Goal: Task Accomplishment & Management: Manage account settings

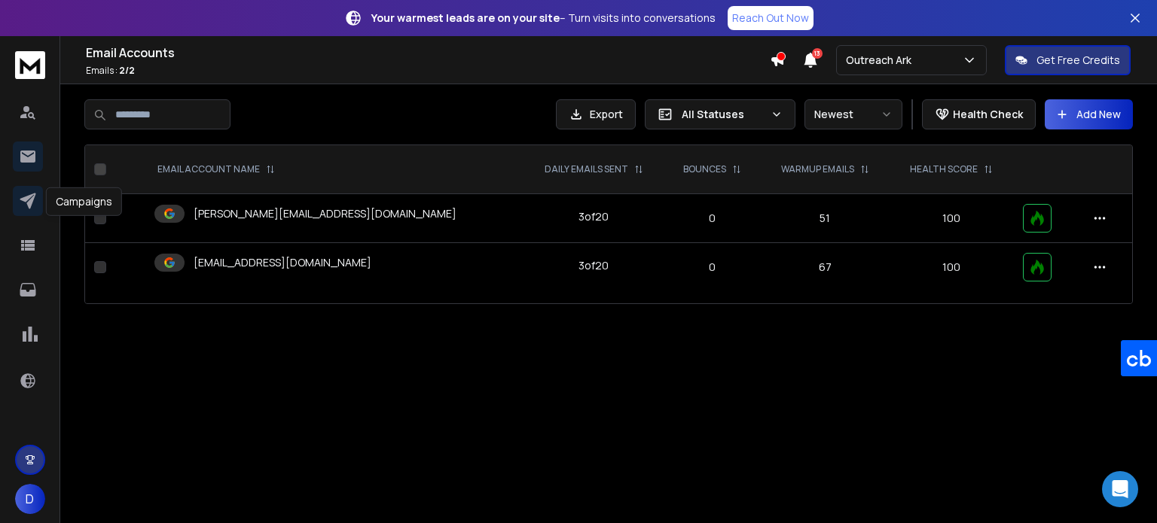
click at [27, 213] on link at bounding box center [28, 201] width 30 height 30
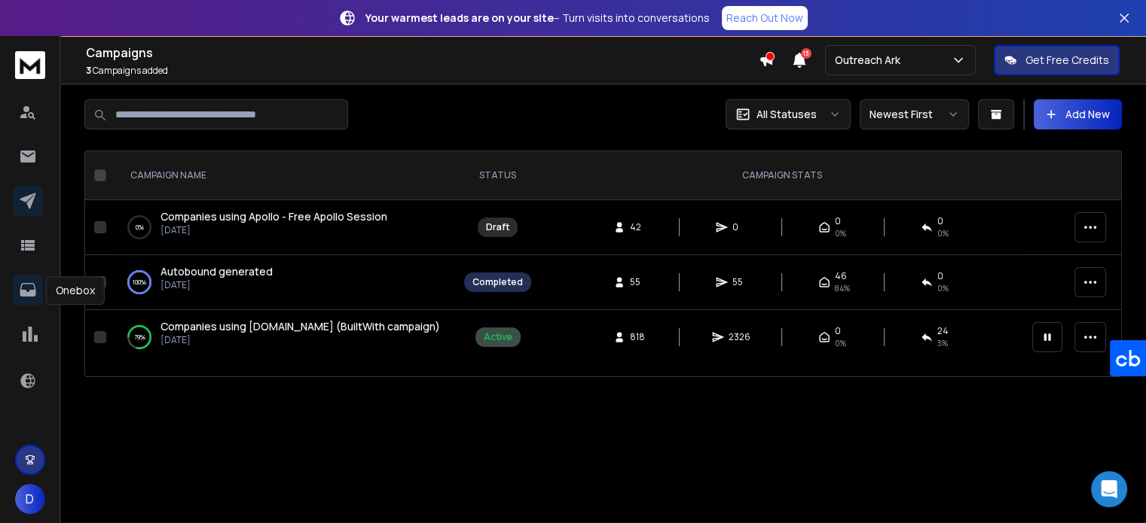
click at [30, 291] on icon at bounding box center [28, 290] width 16 height 14
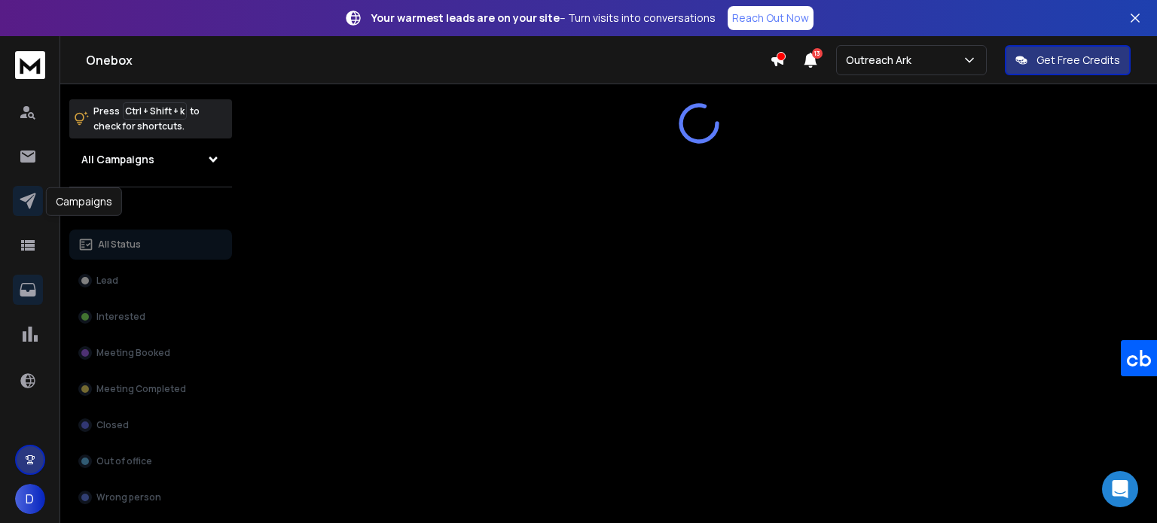
click at [33, 206] on icon at bounding box center [28, 201] width 18 height 18
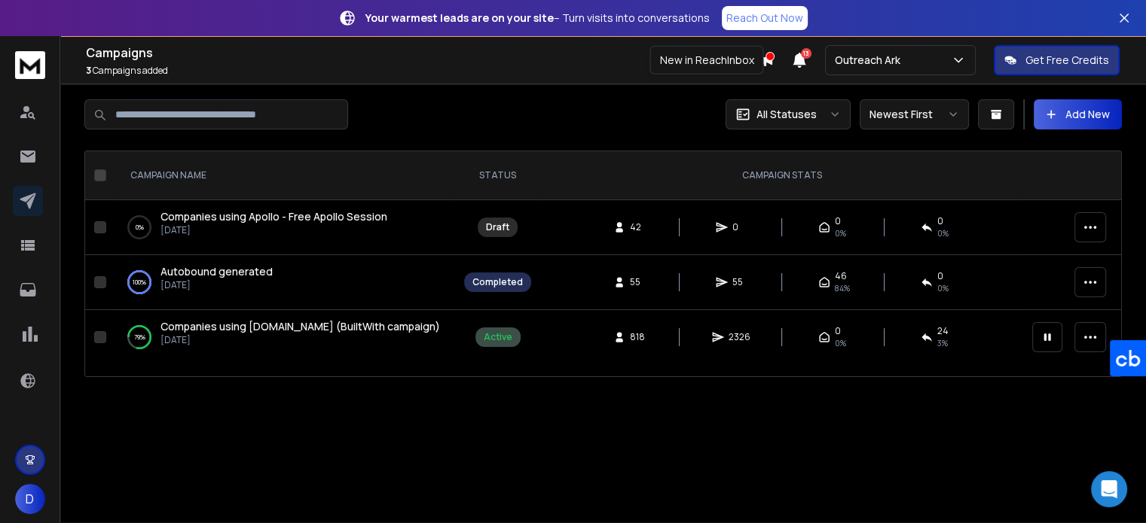
click at [772, 60] on icon at bounding box center [766, 60] width 12 height 12
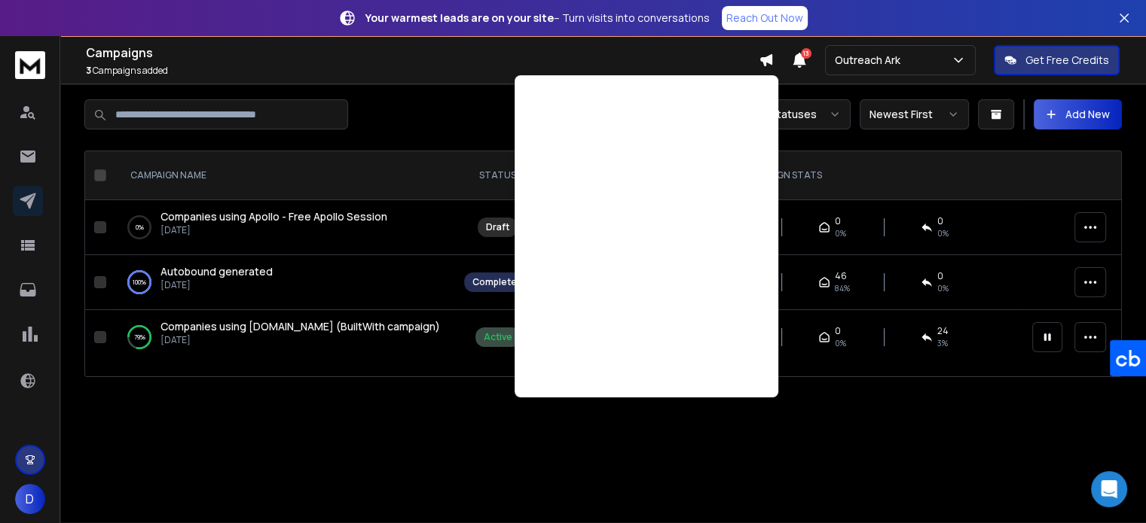
click at [458, 126] on div at bounding box center [343, 114] width 519 height 30
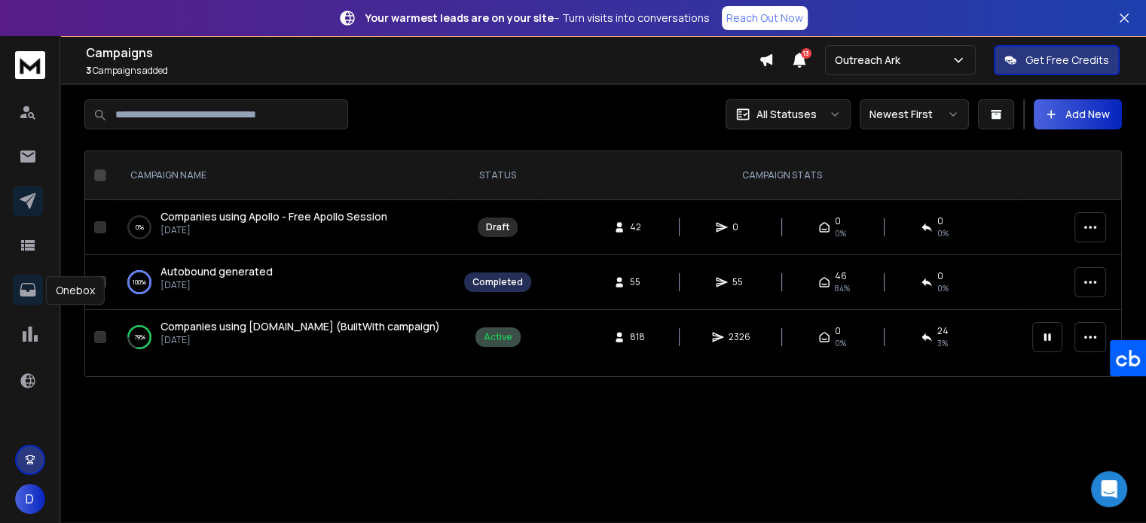
click at [25, 291] on icon at bounding box center [28, 290] width 16 height 14
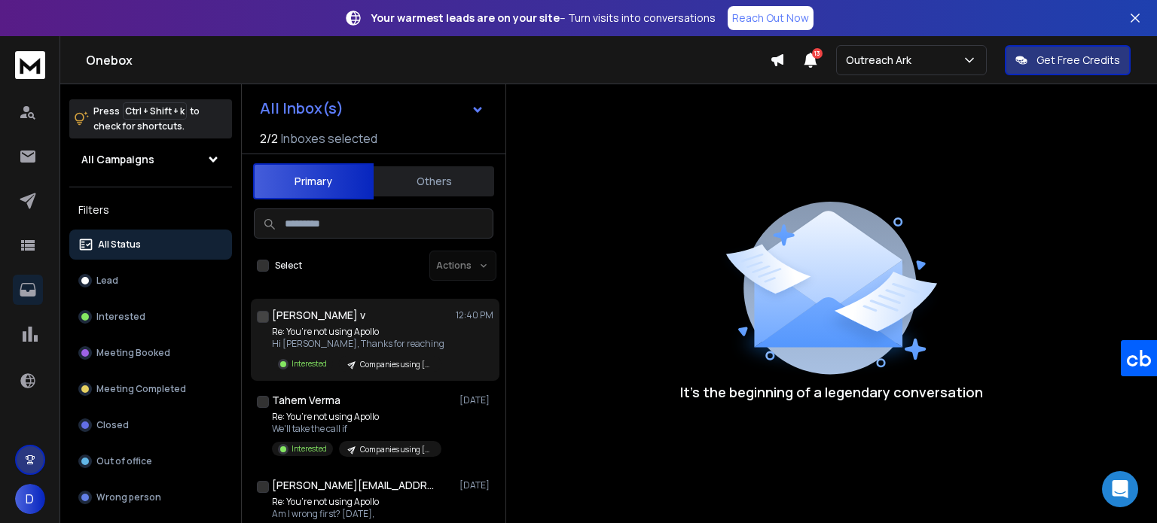
click at [355, 321] on div "Prajwal v 12:40 PM" at bounding box center [382, 315] width 221 height 15
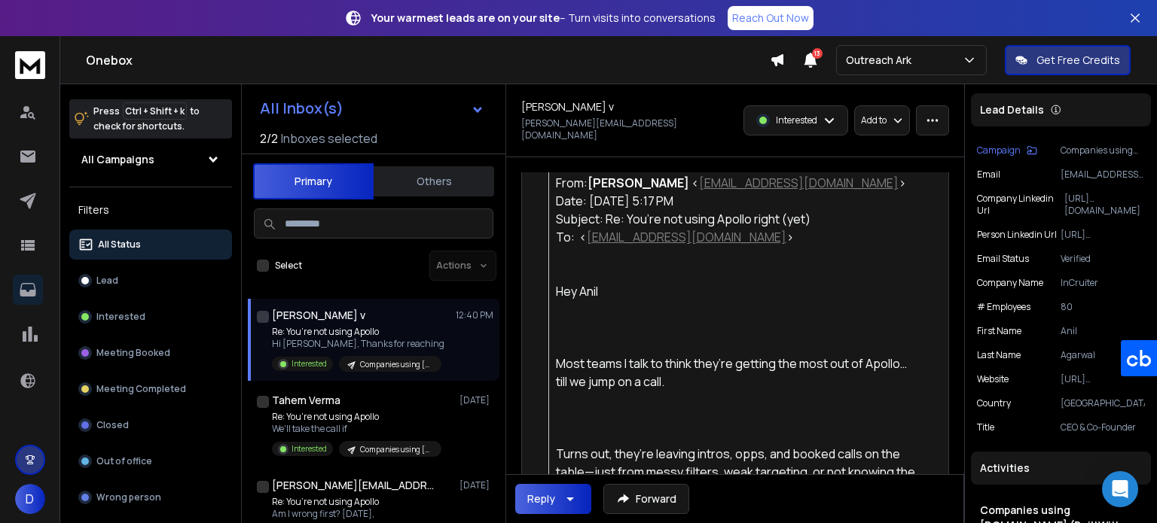
scroll to position [502, 0]
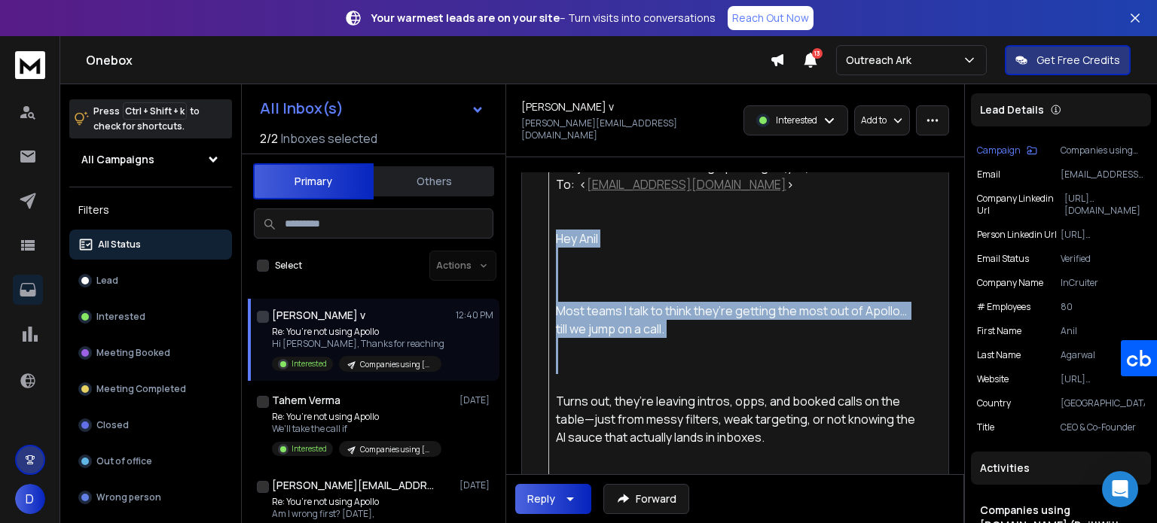
drag, startPoint x: 554, startPoint y: 207, endPoint x: 687, endPoint y: 366, distance: 206.9
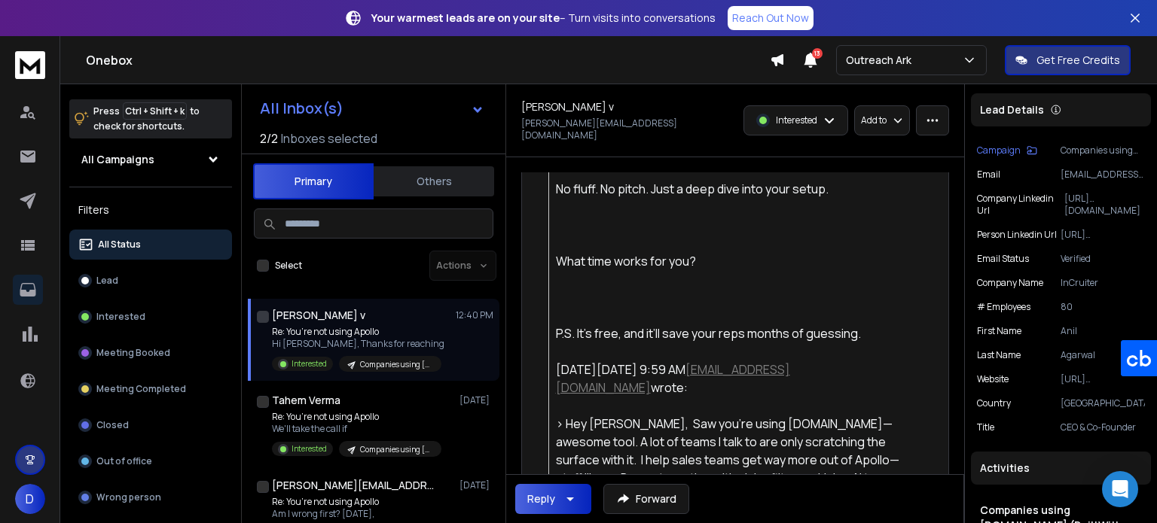
scroll to position [904, 0]
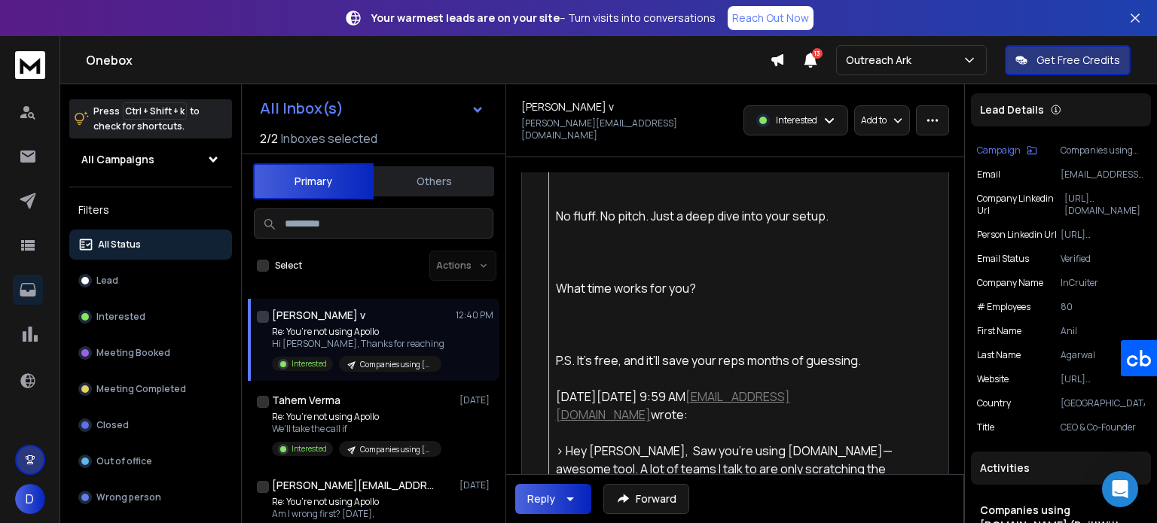
click at [865, 340] on div "---------- Forwarded message --------- From: Deepak Raj < deepak@outreachark.io…" at bounding box center [735, 171] width 359 height 940
copy div "Hey Anil Most teams I talk to think they’re getting the most out of Apollo… til…"
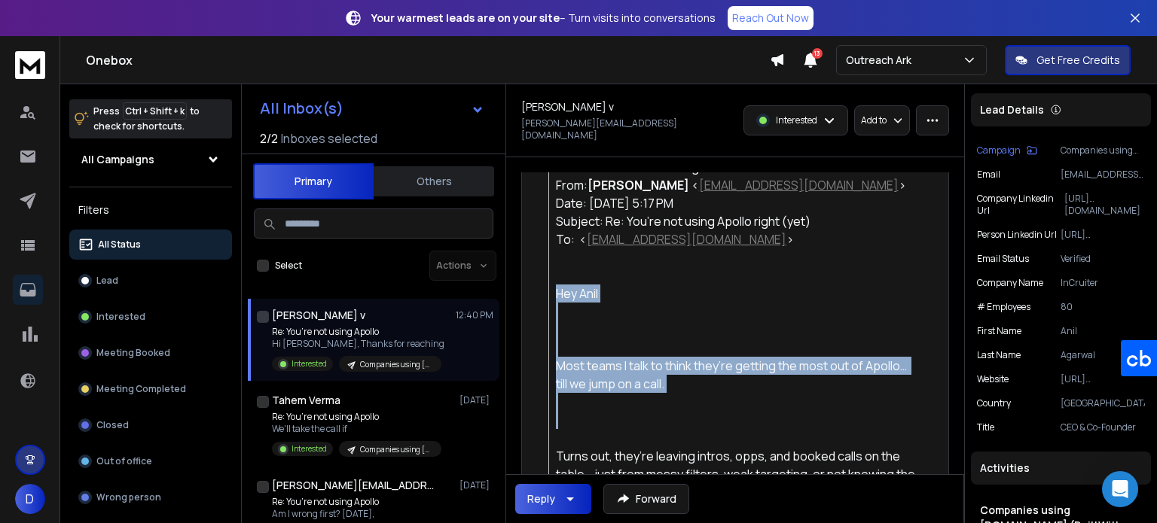
scroll to position [401, 0]
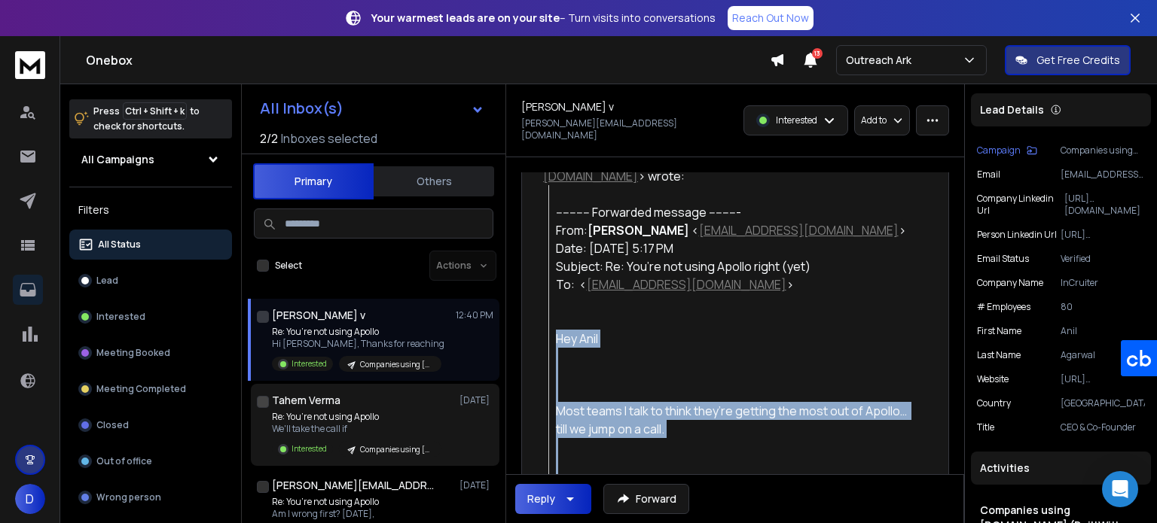
click at [372, 406] on div "Tahem Verma 05 Aug" at bounding box center [382, 400] width 221 height 15
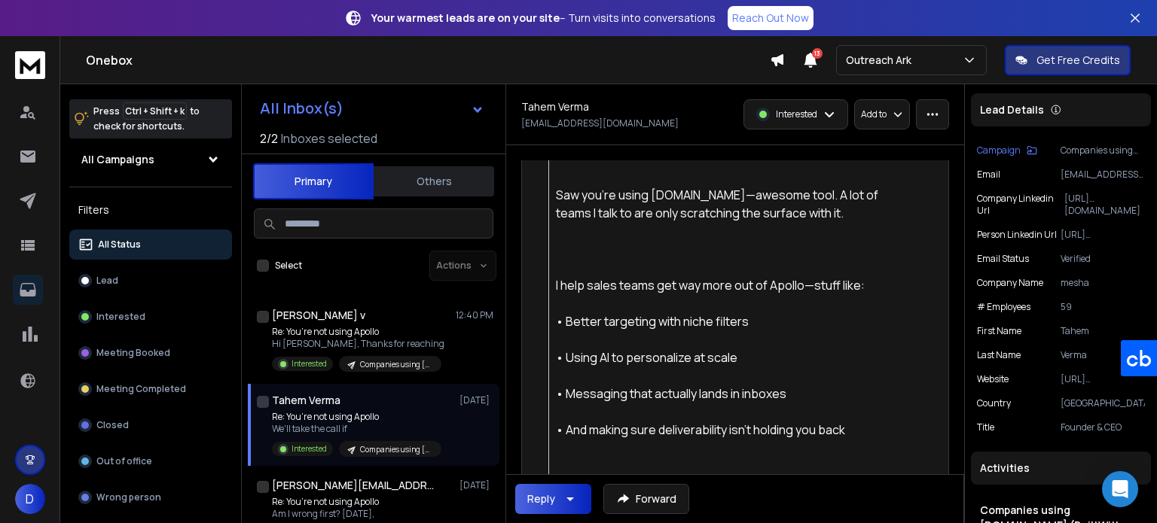
scroll to position [200, 0]
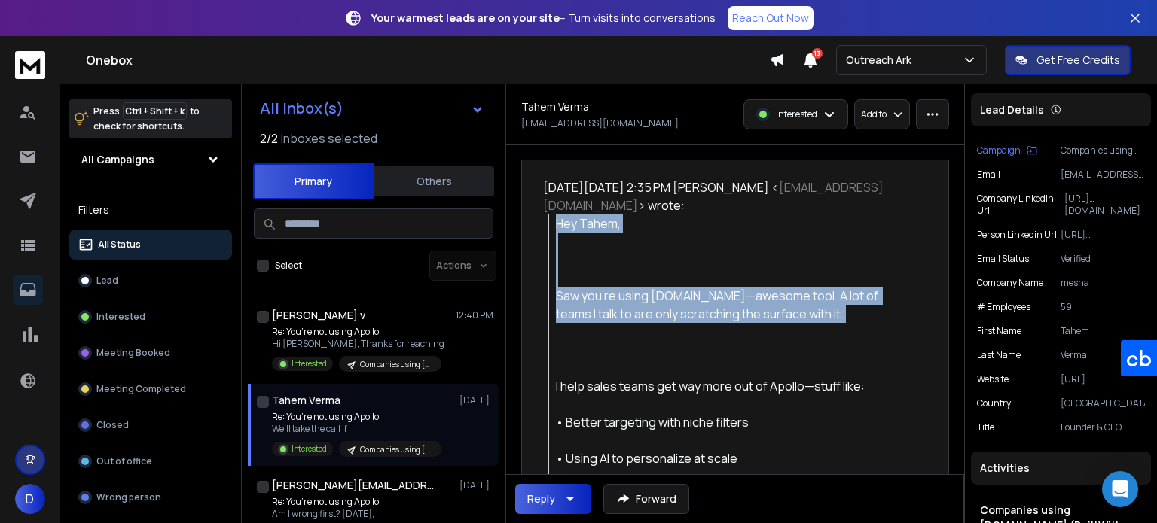
drag, startPoint x: 557, startPoint y: 223, endPoint x: 609, endPoint y: 340, distance: 127.5
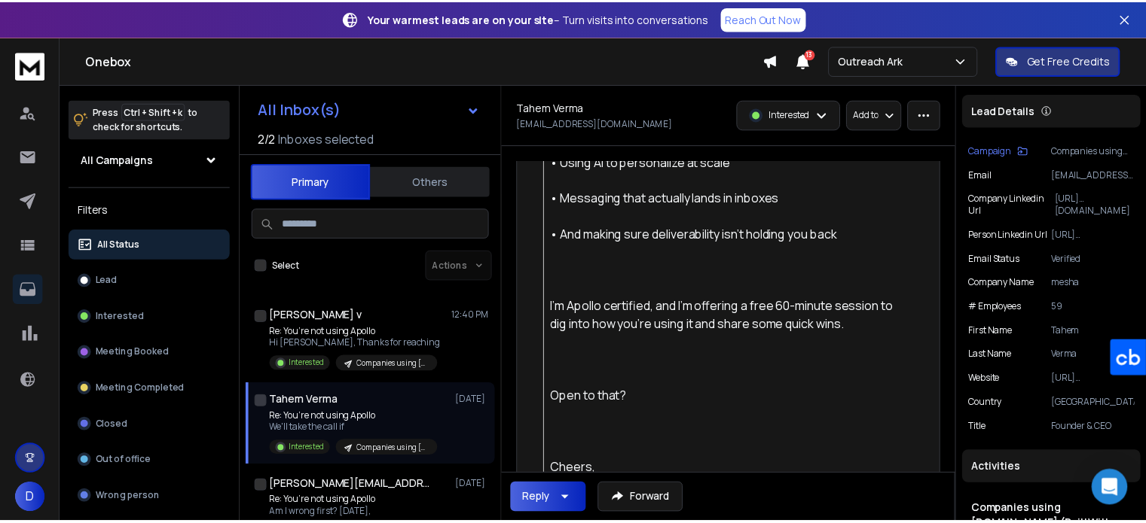
scroll to position [603, 0]
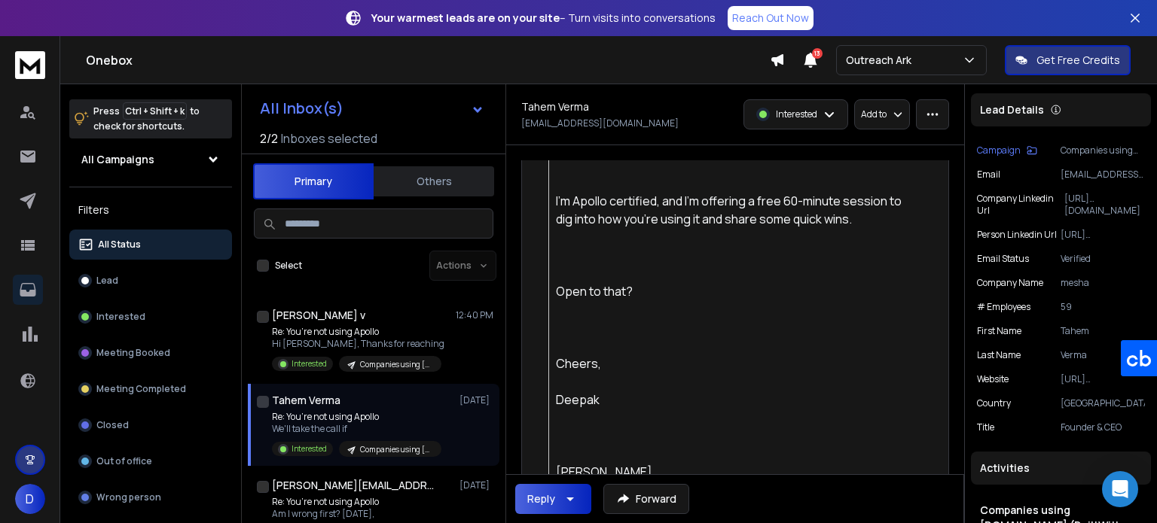
click at [604, 398] on blockquote "Hey Tahem, Saw you’re using Apollo.io—awesome tool. A lot of teams I talk to ar…" at bounding box center [731, 191] width 367 height 759
copy blockquote "Hey Tahem, Saw you’re using Apollo.io—awesome tool. A lot of teams I talk to ar…"
click at [39, 193] on link at bounding box center [28, 201] width 30 height 30
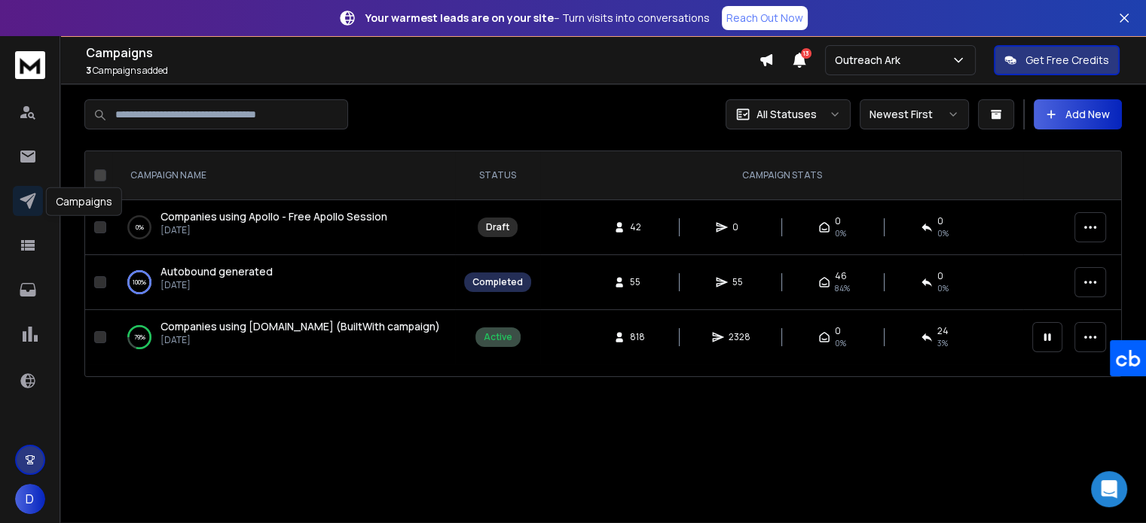
click at [1055, 114] on icon at bounding box center [1050, 114] width 11 height 11
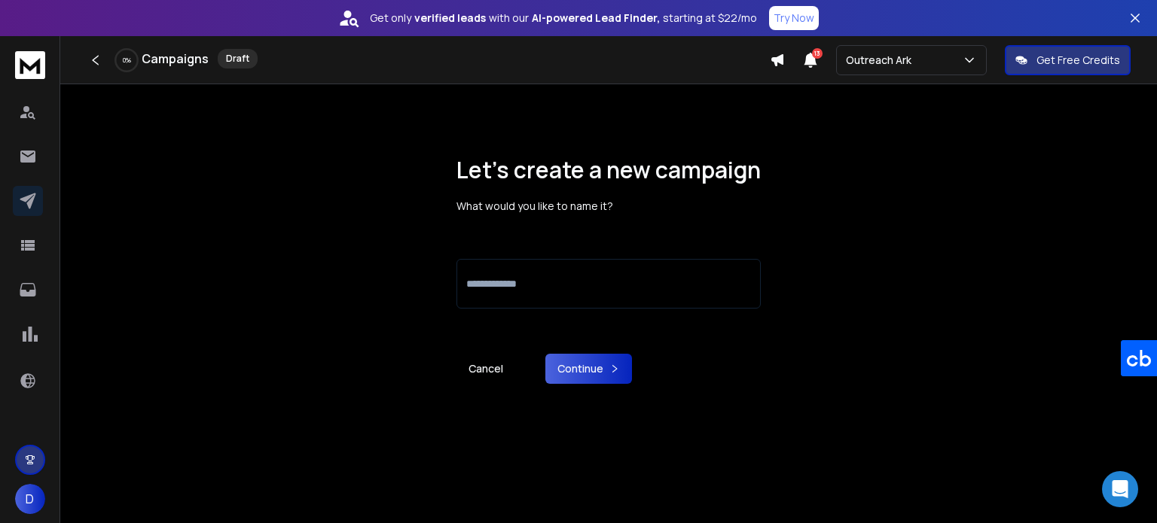
click at [523, 291] on input at bounding box center [608, 284] width 304 height 50
type input "**********"
click at [600, 361] on button "Continue" at bounding box center [588, 369] width 87 height 30
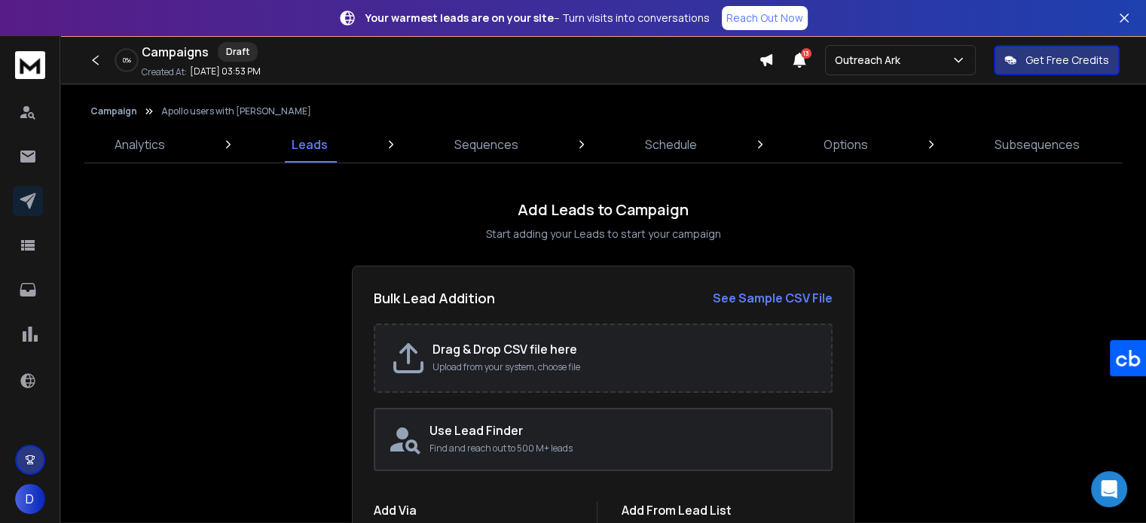
click at [513, 358] on h2 "Drag & Drop CSV file here" at bounding box center [623, 349] width 383 height 18
type input "**********"
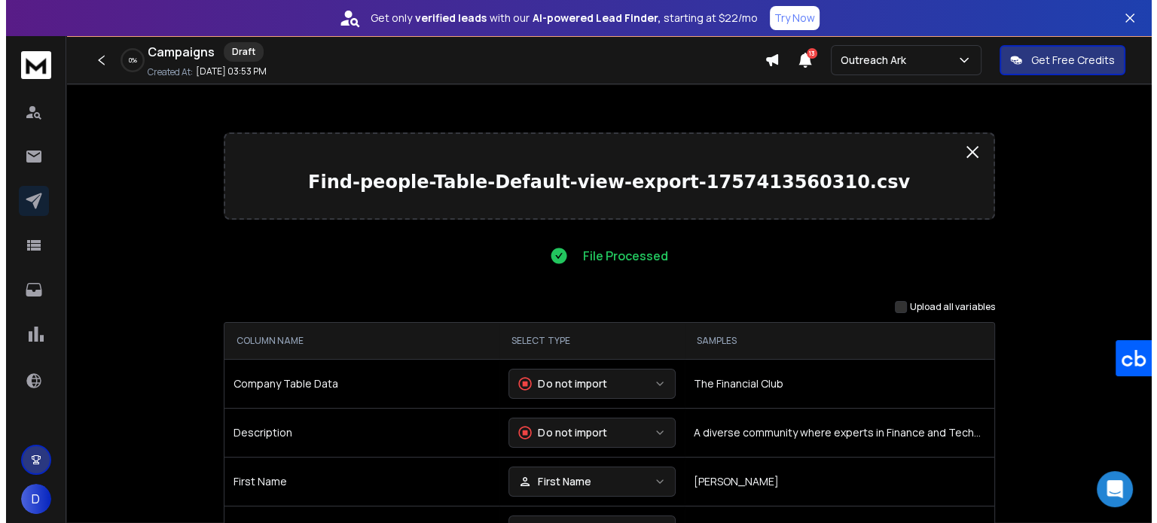
scroll to position [100, 0]
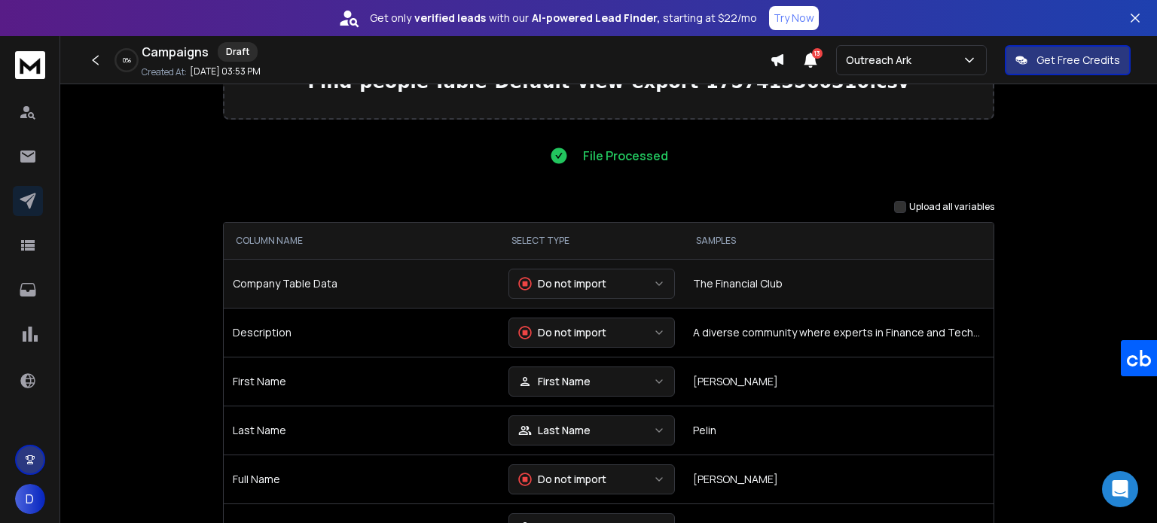
click at [551, 285] on div "Do not import" at bounding box center [562, 283] width 88 height 15
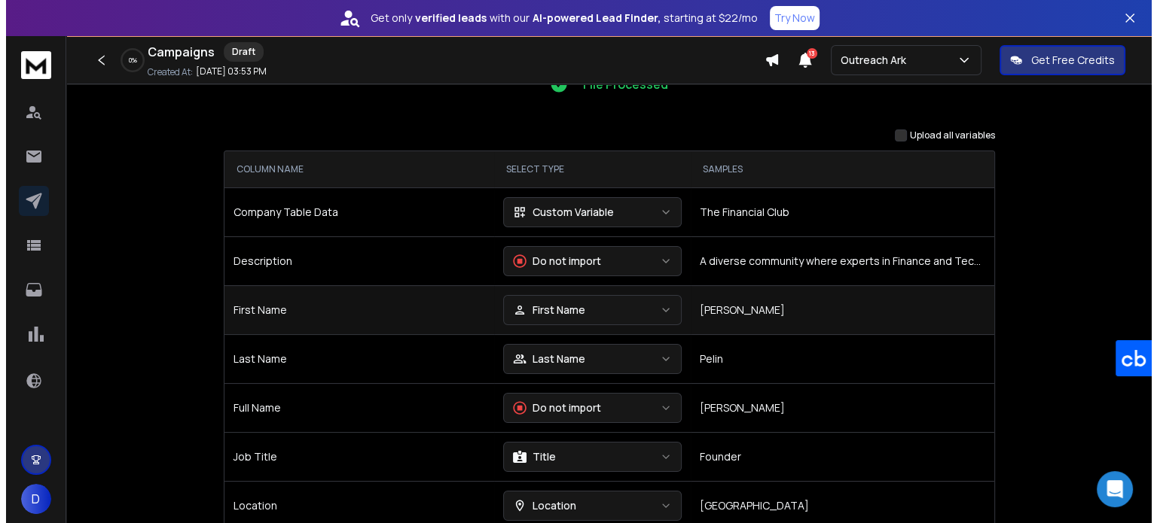
scroll to position [200, 0]
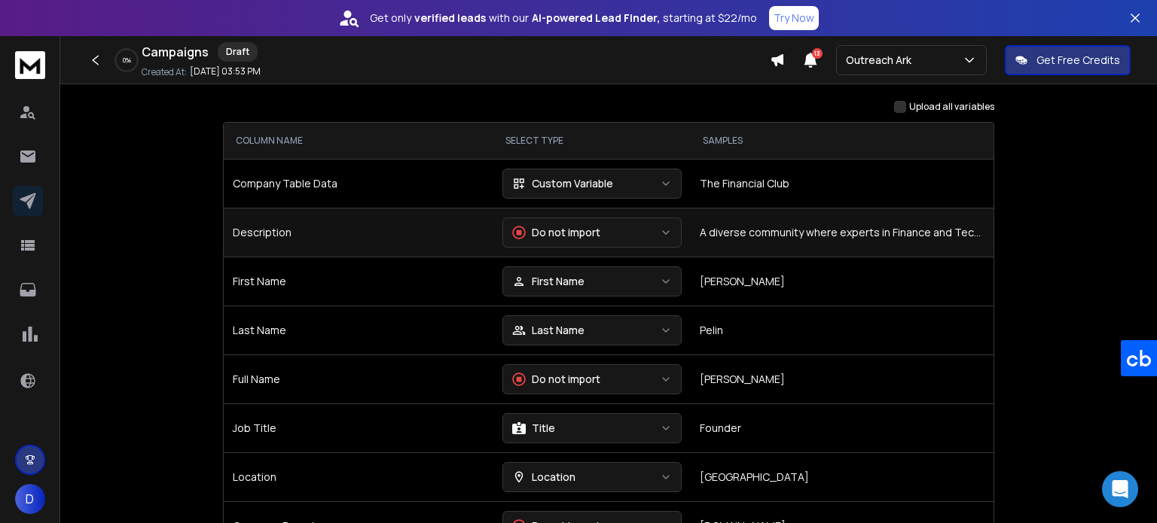
click at [560, 230] on div "Do not import" at bounding box center [556, 232] width 88 height 15
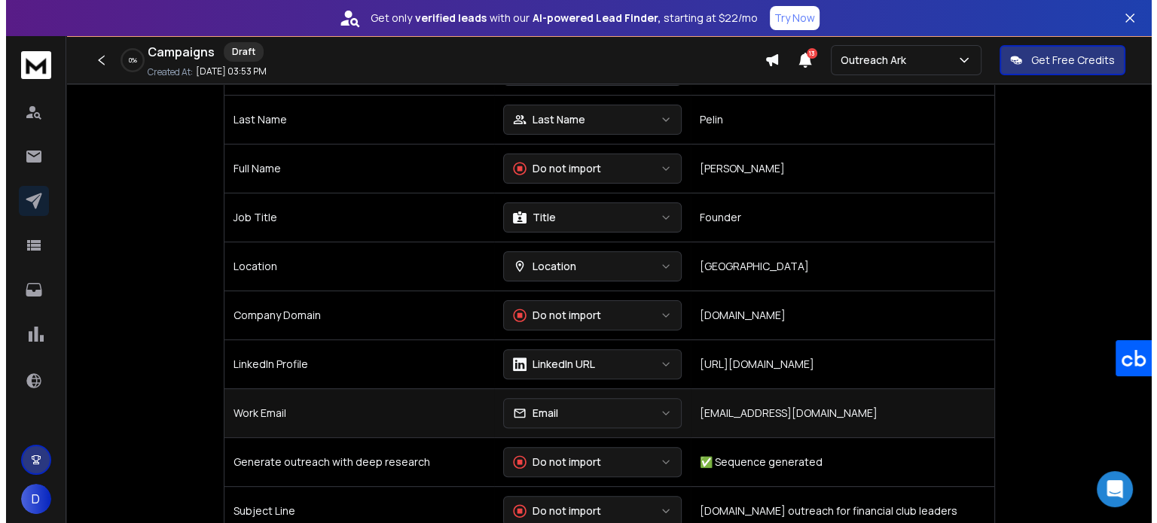
scroll to position [502, 0]
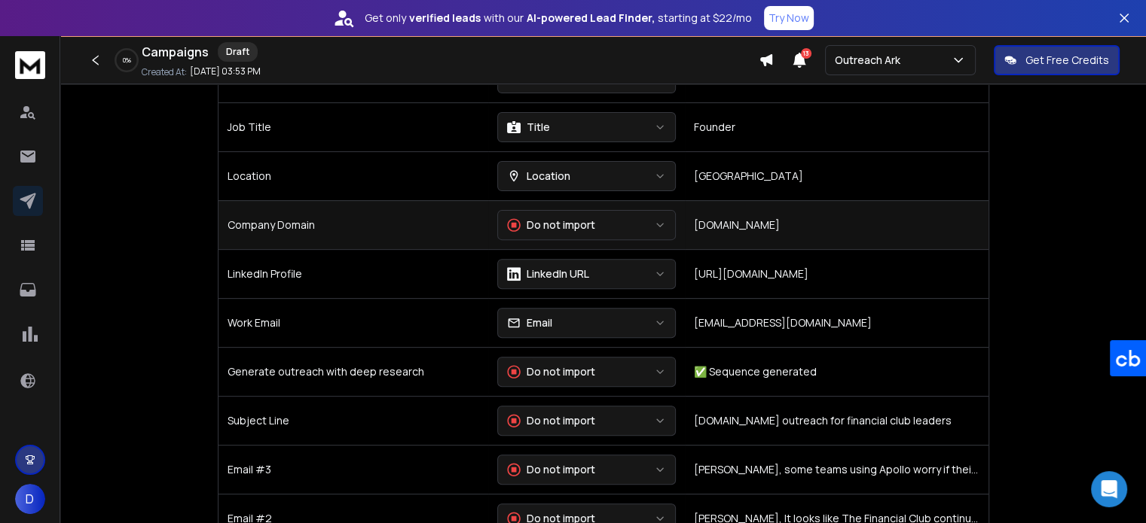
click at [548, 227] on div "Do not import" at bounding box center [551, 225] width 88 height 15
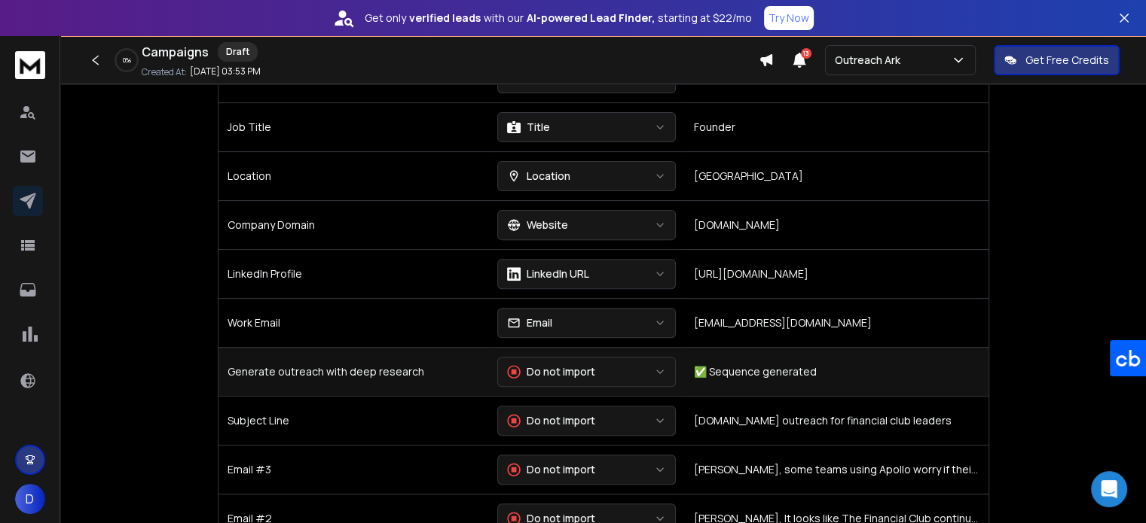
click at [555, 367] on div "Do not import" at bounding box center [551, 372] width 88 height 15
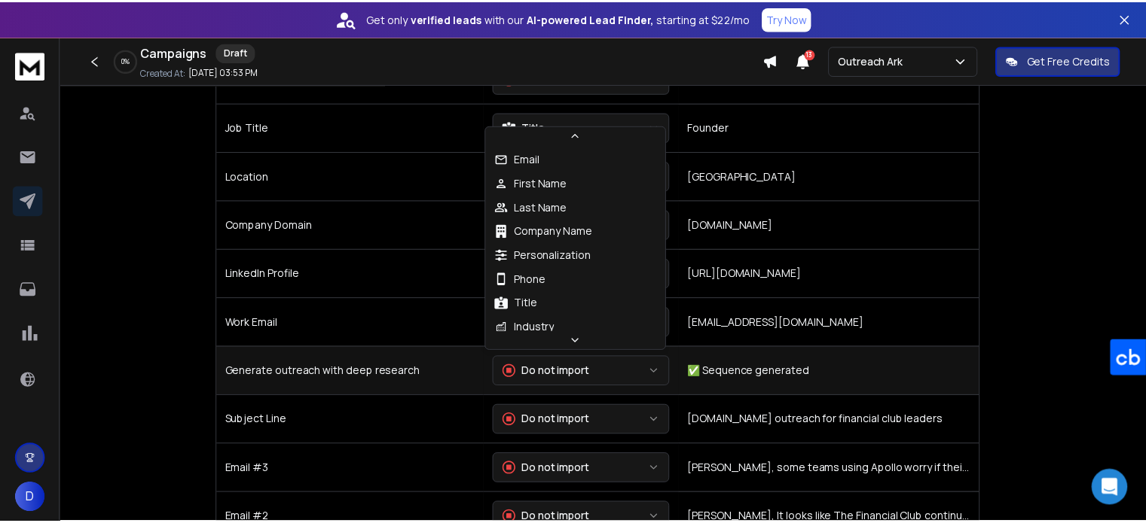
scroll to position [151, 0]
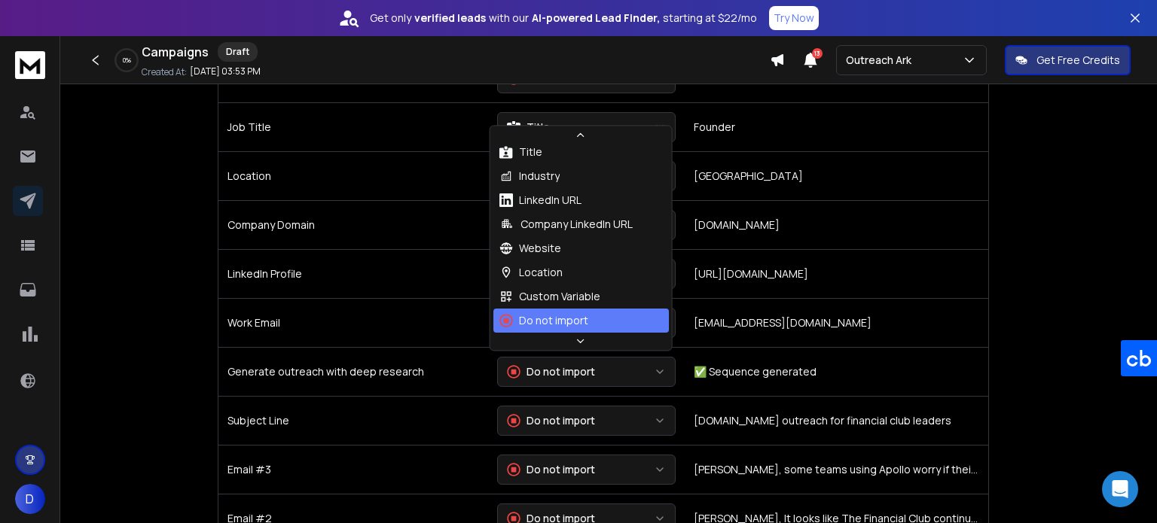
click at [175, 367] on div "Find-people-Table-Default-view-export-1757413560310.csv File Processed Upload a…" at bounding box center [573, 178] width 1146 height 1286
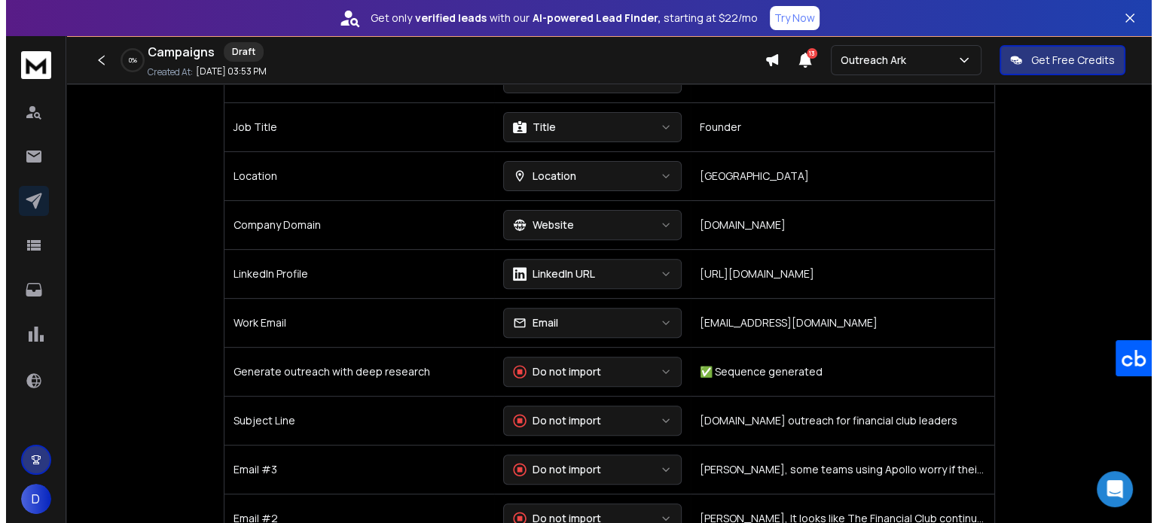
scroll to position [603, 0]
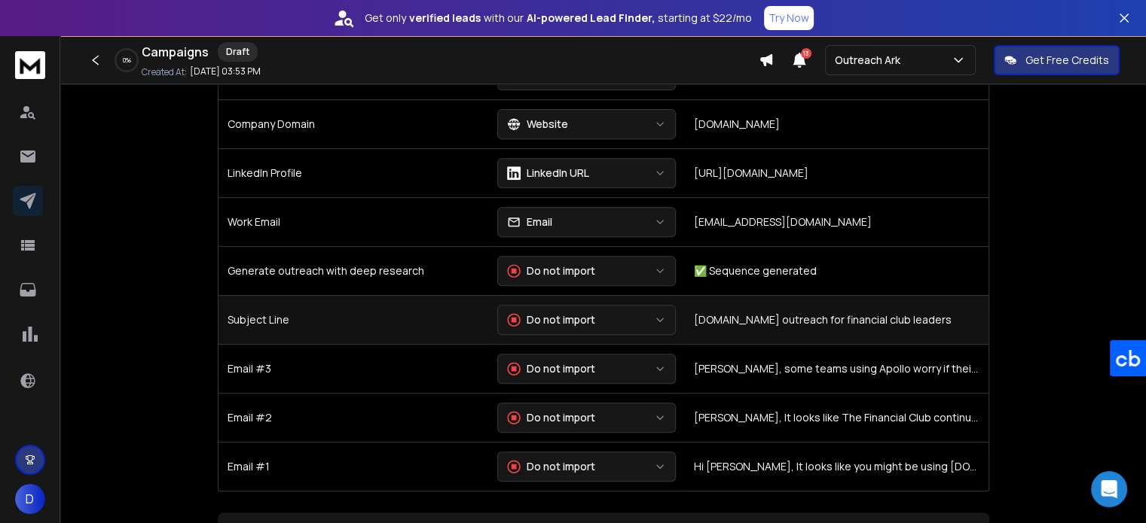
click at [578, 321] on div "Do not import" at bounding box center [551, 320] width 88 height 15
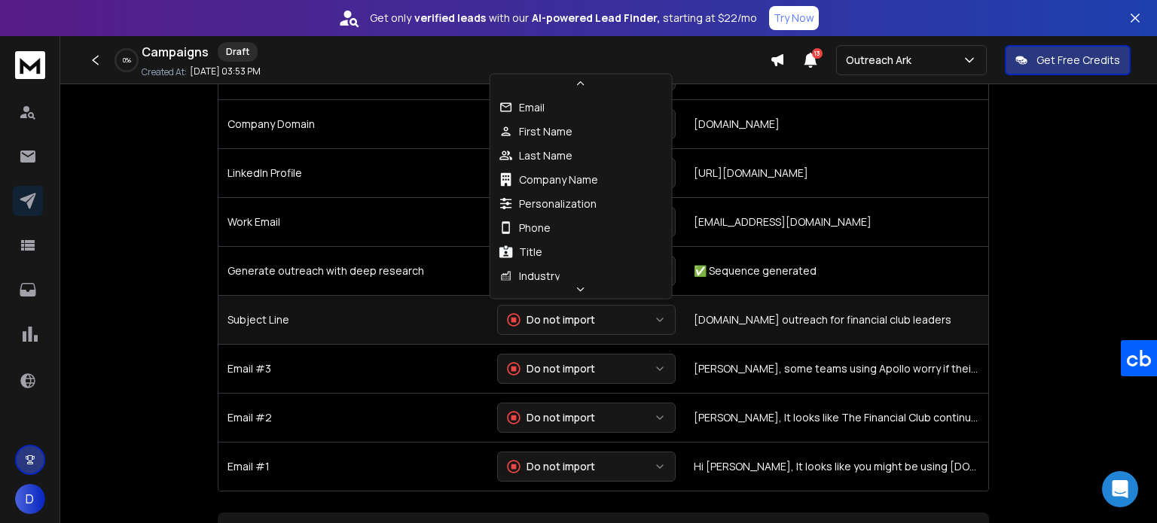
scroll to position [151, 0]
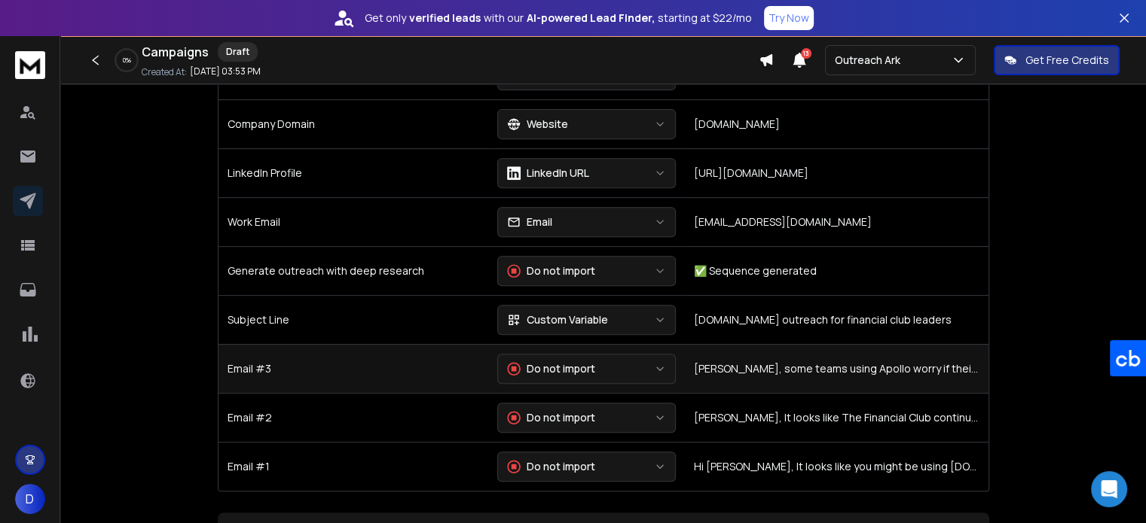
click at [566, 354] on button "Do not import" at bounding box center [586, 369] width 179 height 30
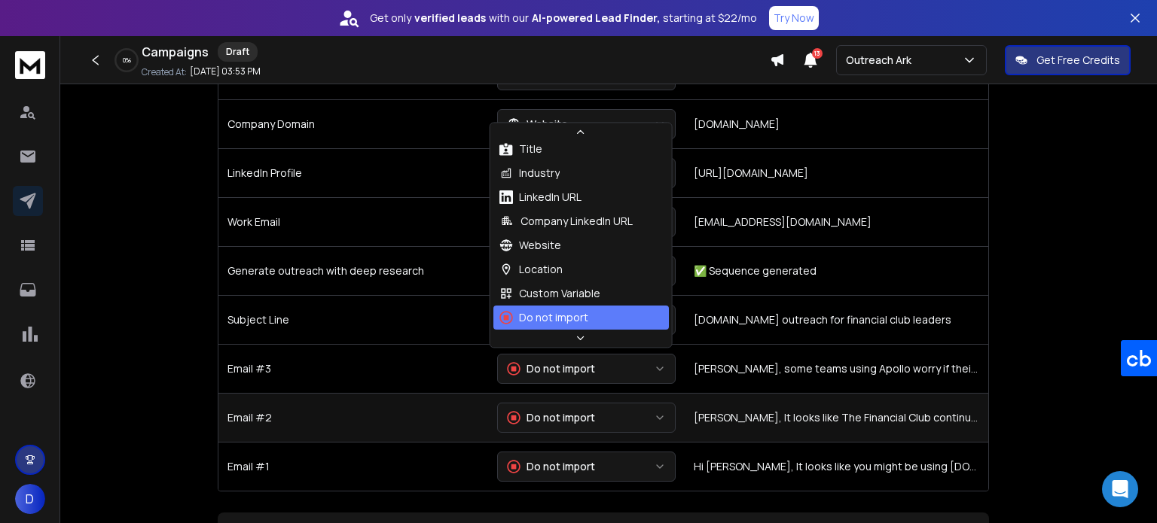
drag, startPoint x: 563, startPoint y: 293, endPoint x: 577, endPoint y: 418, distance: 125.8
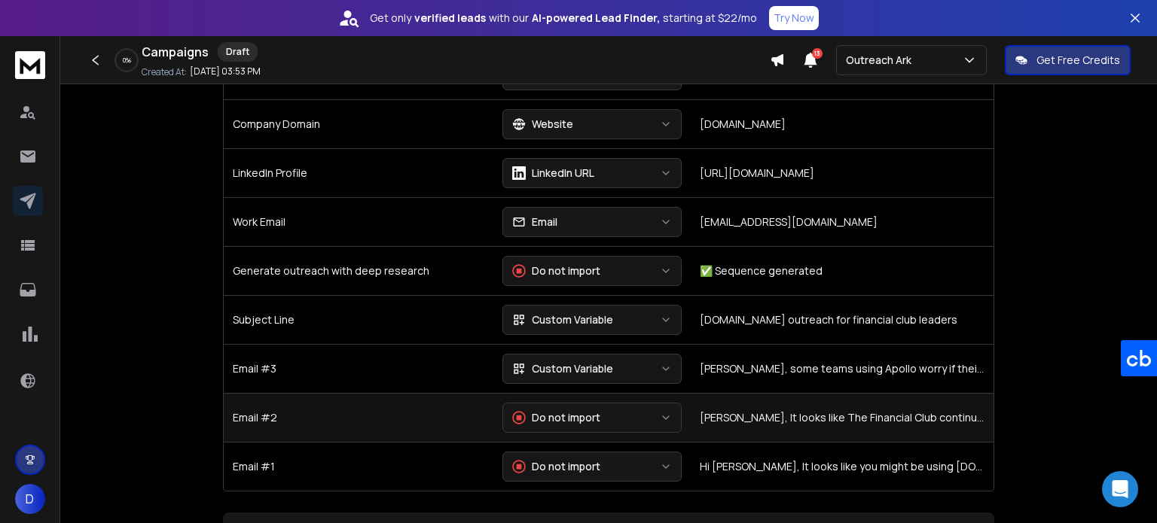
click at [572, 415] on div "Do not import" at bounding box center [556, 417] width 88 height 15
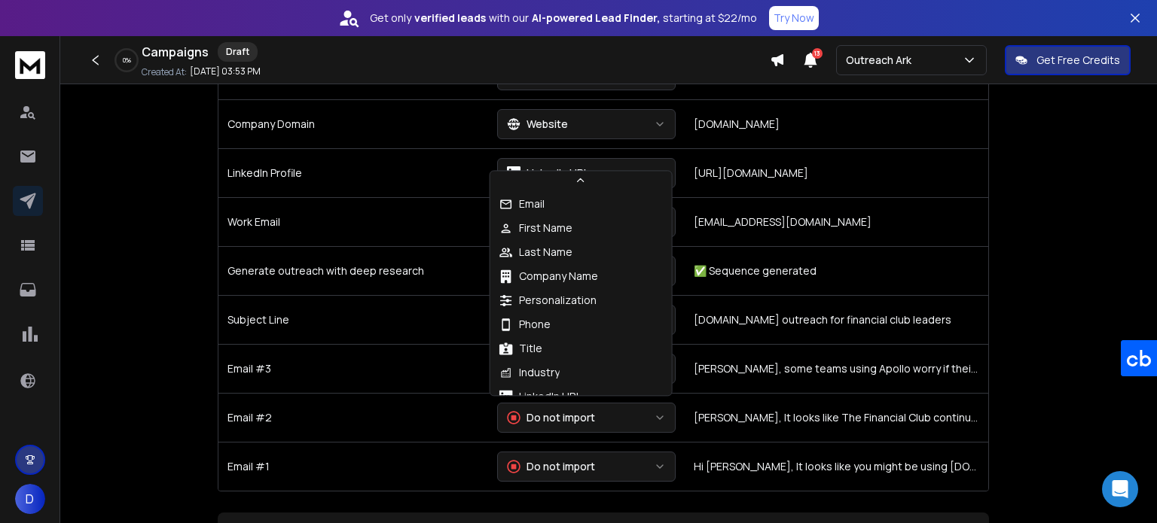
scroll to position [136, 0]
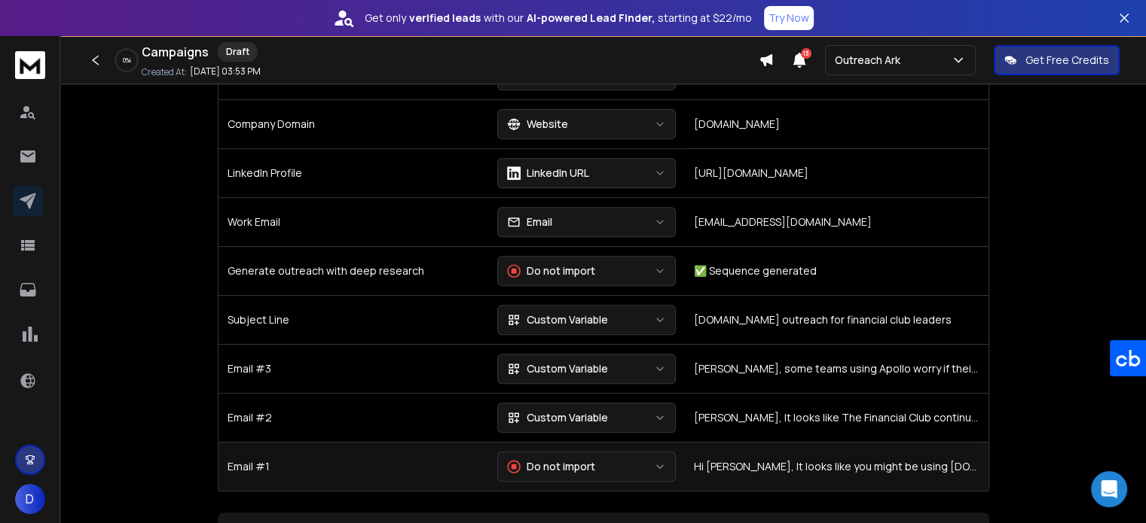
click at [590, 460] on button "Do not import" at bounding box center [586, 467] width 179 height 30
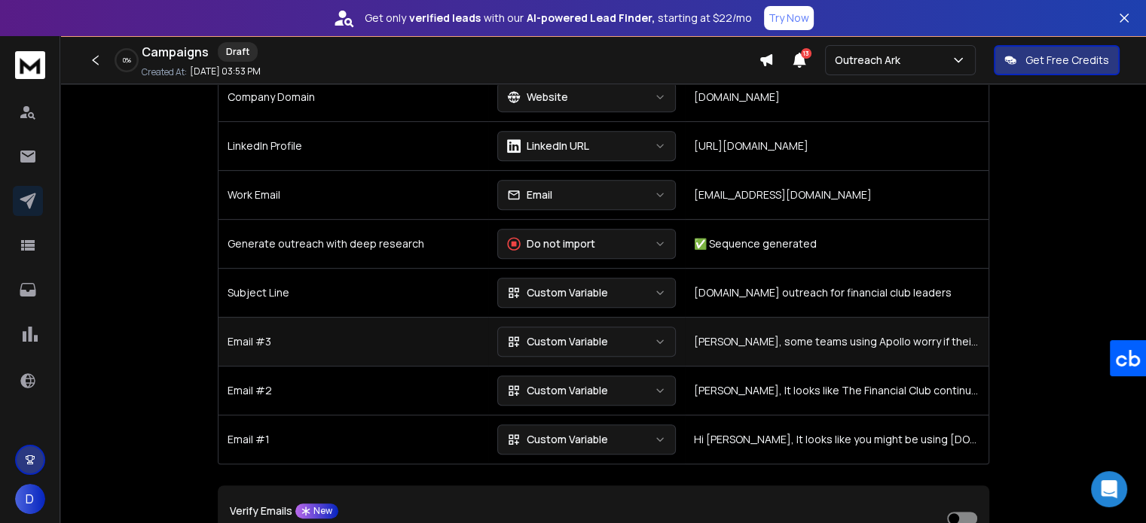
scroll to position [795, 0]
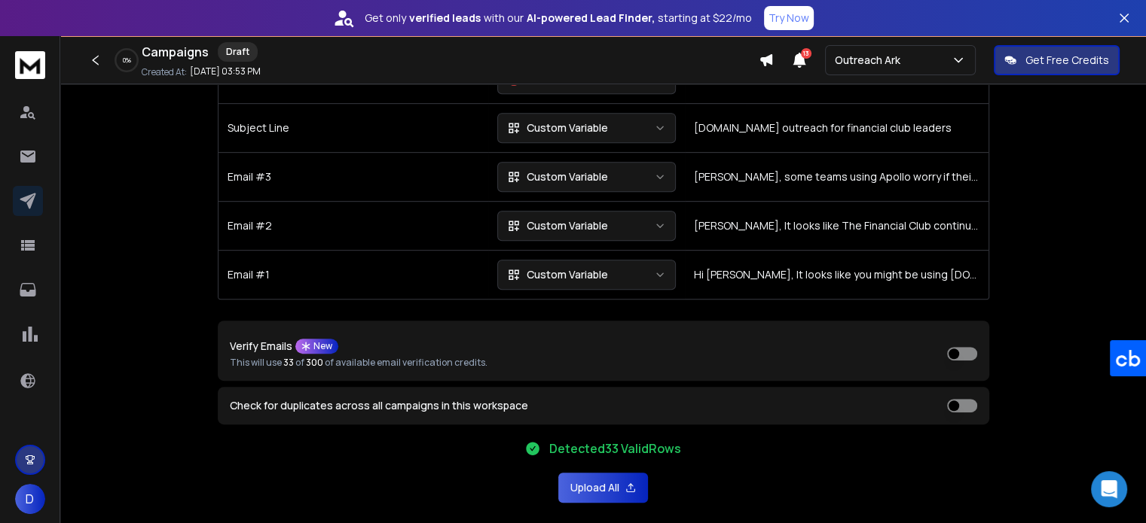
click at [584, 482] on button "Upload All" at bounding box center [603, 488] width 90 height 30
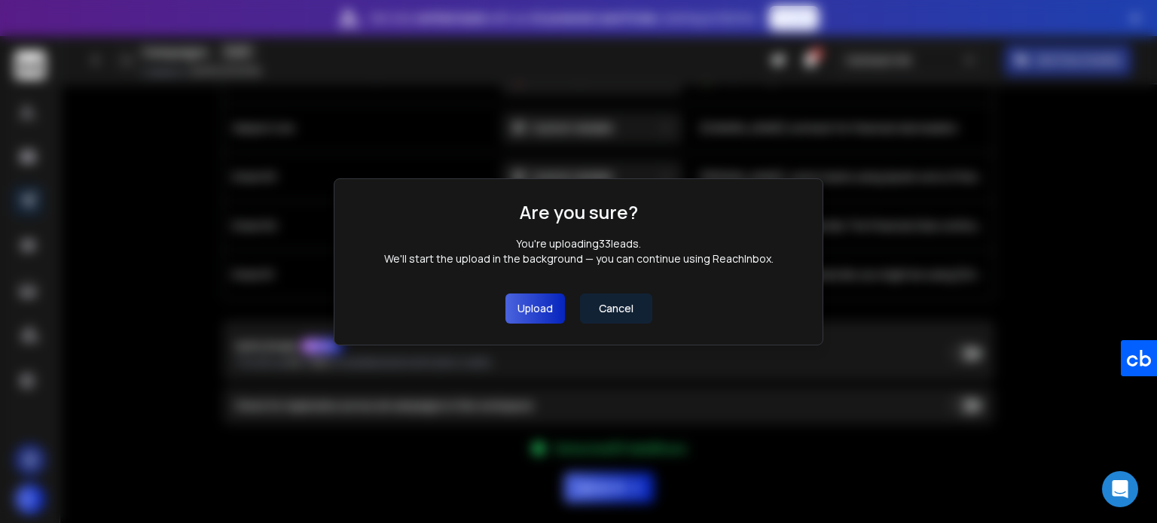
click at [603, 313] on button "Cancel" at bounding box center [616, 309] width 72 height 30
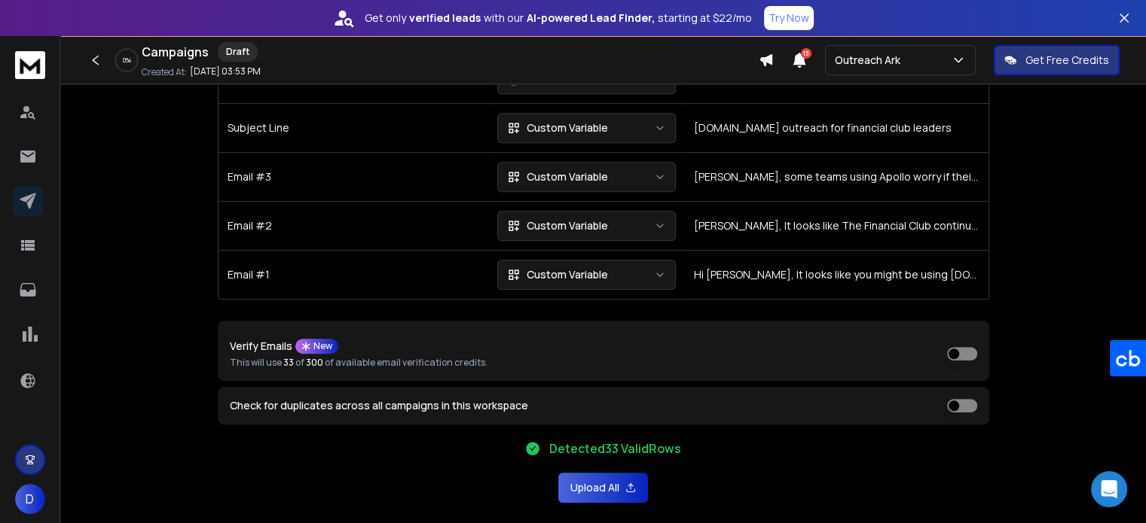
click at [954, 349] on button "Verify Emails New This will use 33 of 300 of available email verification credi…" at bounding box center [962, 354] width 30 height 14
click at [617, 487] on button "Upload All" at bounding box center [603, 488] width 90 height 30
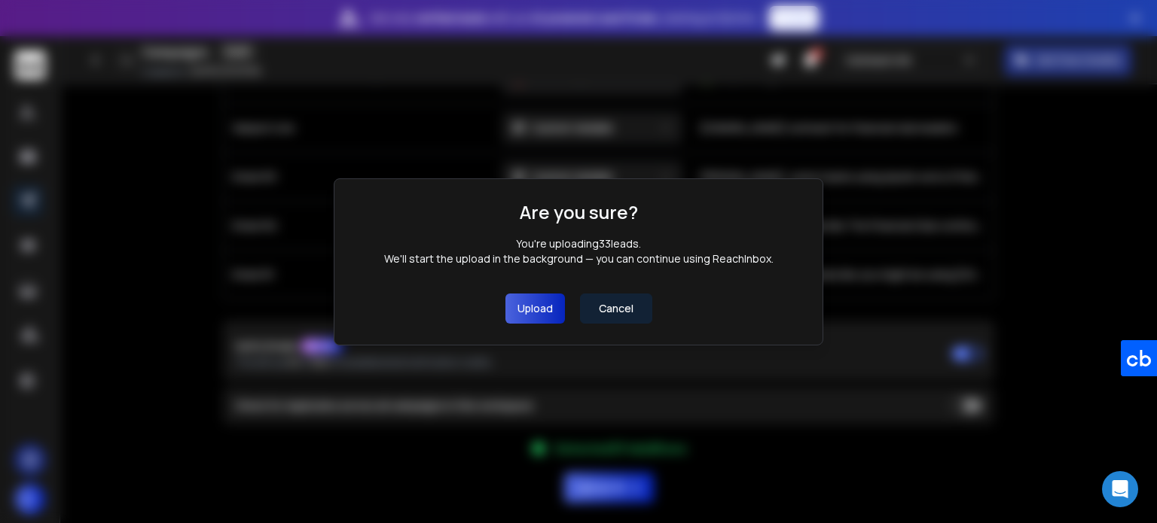
click at [540, 310] on button "Upload" at bounding box center [535, 309] width 60 height 30
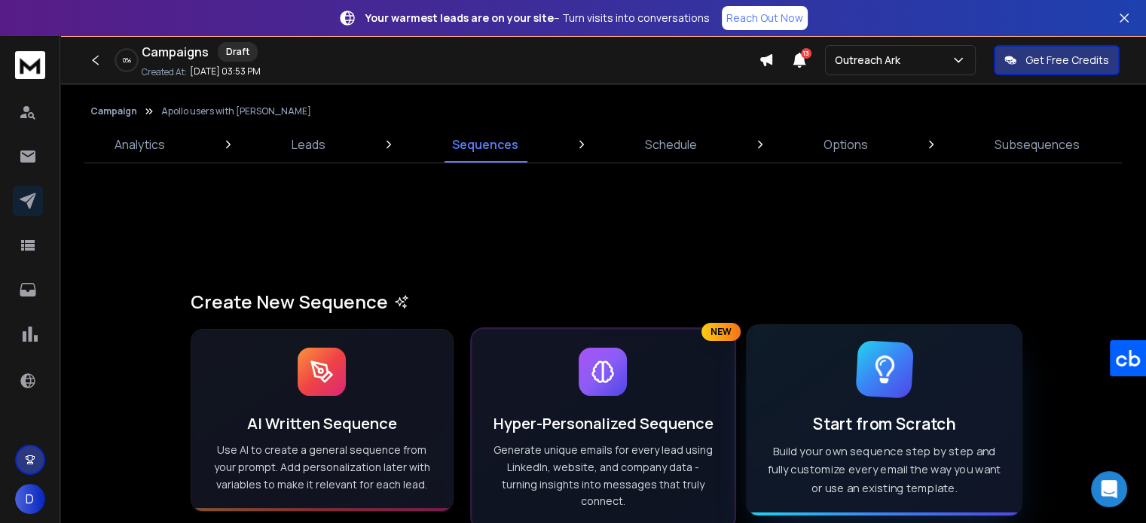
click at [903, 404] on div "Start from Scratch Build your own sequence step by step and fully customize eve…" at bounding box center [883, 420] width 275 height 191
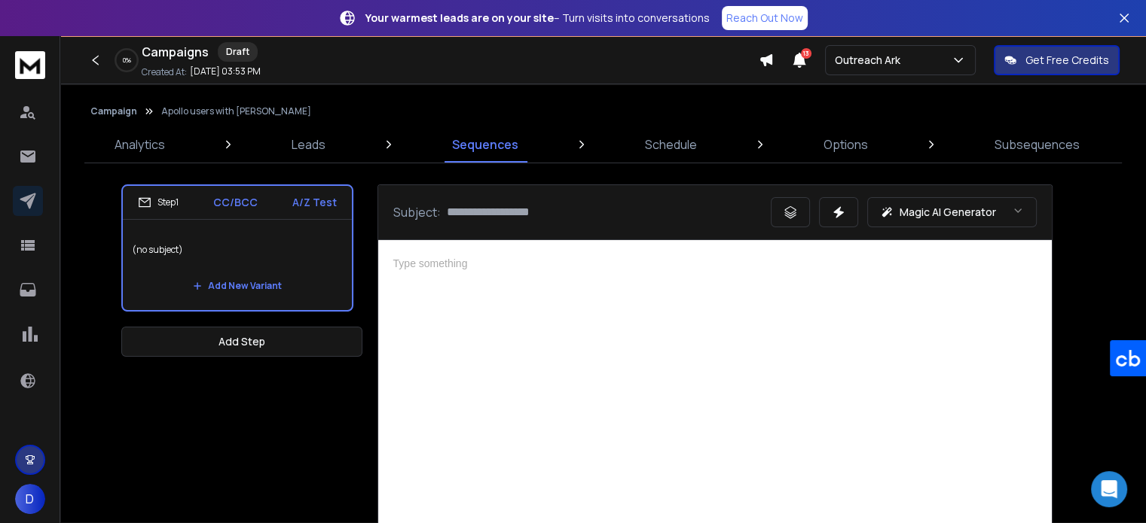
click at [482, 221] on div "Subject: Magic AI Generator" at bounding box center [714, 212] width 673 height 55
click at [481, 215] on input at bounding box center [601, 212] width 309 height 18
type input "*"
click at [780, 212] on button at bounding box center [789, 212] width 39 height 30
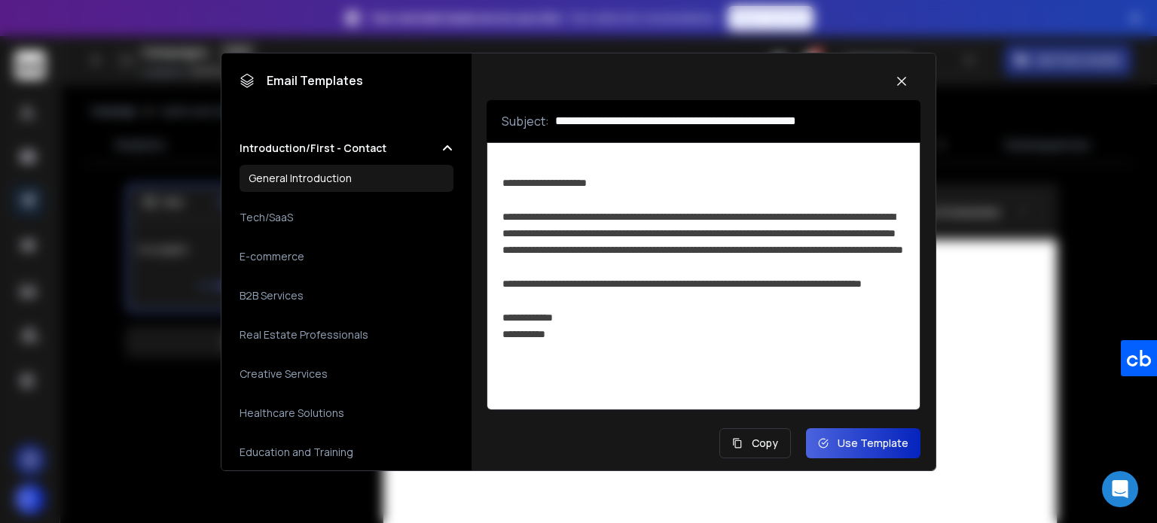
click at [904, 85] on icon at bounding box center [902, 82] width 14 height 14
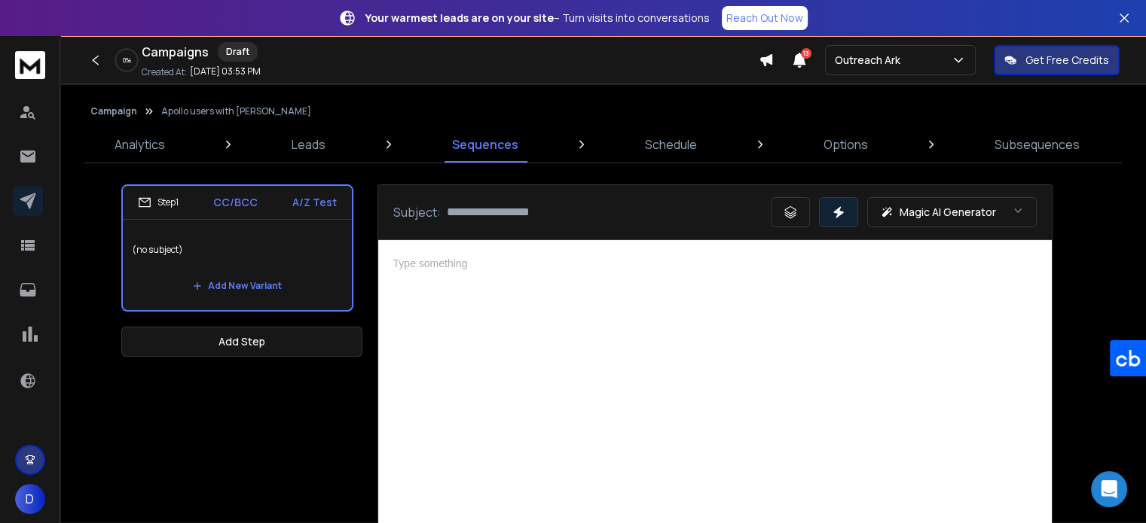
click at [843, 210] on icon "button" at bounding box center [838, 213] width 14 height 14
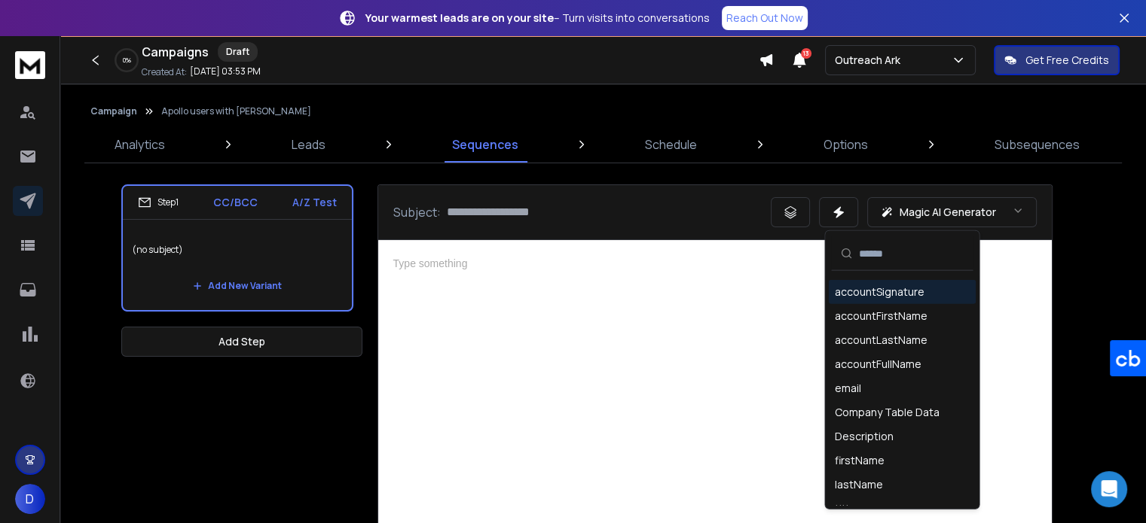
click at [661, 214] on input at bounding box center [601, 212] width 309 height 18
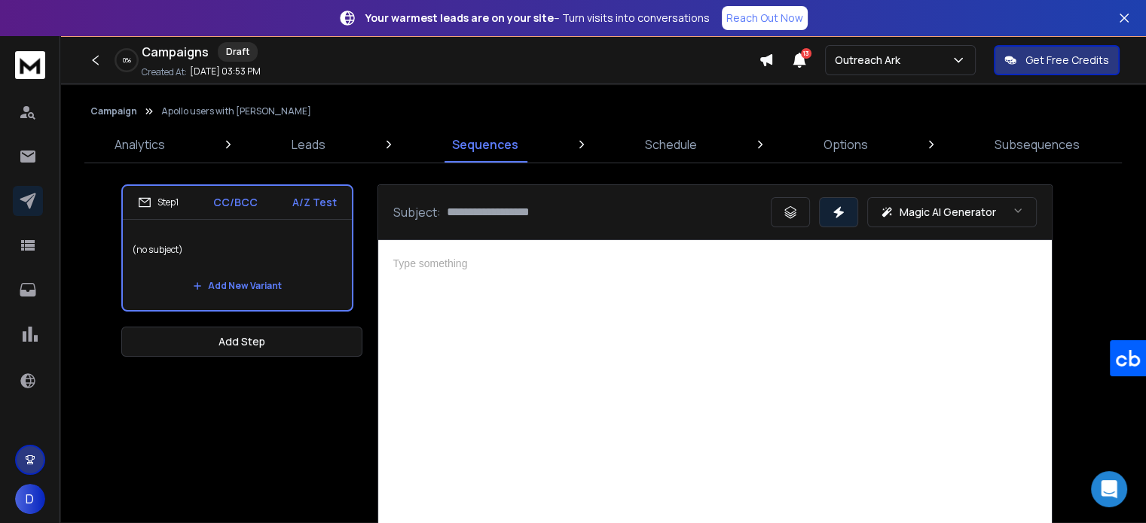
click at [838, 208] on icon "button" at bounding box center [838, 211] width 10 height 11
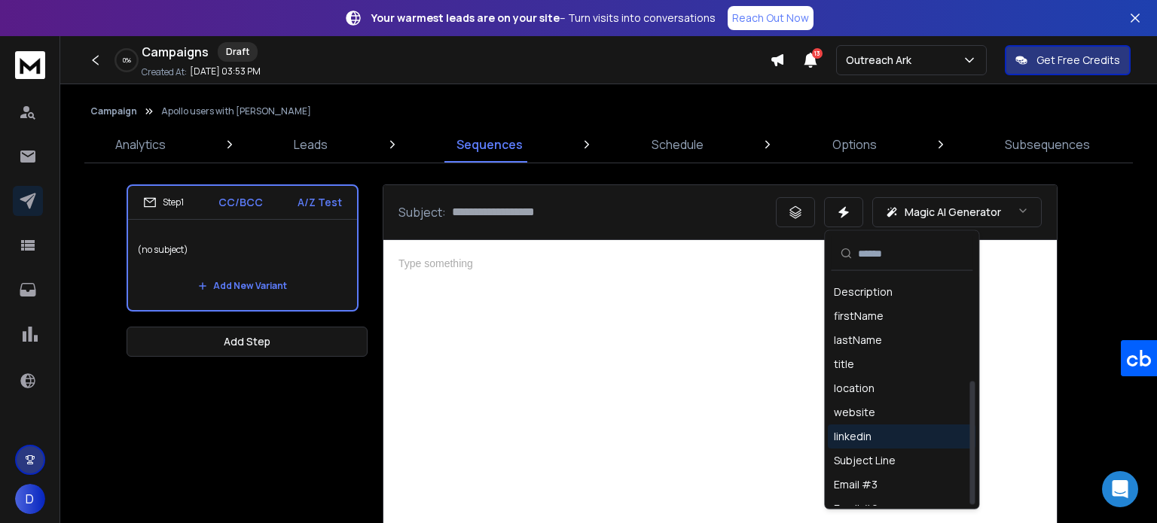
scroll to position [184, 0]
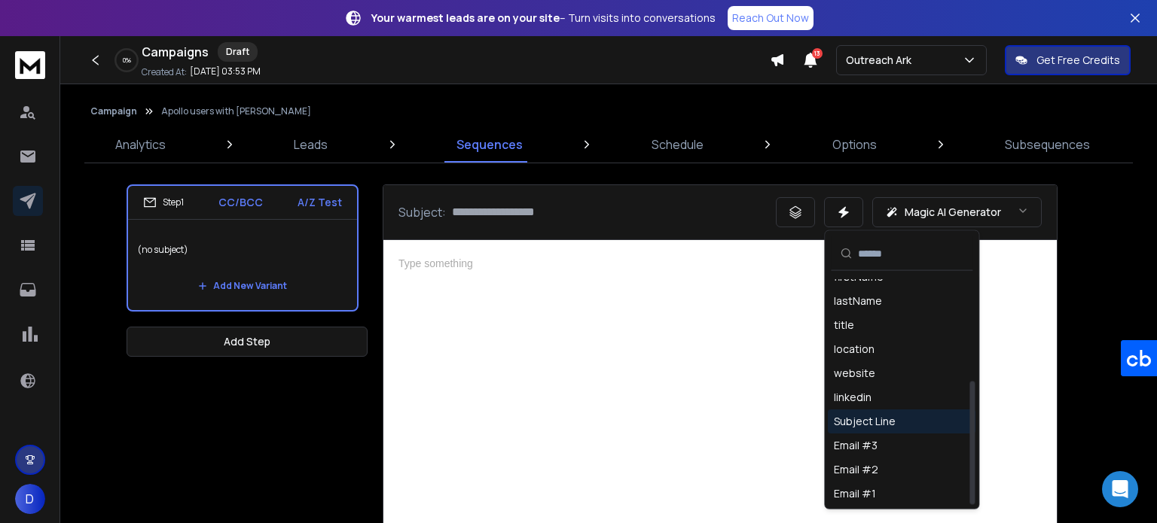
click at [883, 422] on div "Subject Line" at bounding box center [865, 421] width 62 height 15
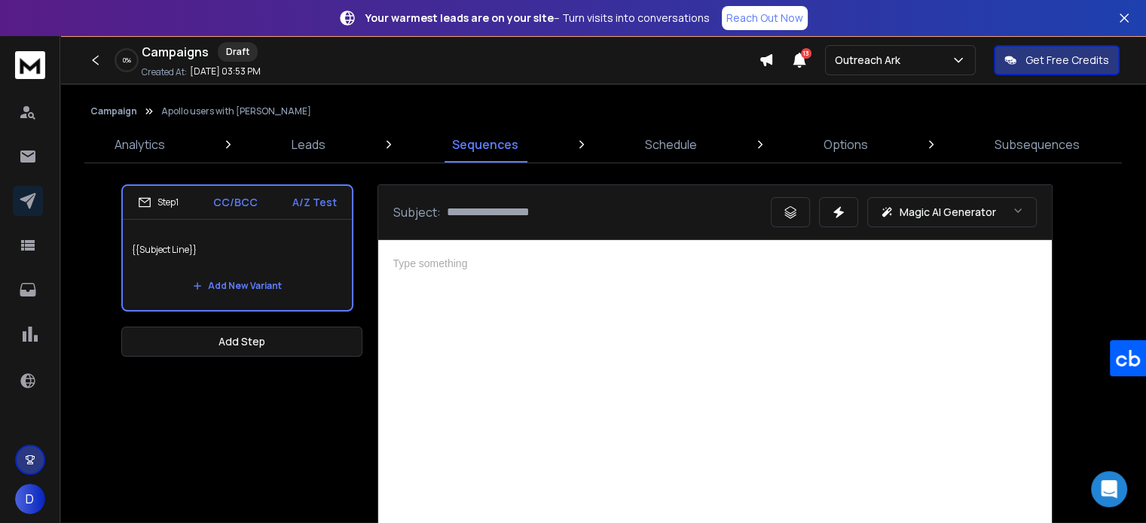
click at [537, 276] on div at bounding box center [714, 386] width 673 height 293
click at [839, 208] on icon "button" at bounding box center [838, 211] width 10 height 11
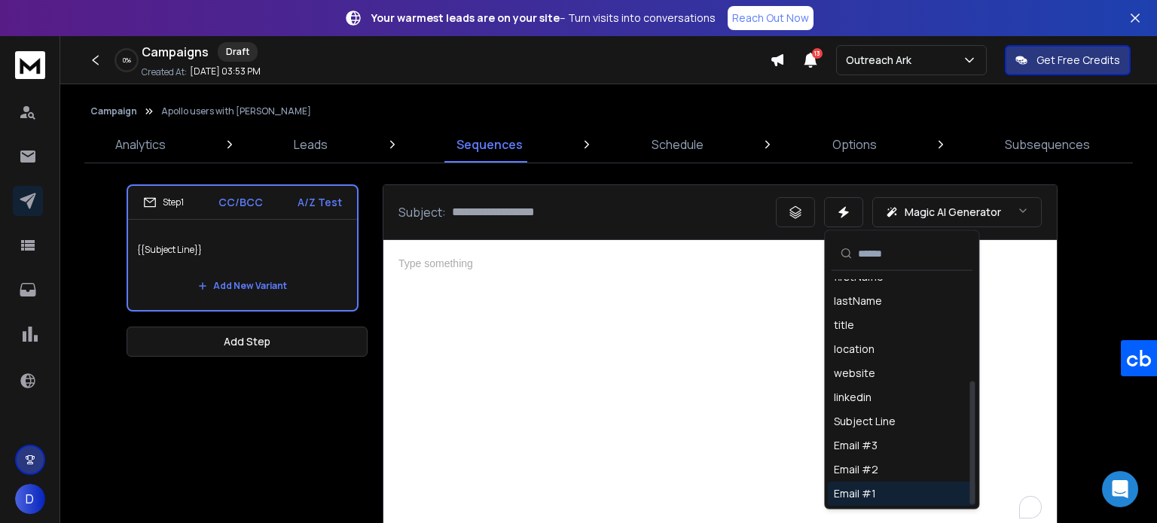
click at [883, 496] on div "Email #1" at bounding box center [902, 494] width 148 height 24
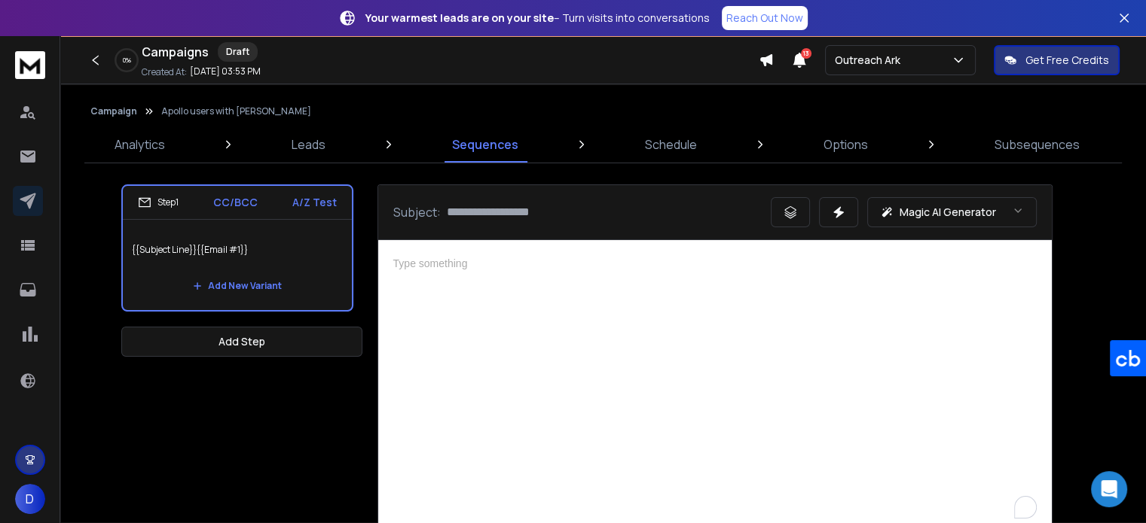
drag, startPoint x: 609, startPoint y: 216, endPoint x: 534, endPoint y: 207, distance: 75.1
click at [534, 207] on input at bounding box center [601, 212] width 309 height 18
type input "**********"
click at [509, 264] on div "To enrich screen reader interactions, please activate Accessibility in Grammarl…" at bounding box center [714, 263] width 643 height 17
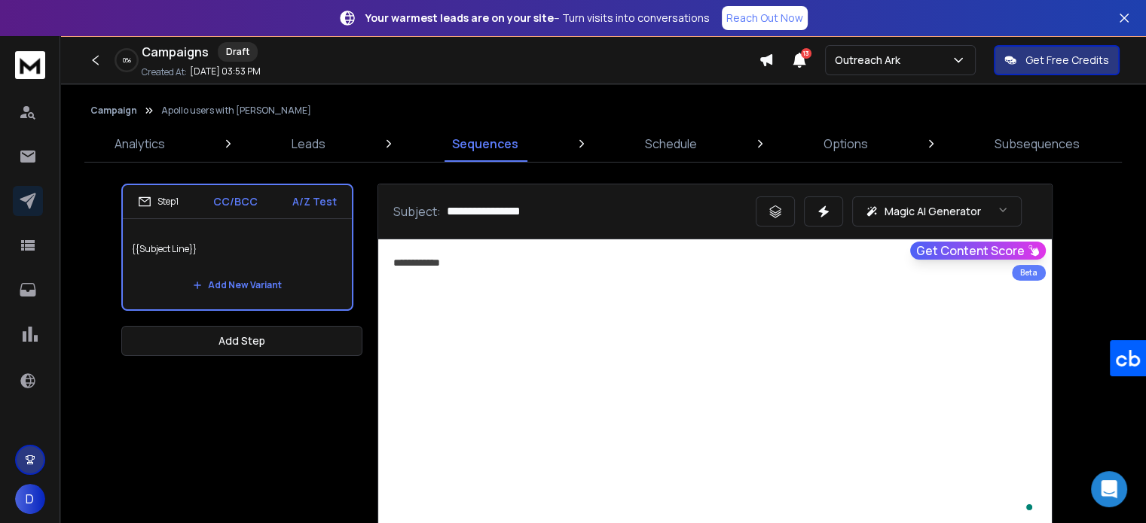
scroll to position [75, 0]
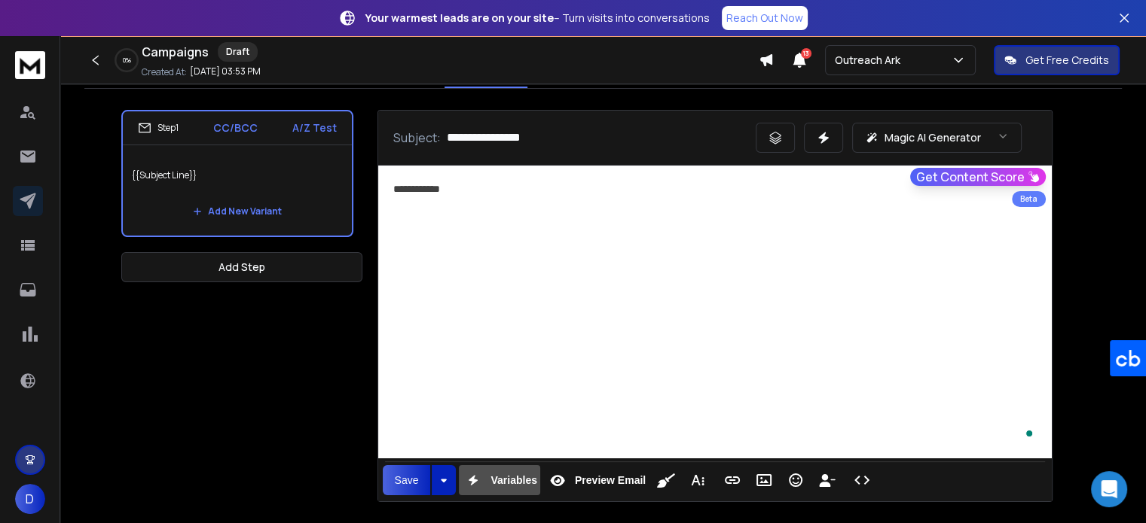
click at [517, 484] on span "Variables" at bounding box center [513, 480] width 53 height 13
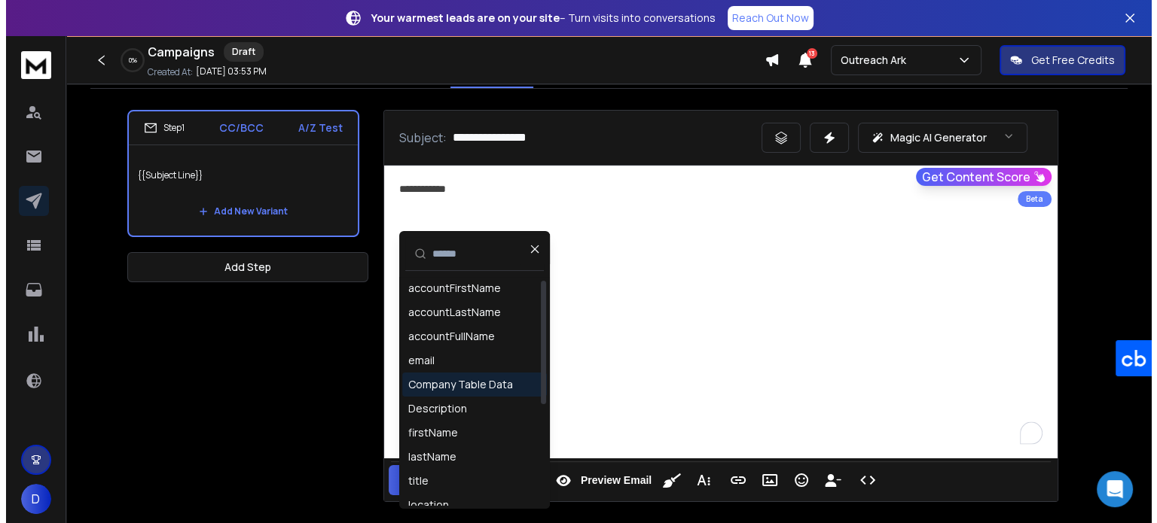
scroll to position [0, 0]
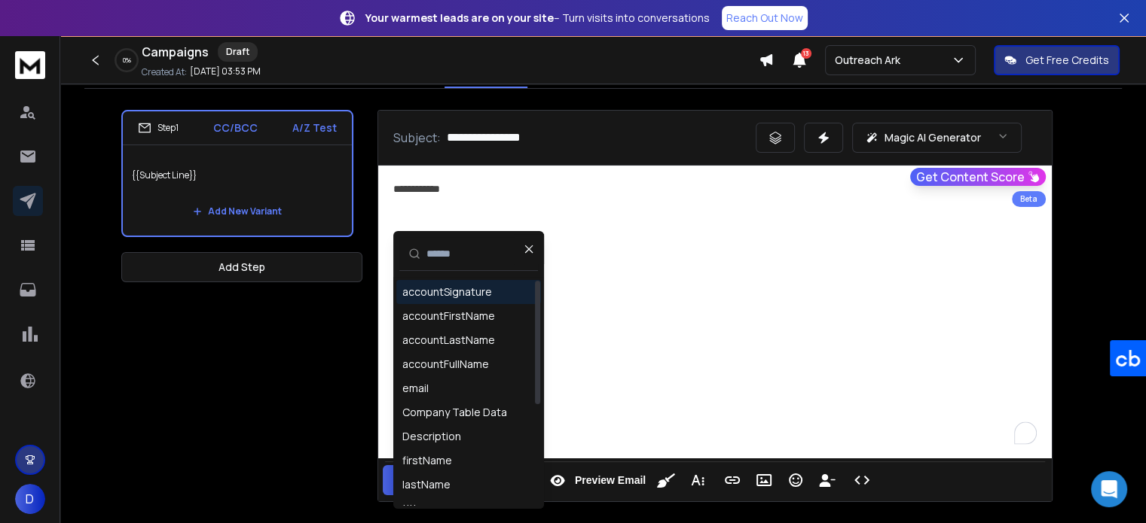
click at [464, 291] on div "accountSignature" at bounding box center [447, 292] width 90 height 15
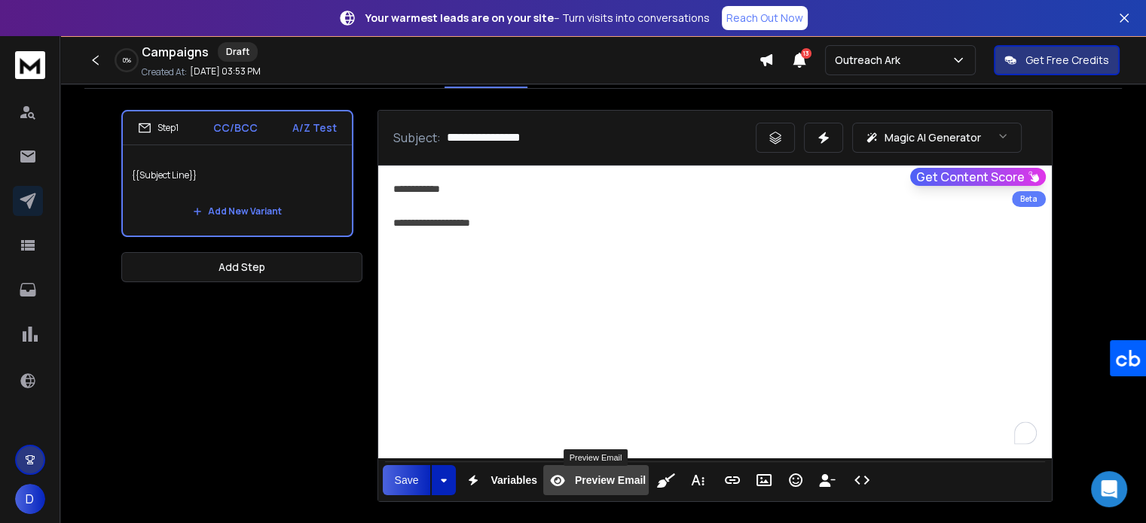
click at [572, 478] on span "Preview Email" at bounding box center [610, 480] width 77 height 13
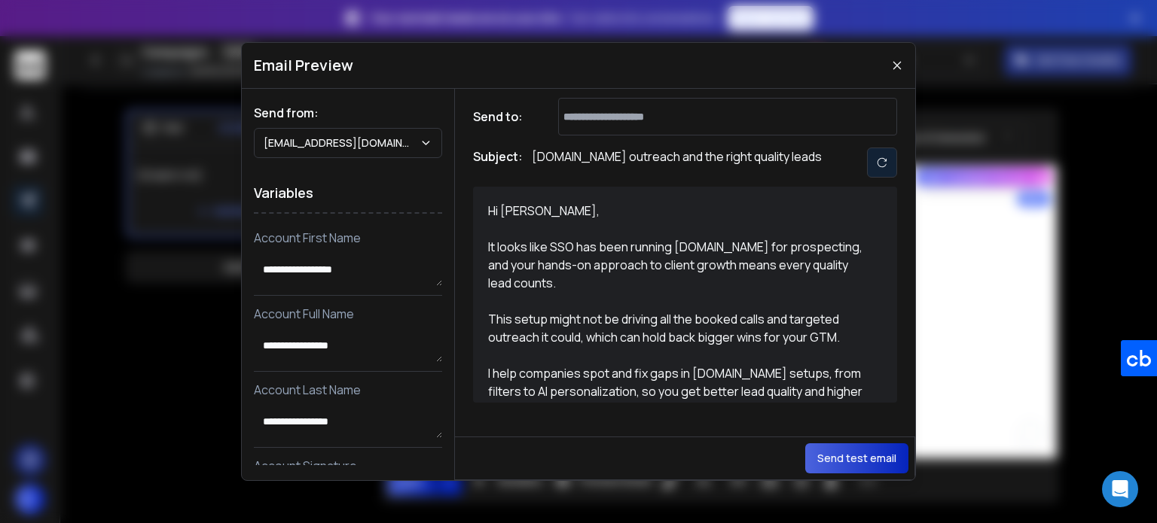
click at [882, 168] on icon at bounding box center [882, 162] width 11 height 11
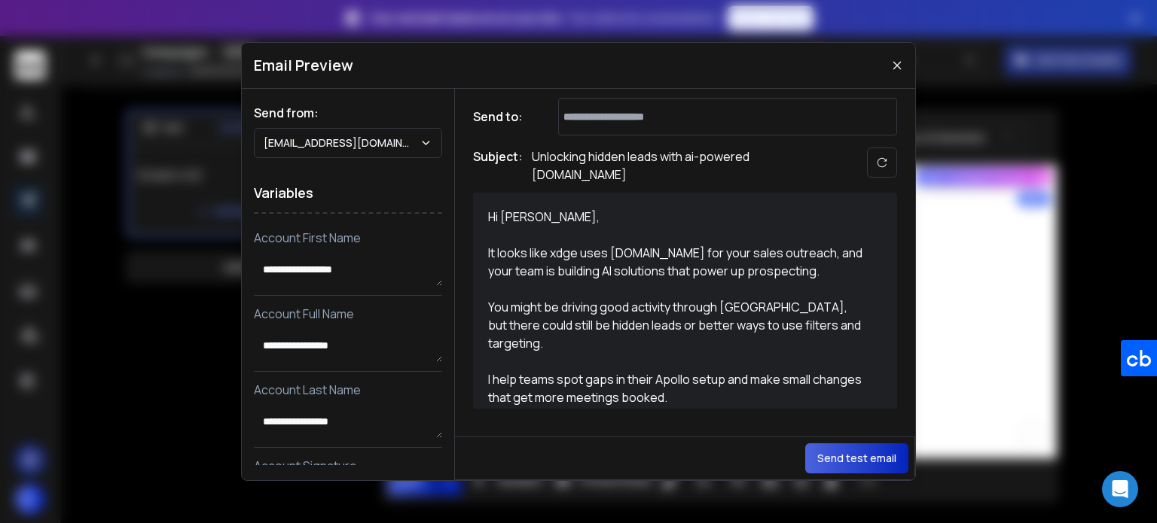
click at [897, 68] on icon at bounding box center [897, 66] width 12 height 12
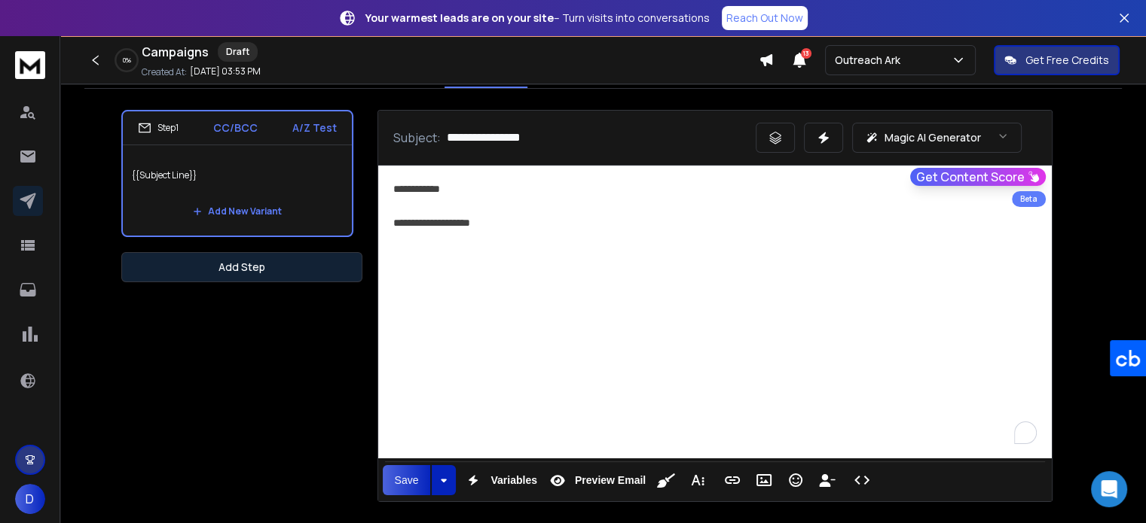
click at [286, 270] on button "Add Step" at bounding box center [241, 267] width 241 height 30
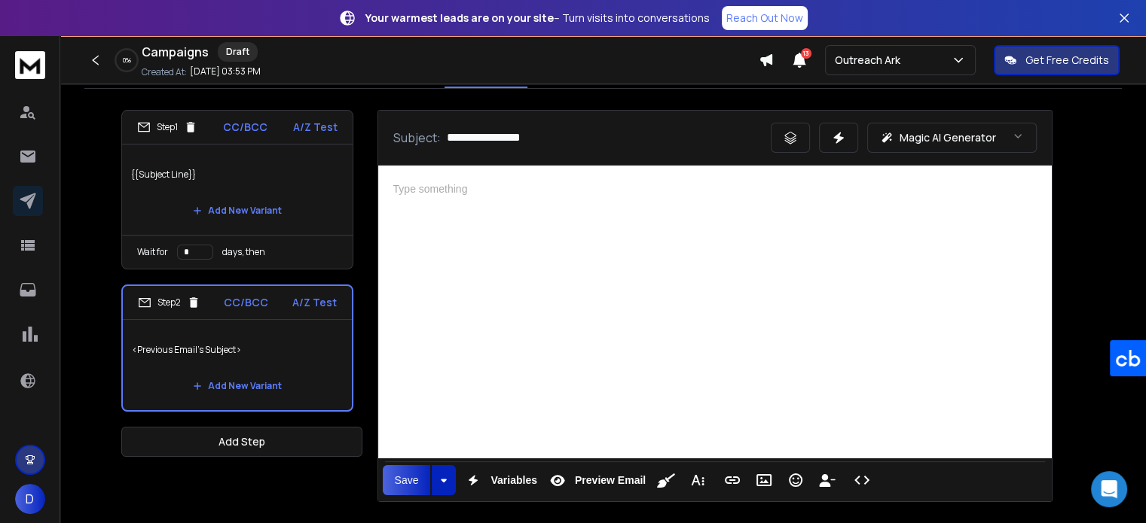
drag, startPoint x: 198, startPoint y: 252, endPoint x: 175, endPoint y: 252, distance: 23.3
click at [175, 252] on div "Wait for * days, then" at bounding box center [237, 252] width 230 height 34
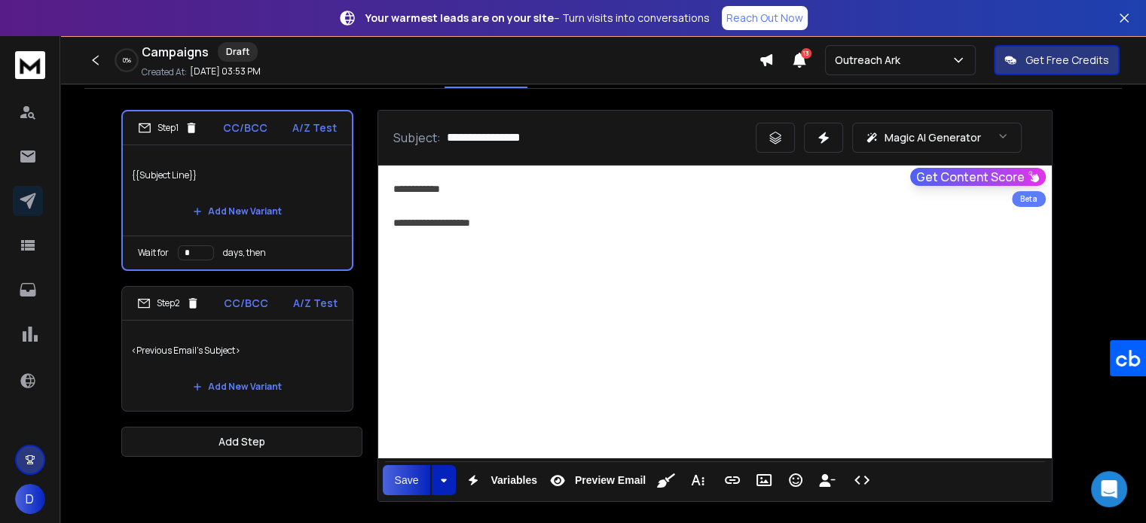
click at [311, 352] on p "<Previous Email's Subject>" at bounding box center [237, 351] width 212 height 42
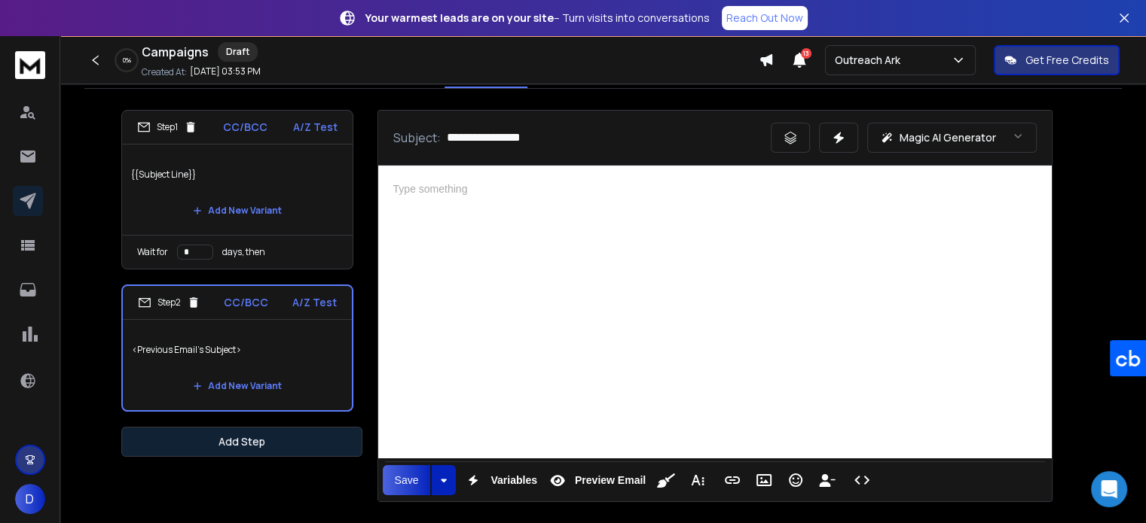
type input "*"
click at [277, 447] on button "Add Step" at bounding box center [241, 442] width 241 height 30
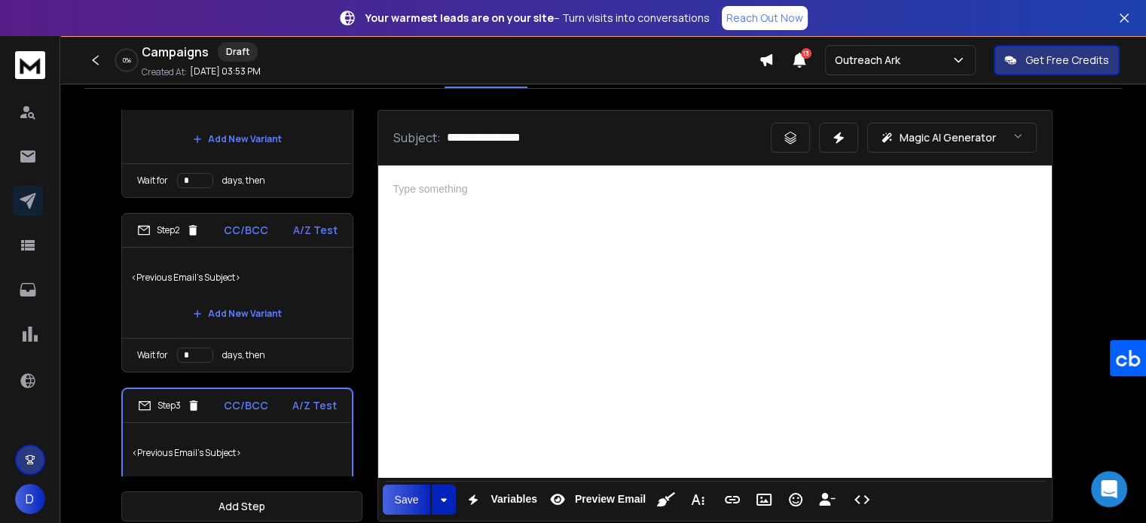
scroll to position [100, 0]
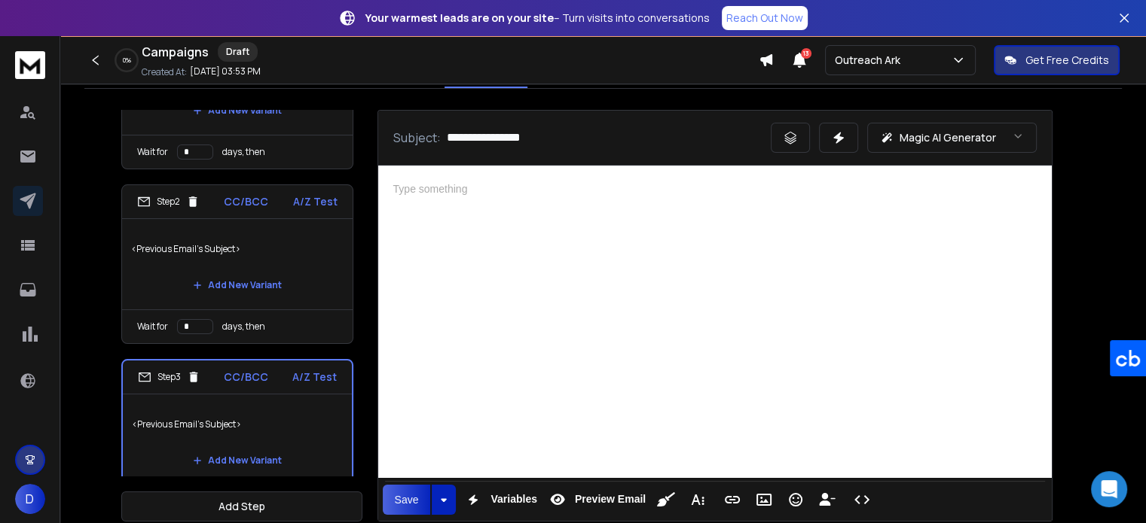
drag, startPoint x: 194, startPoint y: 325, endPoint x: 185, endPoint y: 325, distance: 9.0
click at [185, 325] on input "*" at bounding box center [195, 326] width 36 height 15
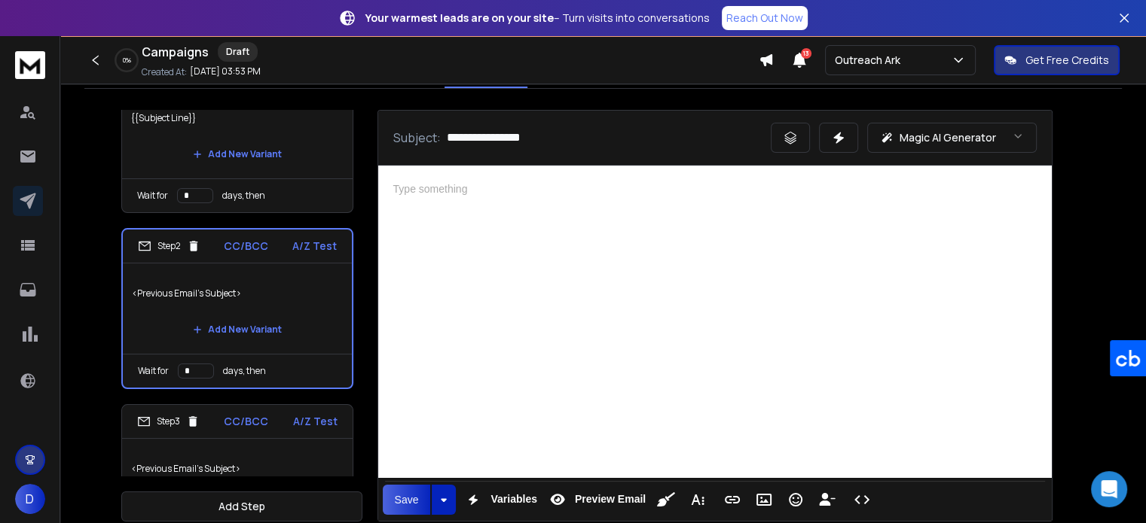
scroll to position [0, 0]
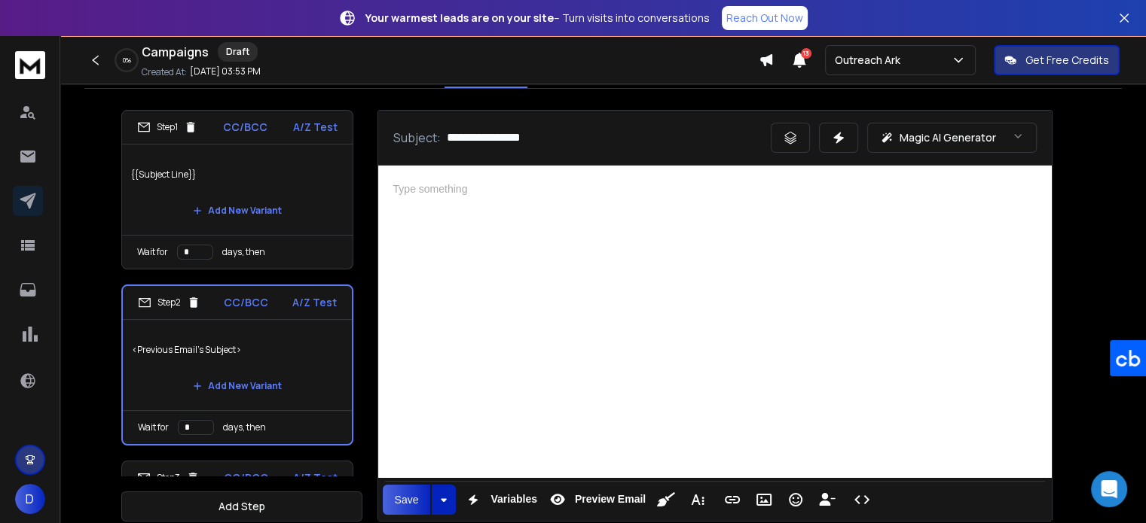
click at [294, 338] on p "<Previous Email's Subject>" at bounding box center [237, 350] width 211 height 42
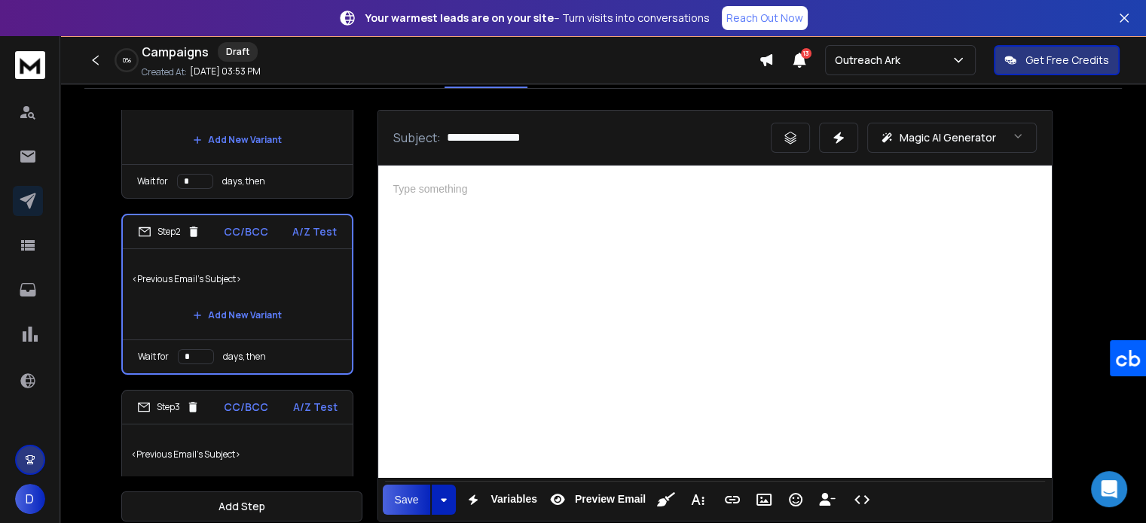
scroll to position [100, 0]
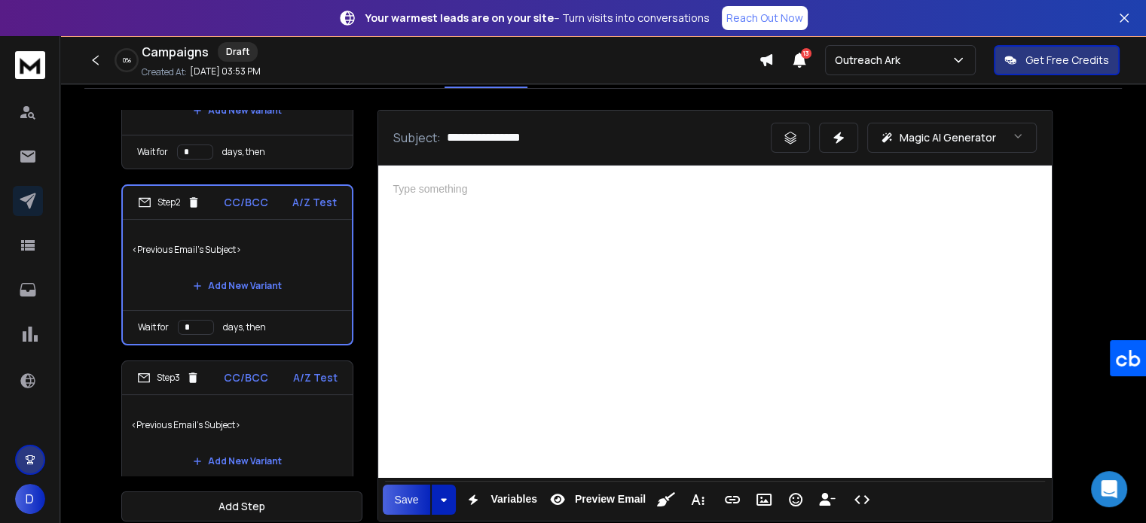
click at [294, 415] on p "<Previous Email's Subject>" at bounding box center [237, 425] width 212 height 42
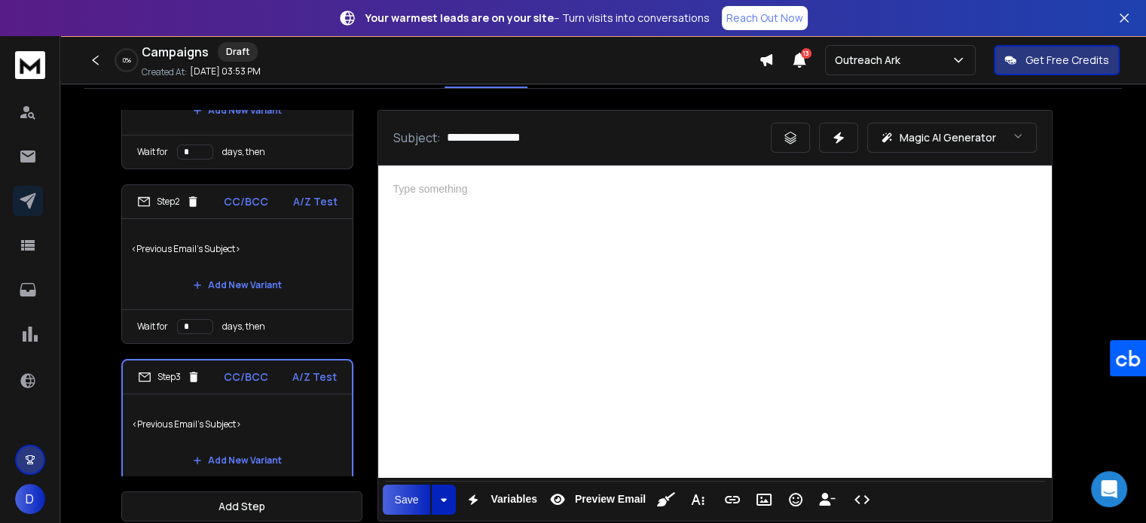
click at [273, 246] on p "<Previous Email's Subject>" at bounding box center [237, 249] width 212 height 42
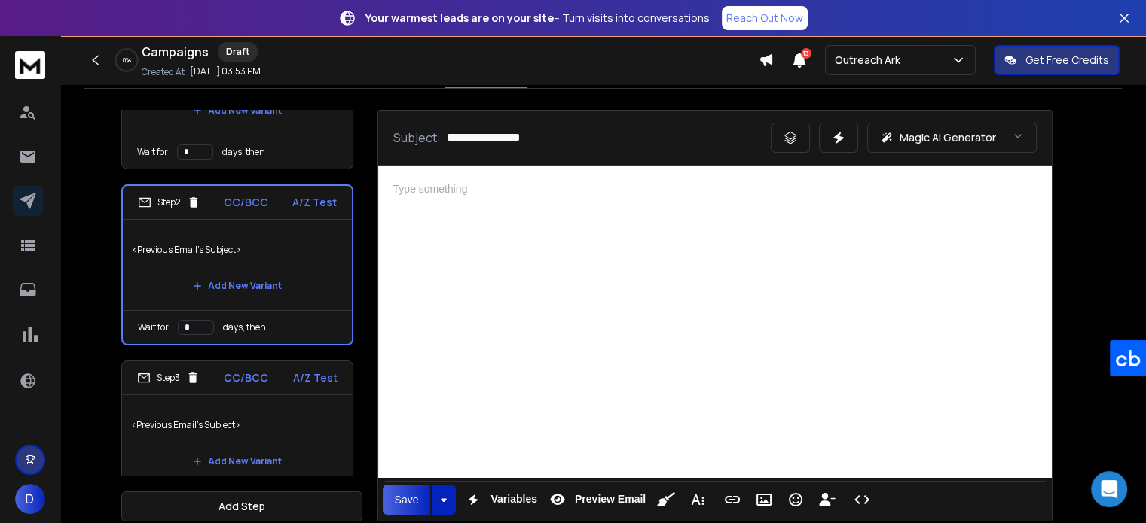
type input "*"
click at [460, 197] on div at bounding box center [714, 322] width 673 height 313
click at [521, 499] on span "Variables" at bounding box center [513, 499] width 53 height 13
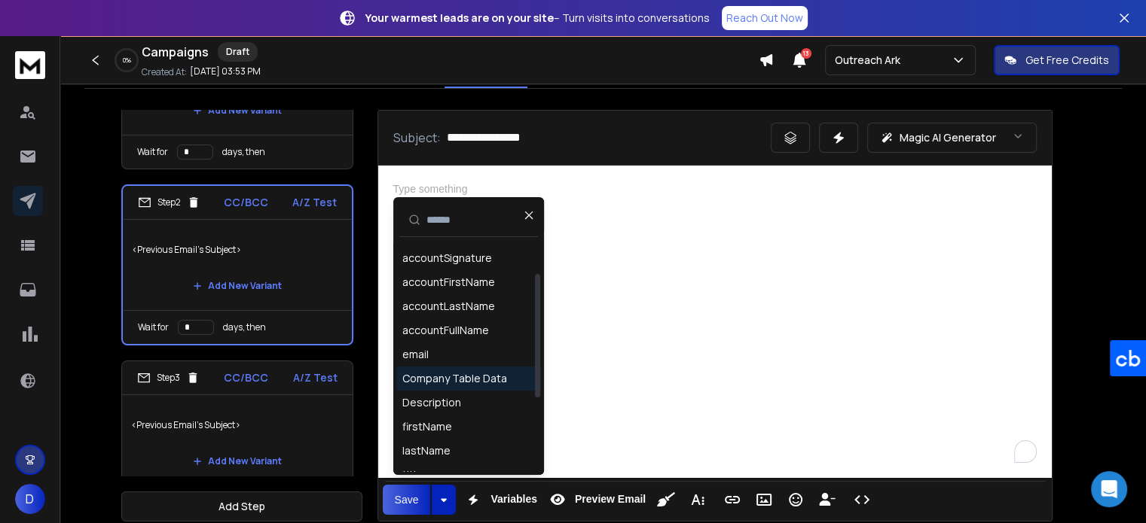
scroll to position [184, 0]
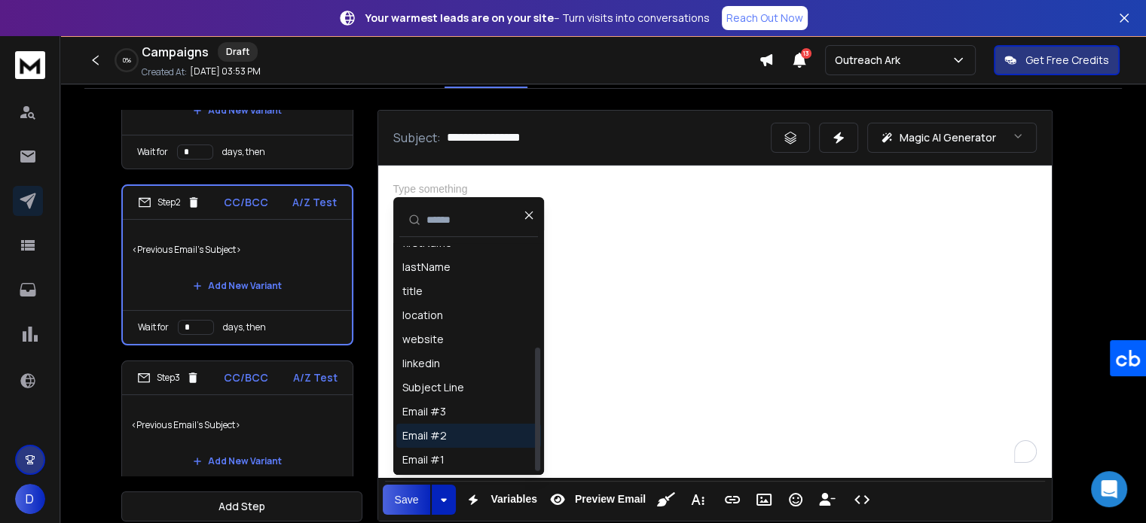
click at [455, 432] on div "Email #2" at bounding box center [468, 436] width 145 height 24
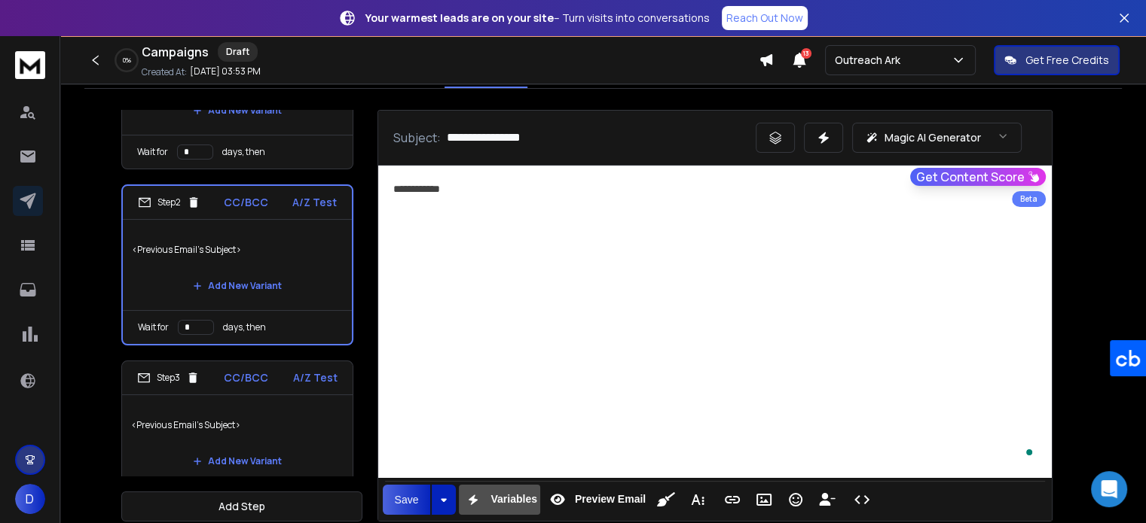
click at [509, 490] on div "Variables" at bounding box center [499, 500] width 81 height 24
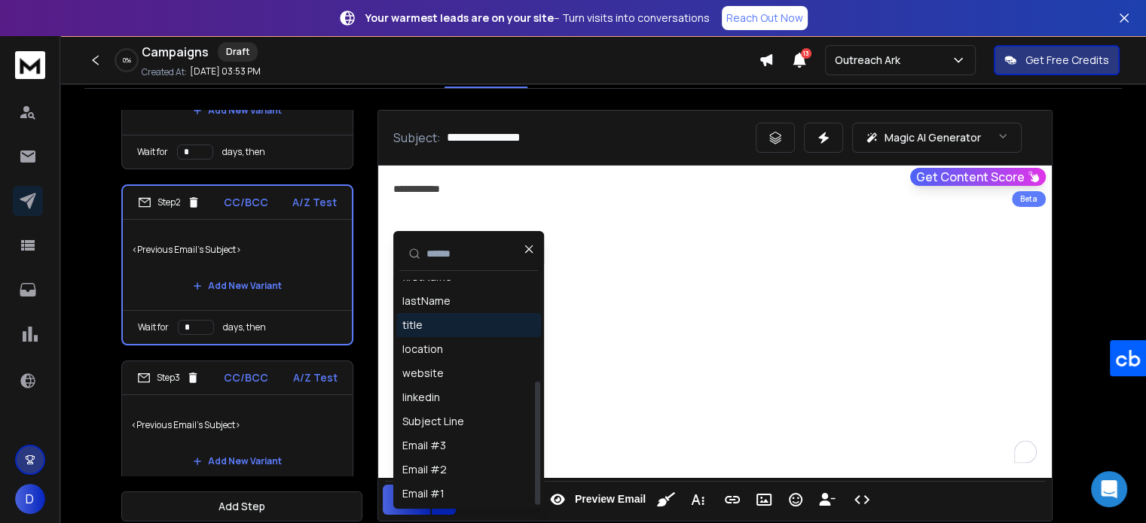
scroll to position [0, 0]
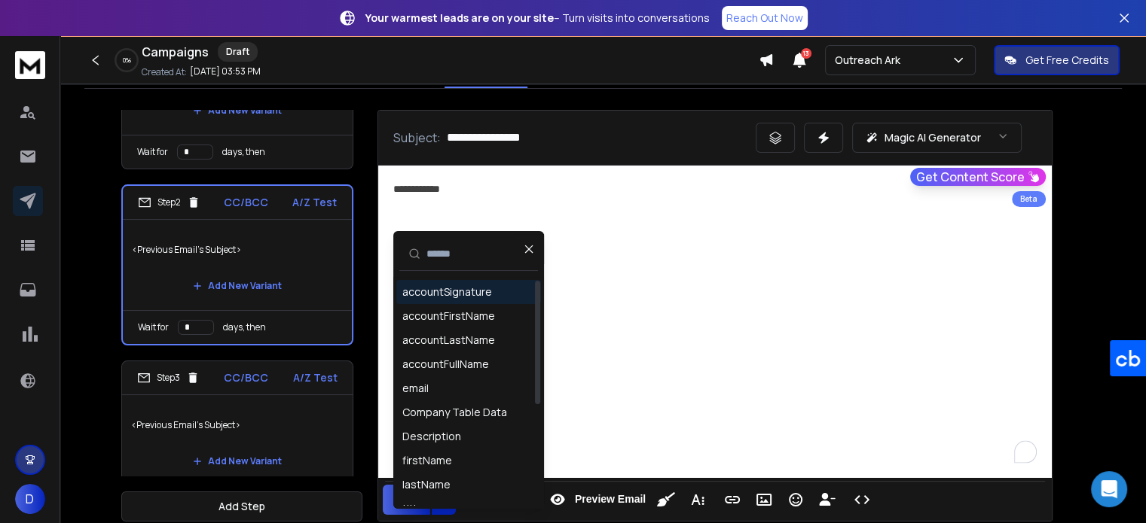
click at [452, 288] on div "accountSignature" at bounding box center [447, 292] width 90 height 15
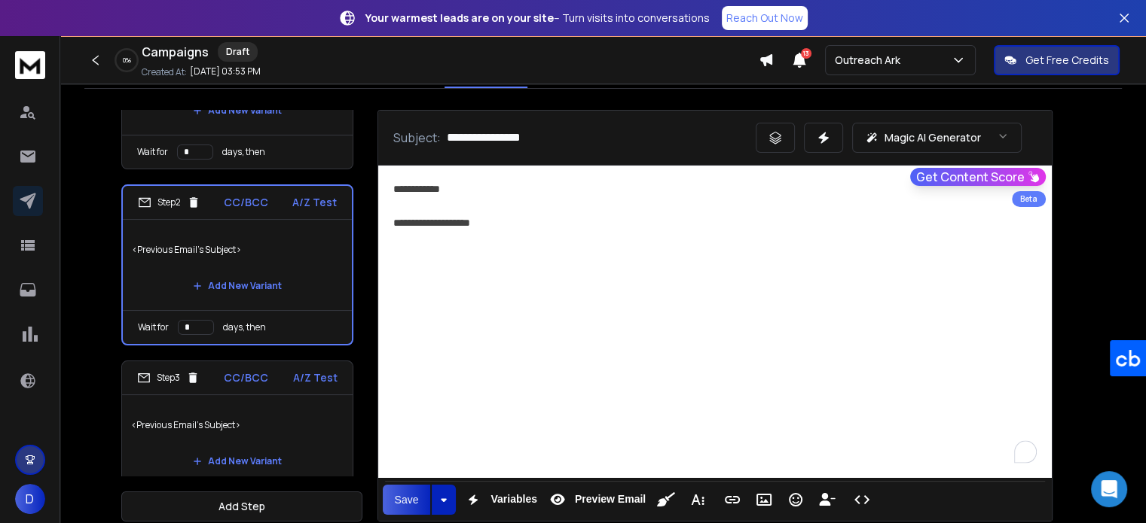
click at [277, 424] on p "<Previous Email's Subject>" at bounding box center [237, 425] width 212 height 42
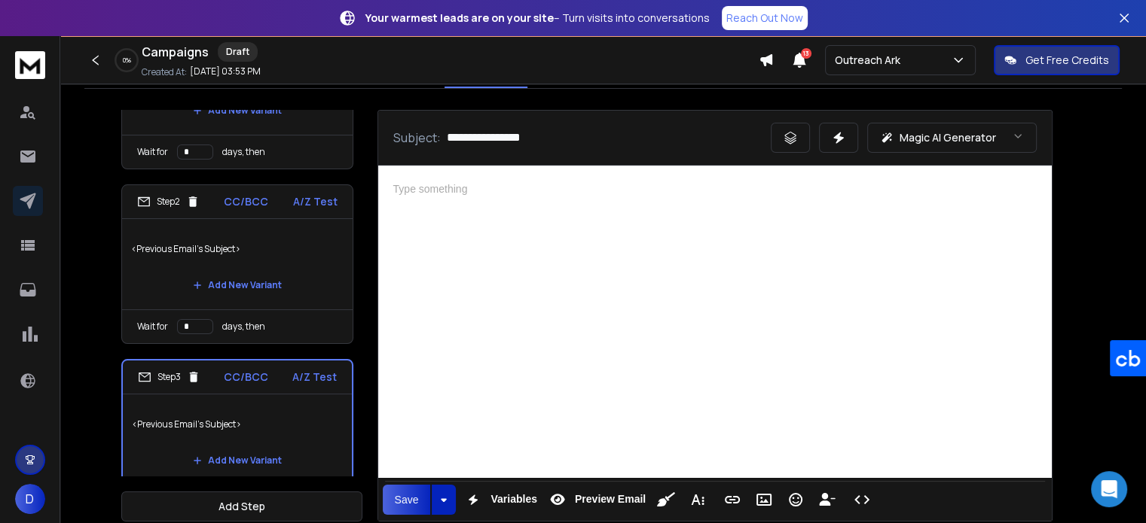
click at [491, 222] on div at bounding box center [714, 322] width 673 height 313
drag, startPoint x: 528, startPoint y: 490, endPoint x: 520, endPoint y: 467, distance: 24.5
click at [529, 490] on div "Variables" at bounding box center [499, 500] width 81 height 24
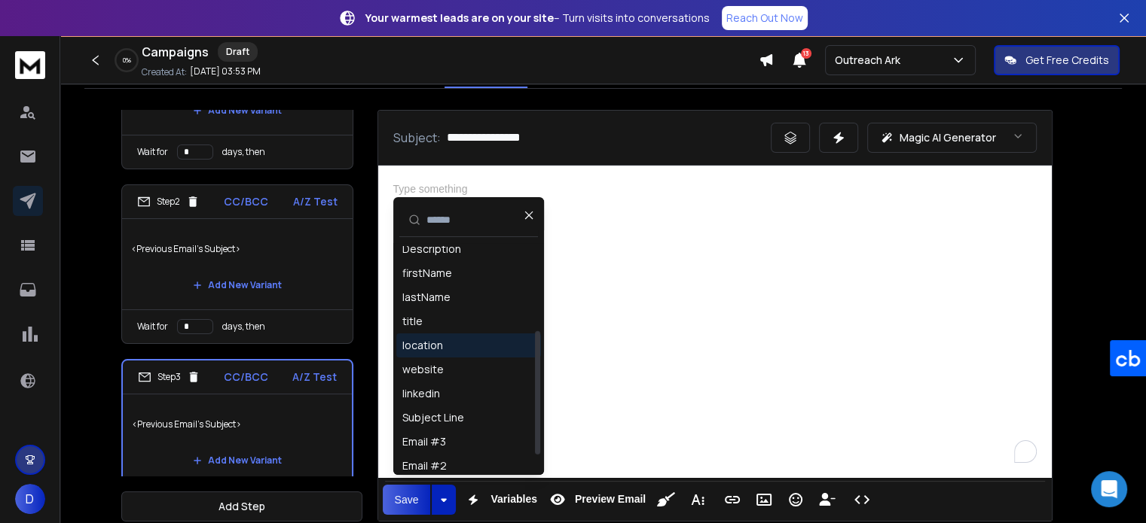
scroll to position [184, 0]
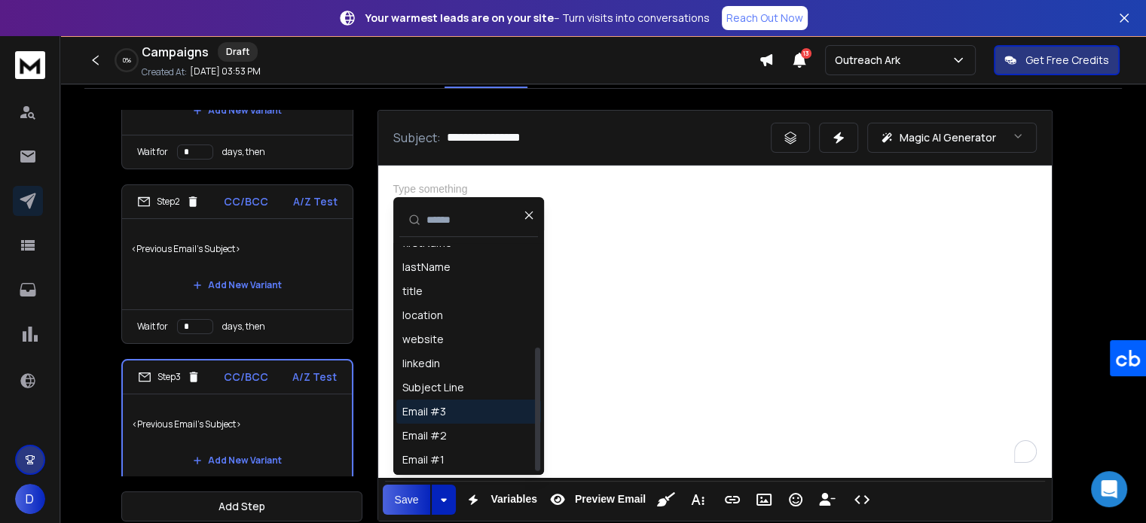
click at [466, 409] on div "Email #3" at bounding box center [468, 412] width 145 height 24
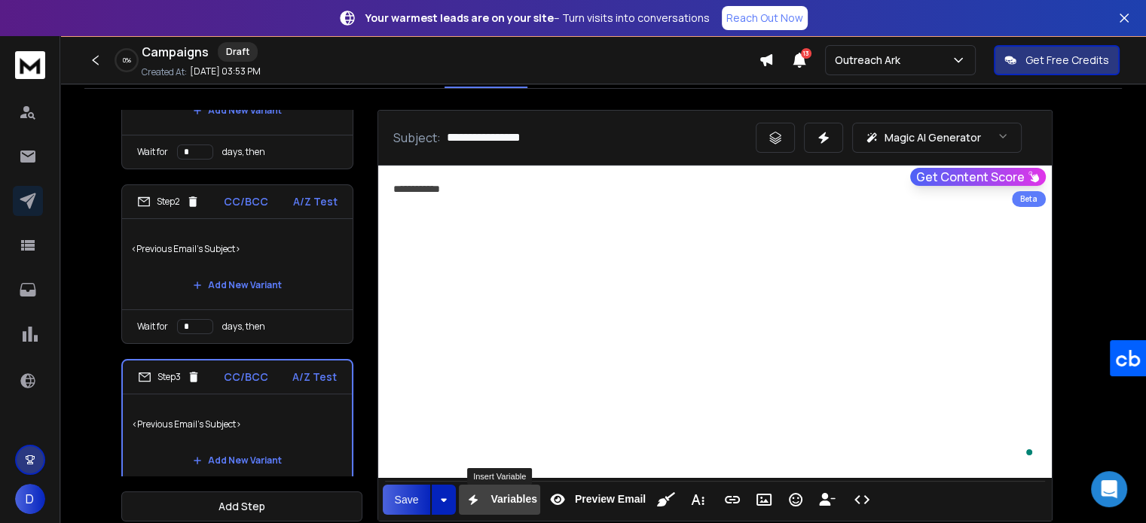
click at [511, 503] on span "Variables" at bounding box center [513, 499] width 53 height 13
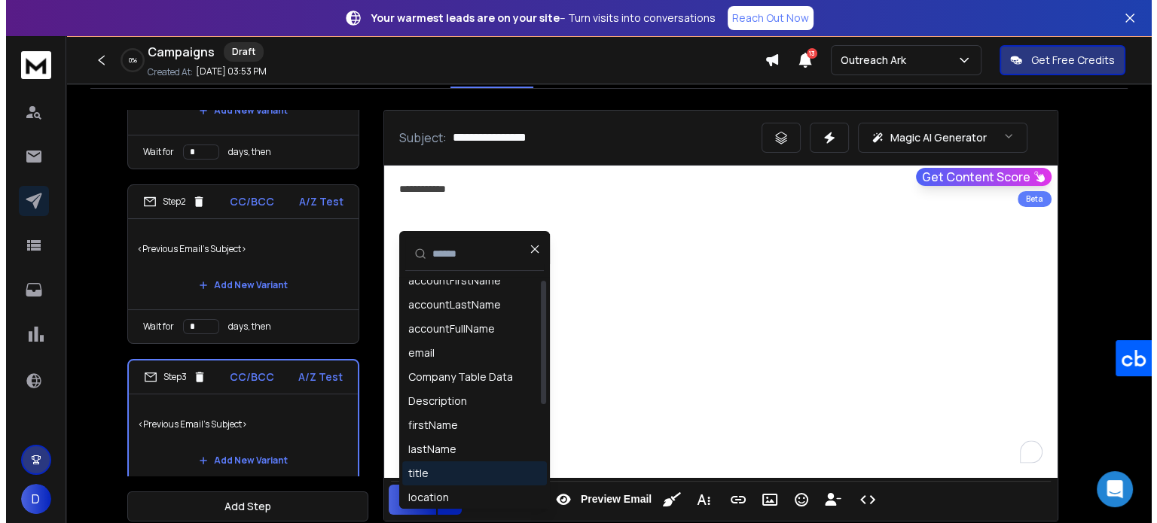
scroll to position [0, 0]
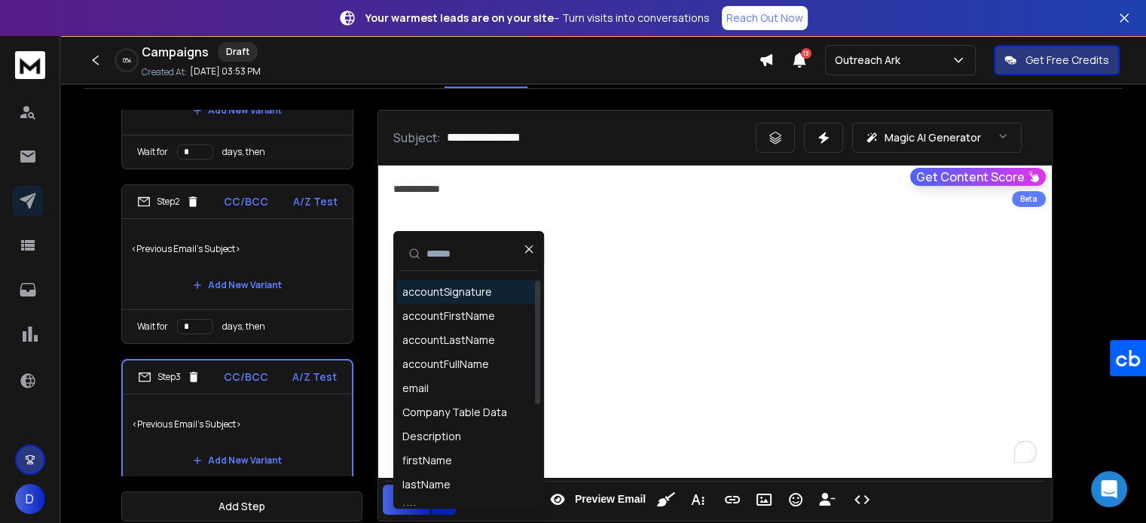
click at [440, 296] on div "accountSignature" at bounding box center [447, 292] width 90 height 15
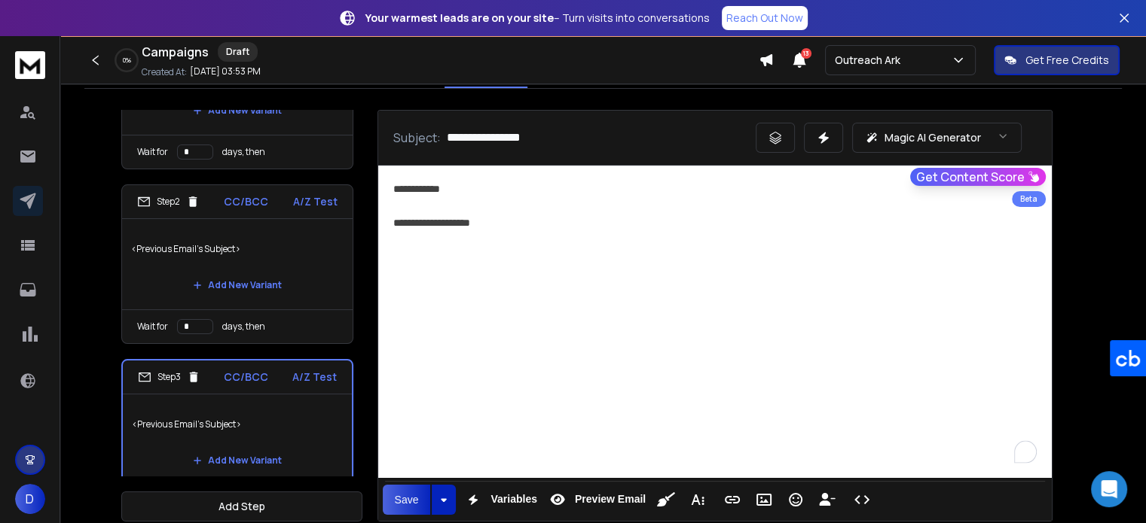
click at [286, 249] on p "<Previous Email's Subject>" at bounding box center [237, 249] width 212 height 42
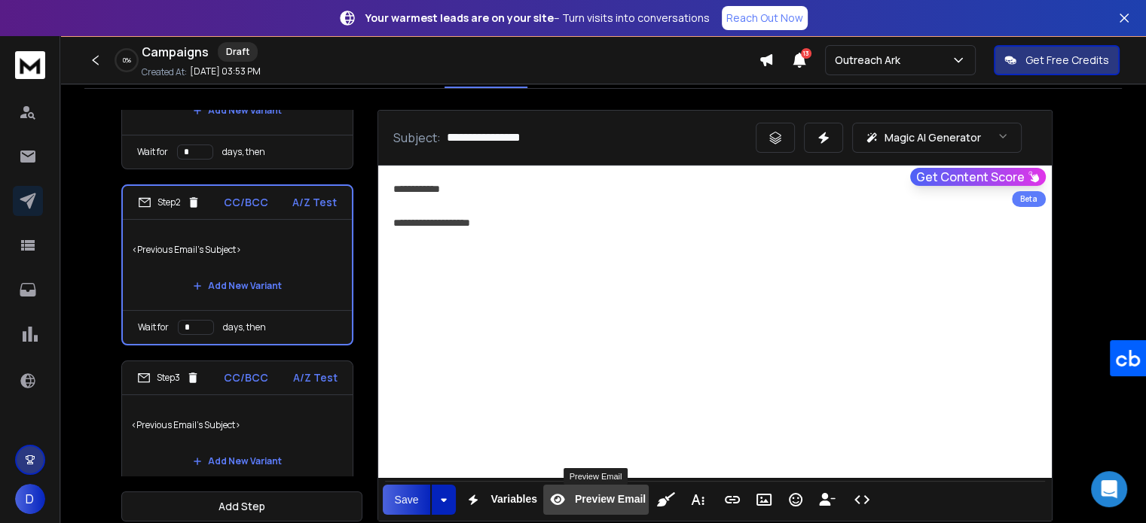
click at [612, 491] on div "Preview Email" at bounding box center [595, 499] width 105 height 25
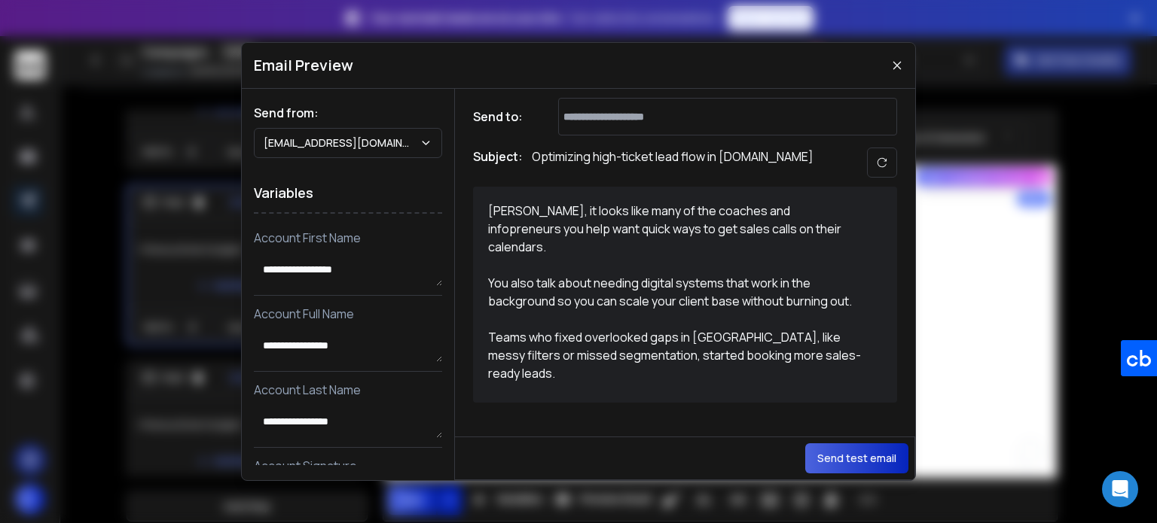
scroll to position [51, 0]
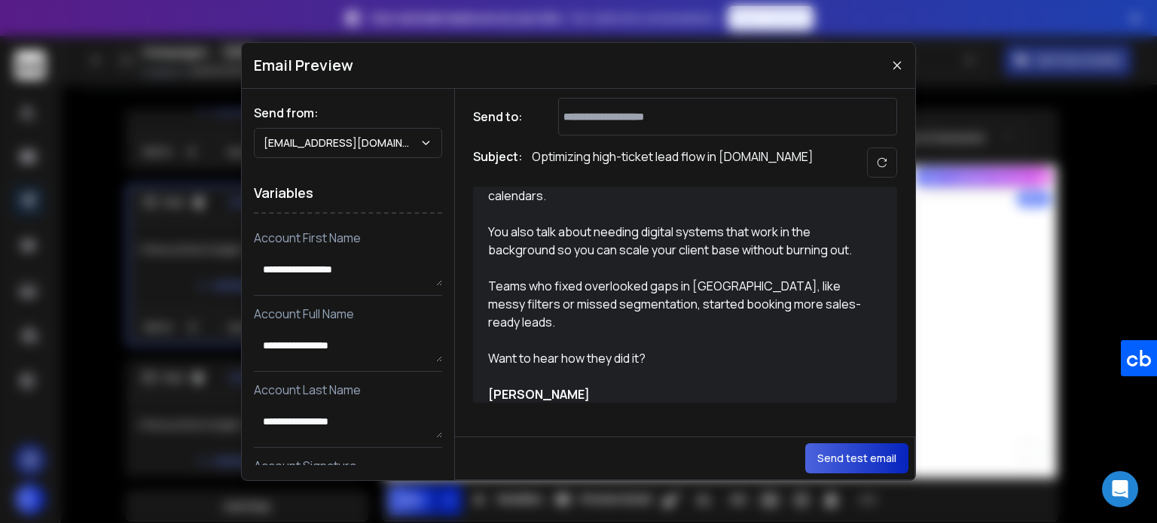
click at [897, 63] on icon at bounding box center [897, 66] width 12 height 12
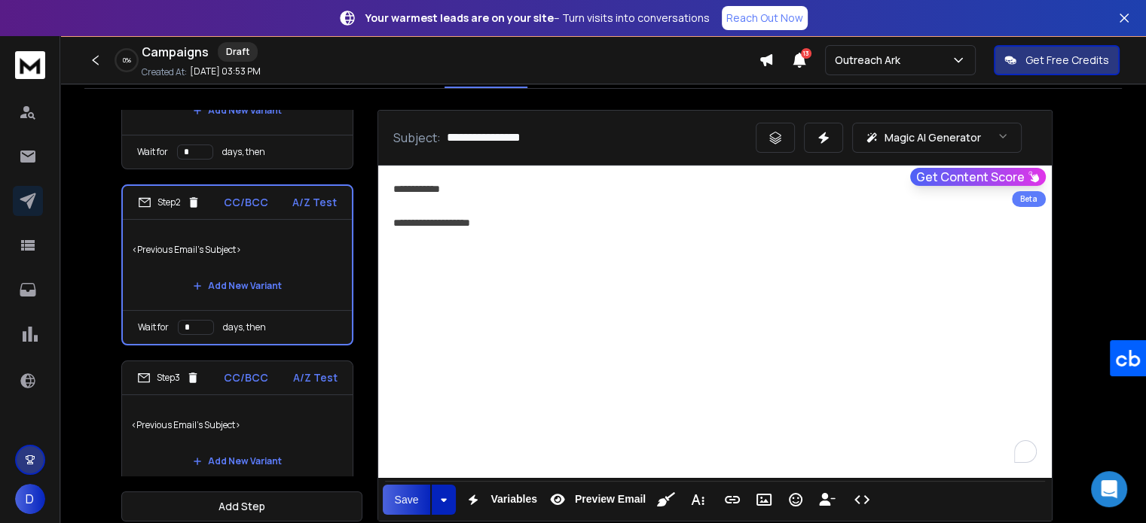
click at [273, 422] on p "<Previous Email's Subject>" at bounding box center [237, 425] width 212 height 42
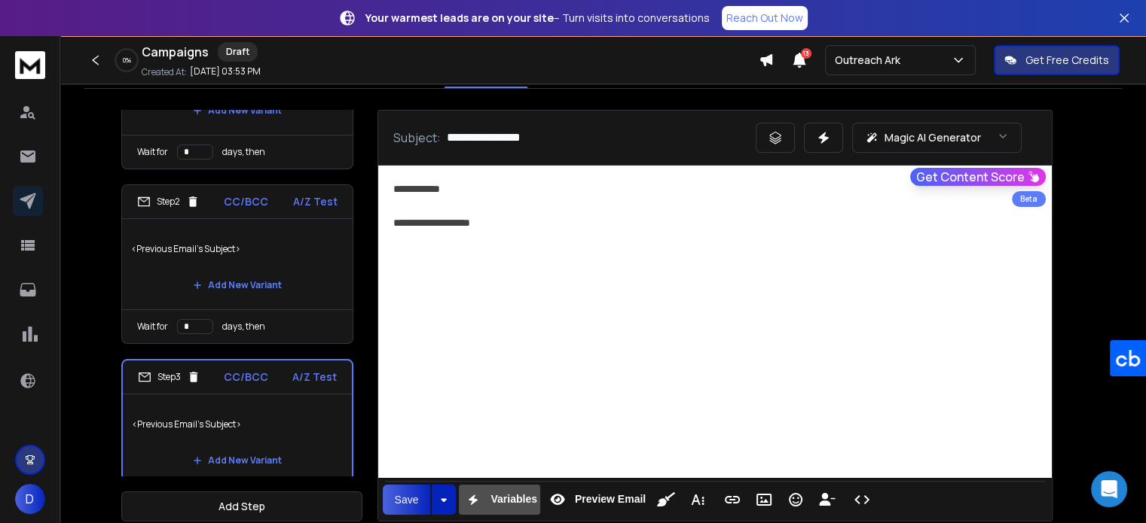
drag, startPoint x: 512, startPoint y: 492, endPoint x: 590, endPoint y: 355, distance: 157.9
click at [514, 492] on div "Variables" at bounding box center [499, 500] width 81 height 24
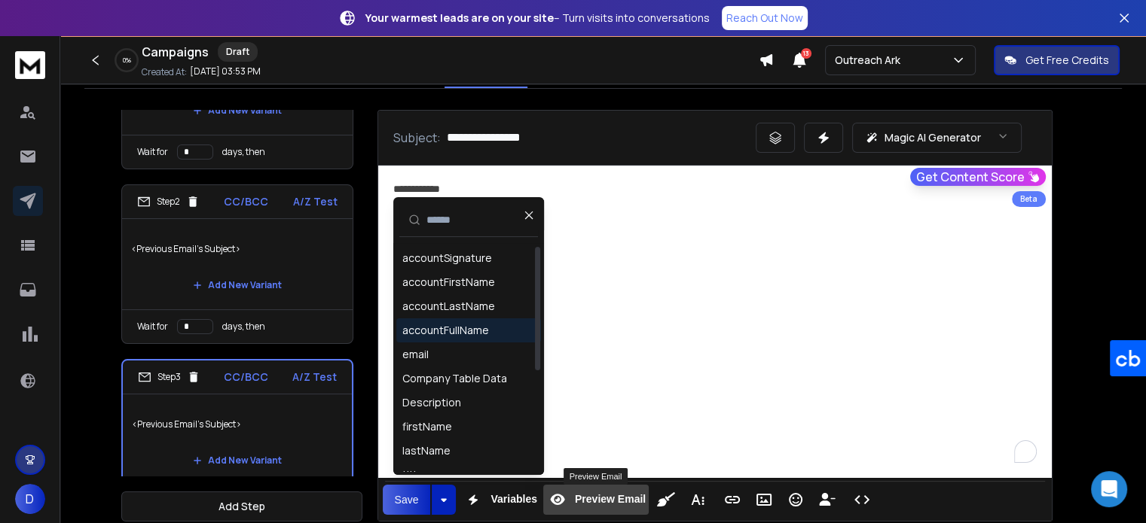
click at [590, 498] on span "Preview Email" at bounding box center [610, 499] width 77 height 13
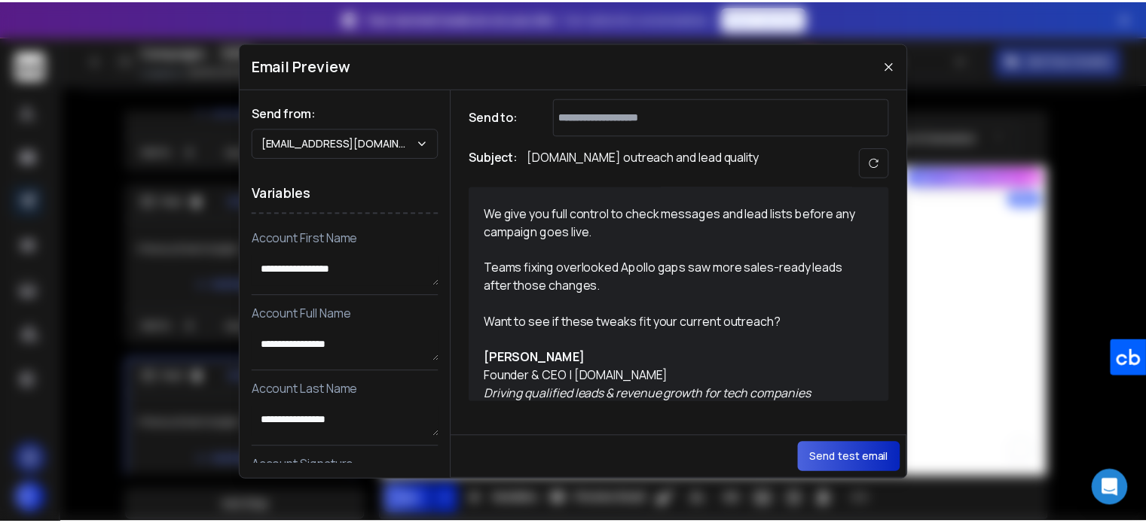
scroll to position [0, 0]
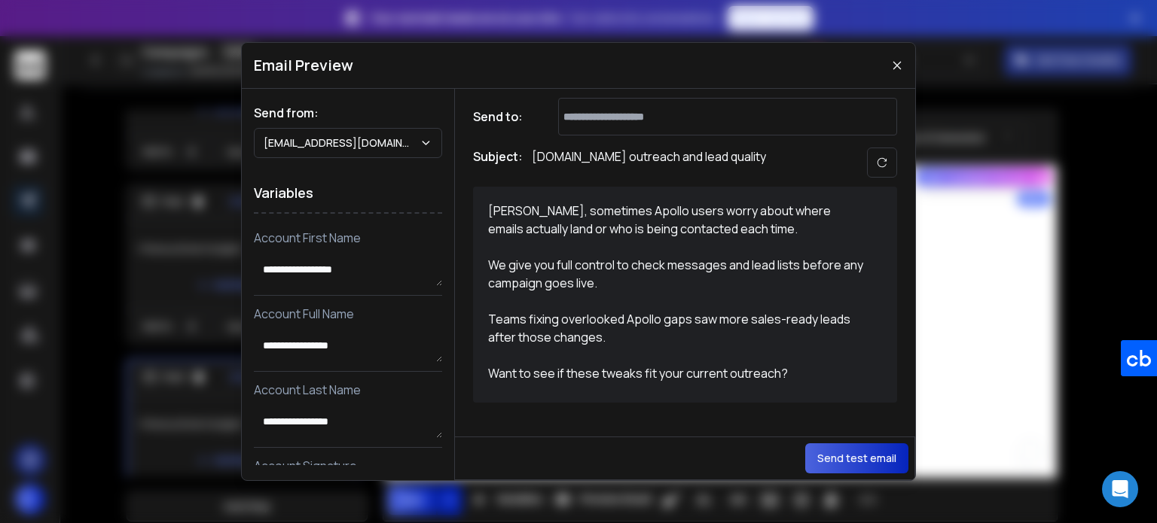
click at [898, 63] on icon at bounding box center [897, 66] width 12 height 12
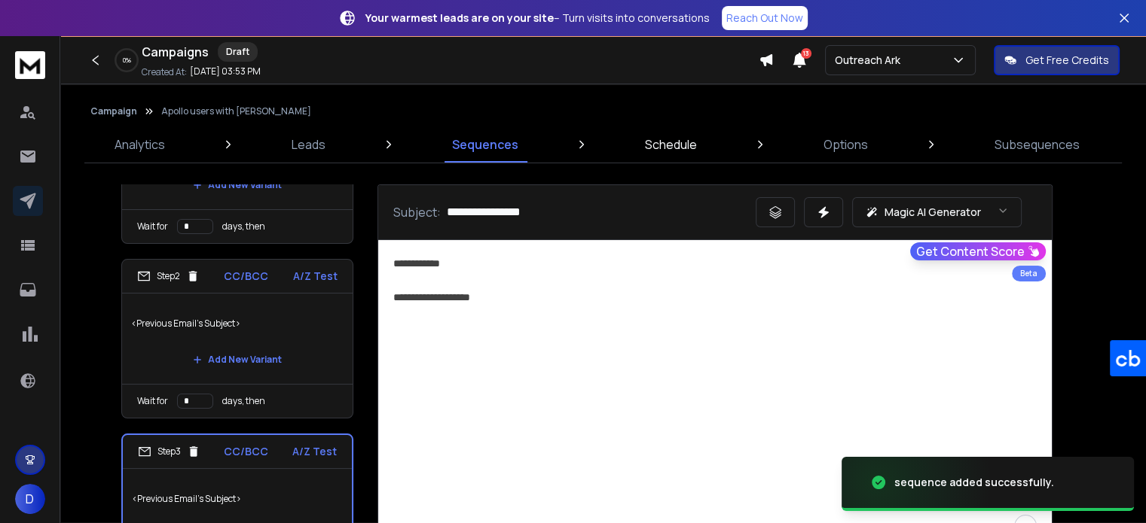
click at [661, 149] on p "Schedule" at bounding box center [671, 145] width 52 height 18
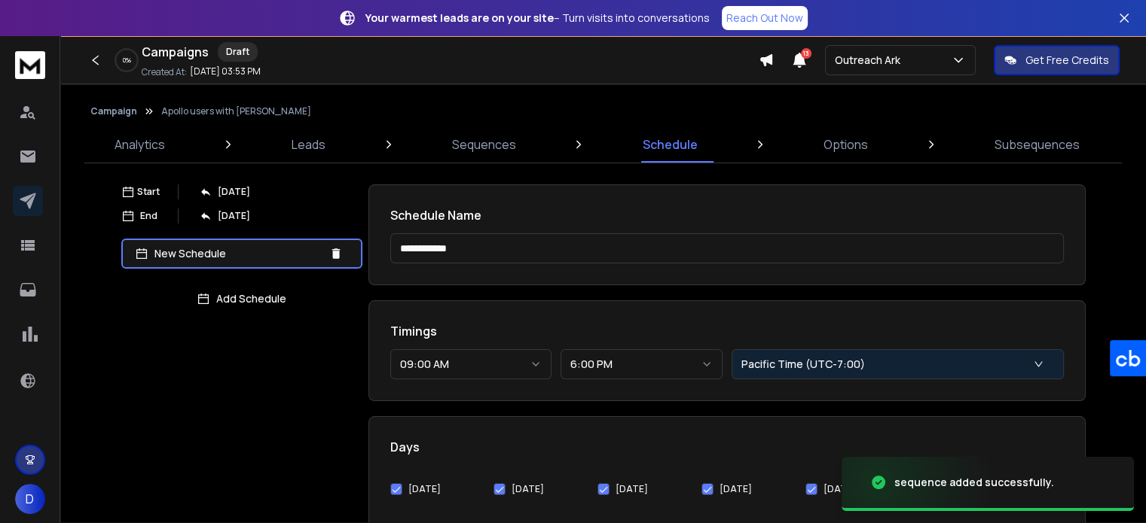
click at [789, 361] on p "Pacific Time (UTC-7:00)" at bounding box center [806, 364] width 130 height 15
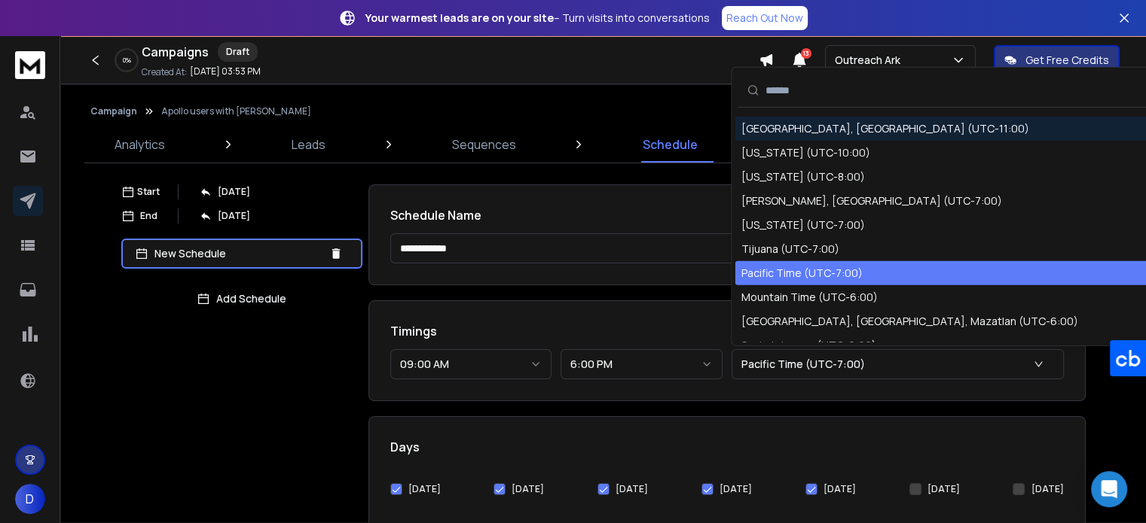
click at [679, 314] on div "Timings 09:00 AM ******** ******** ******** ******** ******** ******** ********…" at bounding box center [726, 351] width 717 height 101
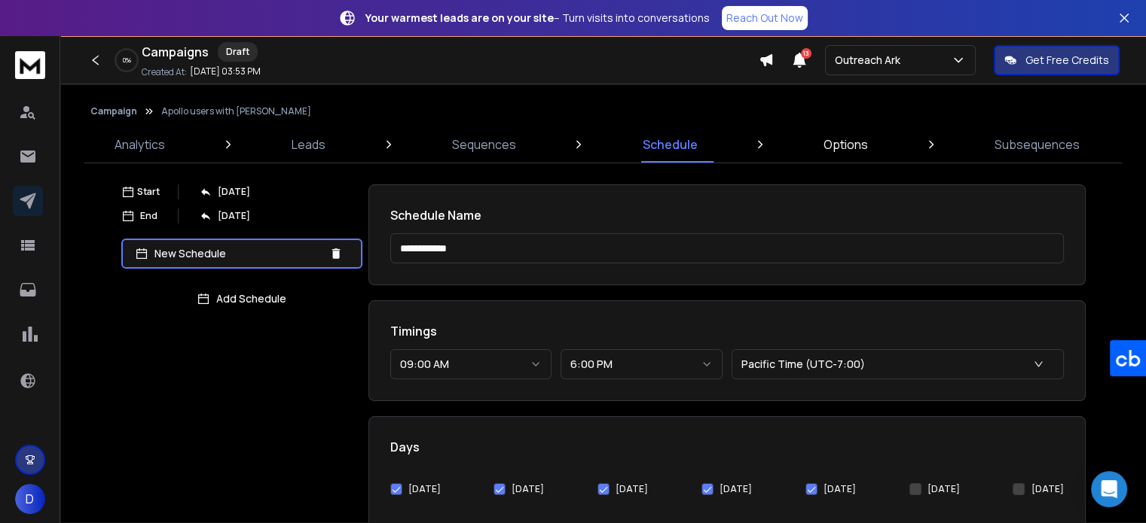
click at [835, 145] on p "Options" at bounding box center [845, 145] width 44 height 18
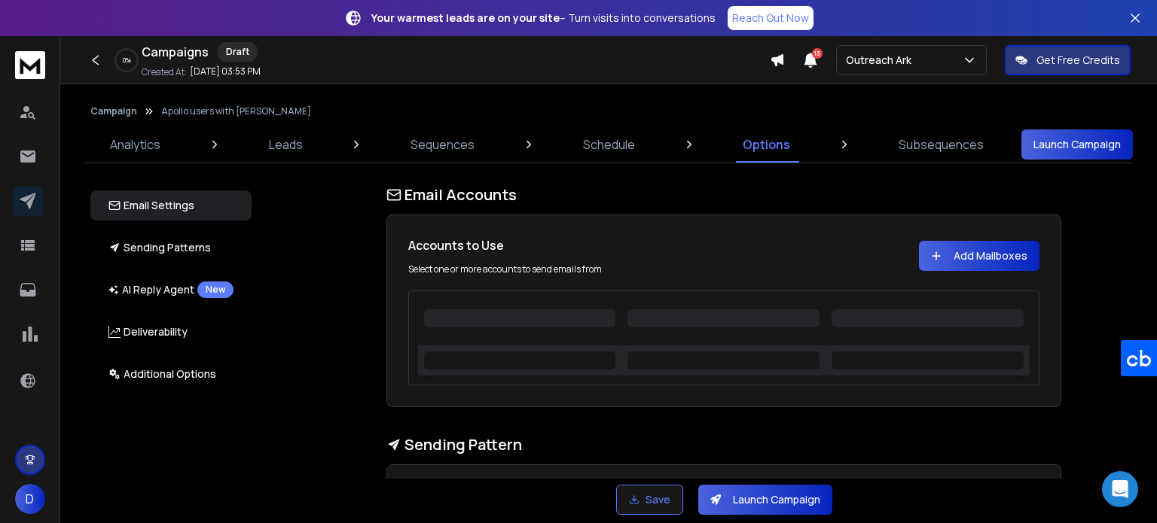
click at [937, 261] on button "Add Mailboxes" at bounding box center [979, 256] width 121 height 30
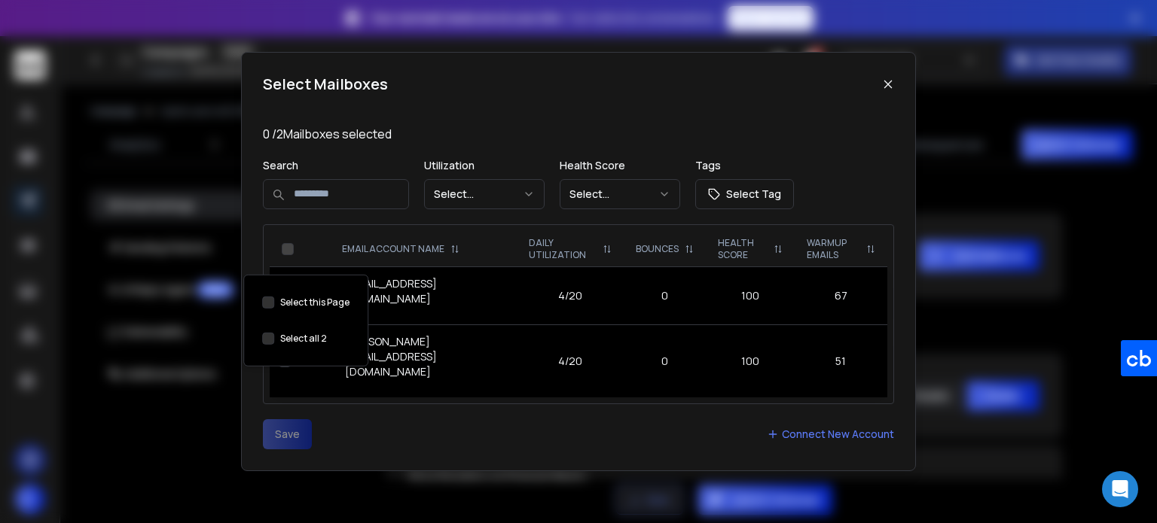
click at [282, 255] on button "Select this Page" at bounding box center [288, 249] width 12 height 12
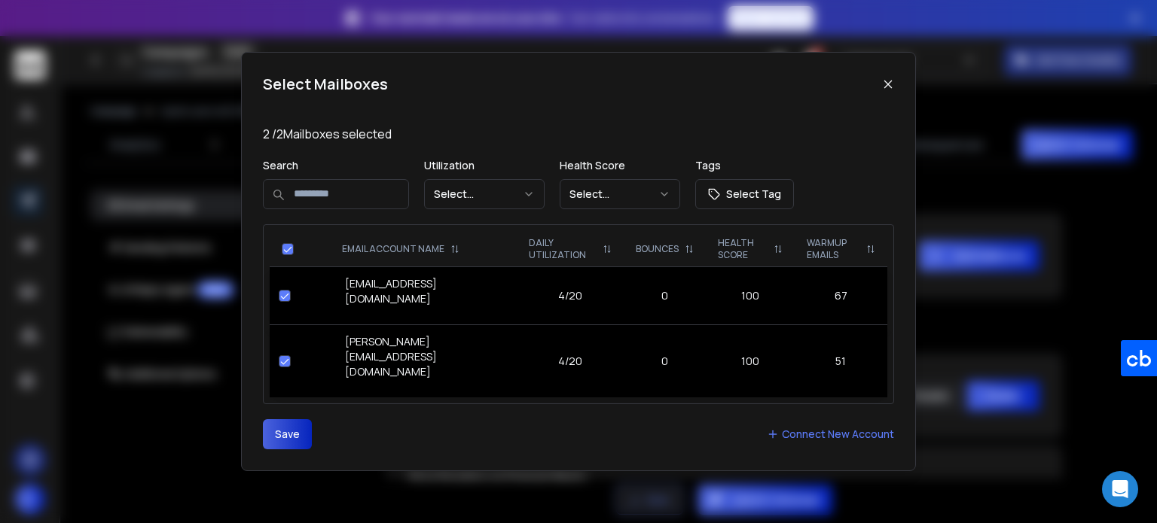
click at [286, 420] on button "Save" at bounding box center [287, 435] width 49 height 30
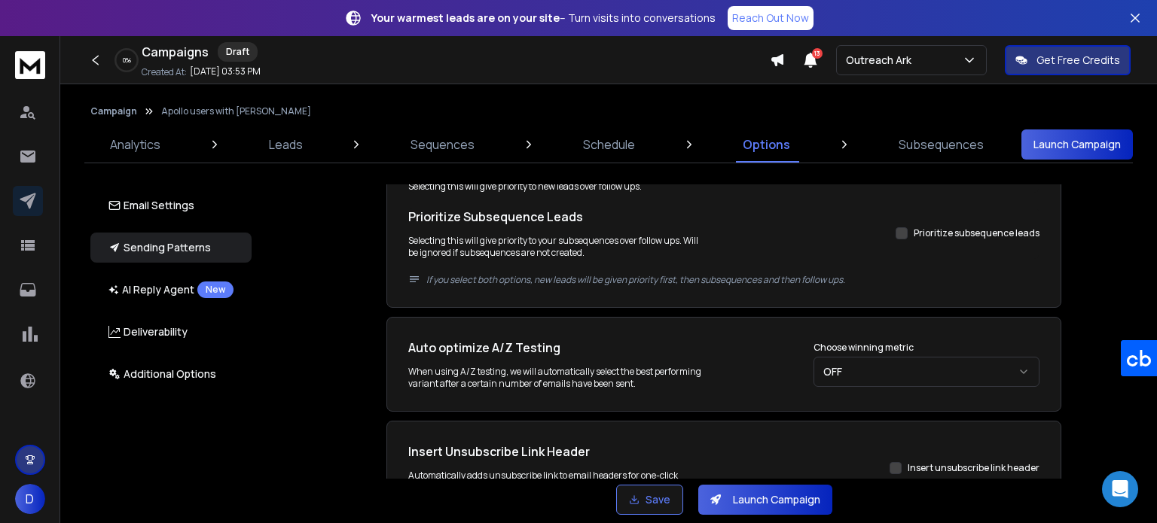
scroll to position [944, 0]
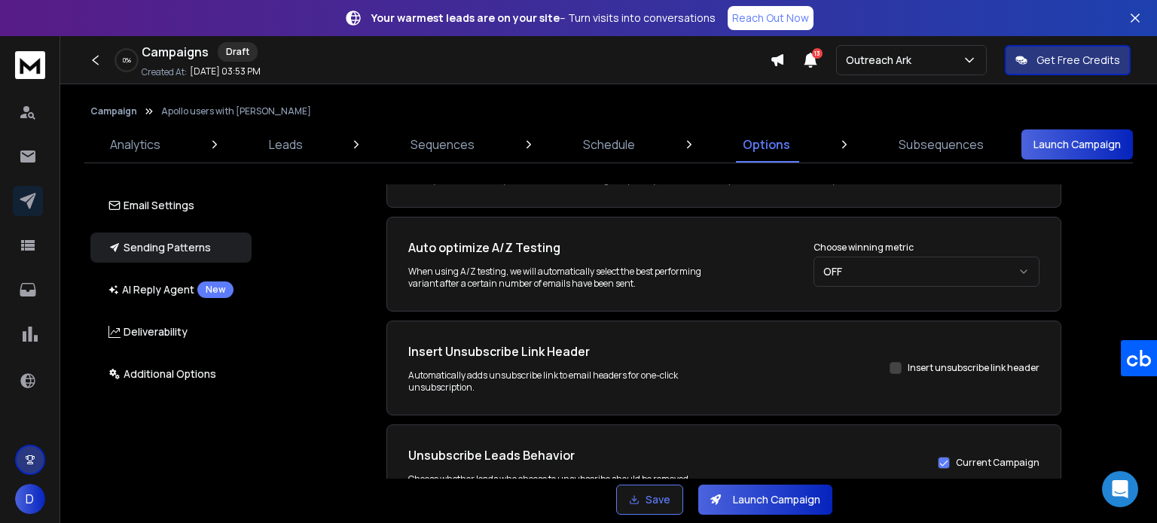
click at [865, 274] on button "OFF" at bounding box center [926, 272] width 226 height 30
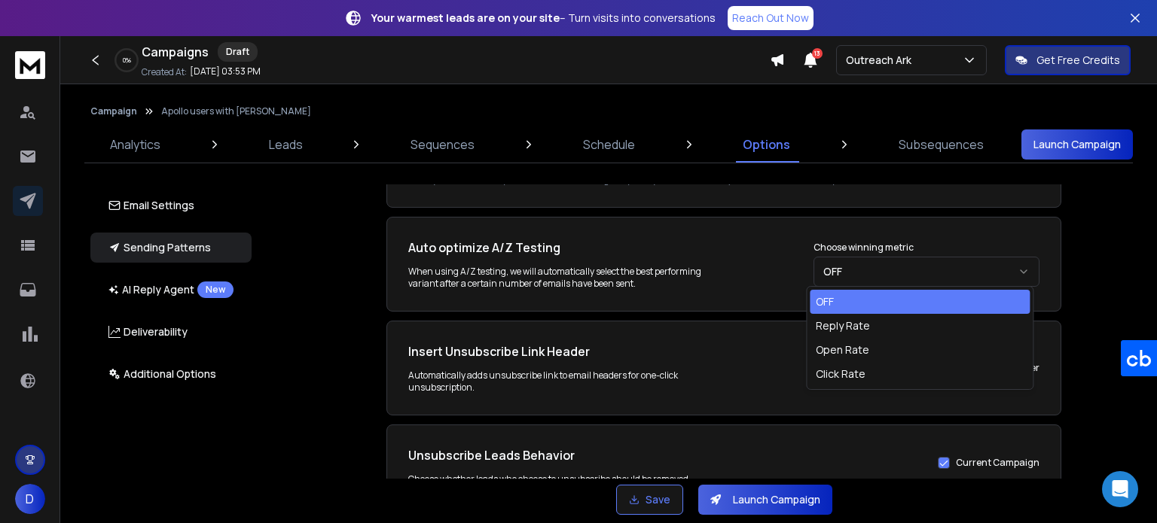
click at [865, 274] on button "OFF" at bounding box center [926, 272] width 226 height 30
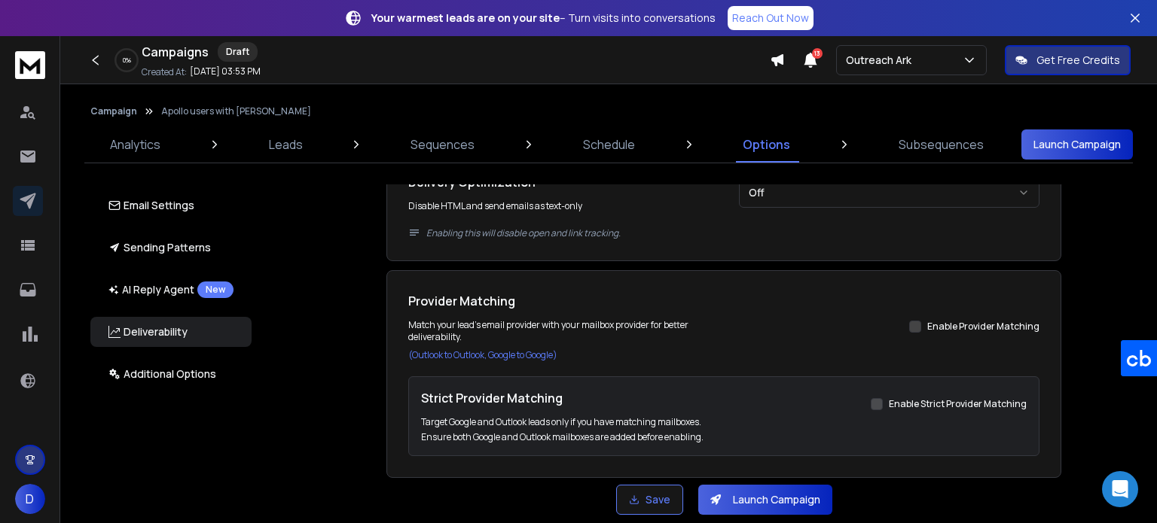
scroll to position [1747, 0]
click at [798, 203] on div "**********" at bounding box center [723, 190] width 631 height 39
click at [794, 188] on button "Off" at bounding box center [889, 190] width 301 height 30
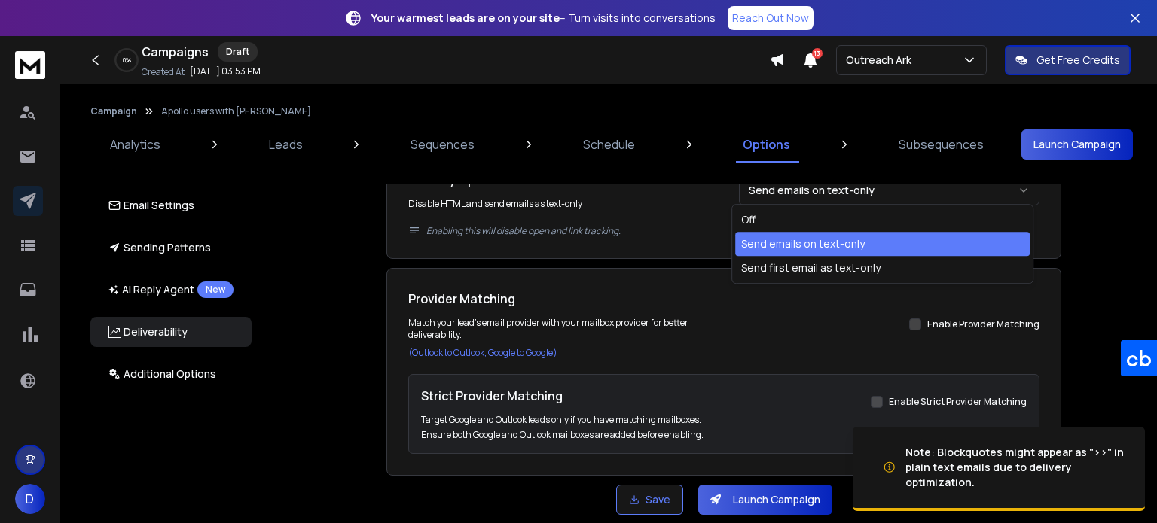
click at [828, 186] on button "Send emails on text-only" at bounding box center [889, 190] width 301 height 30
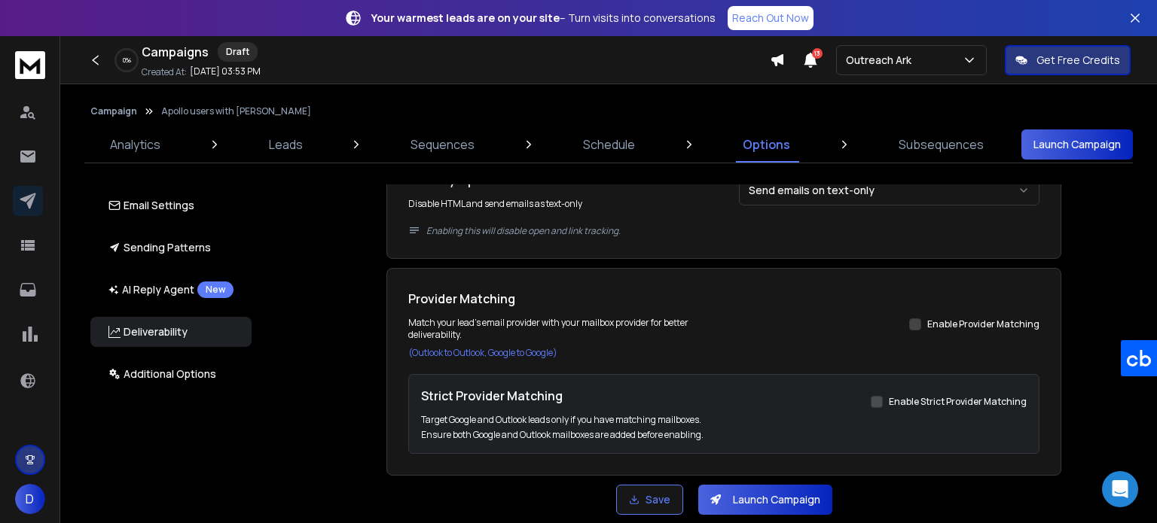
click at [810, 194] on button "Send emails on text-only" at bounding box center [889, 190] width 301 height 30
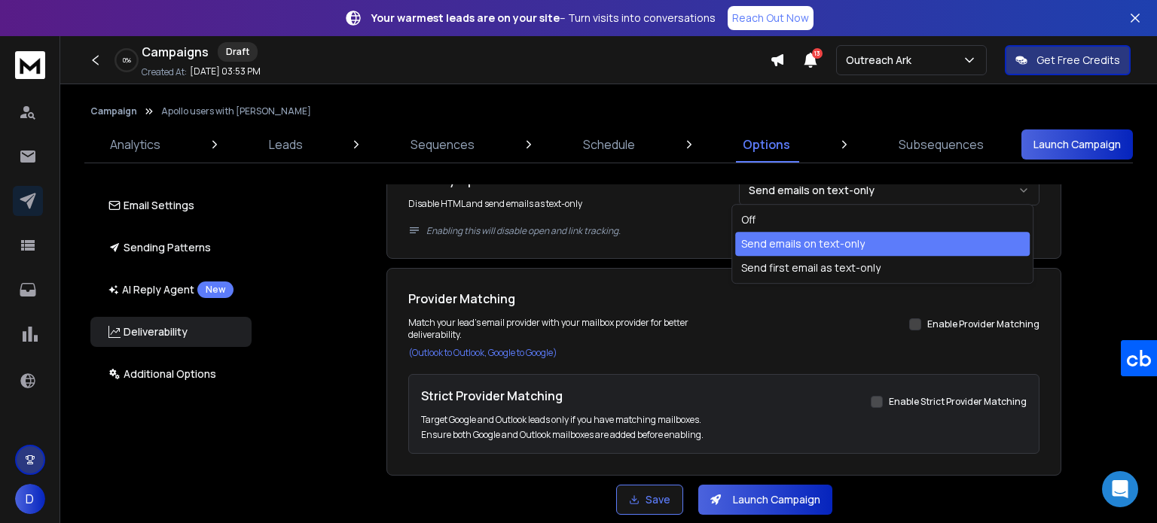
select select "*"
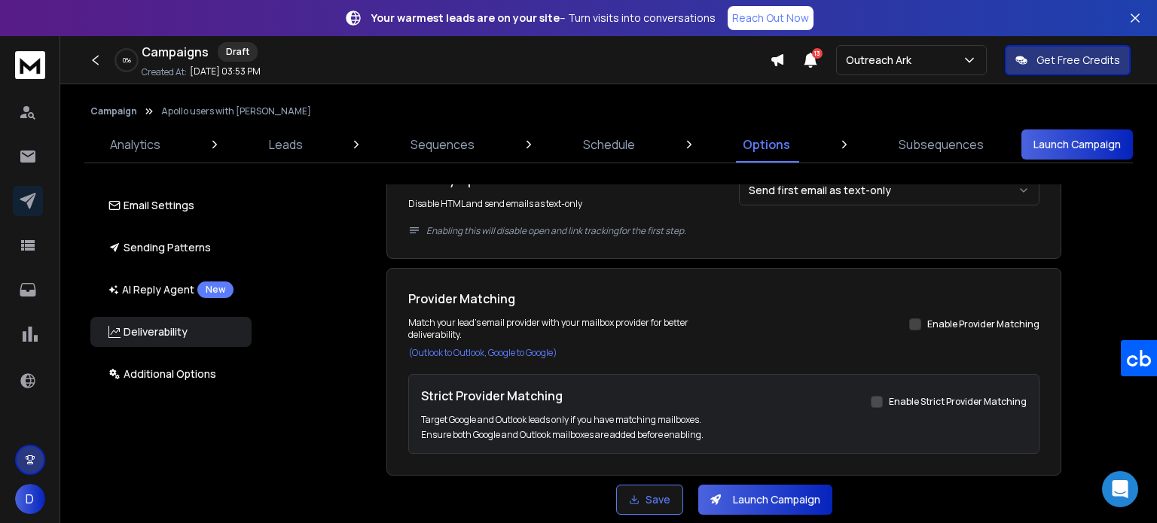
click at [796, 487] on button "Launch Campaign" at bounding box center [765, 500] width 134 height 30
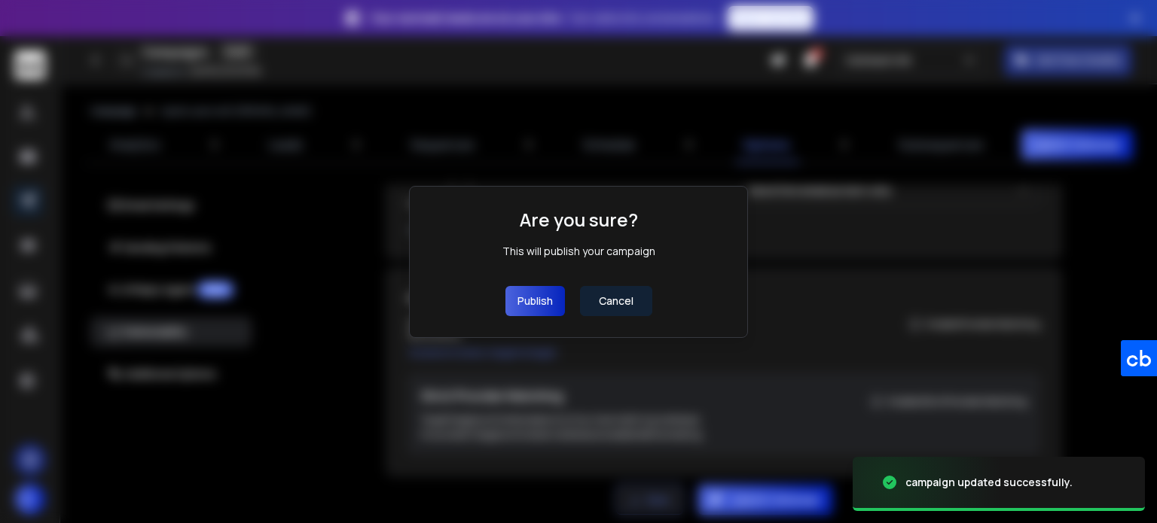
click at [549, 300] on button "Publish" at bounding box center [535, 301] width 60 height 30
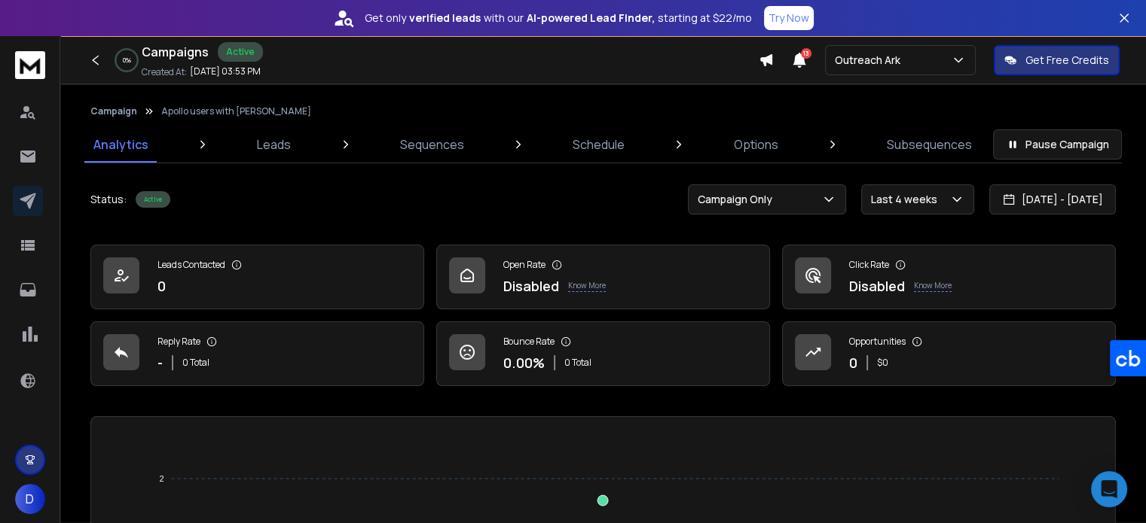
click at [798, 58] on icon at bounding box center [799, 60] width 15 height 15
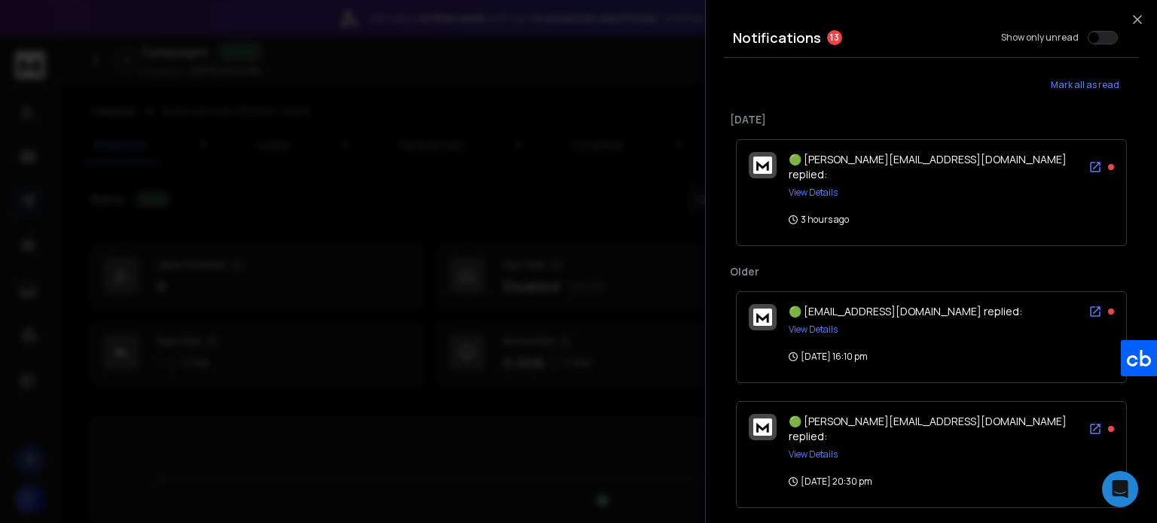
click at [1136, 19] on icon "button" at bounding box center [1137, 19] width 15 height 15
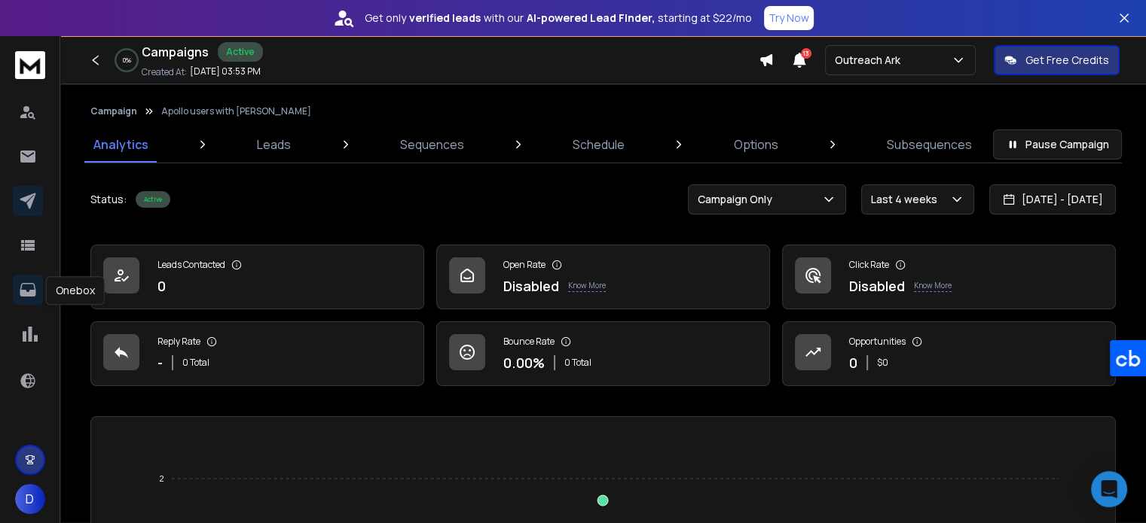
click at [40, 285] on link at bounding box center [28, 290] width 30 height 30
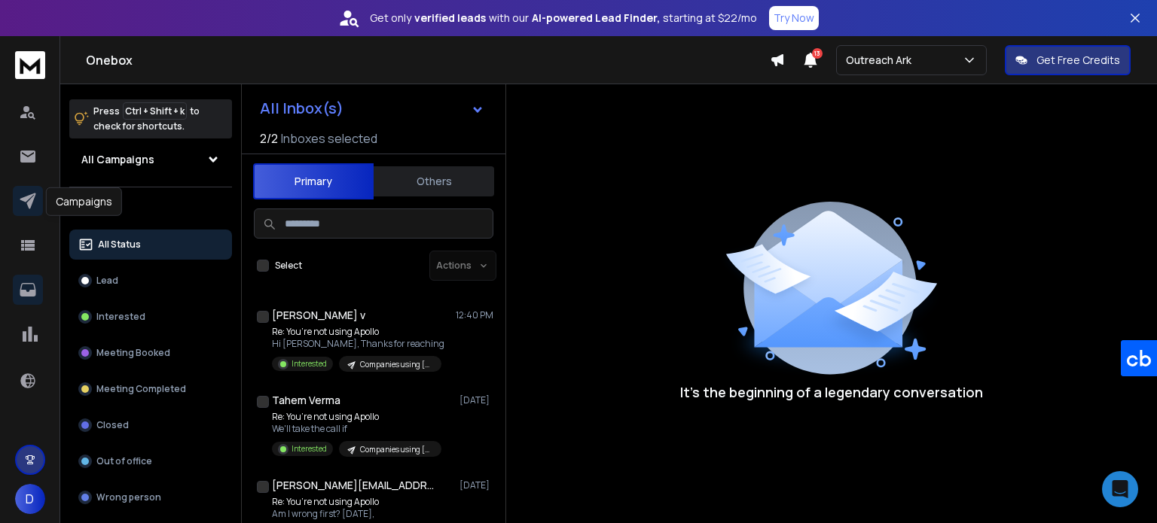
click at [20, 208] on icon at bounding box center [28, 201] width 18 height 18
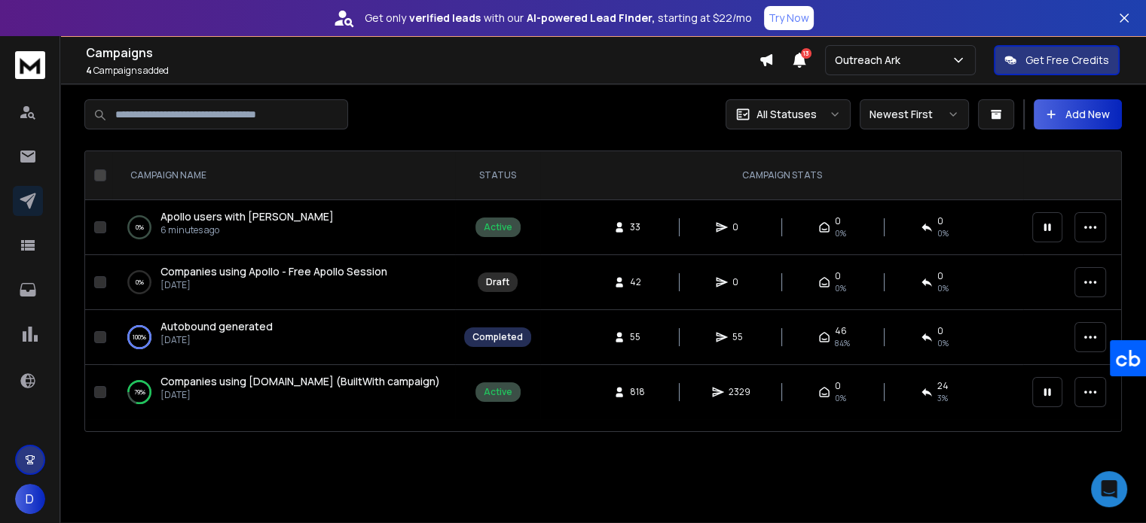
click at [1049, 117] on icon at bounding box center [1050, 114] width 11 height 11
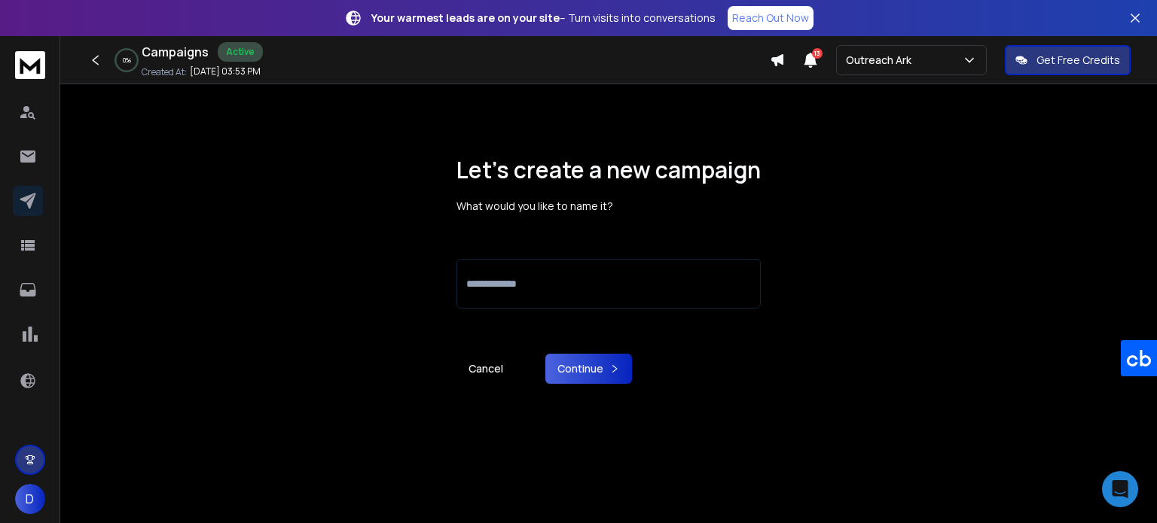
click at [561, 284] on input at bounding box center [608, 284] width 304 height 50
type input "****"
click at [585, 367] on button "Continue" at bounding box center [588, 369] width 87 height 30
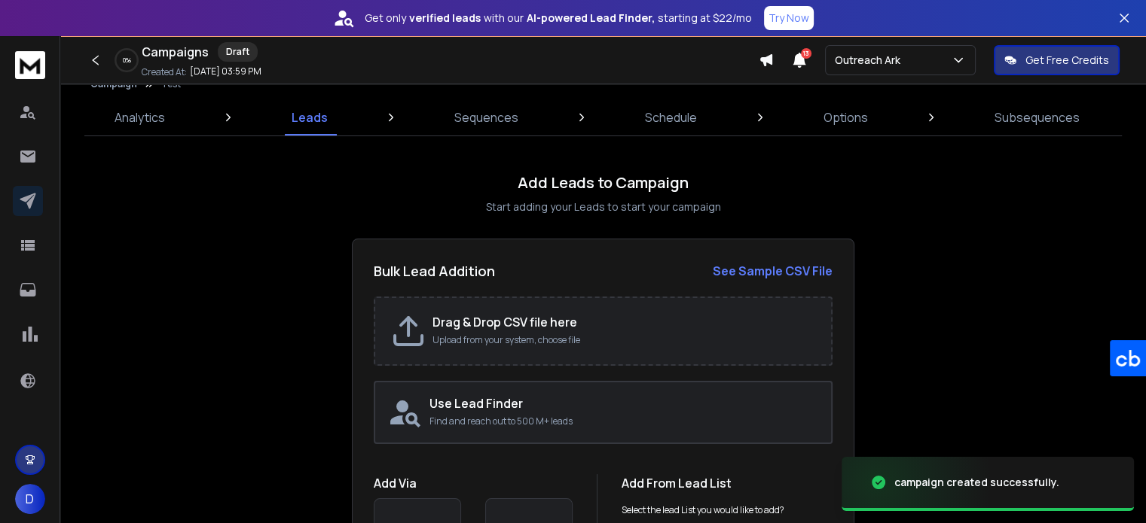
scroll to position [159, 0]
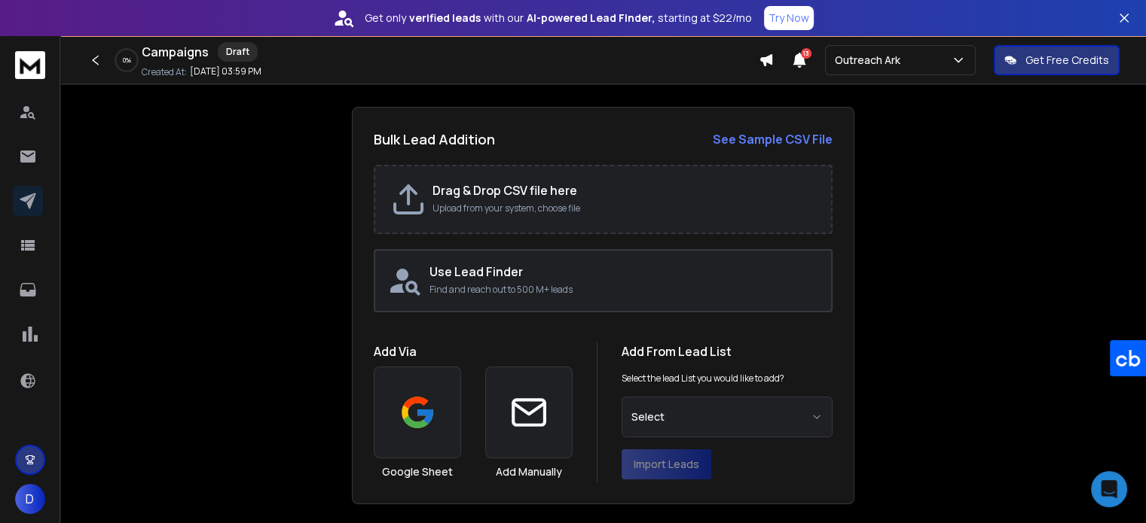
click at [519, 205] on p "Upload from your system, choose file" at bounding box center [623, 209] width 383 height 12
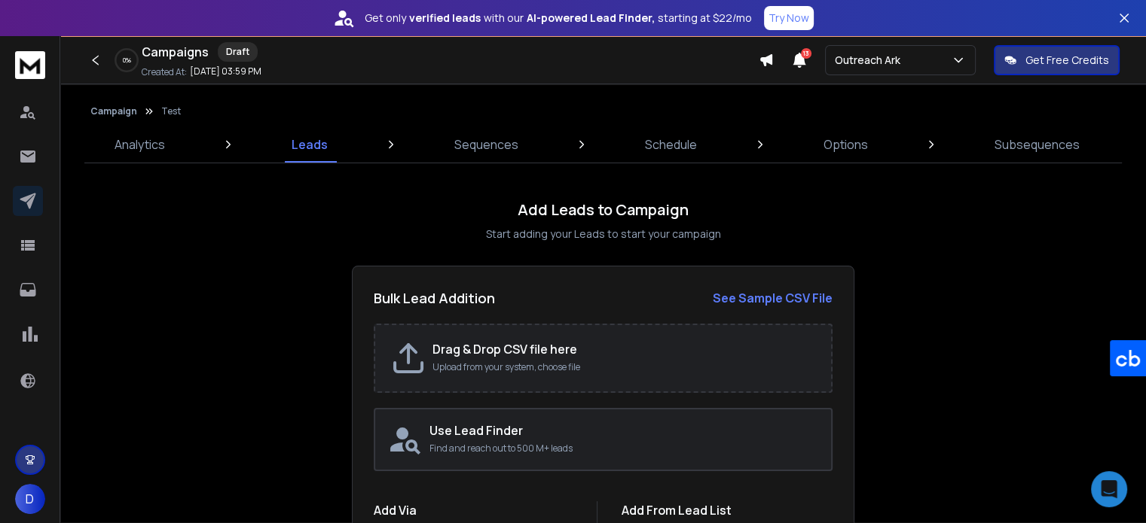
type input "**********"
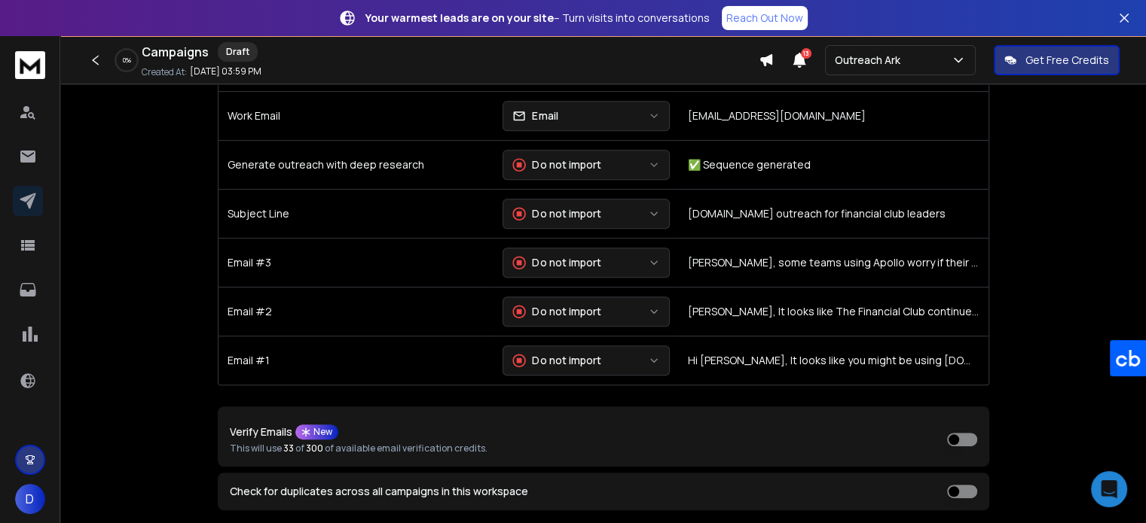
scroll to position [795, 0]
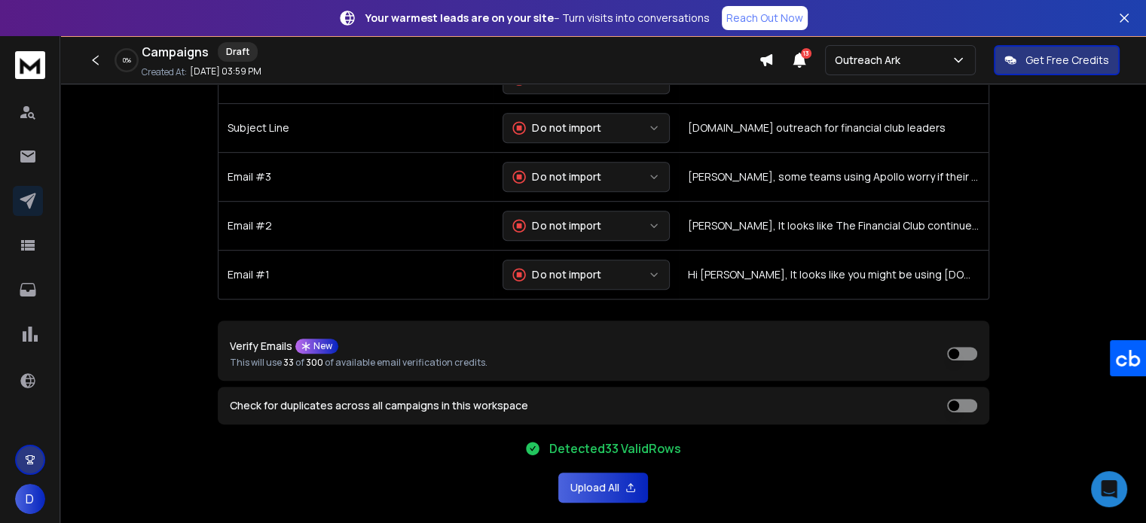
click at [610, 479] on button "Upload All" at bounding box center [603, 488] width 90 height 30
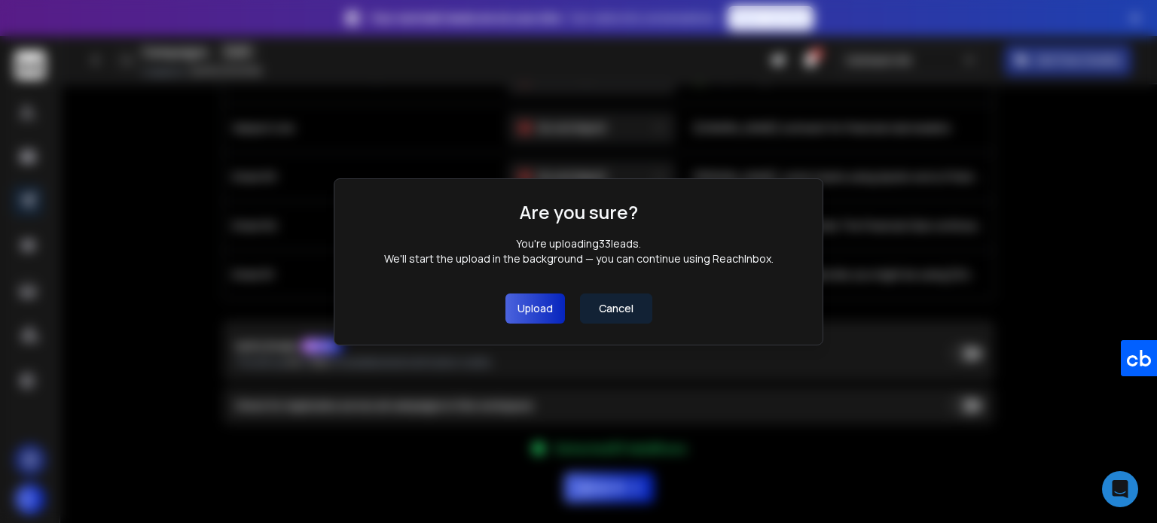
click at [542, 309] on button "Upload" at bounding box center [535, 309] width 60 height 30
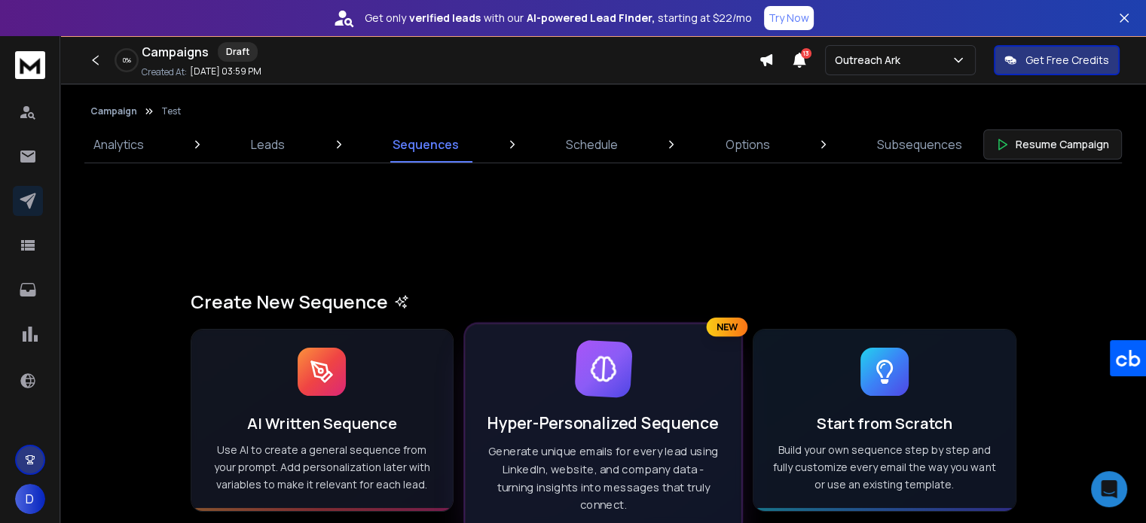
click at [591, 371] on icon "button" at bounding box center [596, 369] width 13 height 24
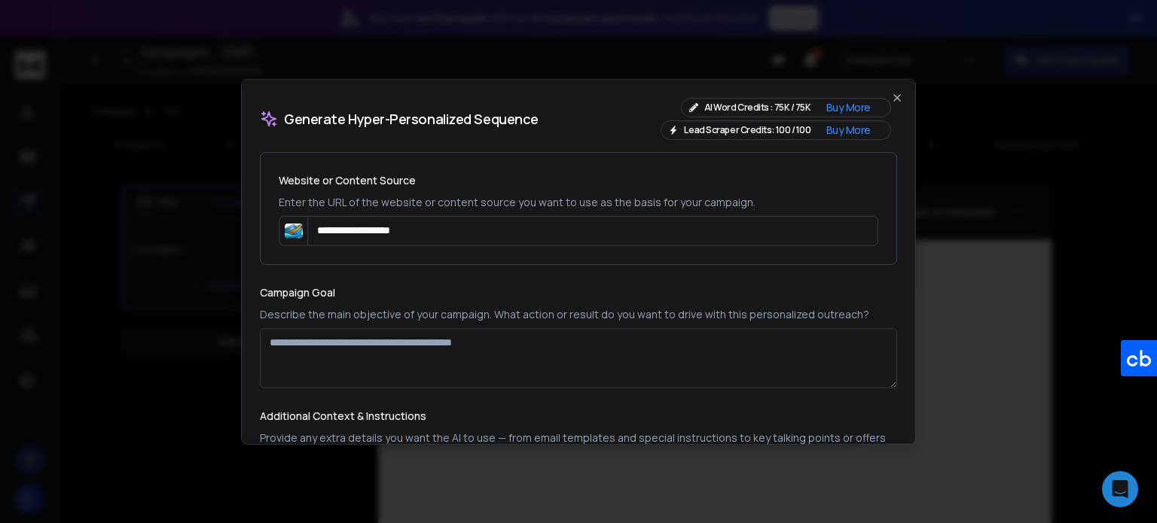
type input "**********"
click at [433, 348] on textarea "Campaign Goal" at bounding box center [578, 358] width 637 height 60
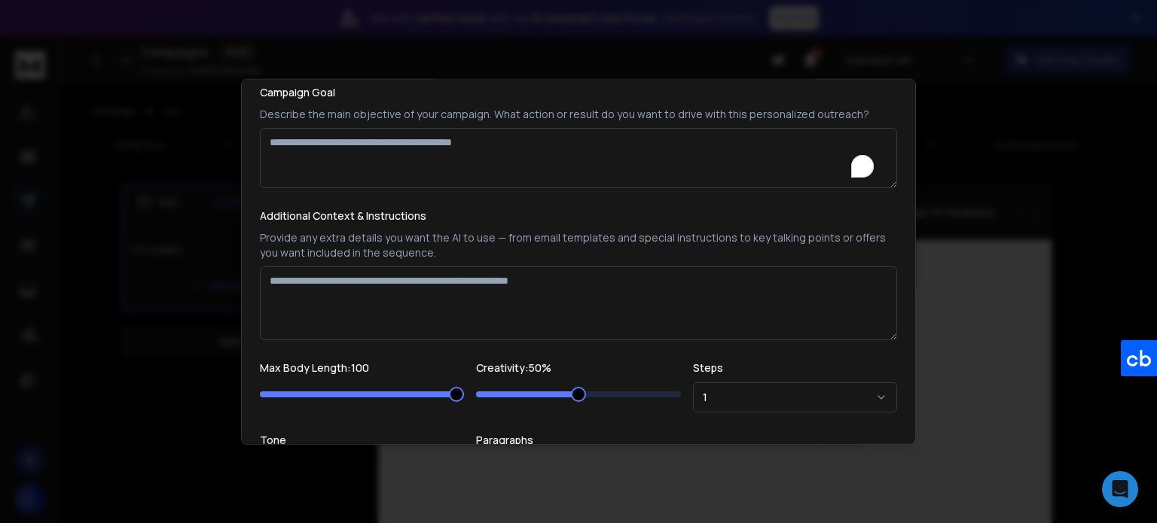
scroll to position [299, 0]
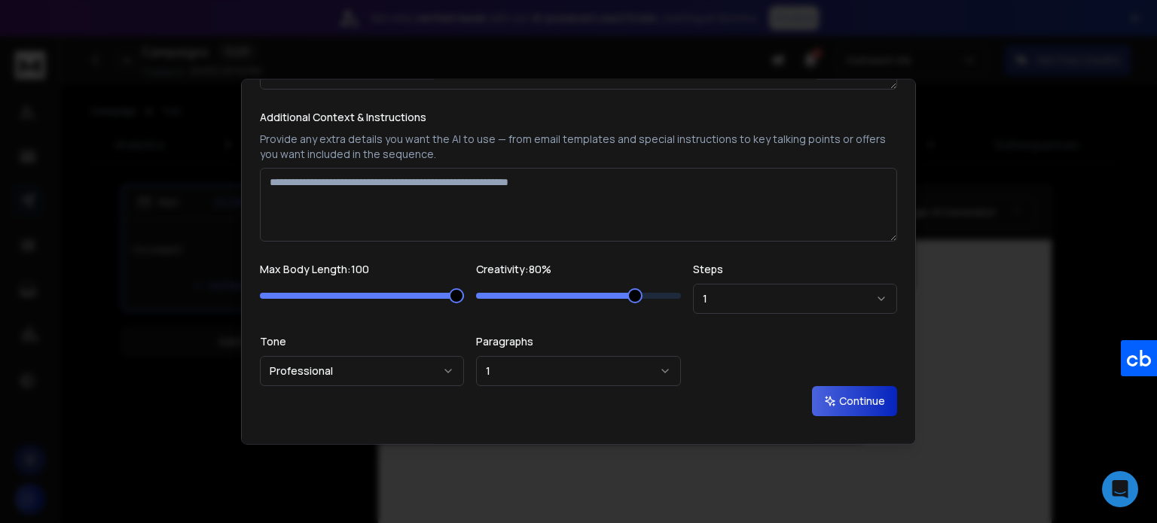
click at [633, 294] on span at bounding box center [634, 295] width 15 height 15
click at [714, 294] on body "Get only verified leads with our AI-powered Lead Finder, starting at $22/mo Try…" at bounding box center [573, 277] width 1146 height 554
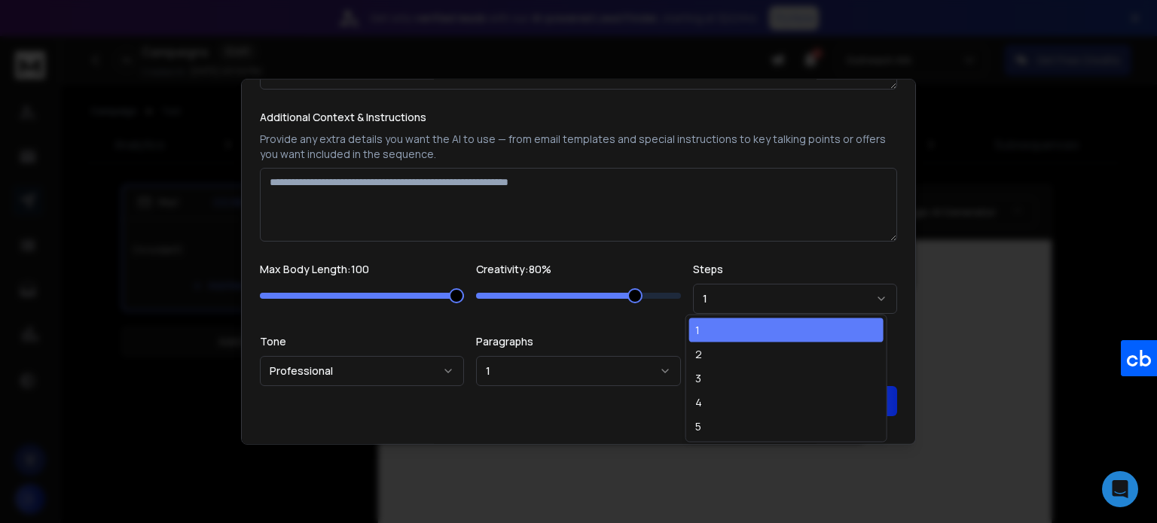
select select "*"
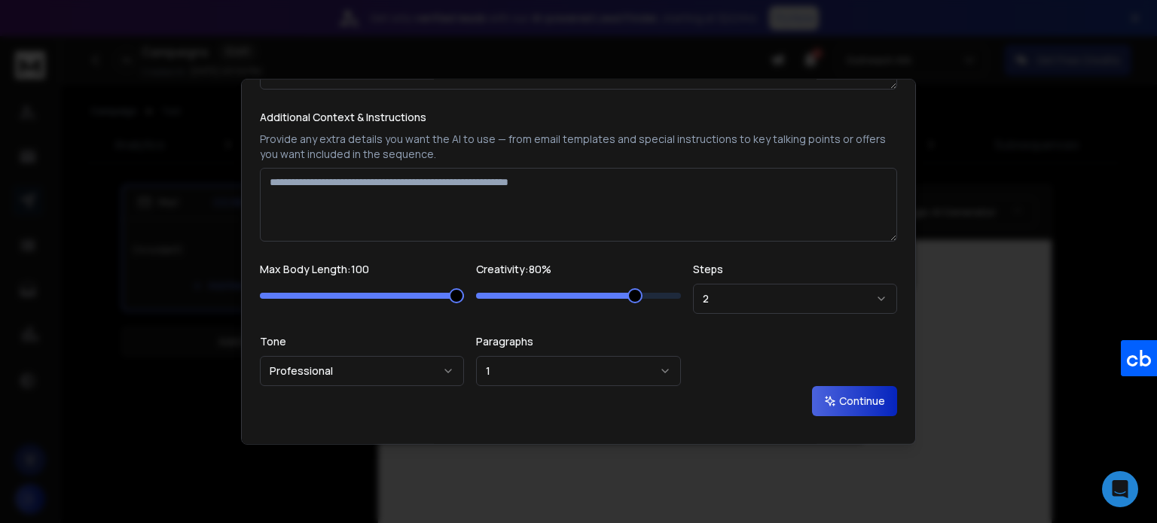
click at [392, 366] on body "Get only verified leads with our AI-powered Lead Finder, starting at $22/mo Try…" at bounding box center [573, 277] width 1146 height 554
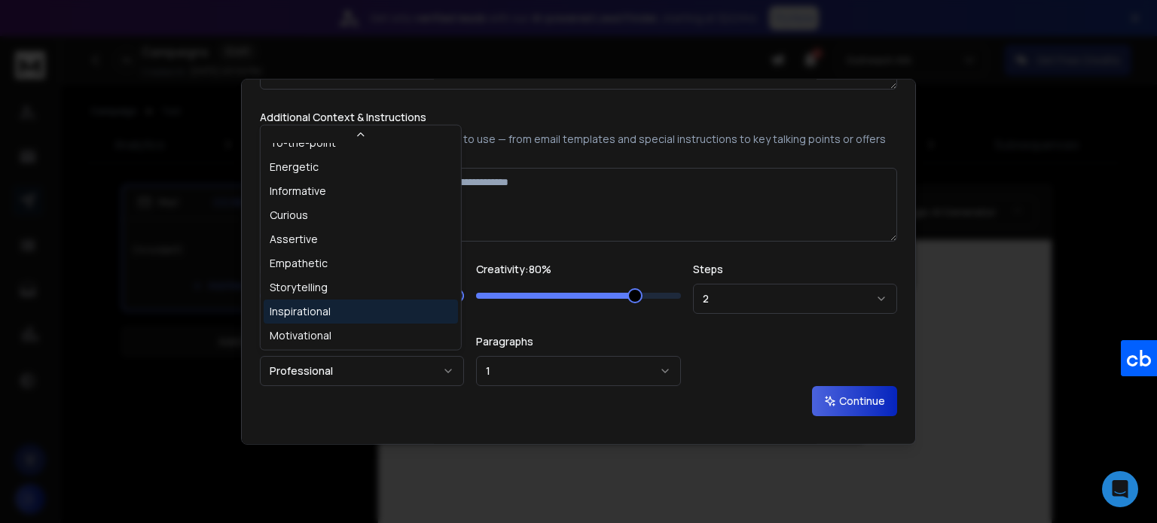
scroll to position [0, 0]
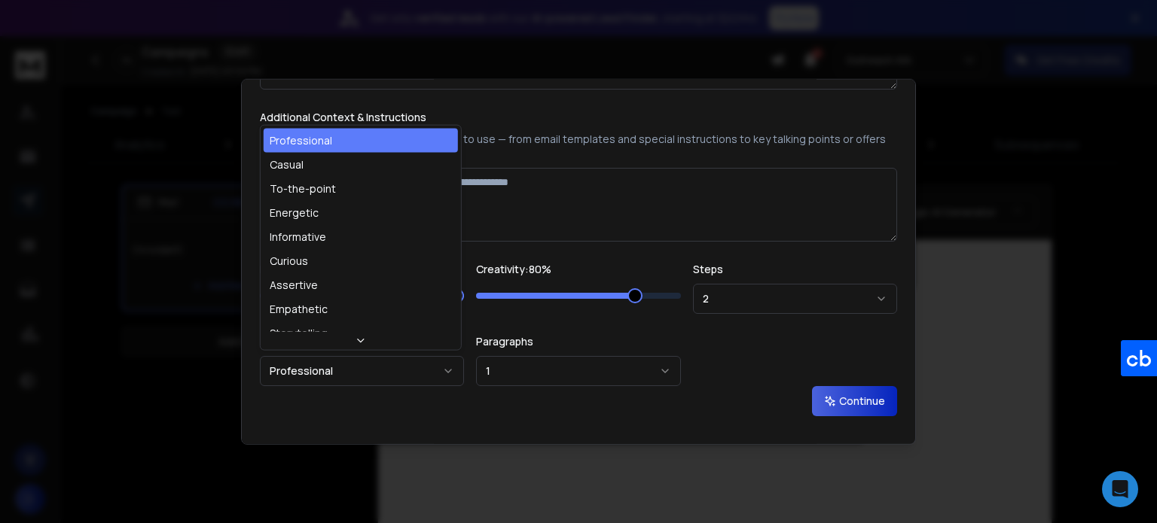
select select "******"
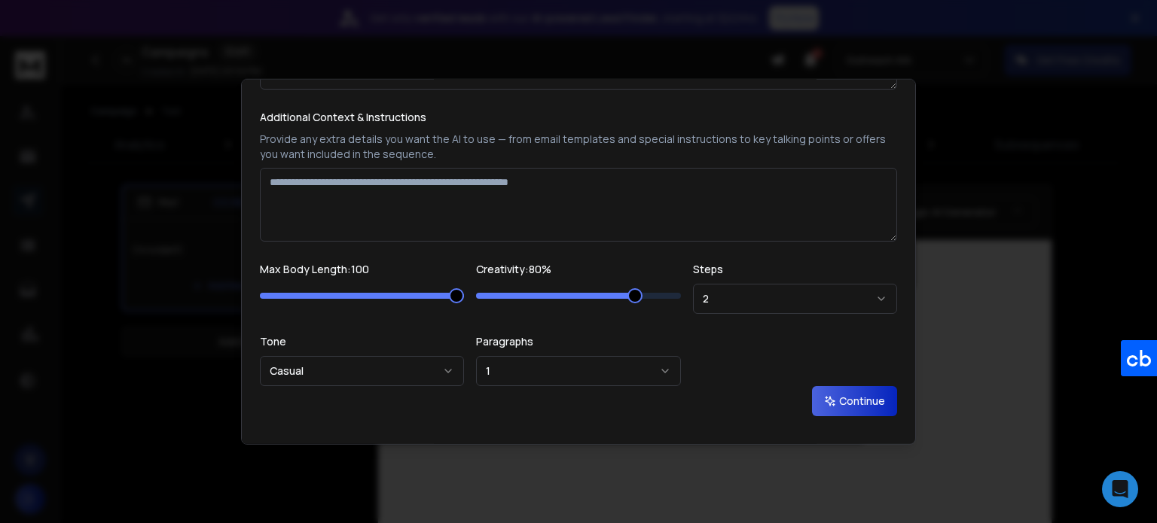
click at [523, 368] on body "Get only verified leads with our AI-powered Lead Finder, starting at $22/mo Try…" at bounding box center [573, 277] width 1146 height 554
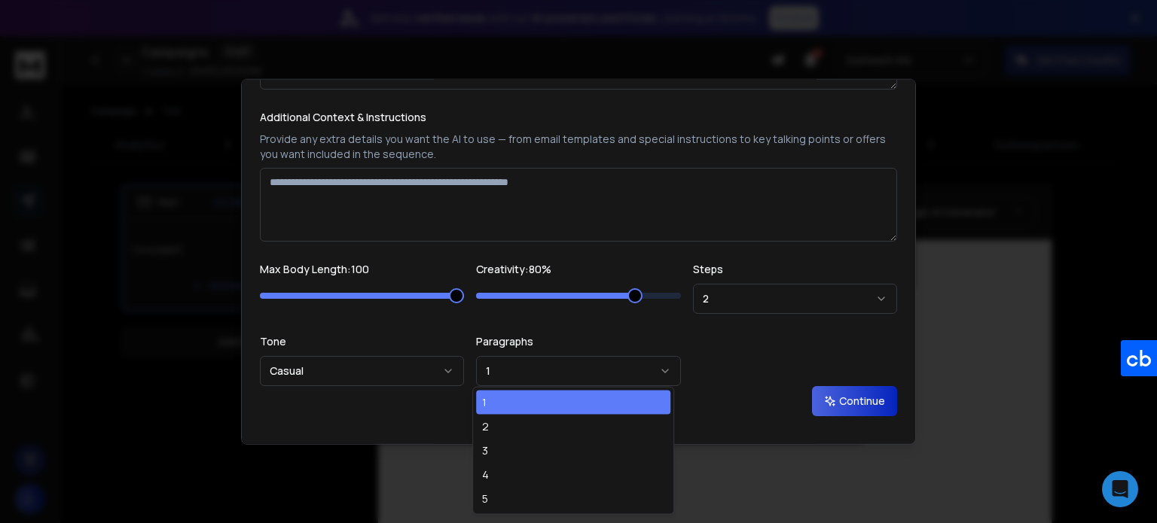
select select "*"
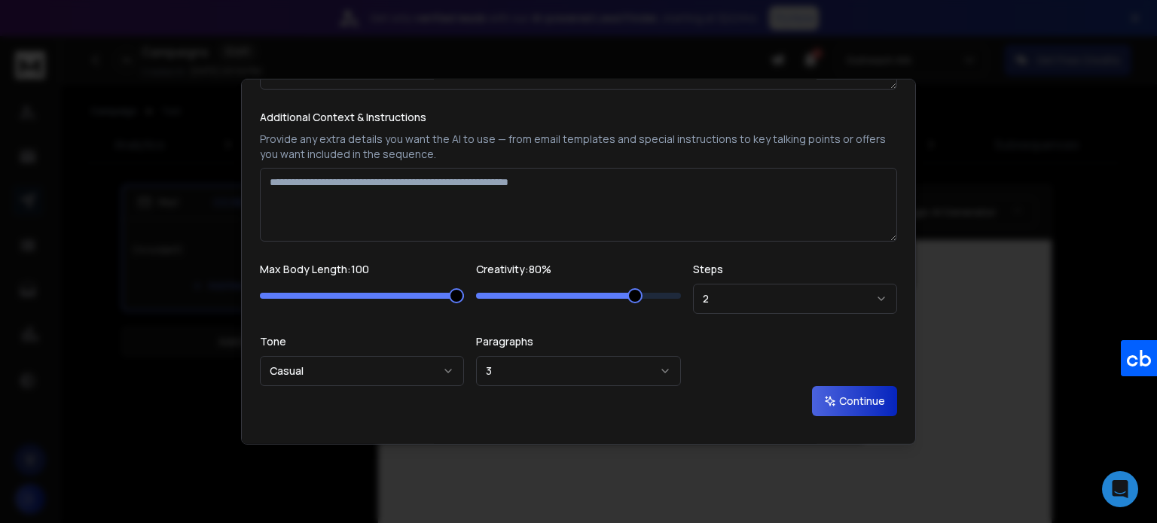
click at [706, 358] on div "**********" at bounding box center [578, 358] width 637 height 54
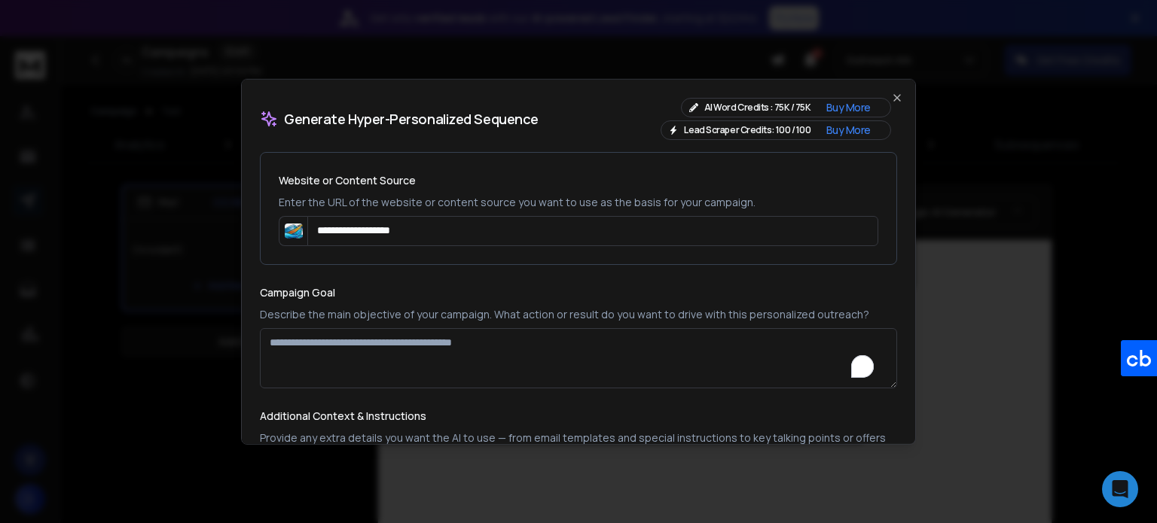
click at [398, 339] on textarea "Campaign Goal" at bounding box center [578, 358] width 637 height 60
paste textarea "**********"
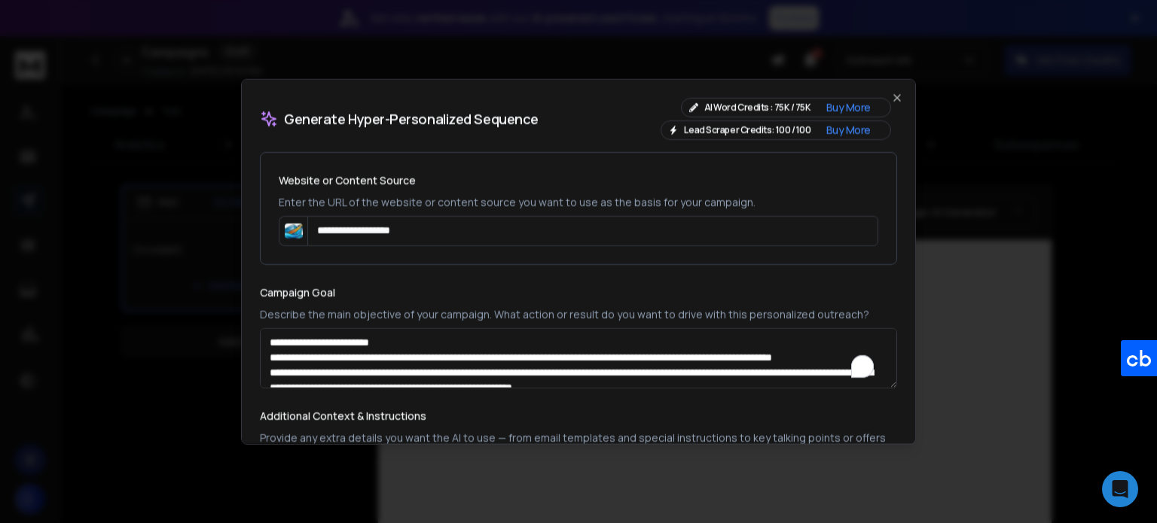
scroll to position [157, 0]
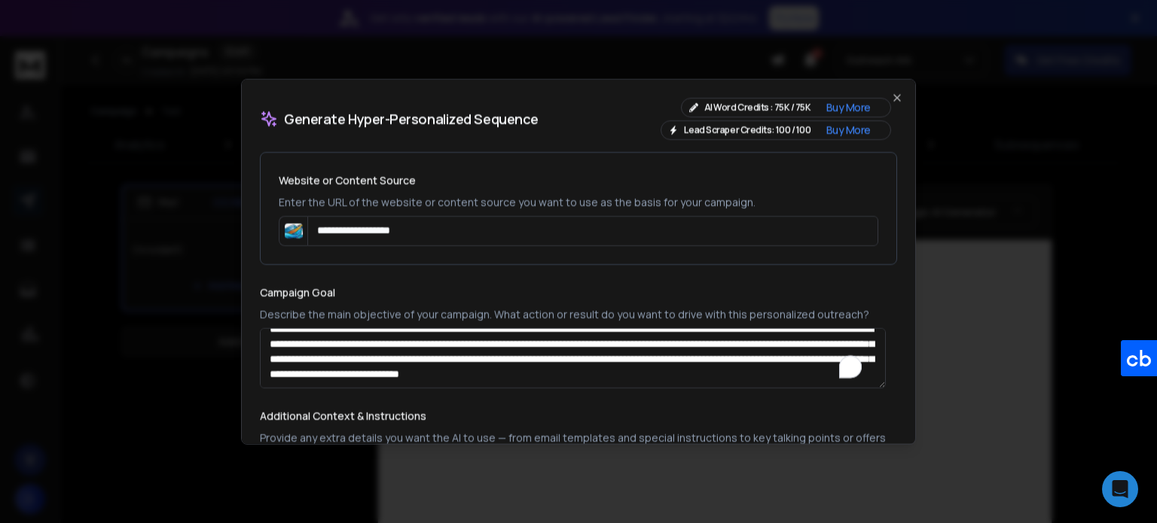
type textarea "**********"
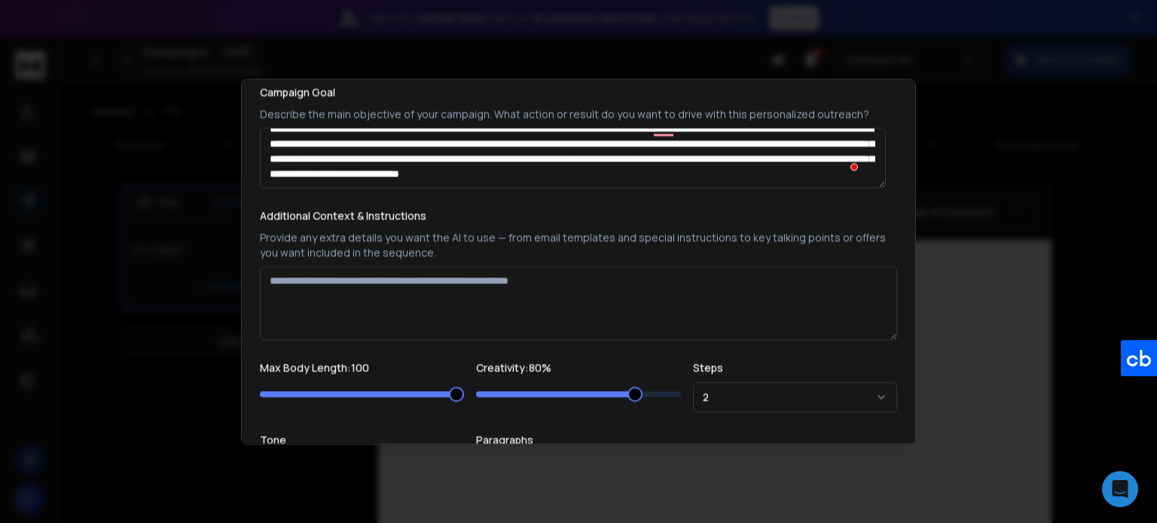
click at [449, 295] on textarea "Additional Context & Instructions" at bounding box center [578, 303] width 637 height 74
paste textarea "**********"
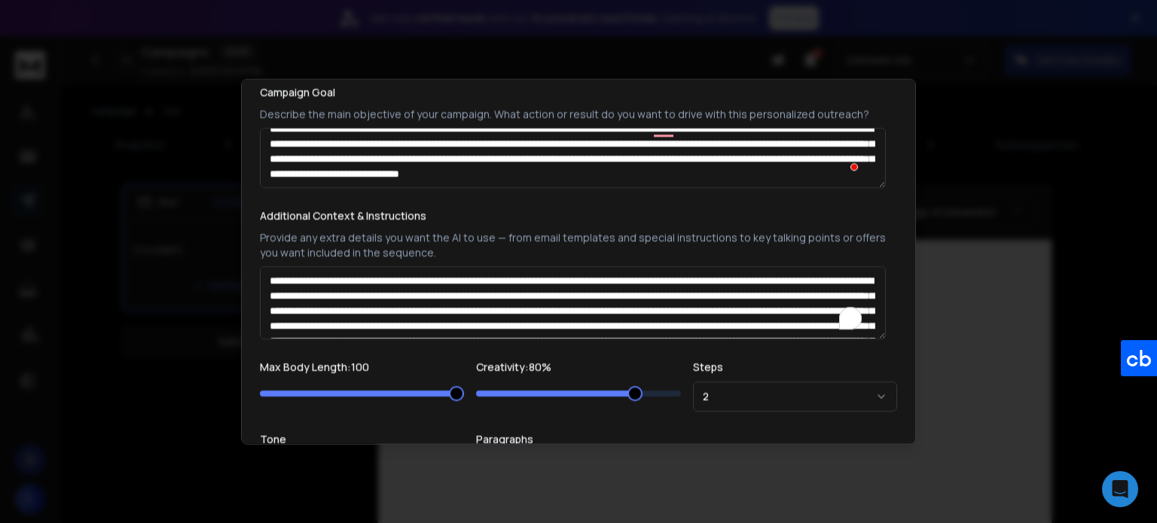
scroll to position [69, 0]
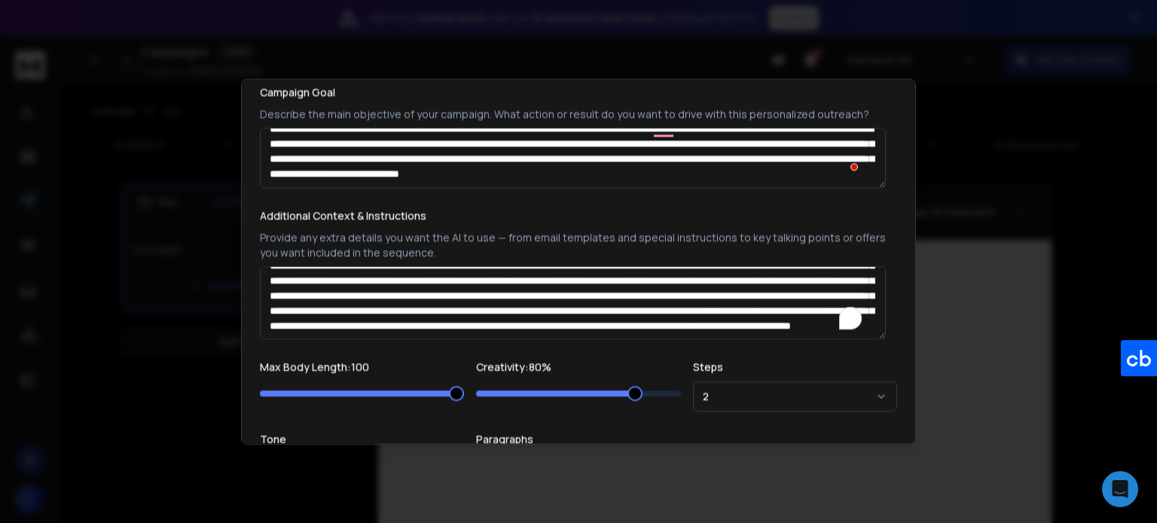
type textarea "**********"
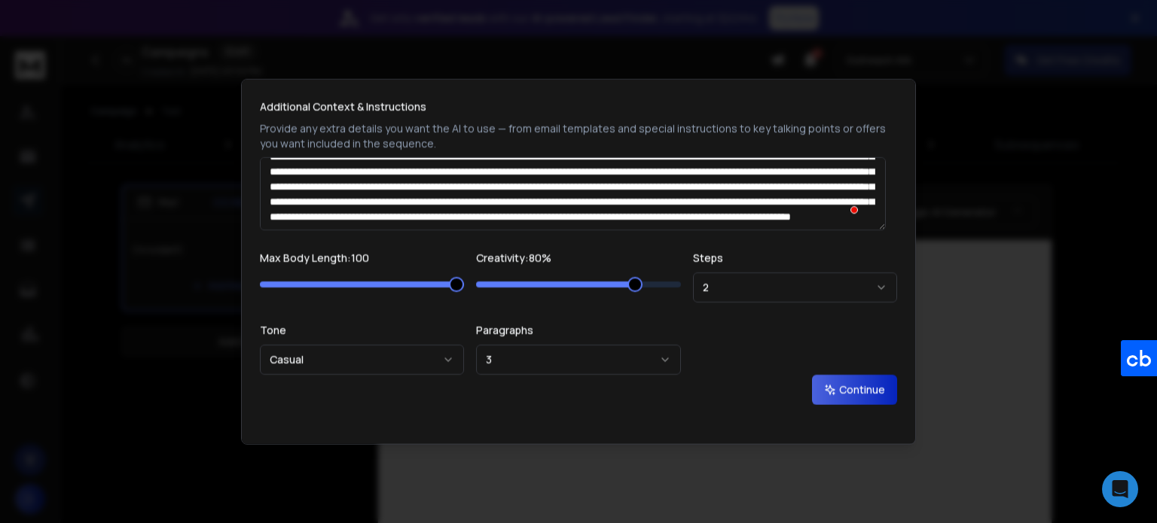
scroll to position [311, 0]
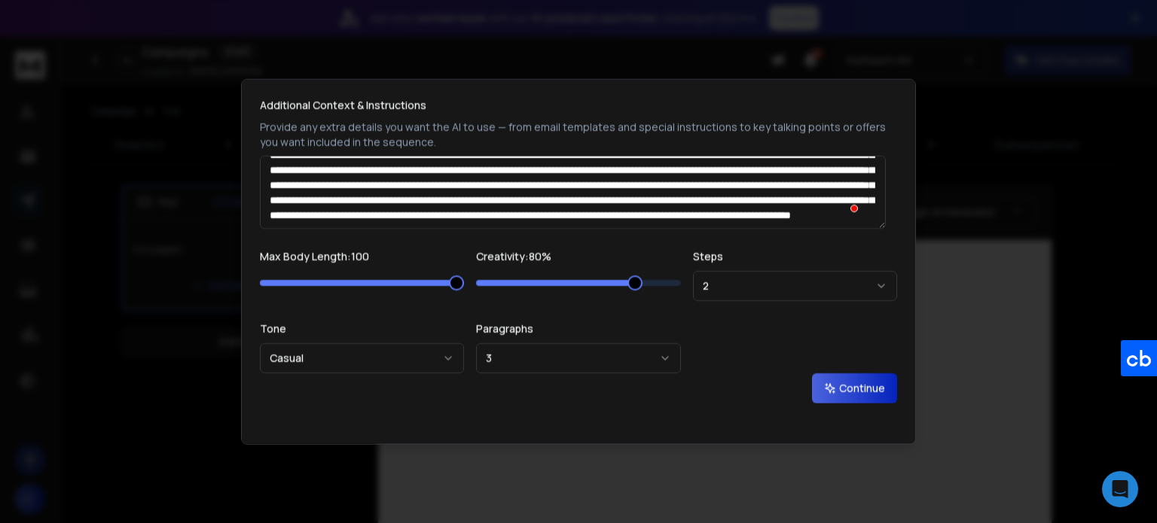
click at [824, 383] on icon "button" at bounding box center [830, 389] width 12 height 12
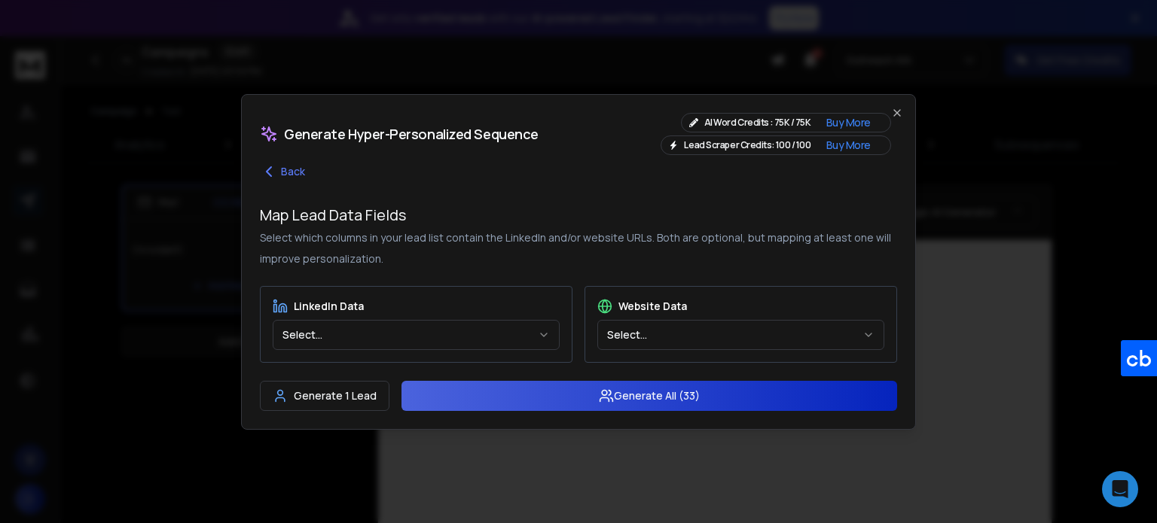
scroll to position [0, 0]
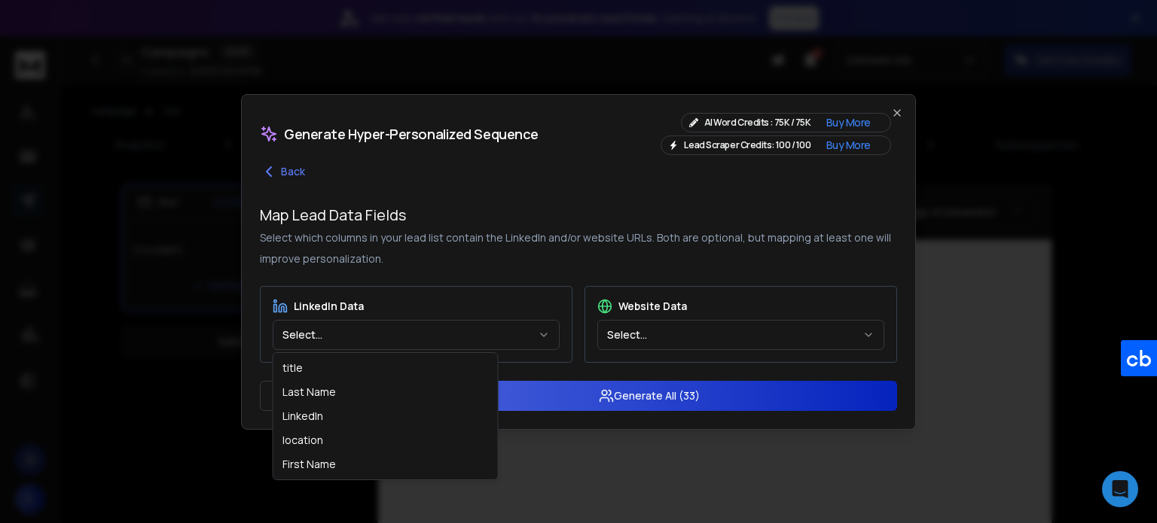
click at [476, 334] on body "Get only verified leads with our AI-powered Lead Finder, starting at $22/mo Try…" at bounding box center [573, 277] width 1146 height 554
select select "********"
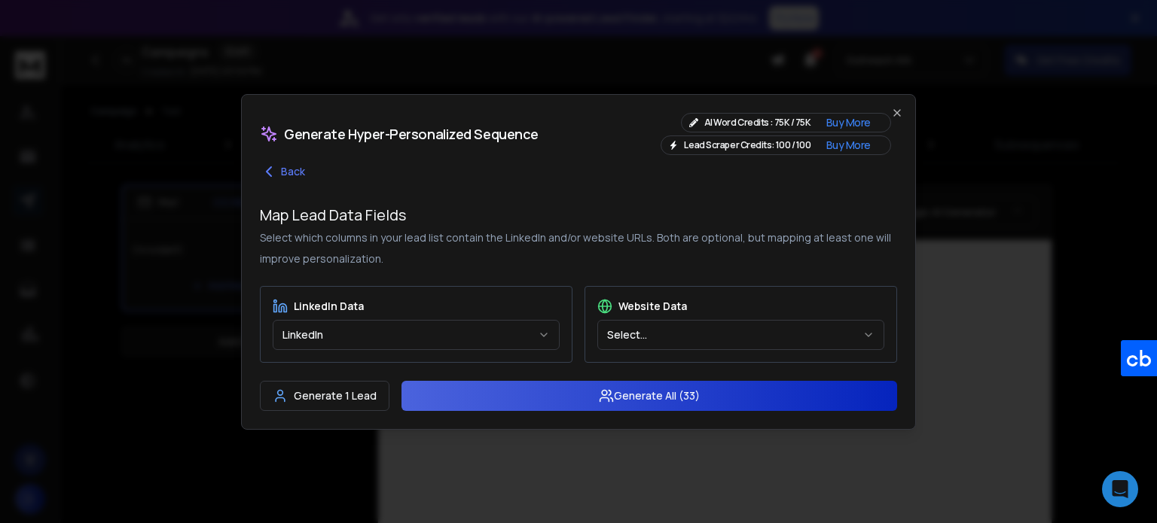
click at [686, 337] on body "Get only verified leads with our AI-powered Lead Finder, starting at $22/mo Try…" at bounding box center [573, 277] width 1146 height 554
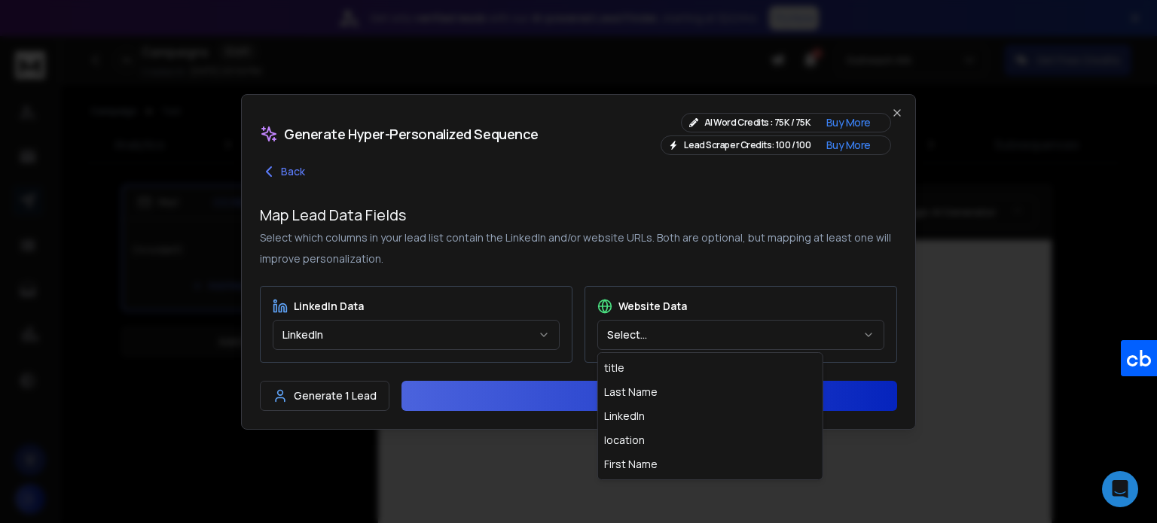
click at [599, 253] on body "Get only verified leads with our AI-powered Lead Finder, starting at $22/mo Try…" at bounding box center [573, 277] width 1146 height 554
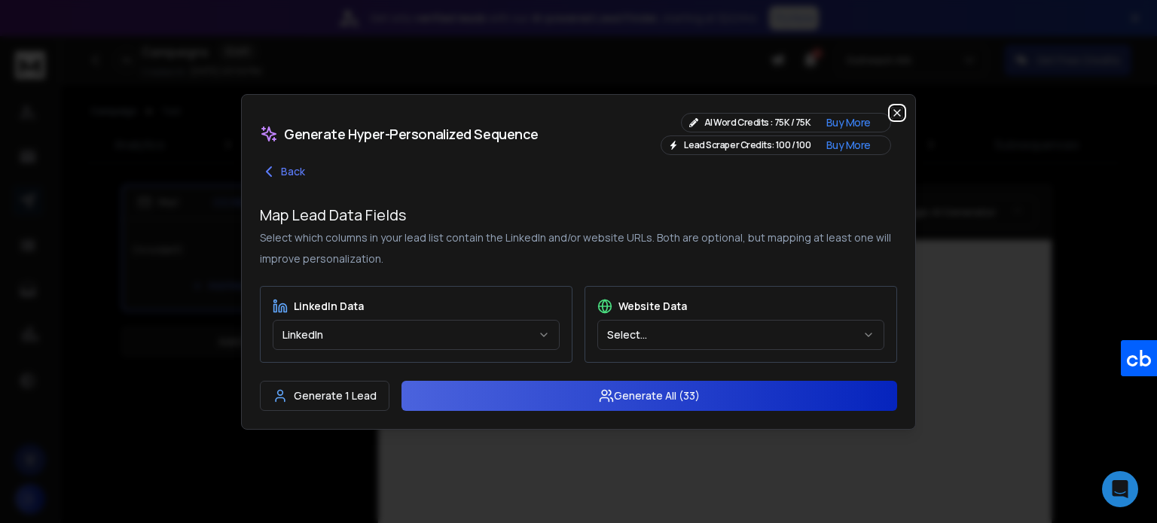
click at [898, 111] on icon "button" at bounding box center [897, 113] width 12 height 12
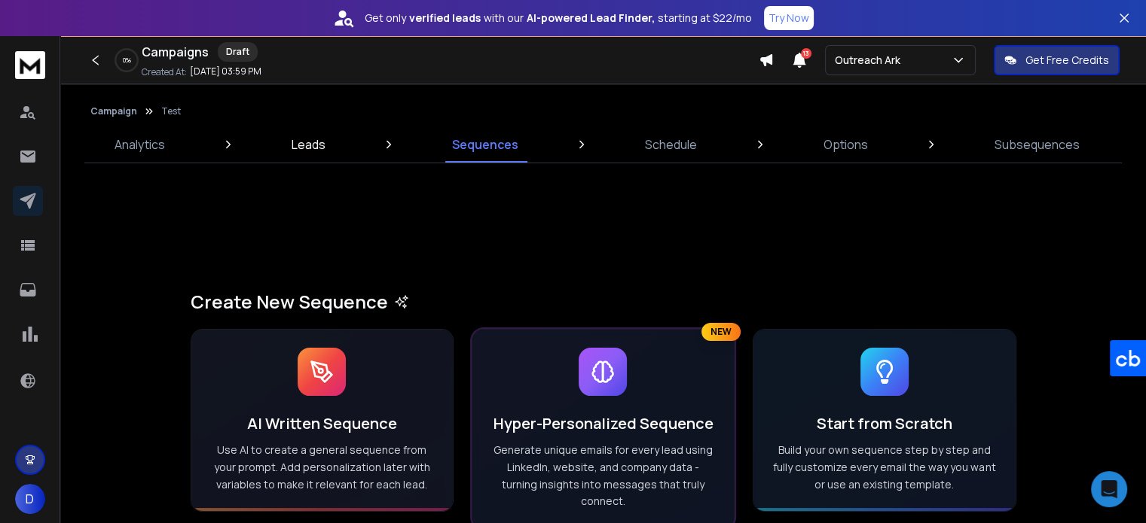
click at [316, 140] on p "Leads" at bounding box center [308, 145] width 34 height 18
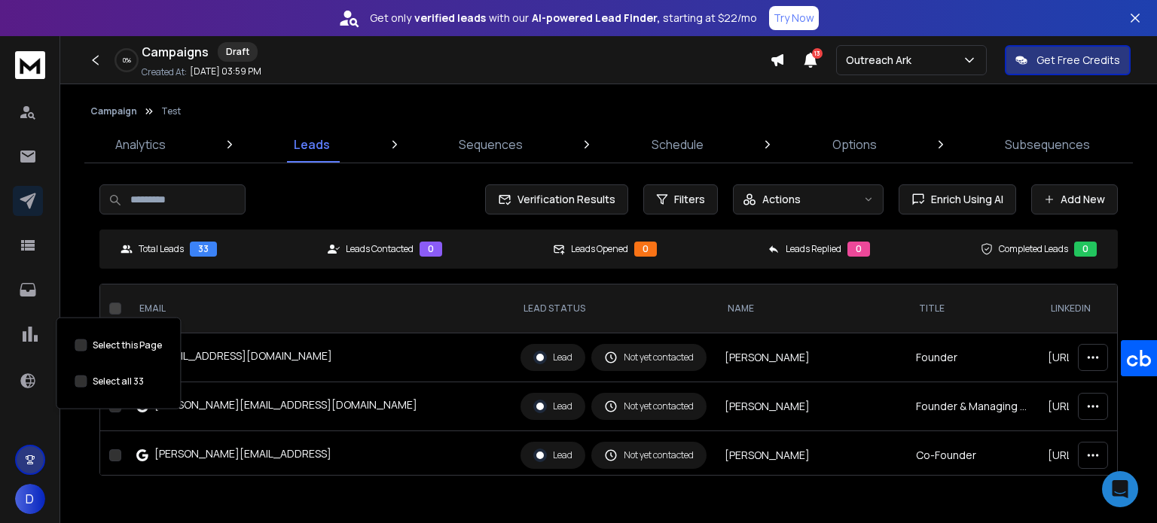
click at [87, 380] on div "Select all 33" at bounding box center [118, 382] width 87 height 12
click at [84, 380] on button "Select this Page" at bounding box center [81, 382] width 12 height 12
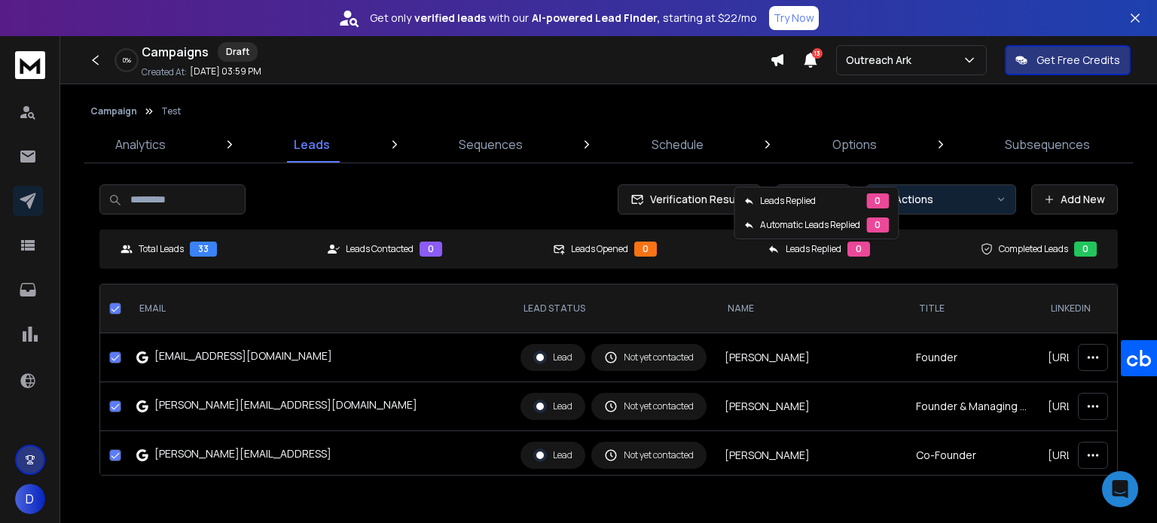
click at [923, 204] on p "Actions" at bounding box center [914, 199] width 38 height 15
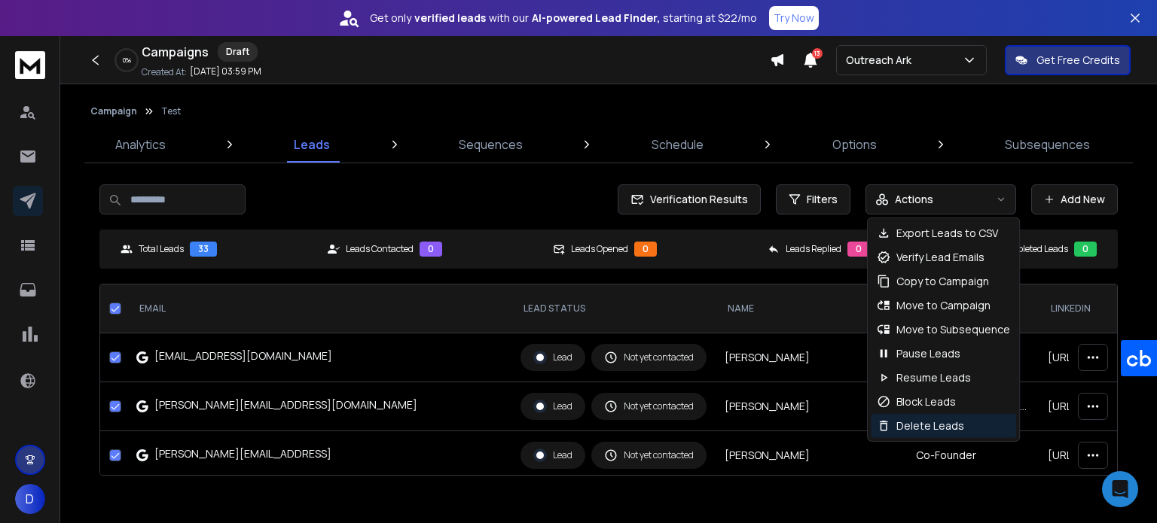
click at [917, 419] on p "Delete Leads" at bounding box center [930, 426] width 68 height 15
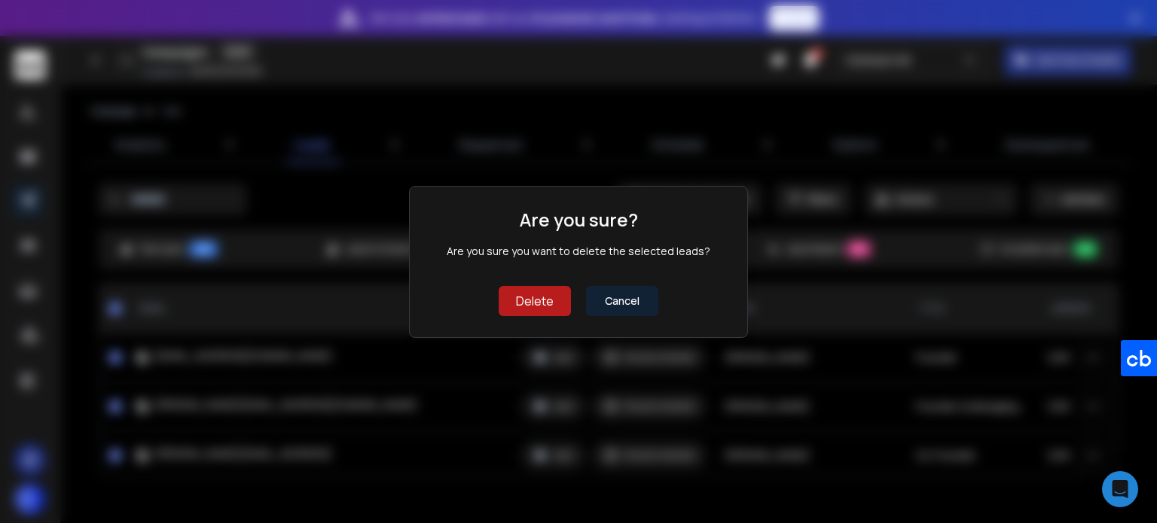
click at [552, 302] on button "Delete" at bounding box center [535, 301] width 72 height 30
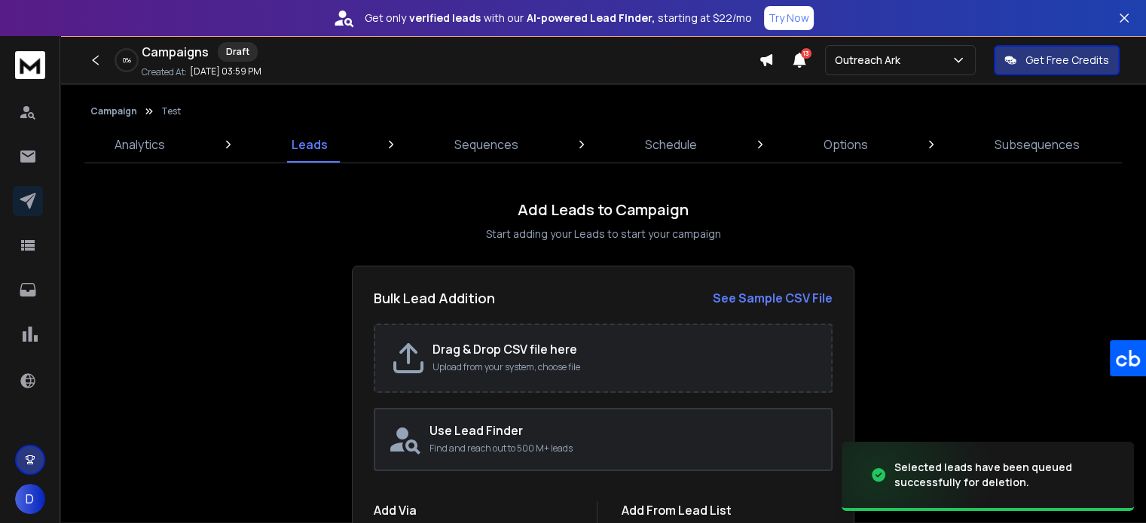
click at [501, 346] on h2 "Drag & Drop CSV file here" at bounding box center [623, 349] width 383 height 18
type input "**********"
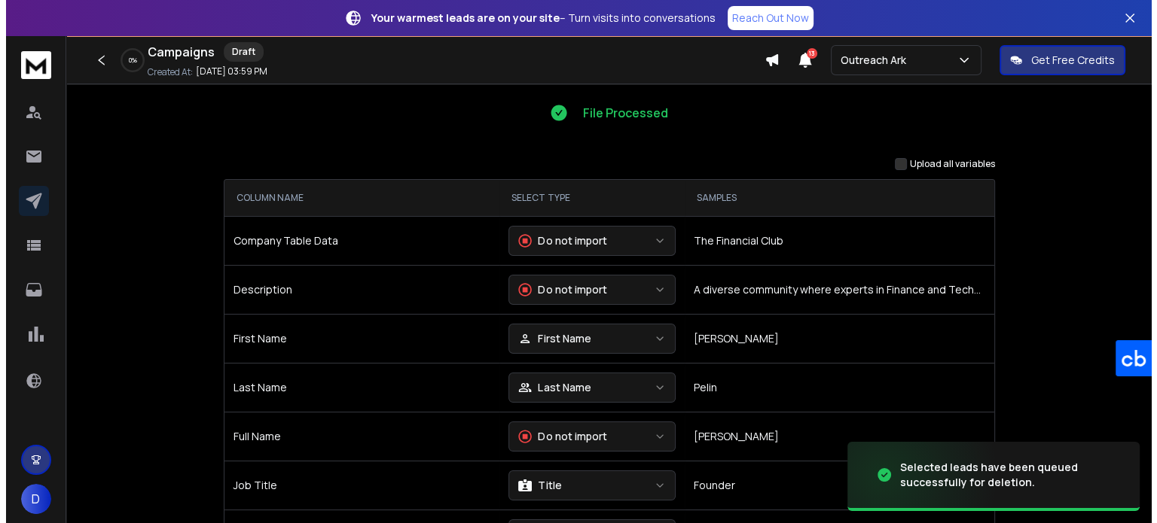
scroll to position [200, 0]
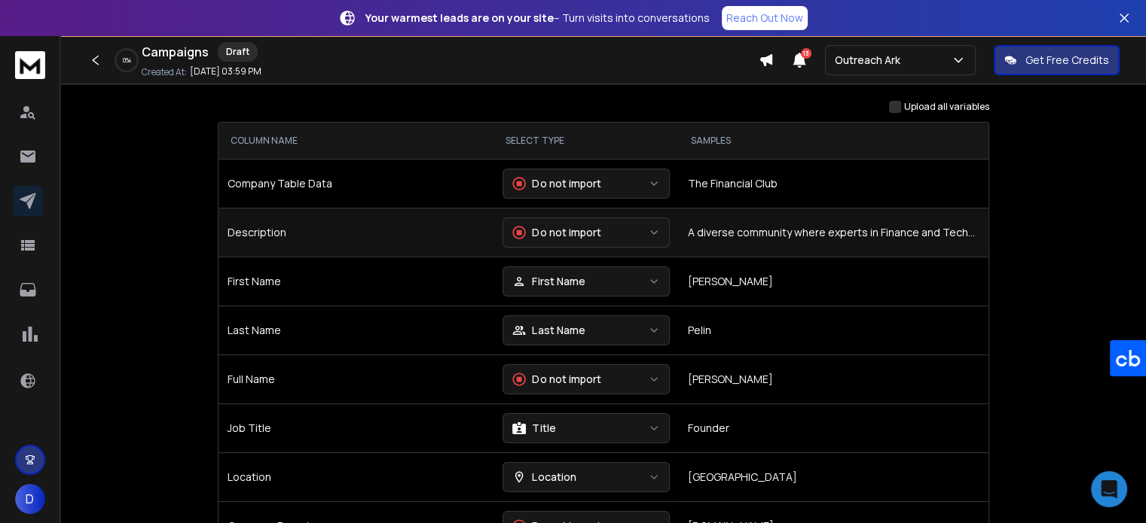
click at [545, 230] on div "Do not import" at bounding box center [556, 232] width 88 height 15
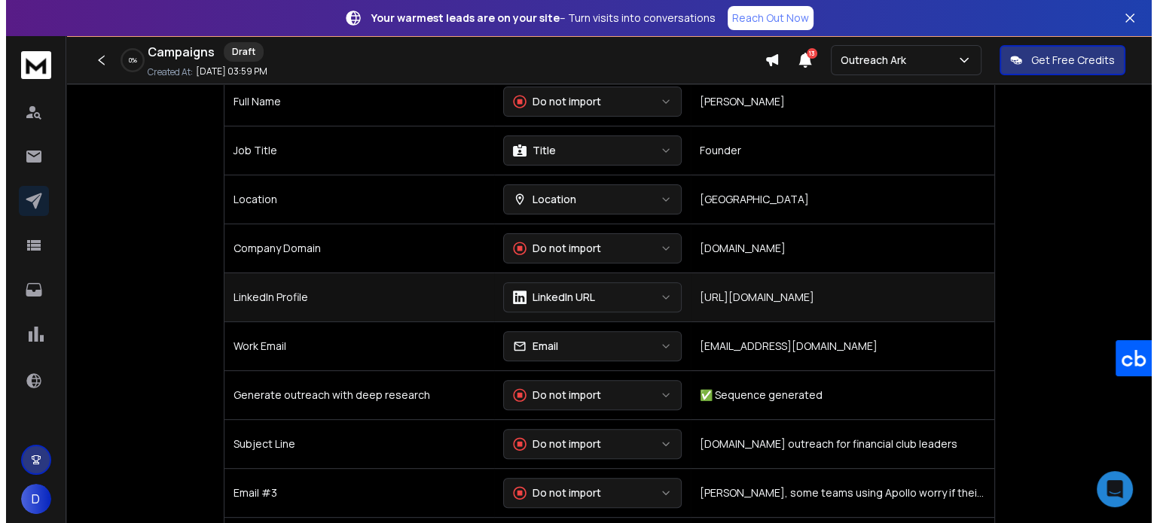
scroll to position [502, 0]
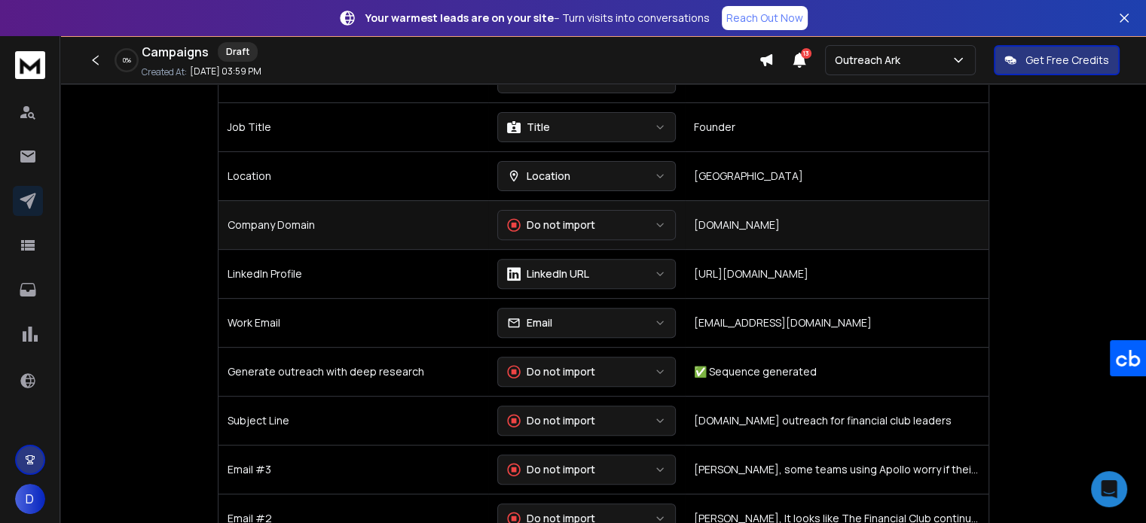
click at [556, 227] on div "Do not import" at bounding box center [551, 225] width 88 height 15
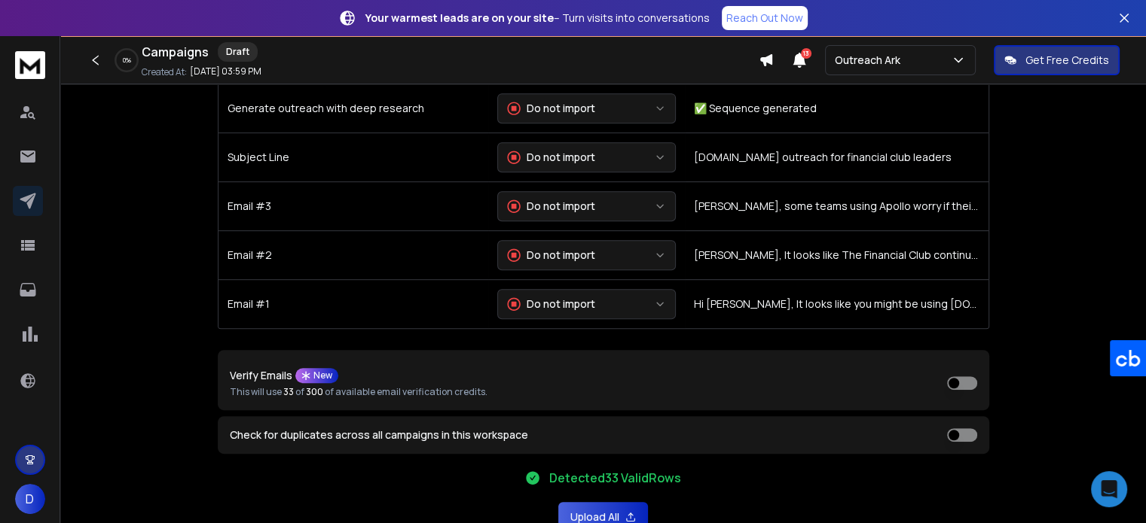
scroll to position [795, 0]
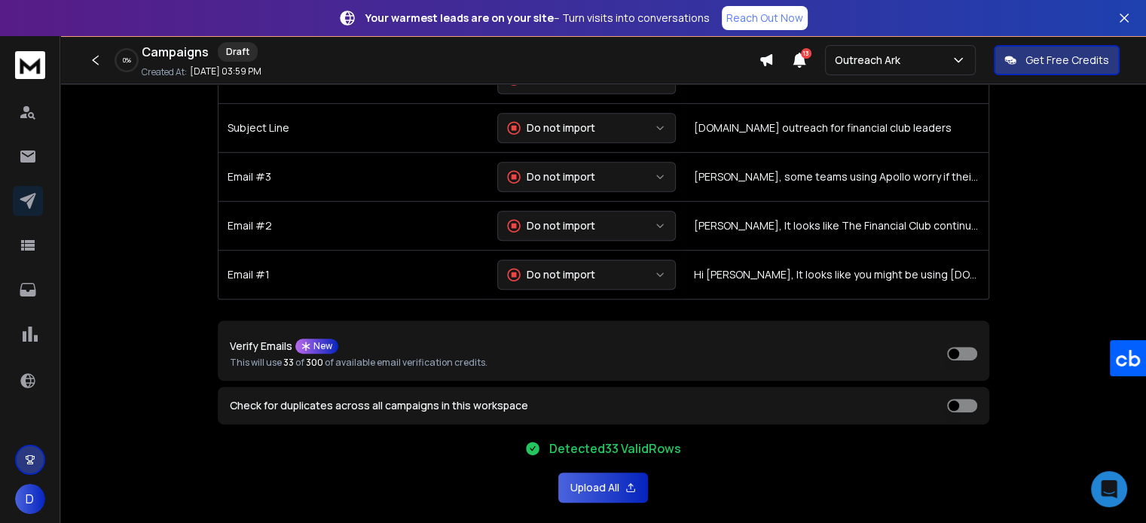
click at [584, 490] on button "Upload All" at bounding box center [603, 488] width 90 height 30
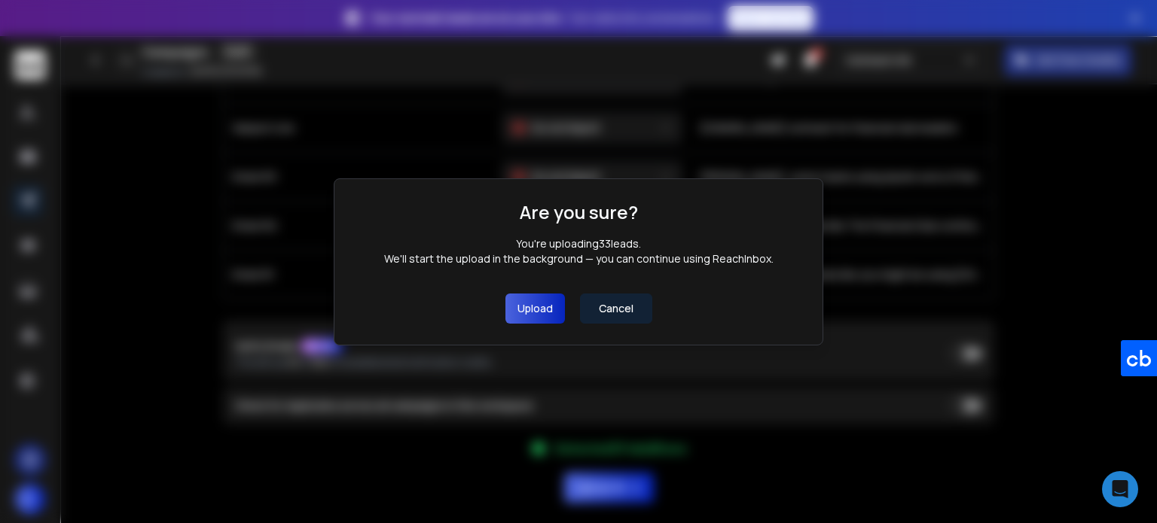
click at [542, 306] on button "Upload" at bounding box center [535, 309] width 60 height 30
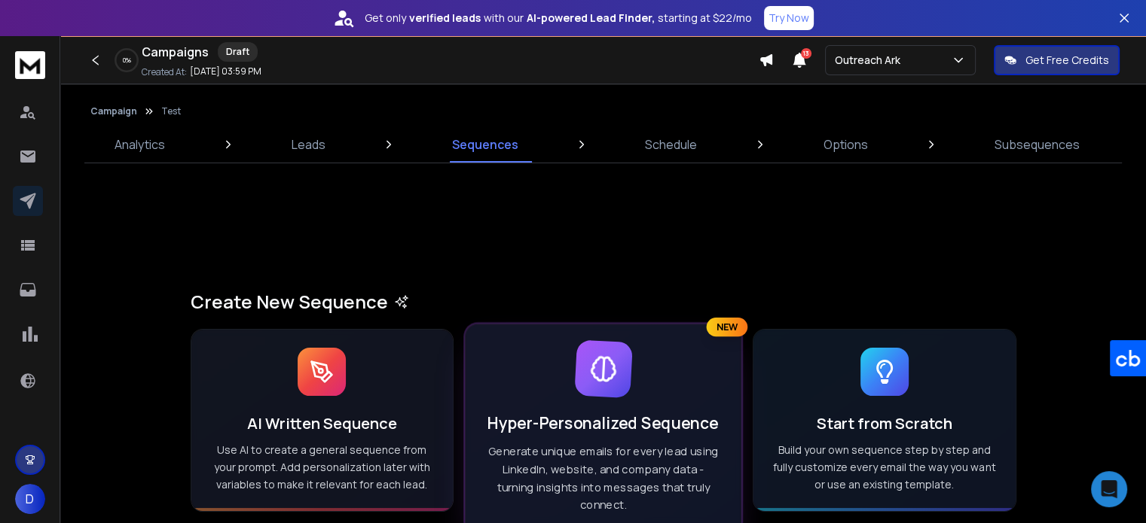
click at [566, 386] on div "button" at bounding box center [602, 369] width 236 height 50
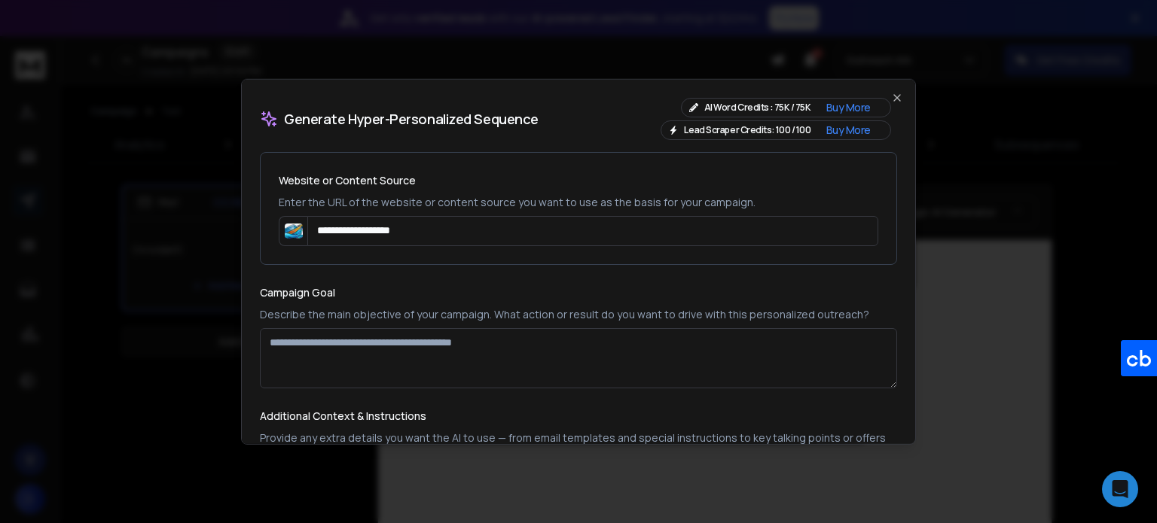
type input "**********"
click at [450, 273] on div "**********" at bounding box center [578, 417] width 637 height 533
click at [435, 354] on textarea "Campaign Goal" at bounding box center [578, 358] width 637 height 60
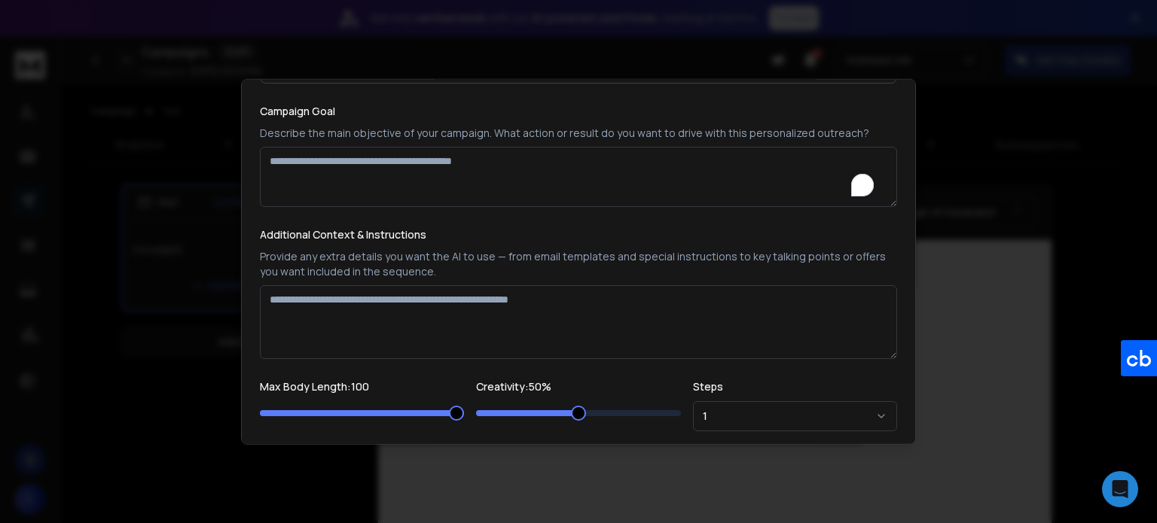
scroll to position [200, 0]
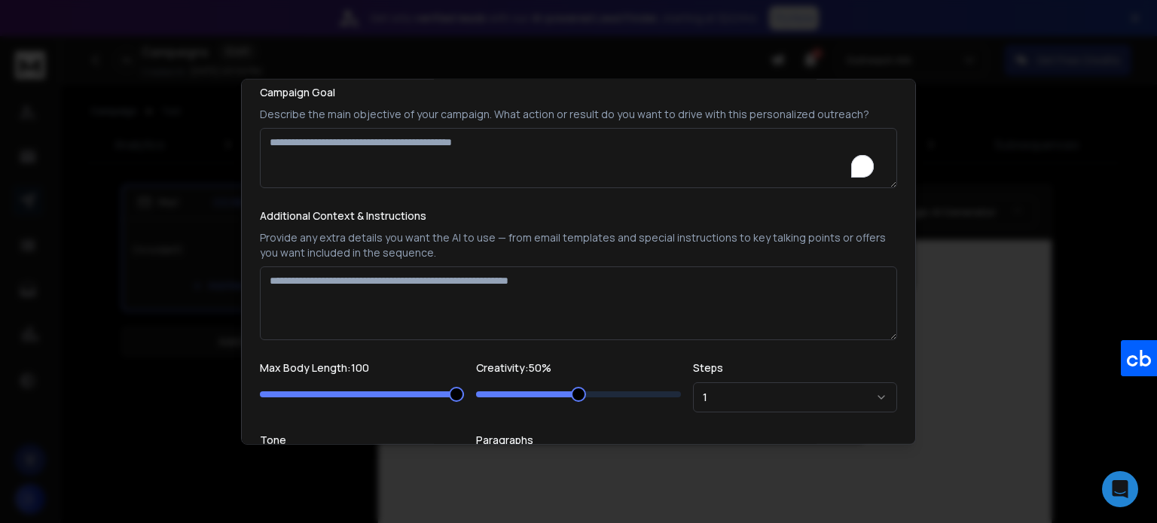
click at [398, 288] on textarea "Additional Context & Instructions" at bounding box center [578, 303] width 637 height 74
paste textarea "**********"
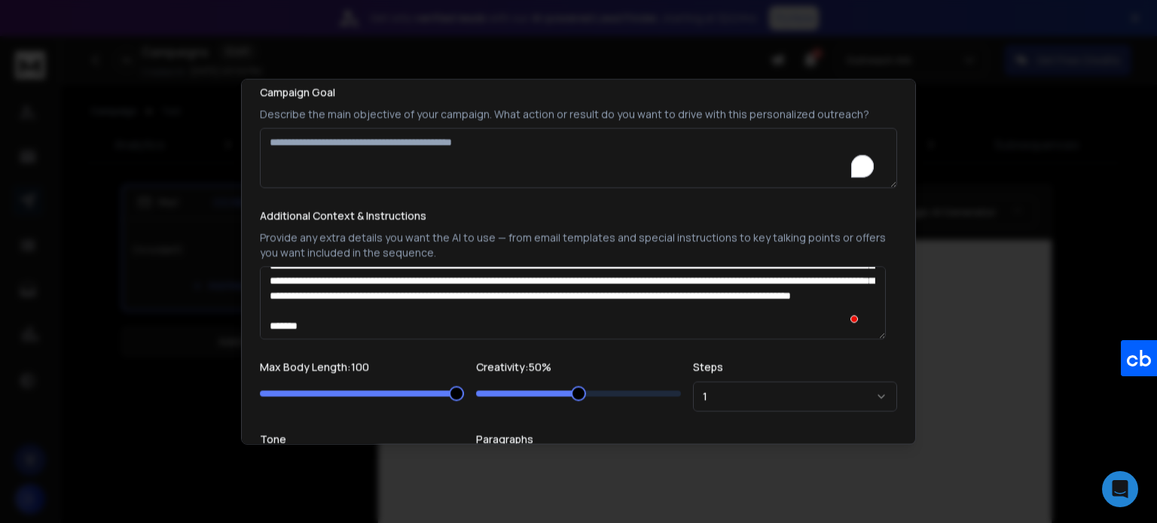
scroll to position [99, 0]
type textarea "**********"
click at [636, 395] on span at bounding box center [634, 393] width 15 height 15
click at [410, 398] on span at bounding box center [408, 393] width 15 height 15
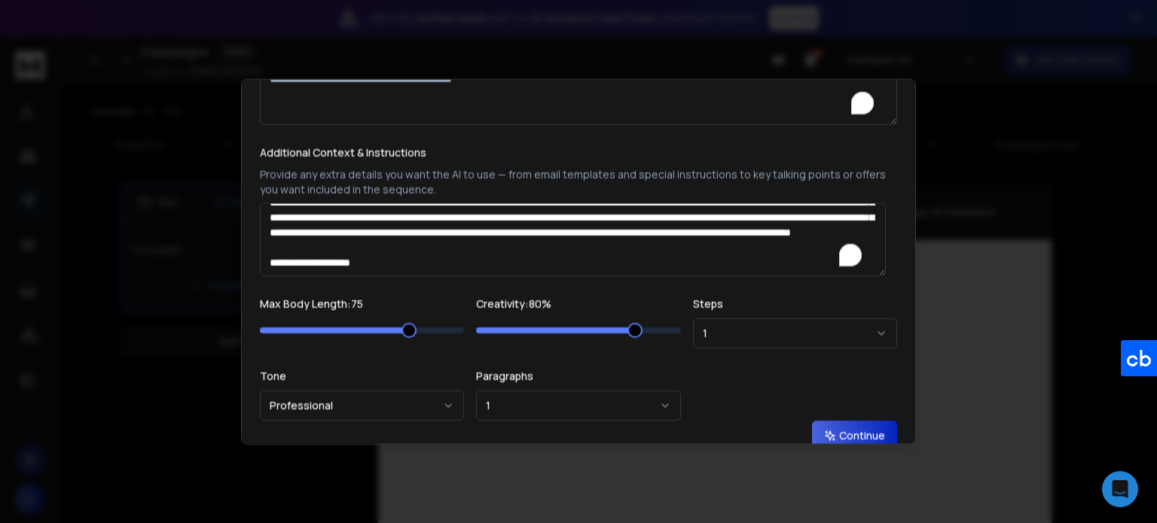
scroll to position [311, 0]
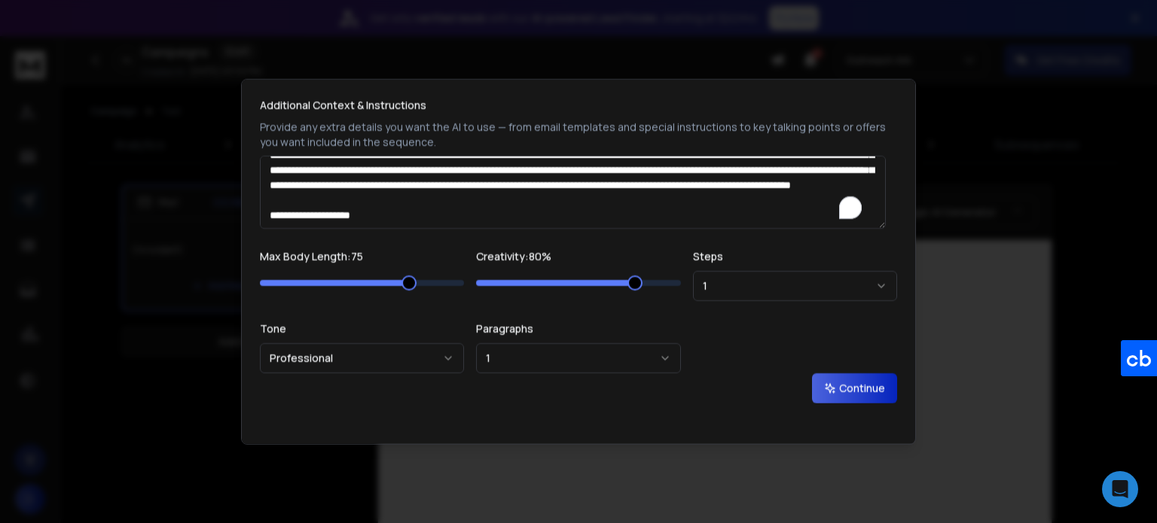
click at [717, 285] on body "Get only verified leads with our AI-powered Lead Finder, starting at $22/mo Try…" at bounding box center [573, 277] width 1146 height 554
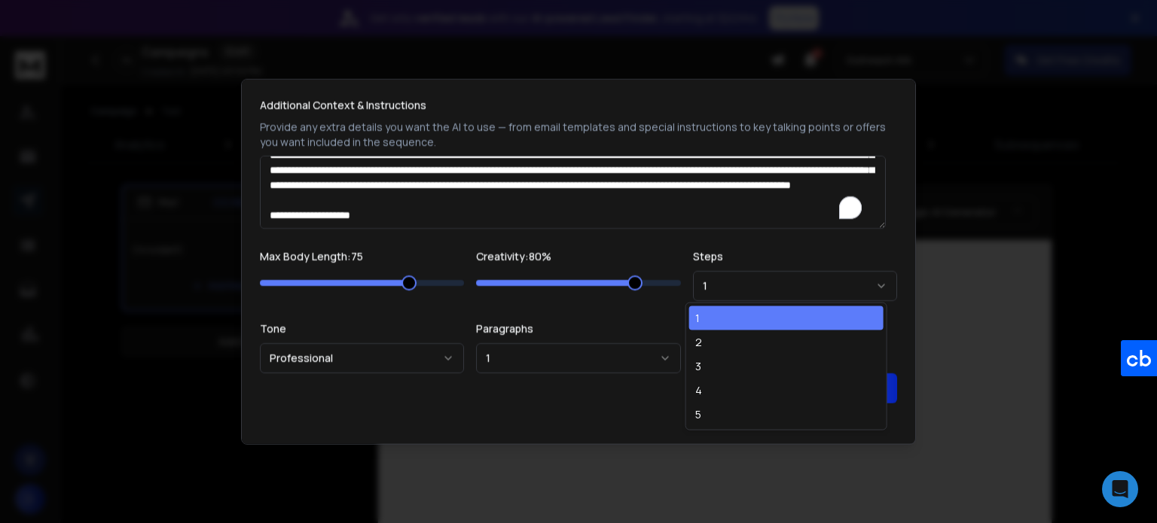
select select "*"
drag, startPoint x: 717, startPoint y: 346, endPoint x: 707, endPoint y: 345, distance: 9.8
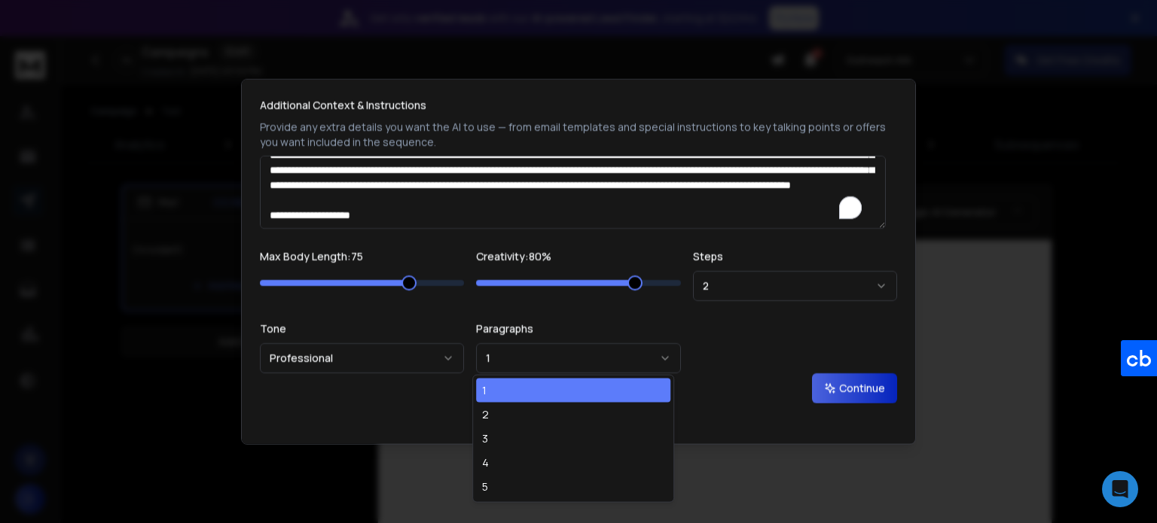
click at [533, 355] on body "Get only verified leads with our AI-powered Lead Finder, starting at $22/mo Try…" at bounding box center [573, 277] width 1146 height 554
select select "*"
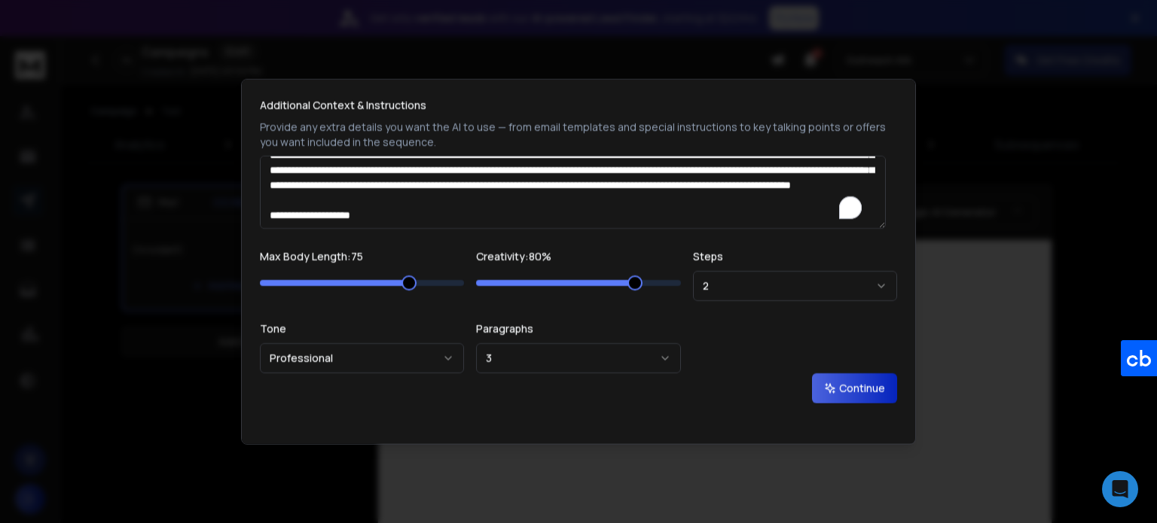
click at [407, 360] on body "Get only verified leads with our AI-powered Lead Finder, starting at $22/mo Try…" at bounding box center [573, 277] width 1146 height 554
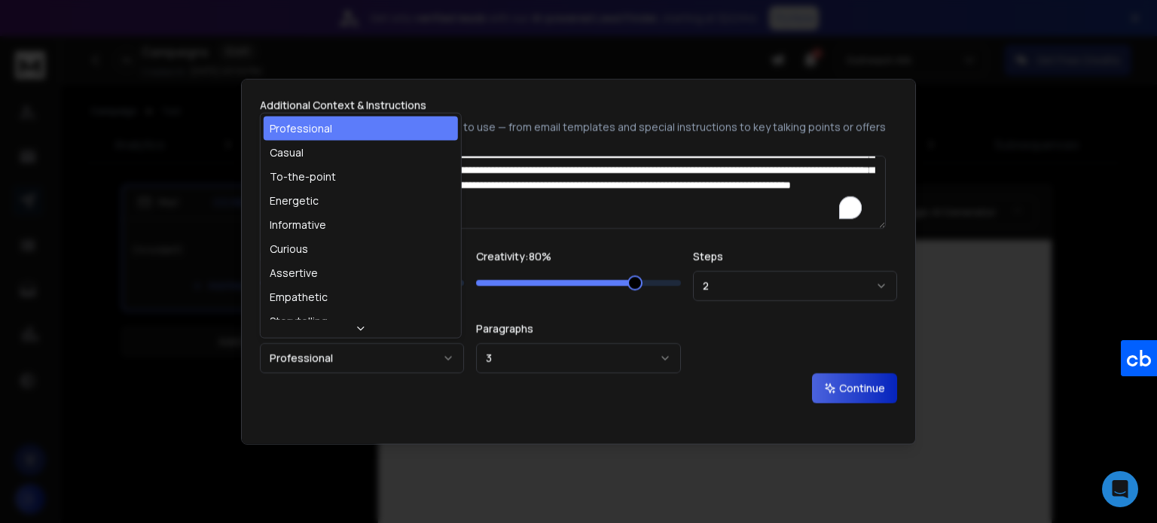
select select "******"
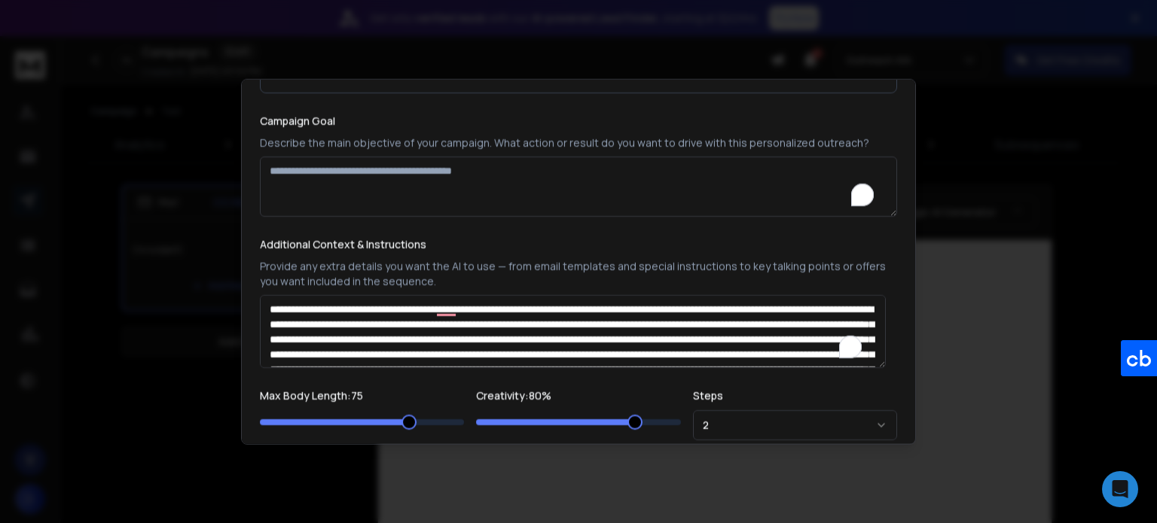
scroll to position [111, 0]
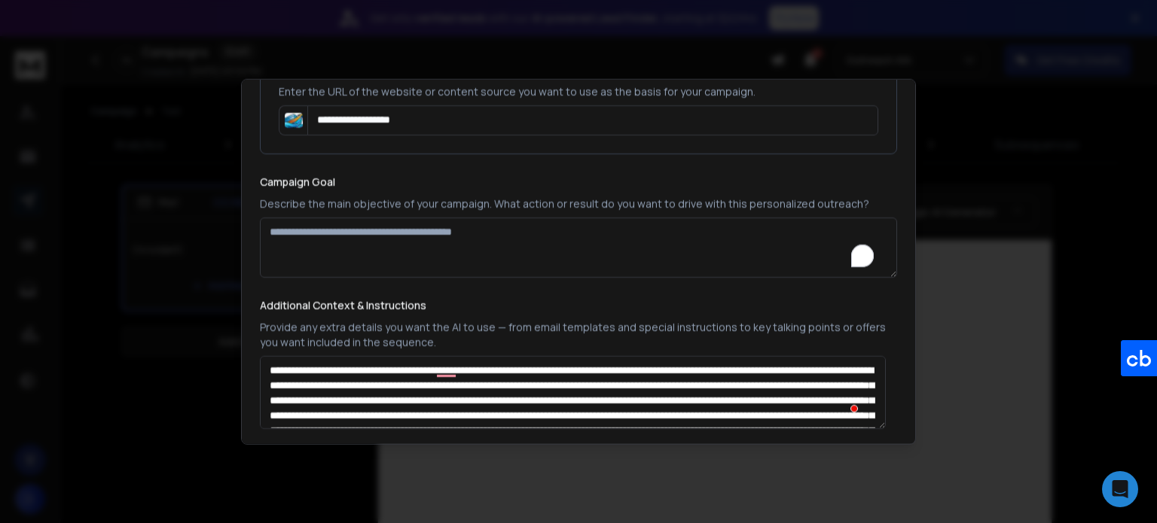
click at [506, 236] on textarea "Campaign Goal" at bounding box center [578, 247] width 637 height 60
click at [507, 236] on textarea "Campaign Goal" at bounding box center [578, 247] width 637 height 60
paste textarea "**********"
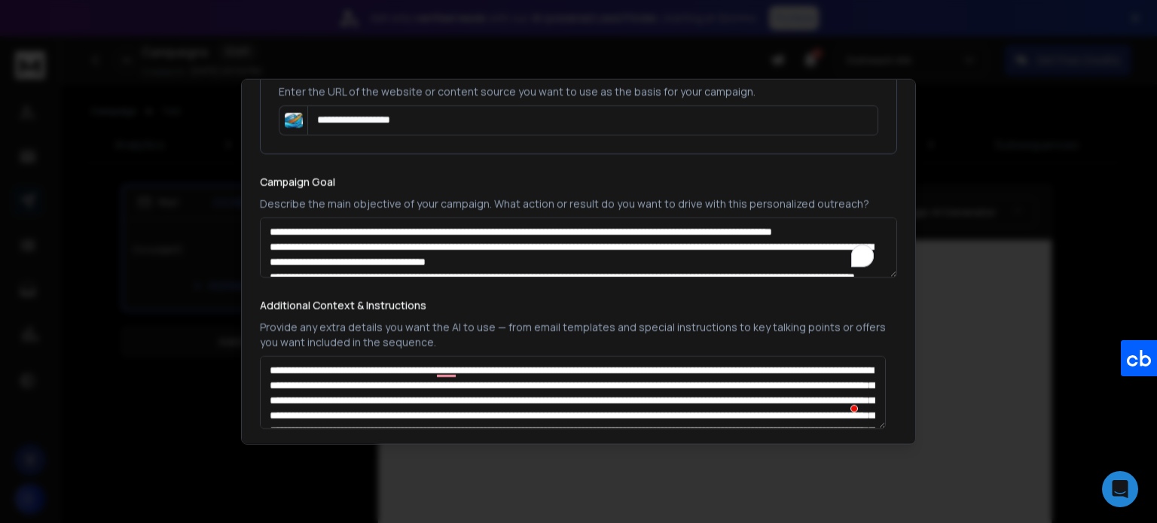
scroll to position [0, 0]
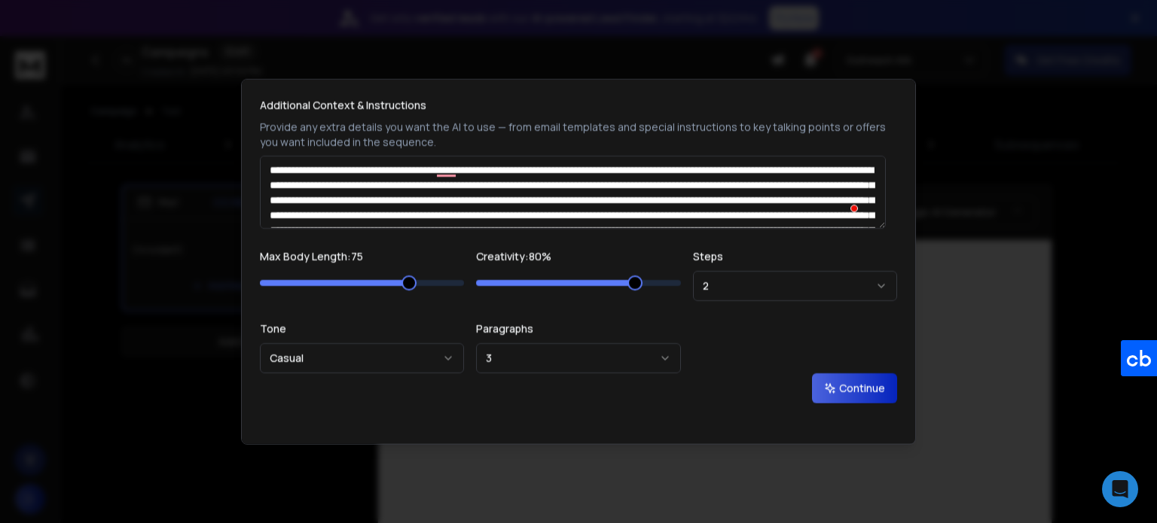
type textarea "**********"
click at [824, 385] on icon "button" at bounding box center [830, 389] width 12 height 12
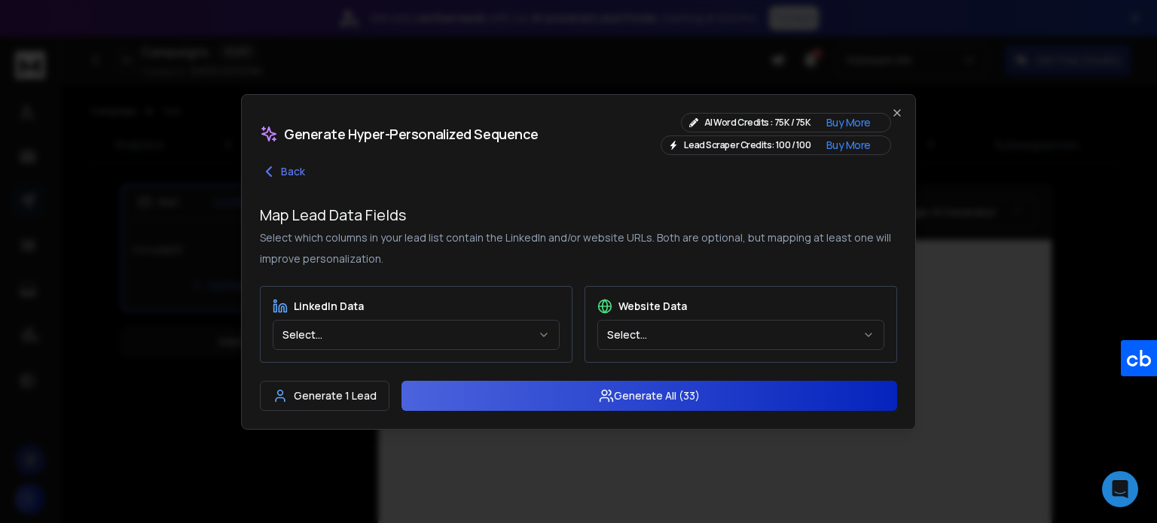
click at [473, 329] on body "Get only verified leads with our AI-powered Lead Finder, starting at $22/mo Try…" at bounding box center [573, 277] width 1146 height 554
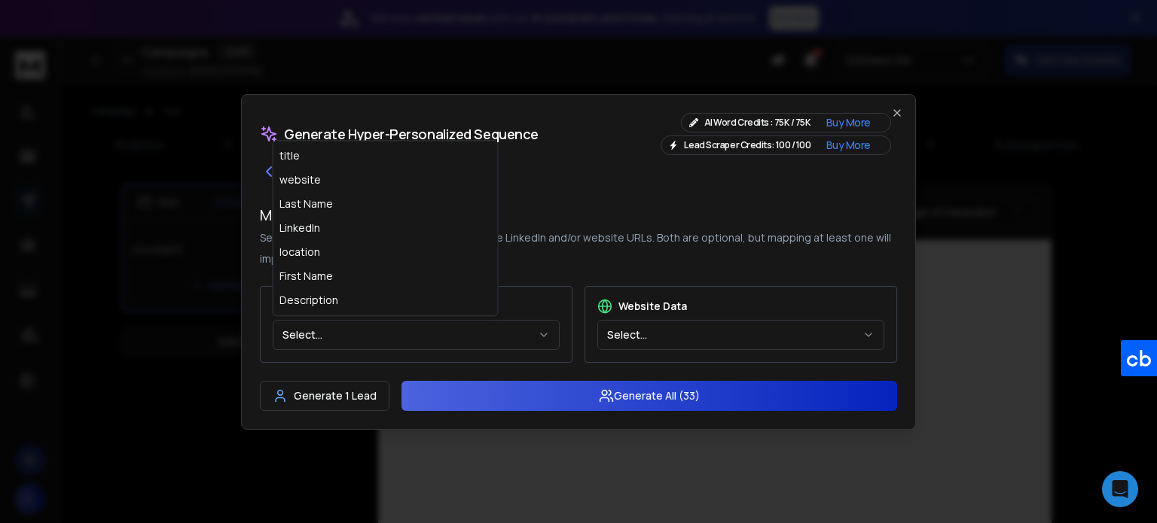
select select "********"
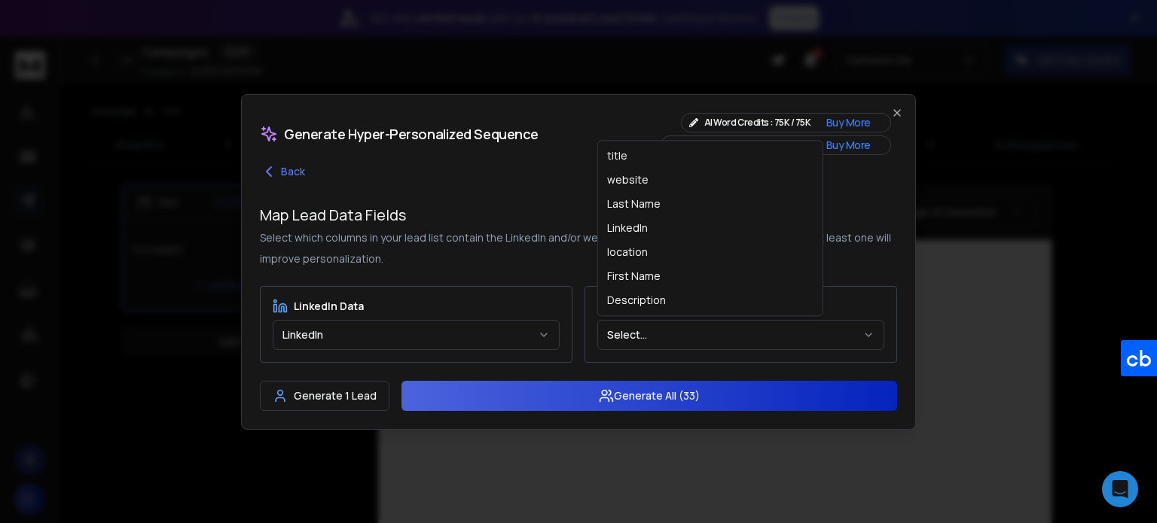
click at [651, 334] on body "Get only verified leads with our AI-powered Lead Finder, starting at $22/mo Try…" at bounding box center [573, 277] width 1146 height 554
select select "*******"
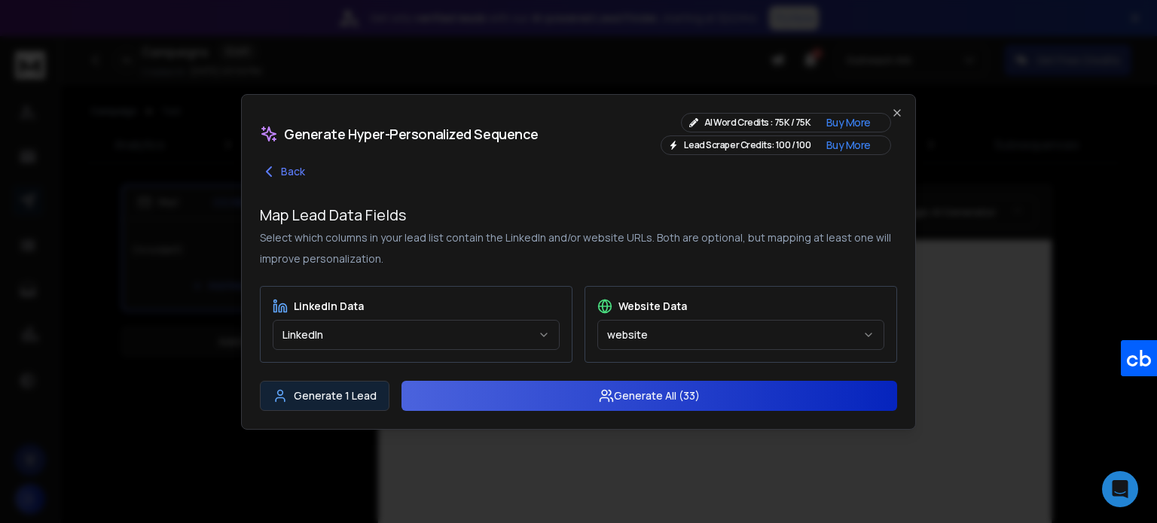
click at [340, 400] on span "Generate 1 Lead" at bounding box center [335, 396] width 83 height 15
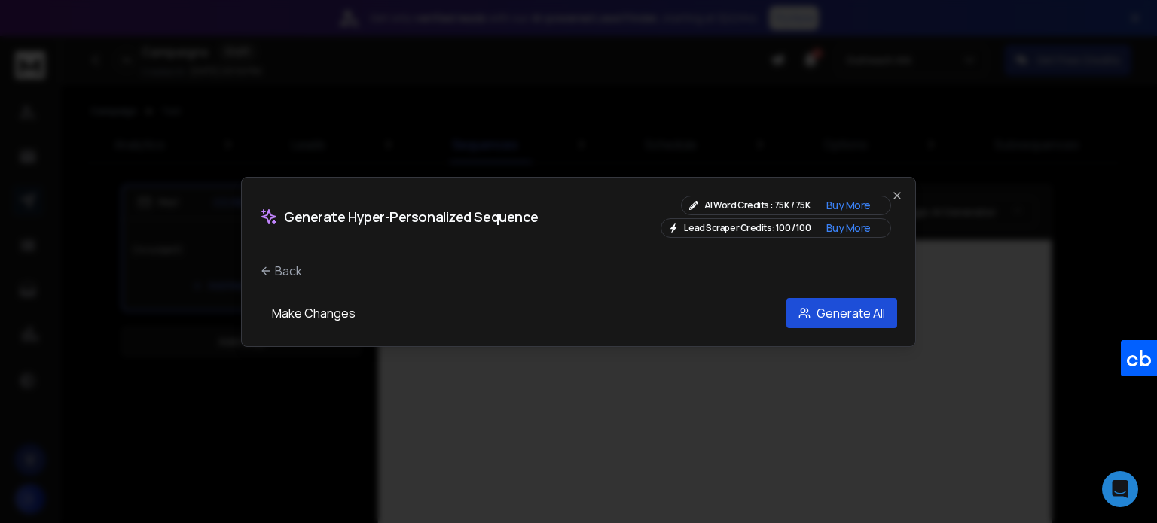
click at [830, 308] on span "Generate All" at bounding box center [850, 313] width 69 height 18
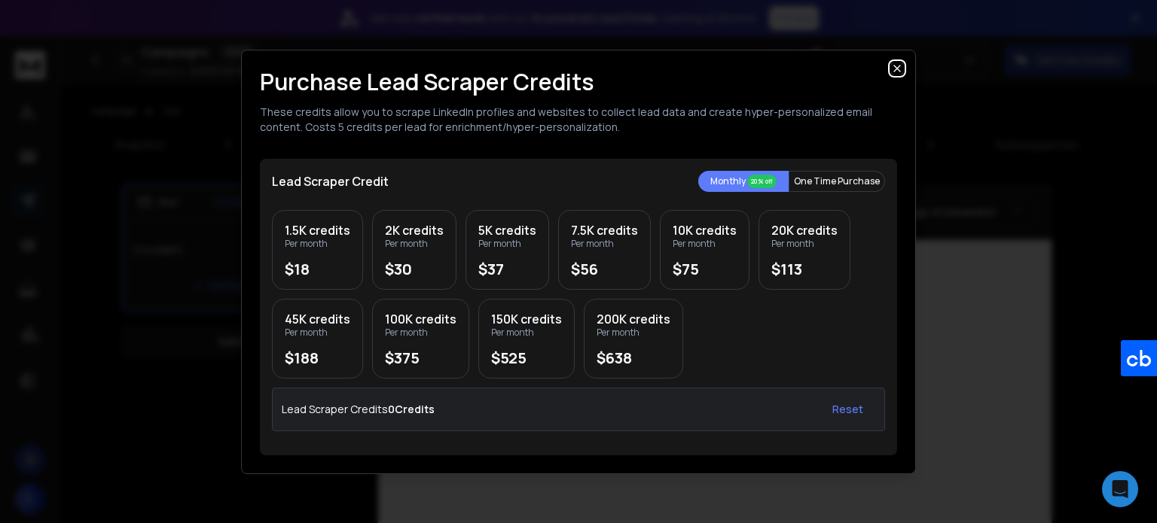
click at [896, 66] on icon "button" at bounding box center [897, 69] width 12 height 12
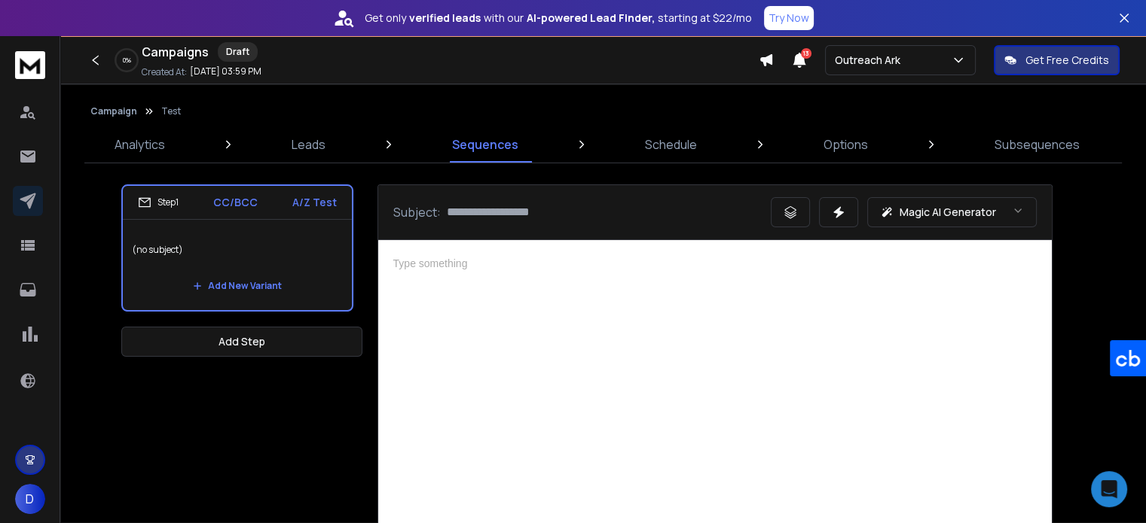
click at [487, 146] on p "Sequences" at bounding box center [485, 145] width 66 height 18
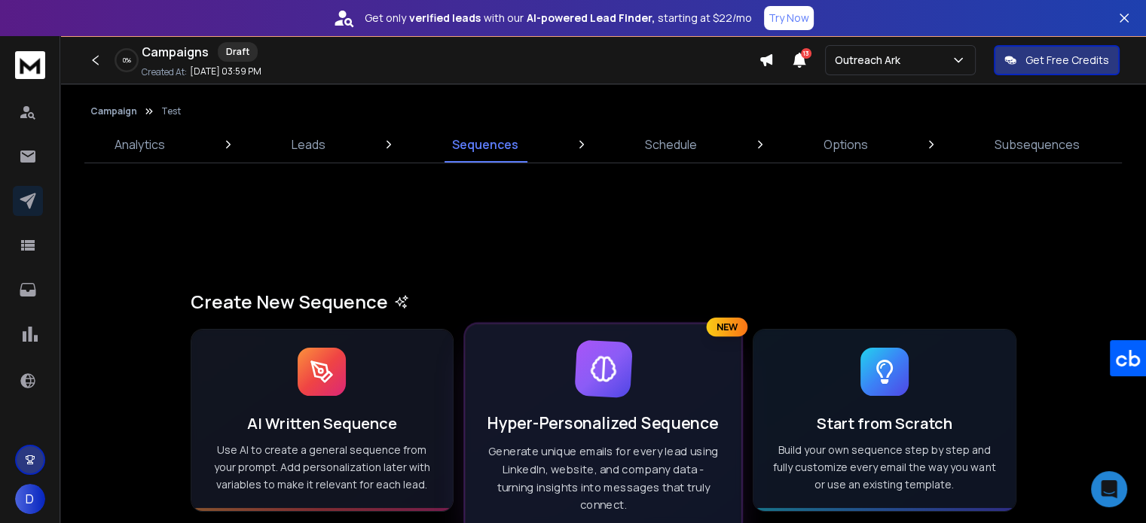
click at [590, 407] on div "Hyper-Personalized Sequence Generate unique emails for every lead using LinkedI…" at bounding box center [602, 429] width 275 height 209
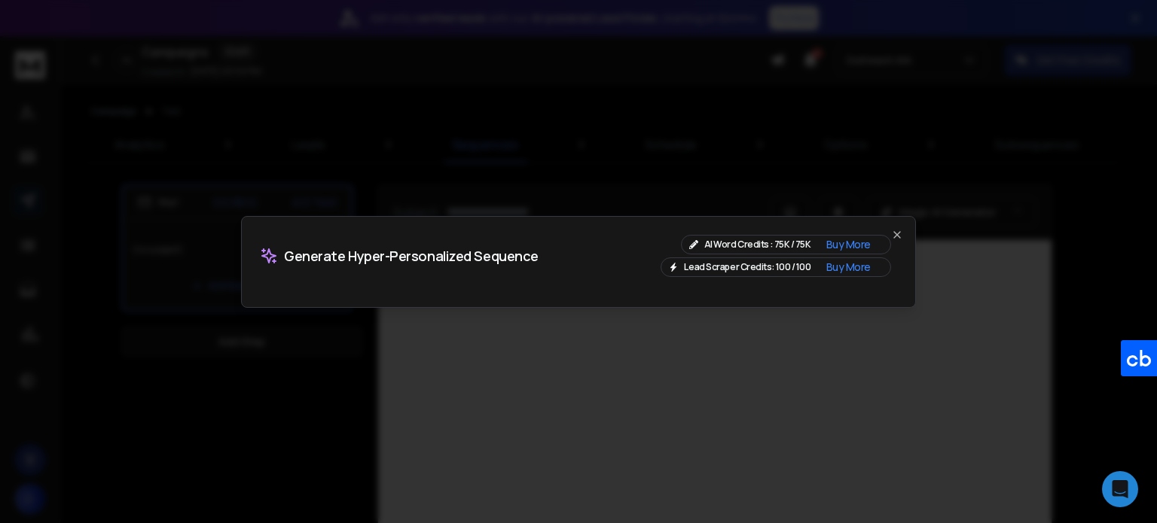
click at [897, 233] on icon "button" at bounding box center [897, 235] width 12 height 12
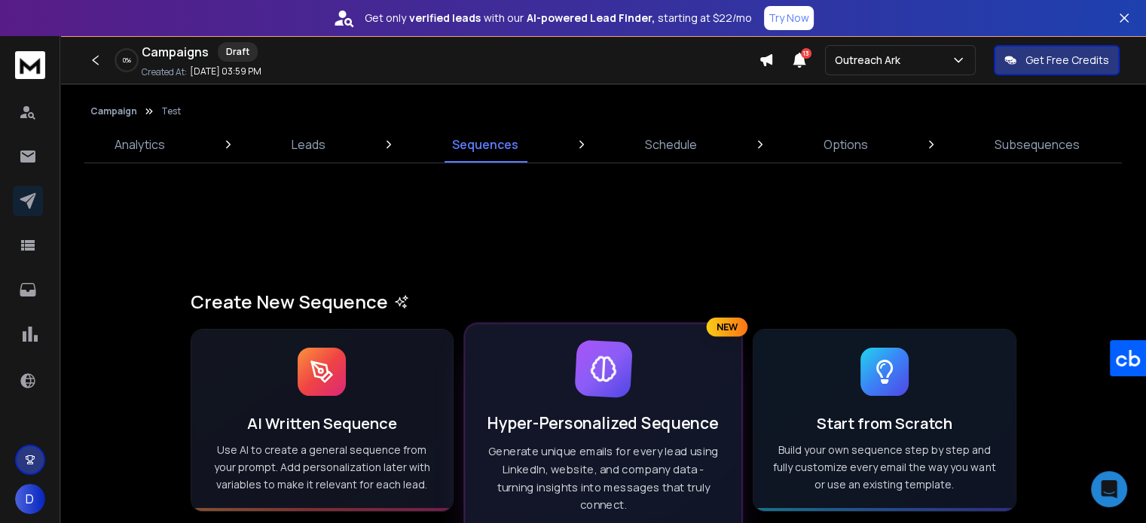
click at [606, 383] on div "button" at bounding box center [603, 369] width 59 height 59
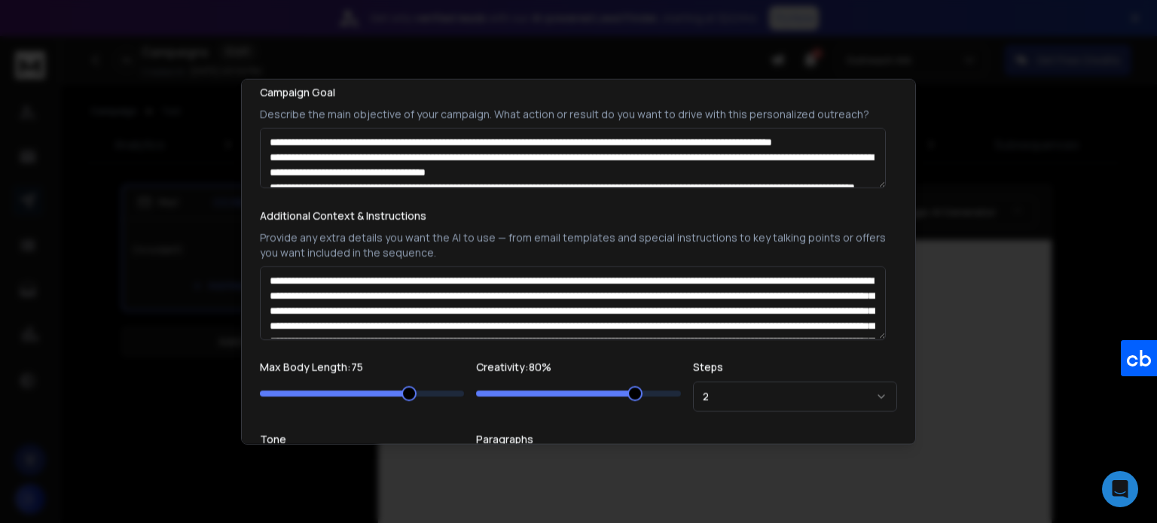
scroll to position [287, 0]
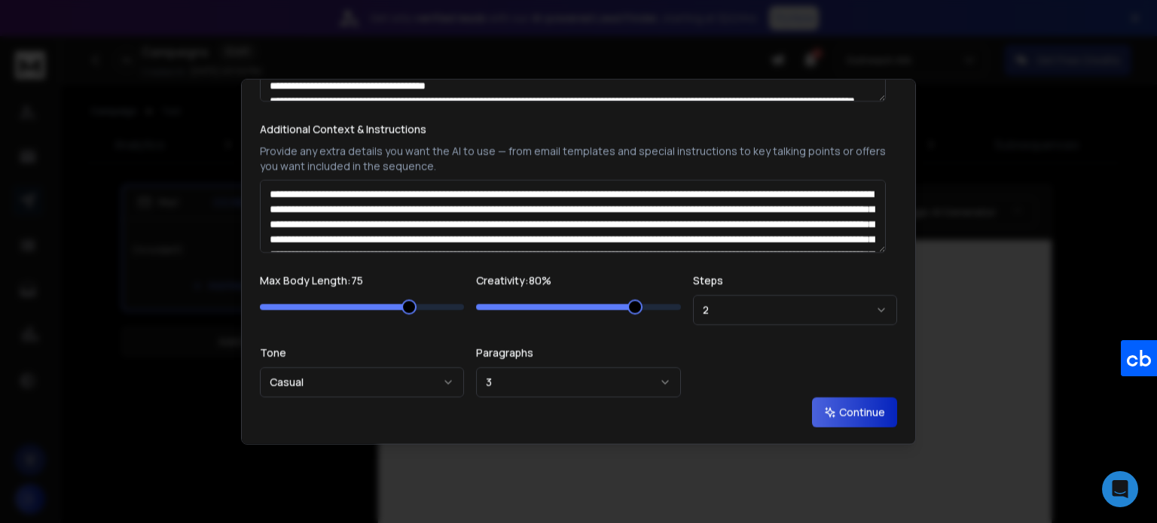
click at [838, 408] on button "Continue" at bounding box center [854, 413] width 85 height 30
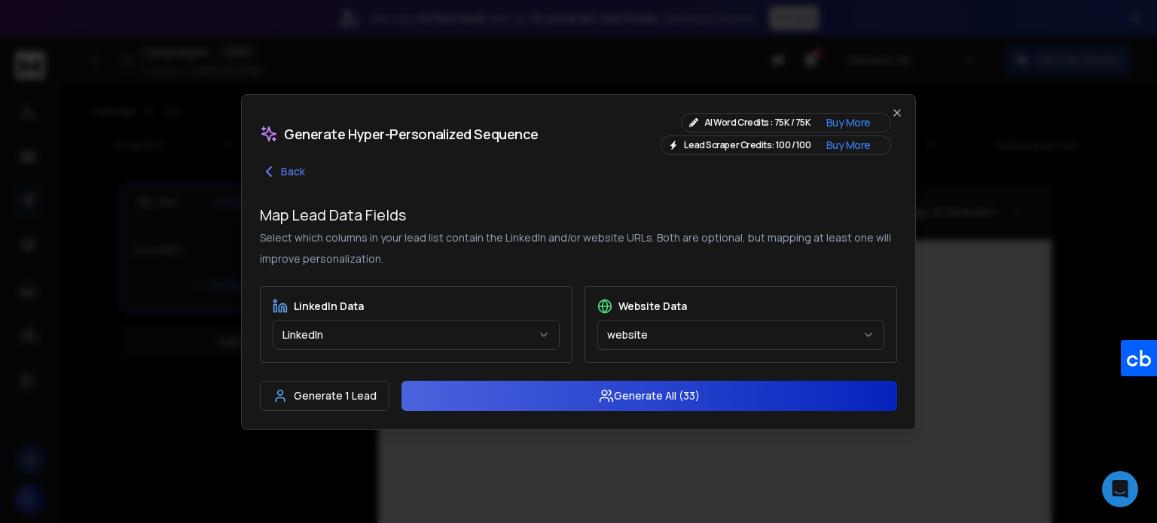
scroll to position [0, 0]
click at [681, 395] on span "Generate All ( 33 )" at bounding box center [657, 396] width 86 height 15
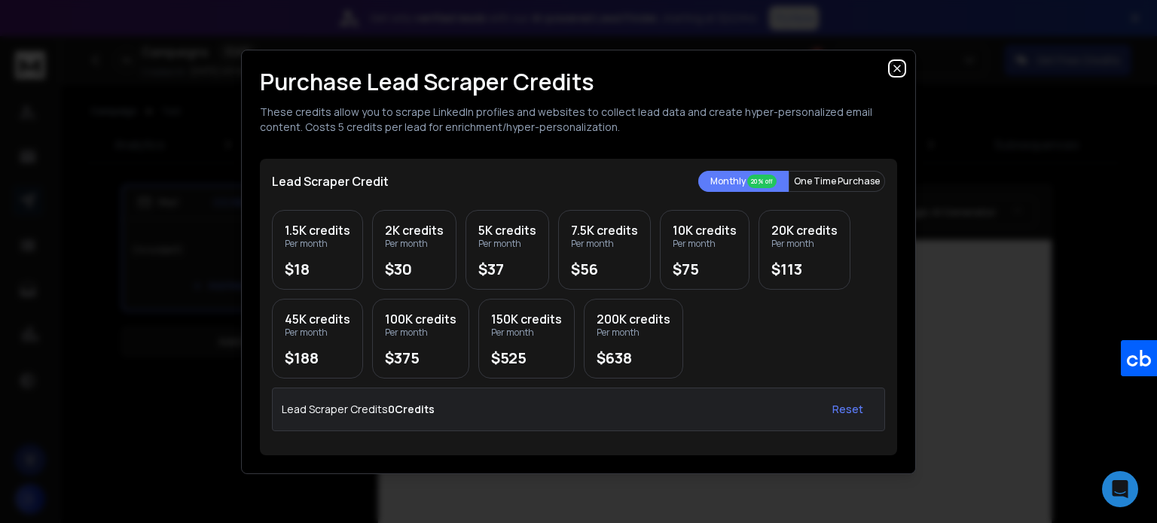
click at [896, 70] on icon "button" at bounding box center [897, 69] width 6 height 6
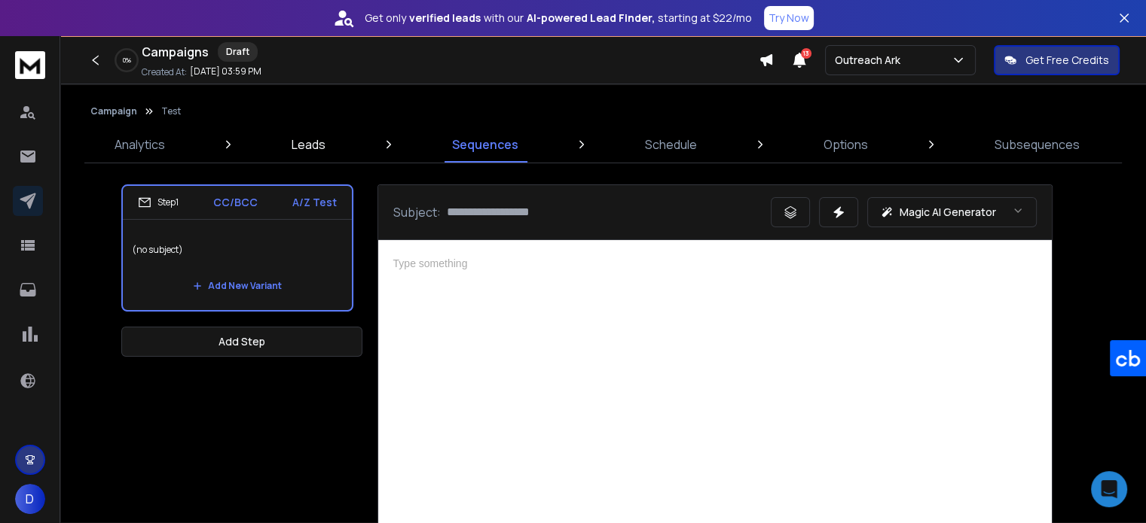
click at [328, 138] on link "Leads" at bounding box center [308, 145] width 52 height 36
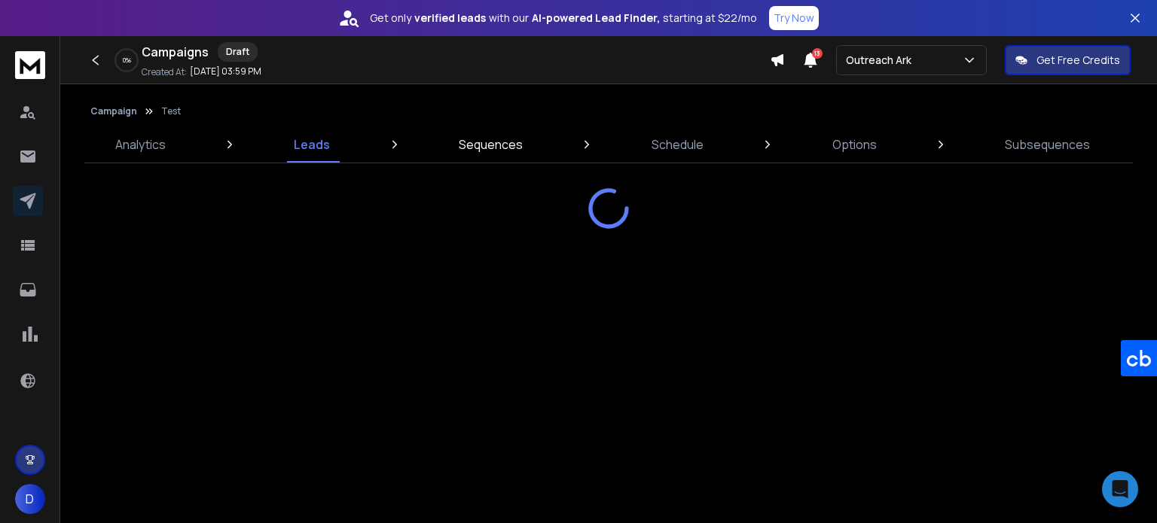
click at [510, 142] on p "Sequences" at bounding box center [491, 145] width 64 height 18
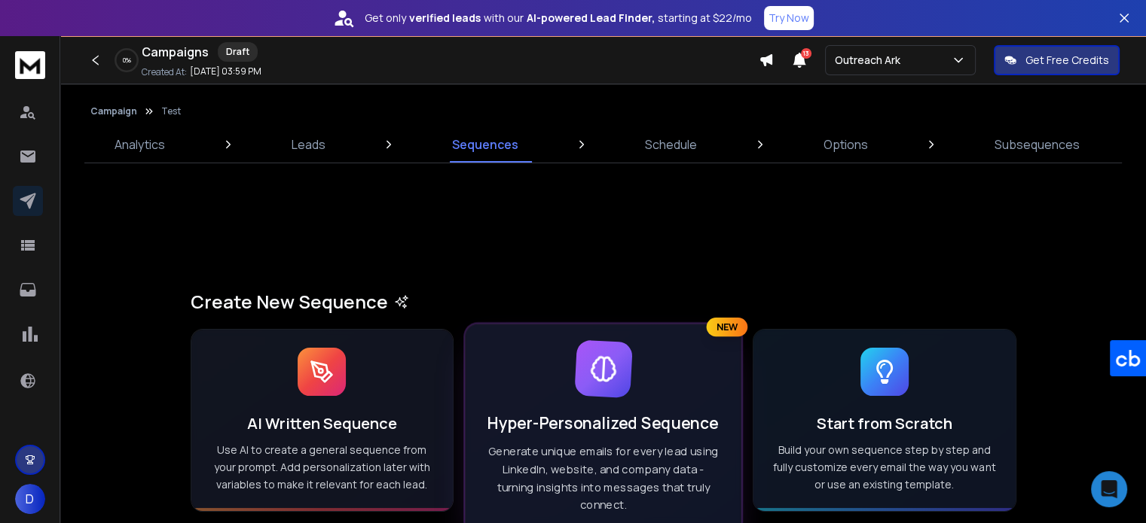
click at [608, 392] on div "button" at bounding box center [603, 369] width 59 height 59
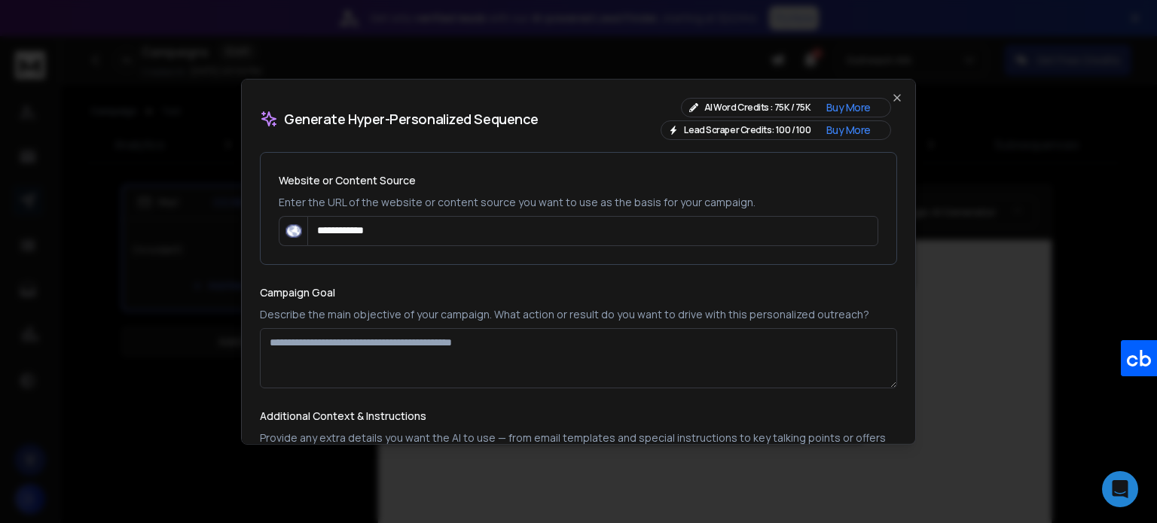
type input "**********"
click at [429, 349] on textarea "Campaign Goal" at bounding box center [578, 358] width 637 height 60
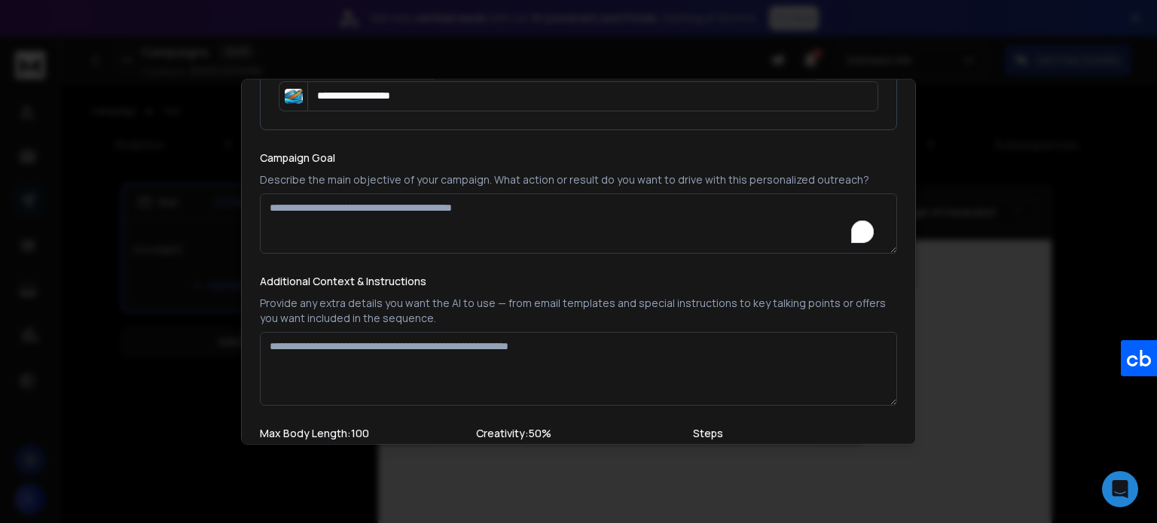
scroll to position [200, 0]
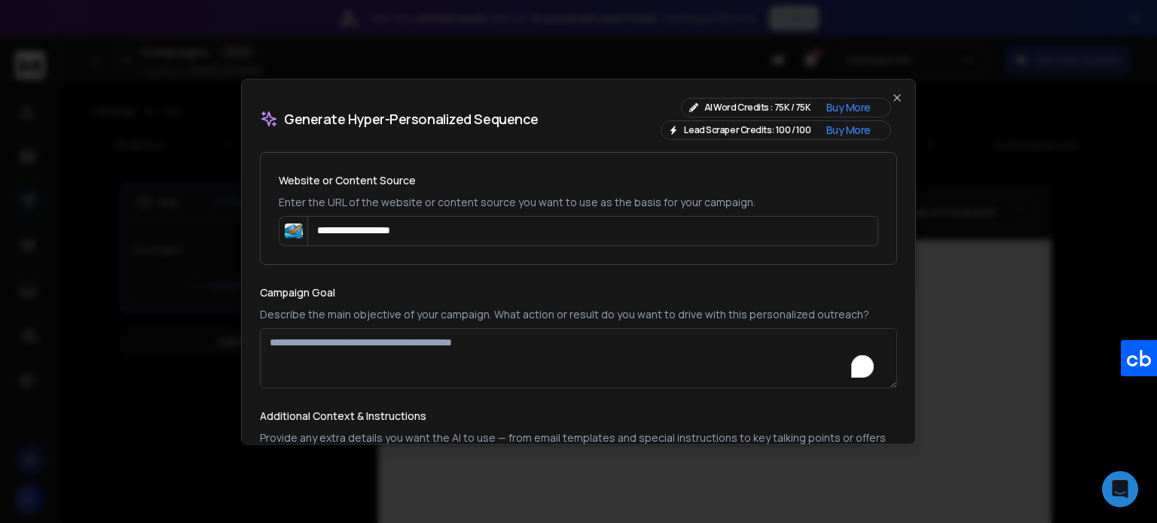
click at [426, 466] on textarea "Additional Context & Instructions" at bounding box center [578, 503] width 637 height 74
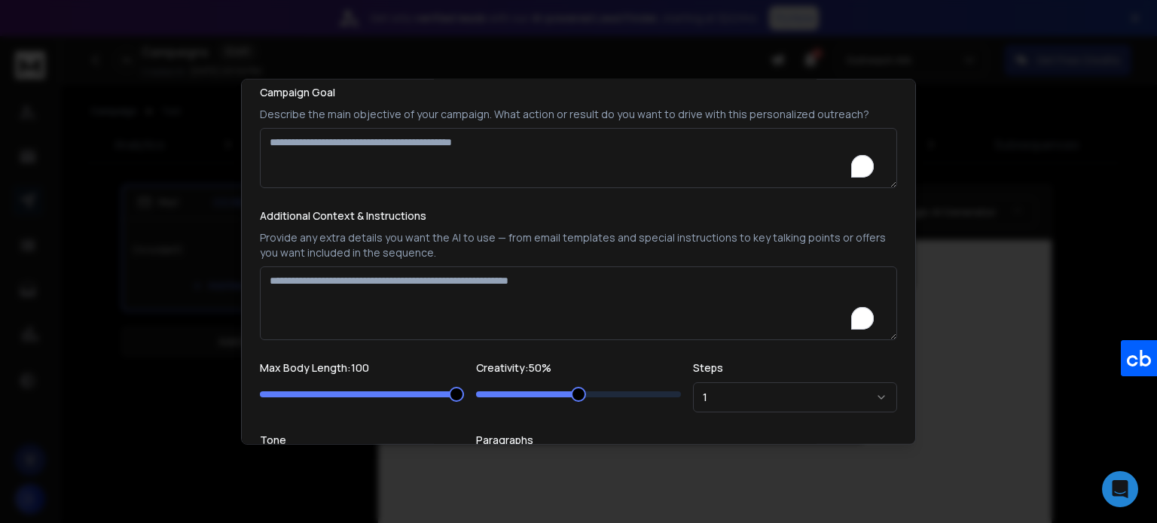
click at [410, 147] on textarea "Campaign Goal" at bounding box center [578, 157] width 637 height 60
paste textarea "**********"
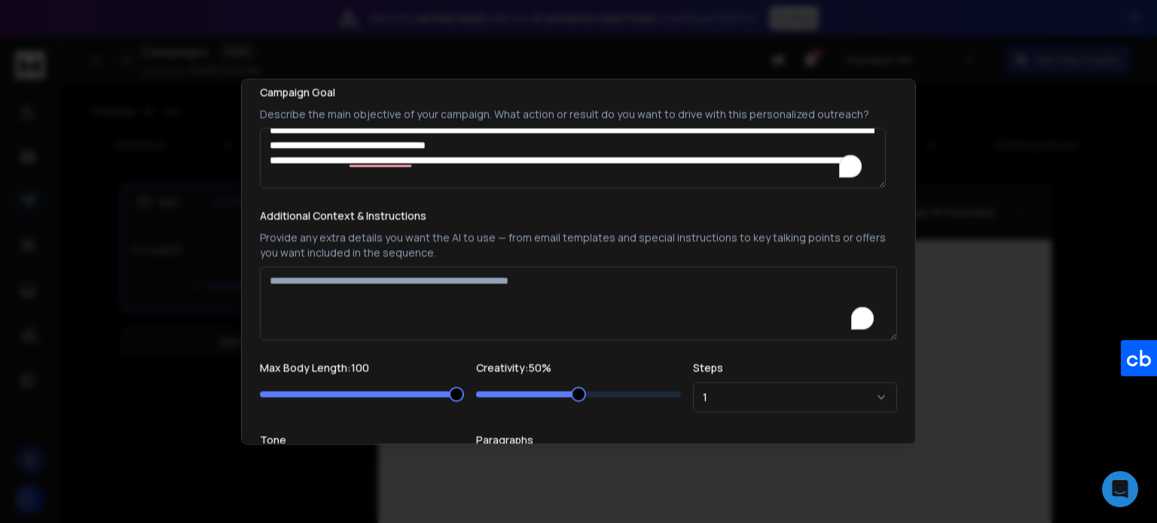
scroll to position [0, 0]
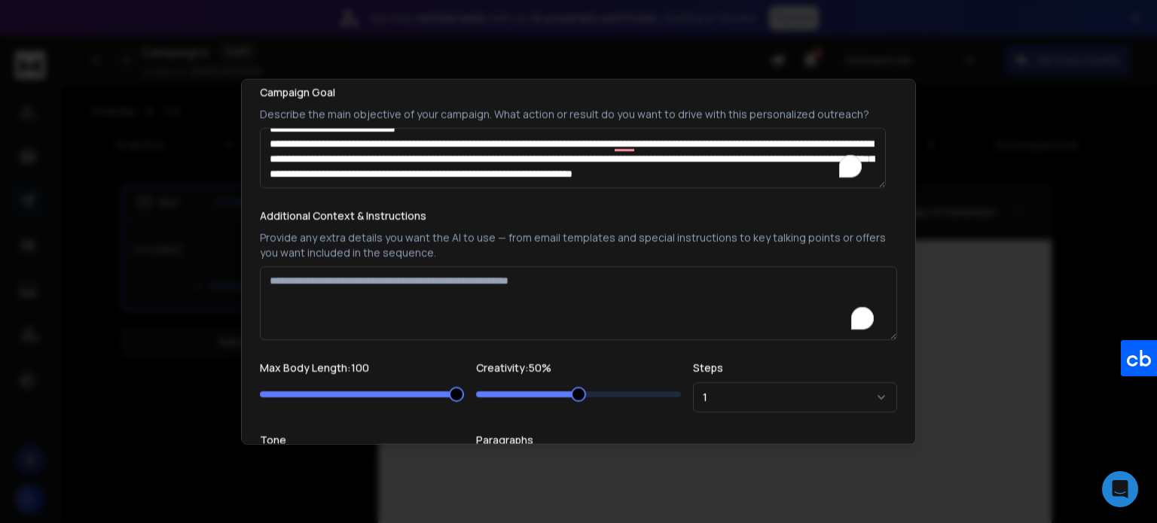
type textarea "**********"
click at [448, 299] on textarea "Additional Context & Instructions" at bounding box center [578, 303] width 637 height 74
paste textarea "**********"
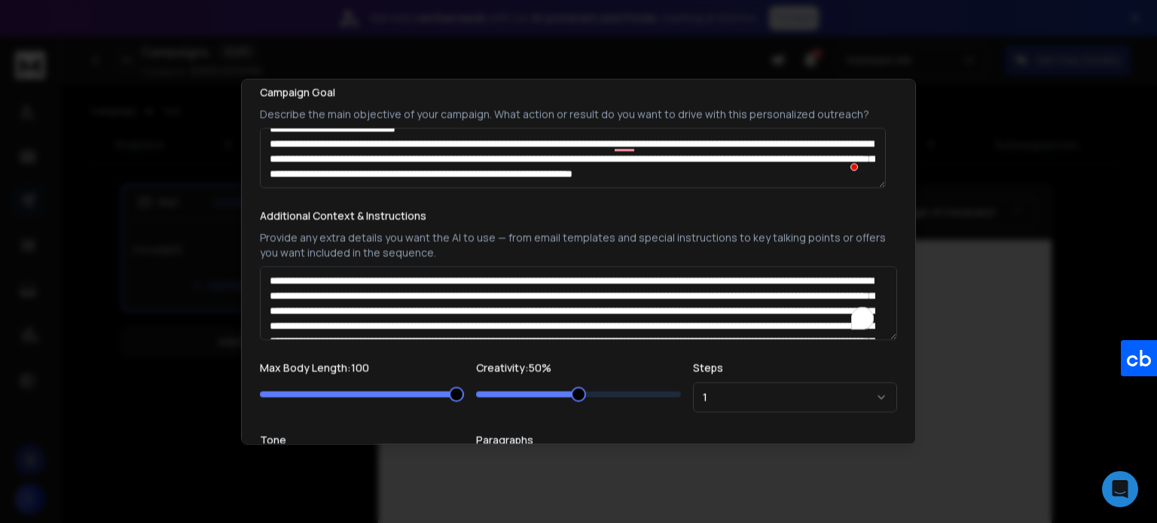
scroll to position [69, 0]
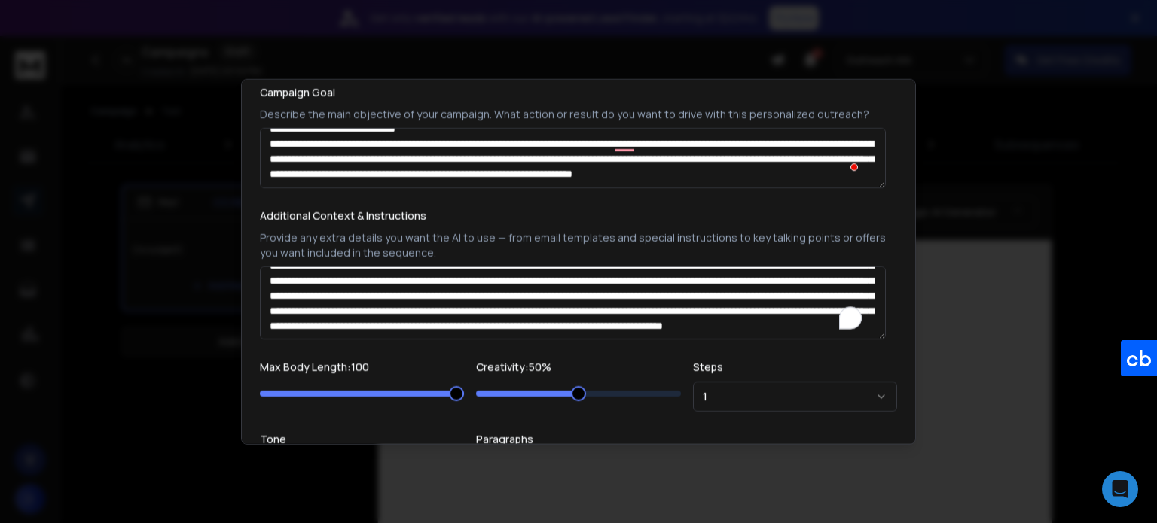
type textarea "**********"
click at [627, 388] on span at bounding box center [625, 393] width 15 height 15
click at [628, 388] on span at bounding box center [625, 393] width 15 height 15
click at [410, 392] on span at bounding box center [408, 393] width 15 height 15
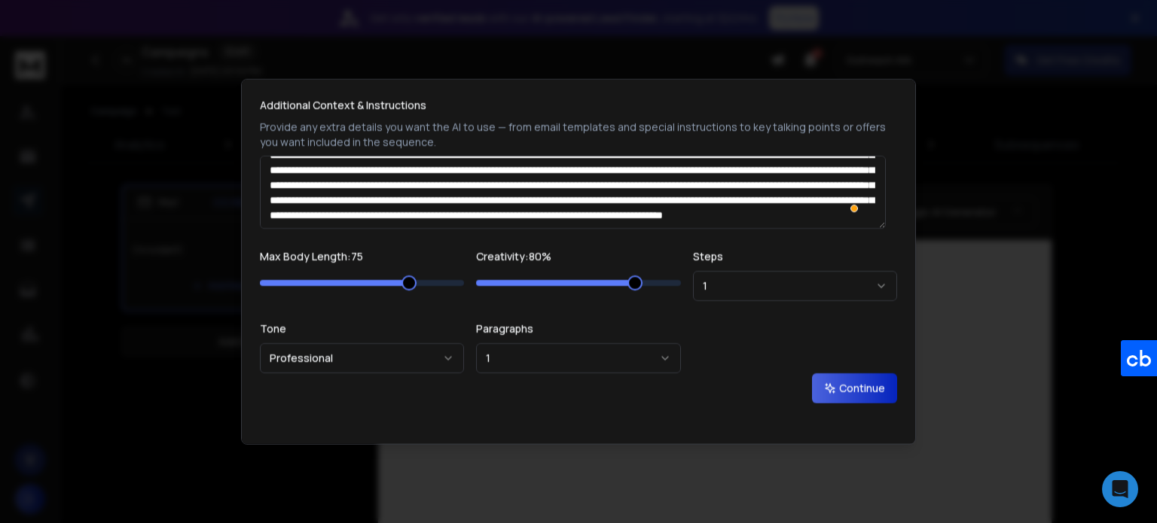
click at [351, 364] on body "Get only verified leads with our AI-powered Lead Finder, starting at $22/mo Try…" at bounding box center [573, 277] width 1146 height 554
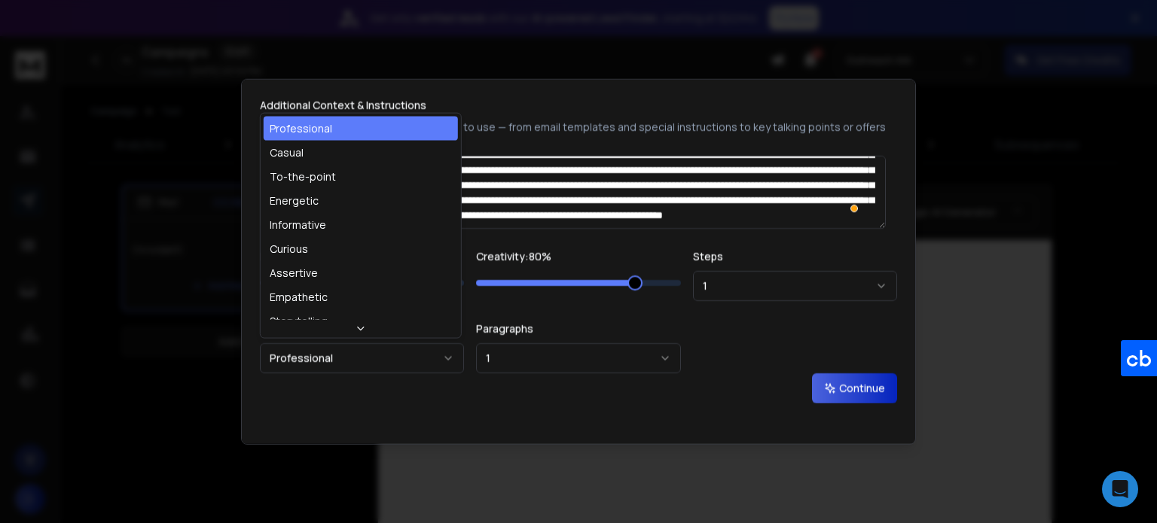
select select "******"
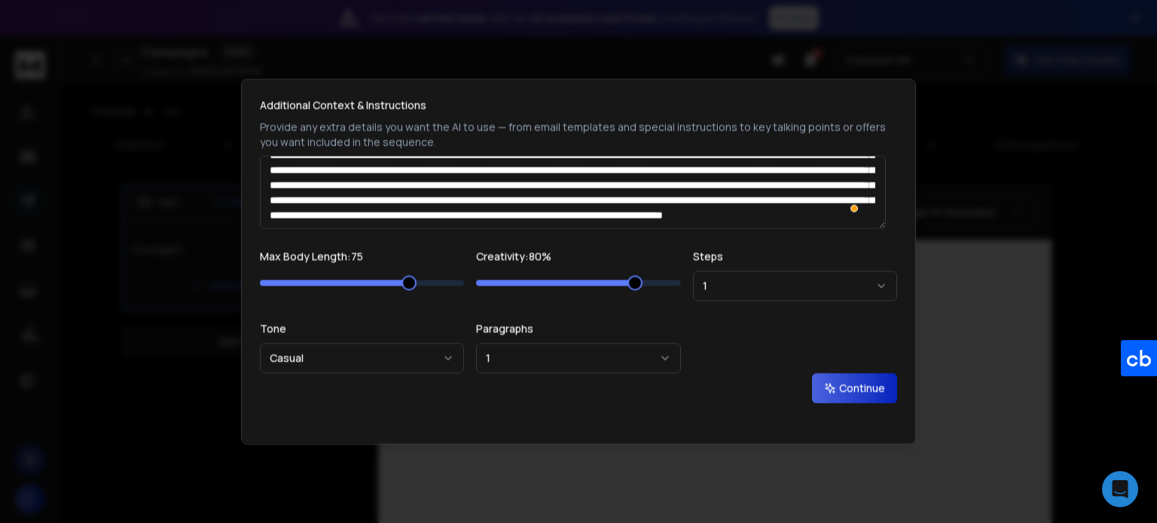
click at [533, 365] on body "Get only verified leads with our AI-powered Lead Finder, starting at $22/mo Try…" at bounding box center [573, 277] width 1146 height 554
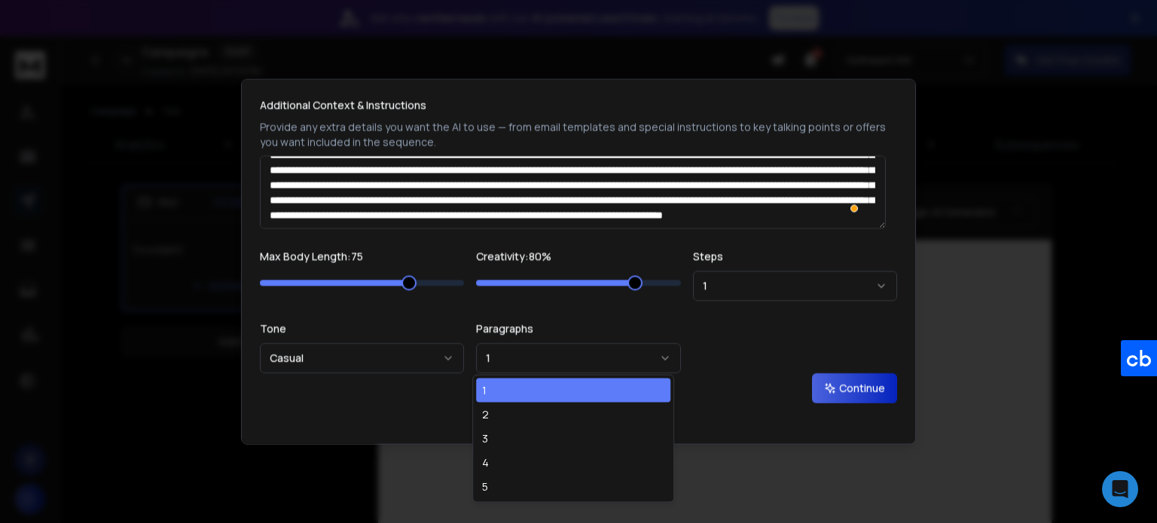
select select "*"
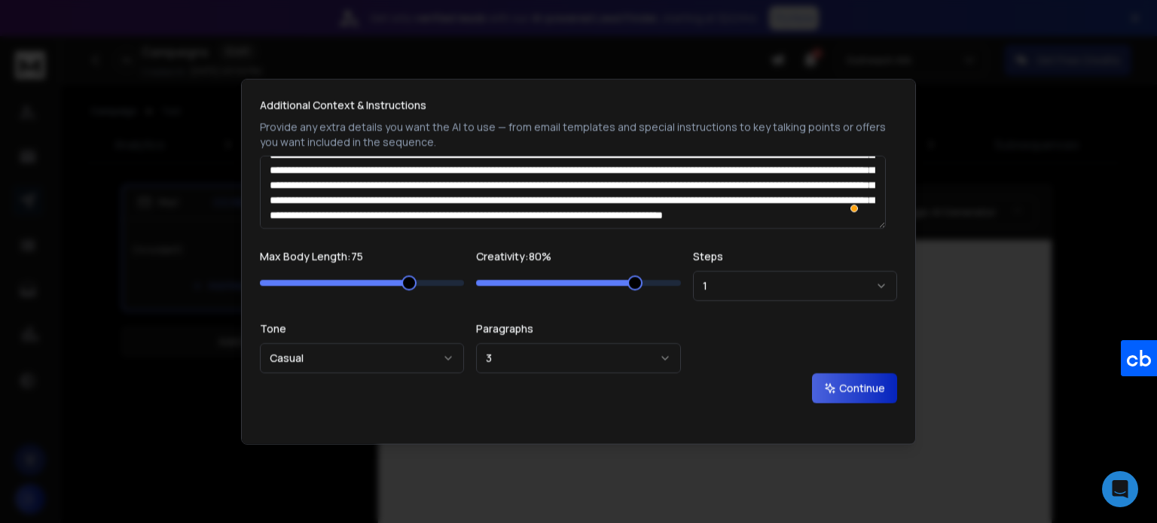
click at [603, 359] on body "Get only verified leads with our AI-powered Lead Finder, starting at $22/mo Try…" at bounding box center [573, 277] width 1146 height 554
click at [824, 383] on icon "button" at bounding box center [830, 389] width 12 height 12
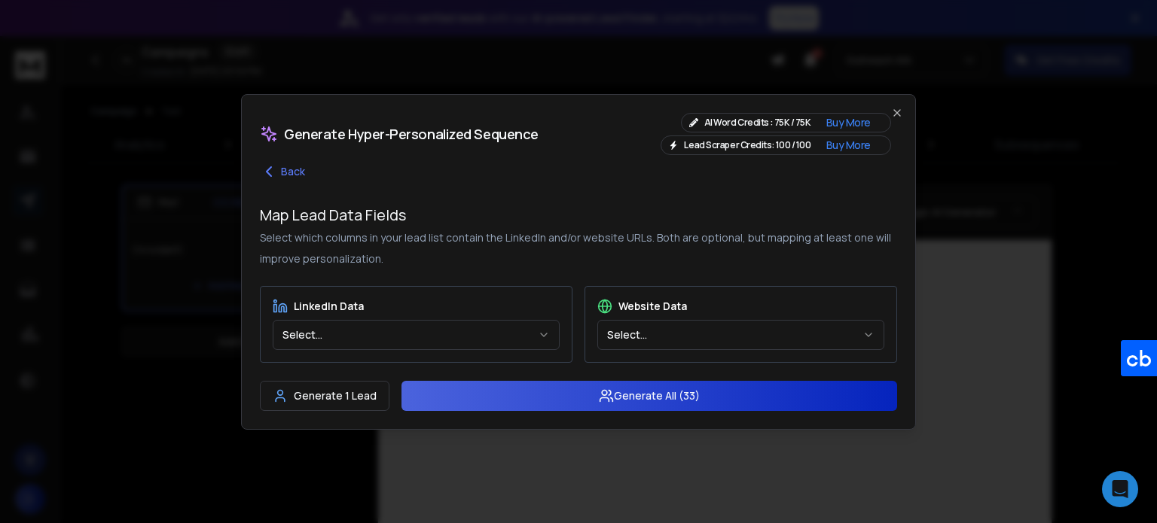
scroll to position [0, 0]
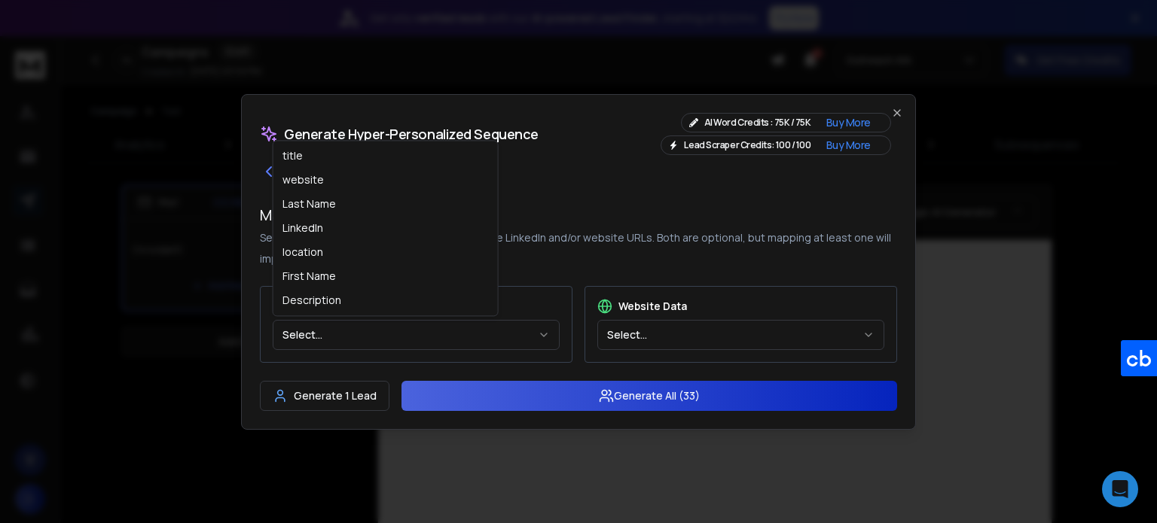
click at [481, 340] on body "Get only verified leads with our AI-powered Lead Finder, starting at $22/mo Try…" at bounding box center [573, 277] width 1146 height 554
select select "********"
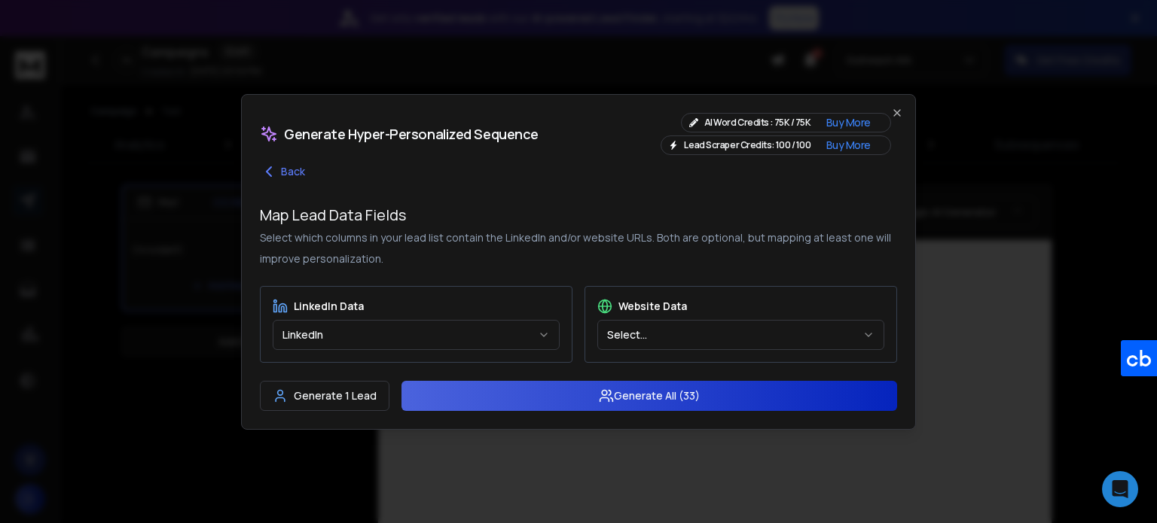
click at [651, 328] on body "Get only verified leads with our AI-powered Lead Finder, starting at $22/mo Try…" at bounding box center [573, 277] width 1146 height 554
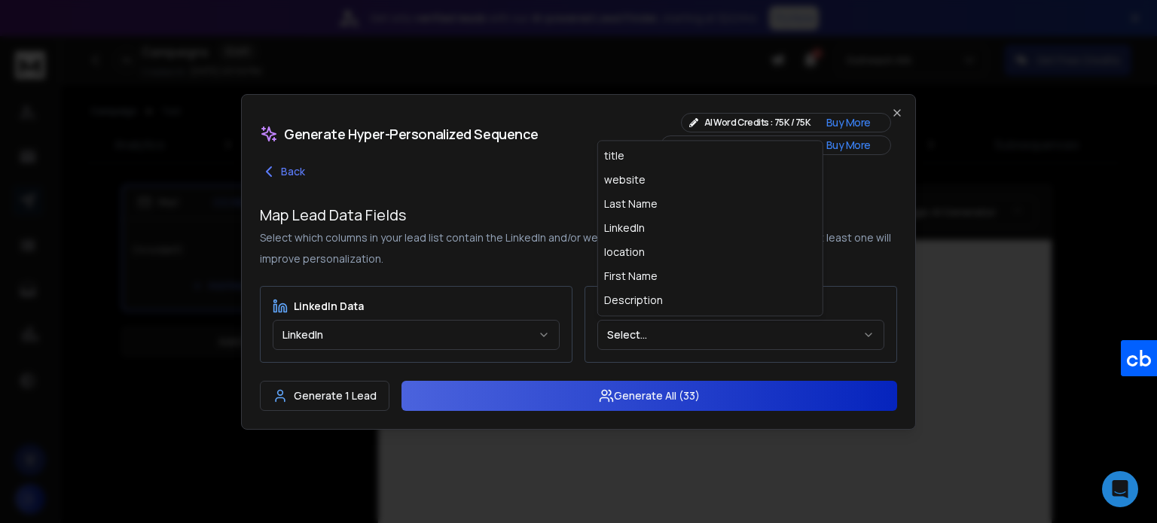
select select "*******"
drag, startPoint x: 632, startPoint y: 187, endPoint x: 328, endPoint y: 362, distance: 350.9
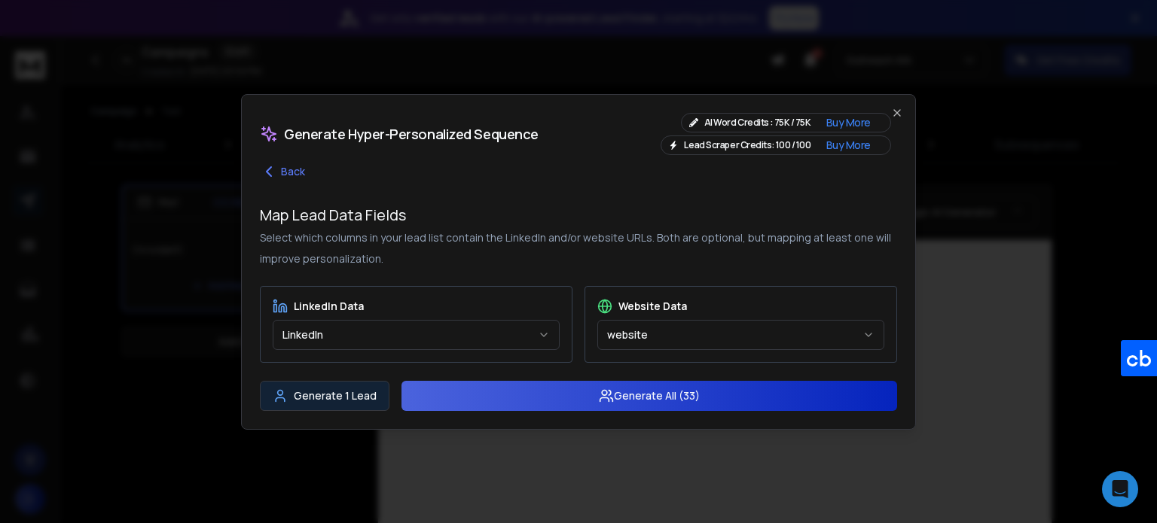
click at [319, 401] on span "Generate 1 Lead" at bounding box center [335, 396] width 83 height 15
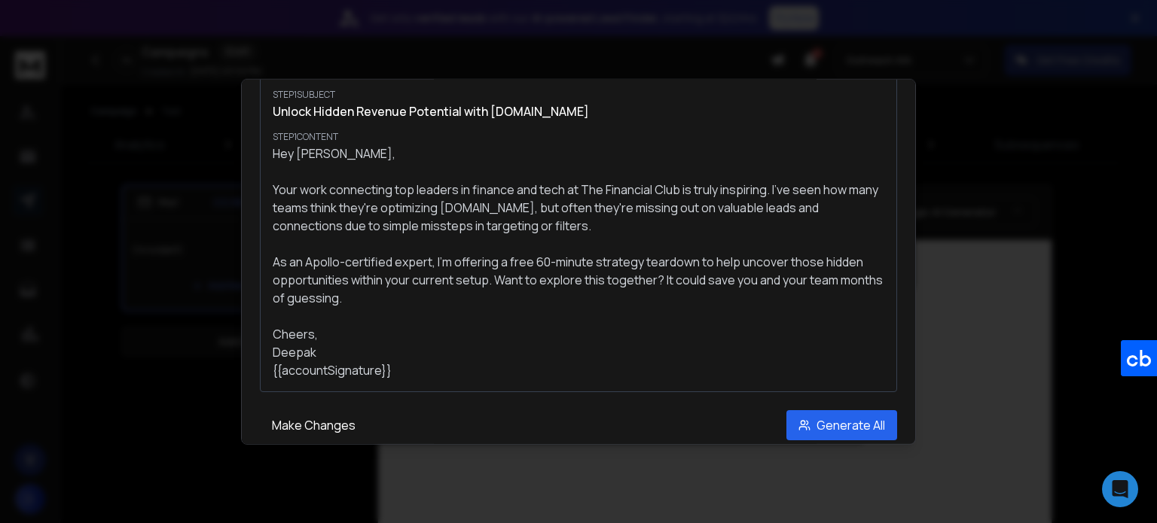
scroll to position [142, 0]
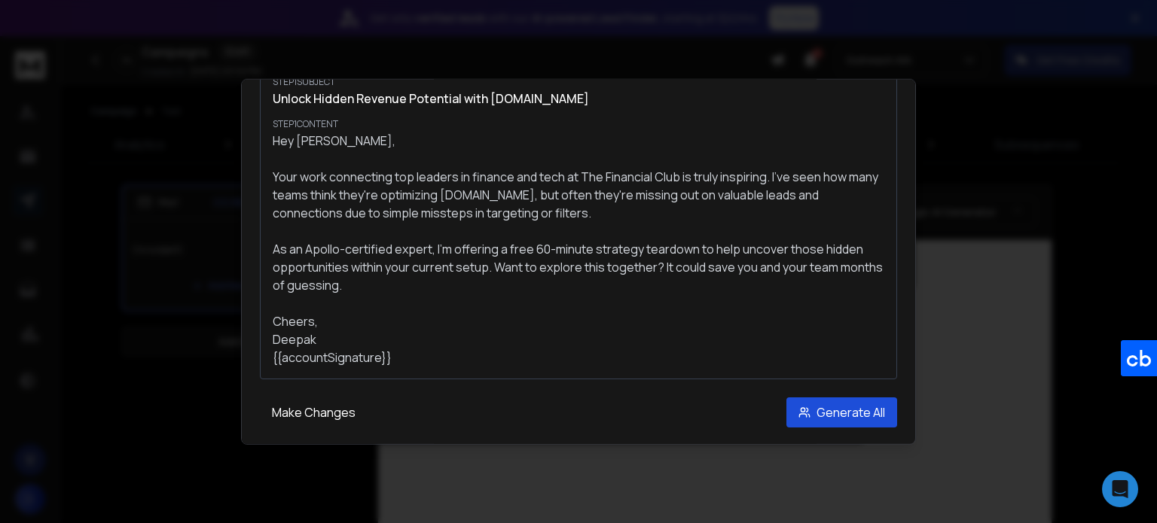
click at [816, 408] on span "Generate All" at bounding box center [850, 412] width 69 height 18
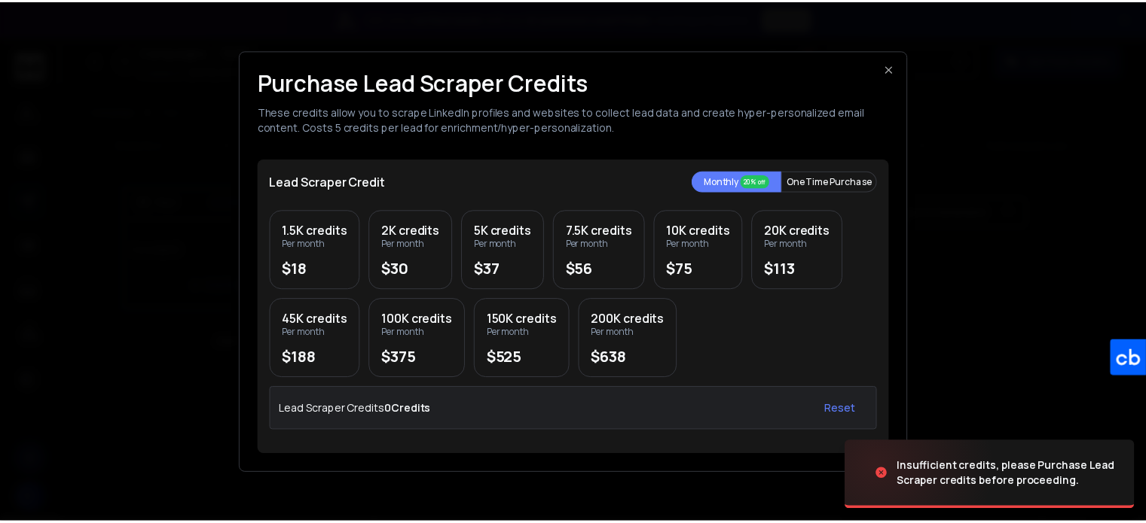
scroll to position [0, 0]
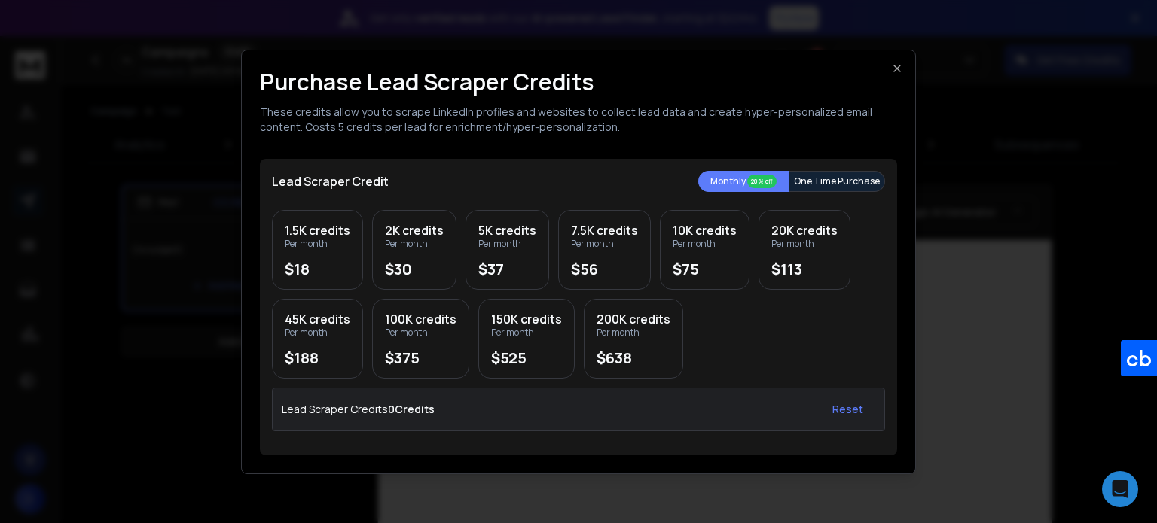
click at [828, 181] on button "One Time Purchase" at bounding box center [837, 181] width 96 height 21
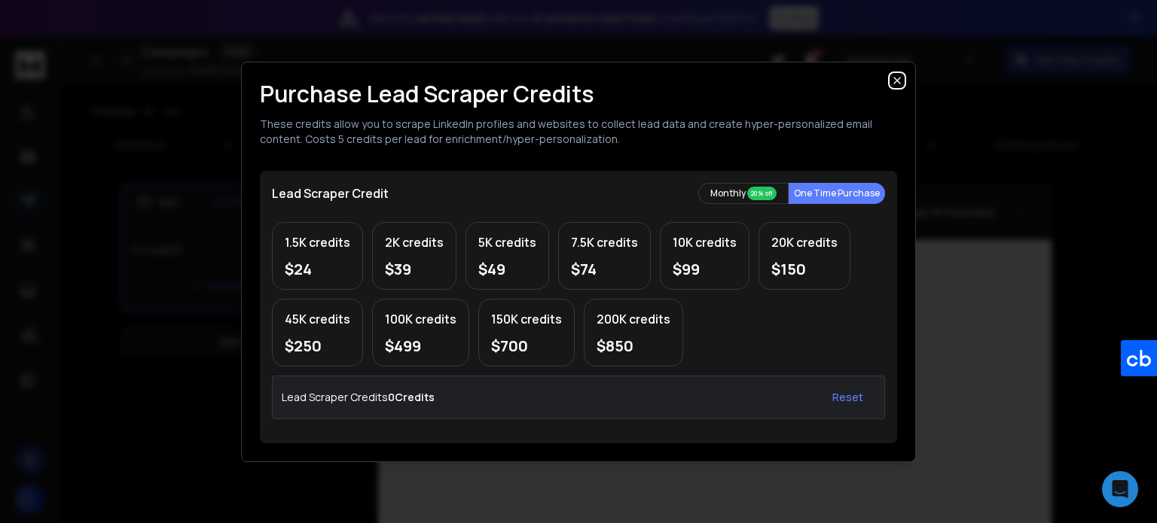
click at [901, 81] on icon "button" at bounding box center [897, 81] width 12 height 12
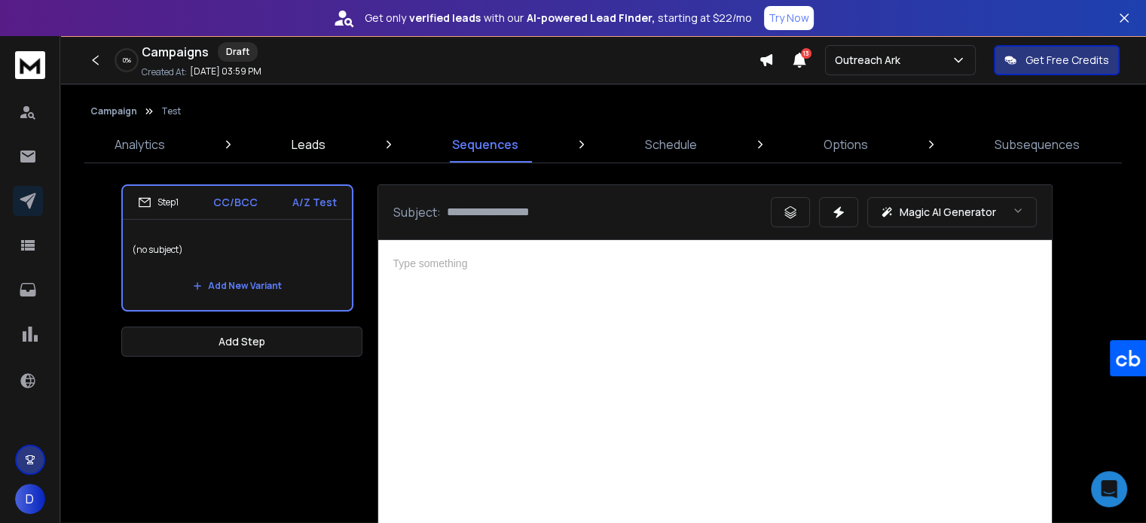
click at [319, 143] on p "Leads" at bounding box center [308, 145] width 34 height 18
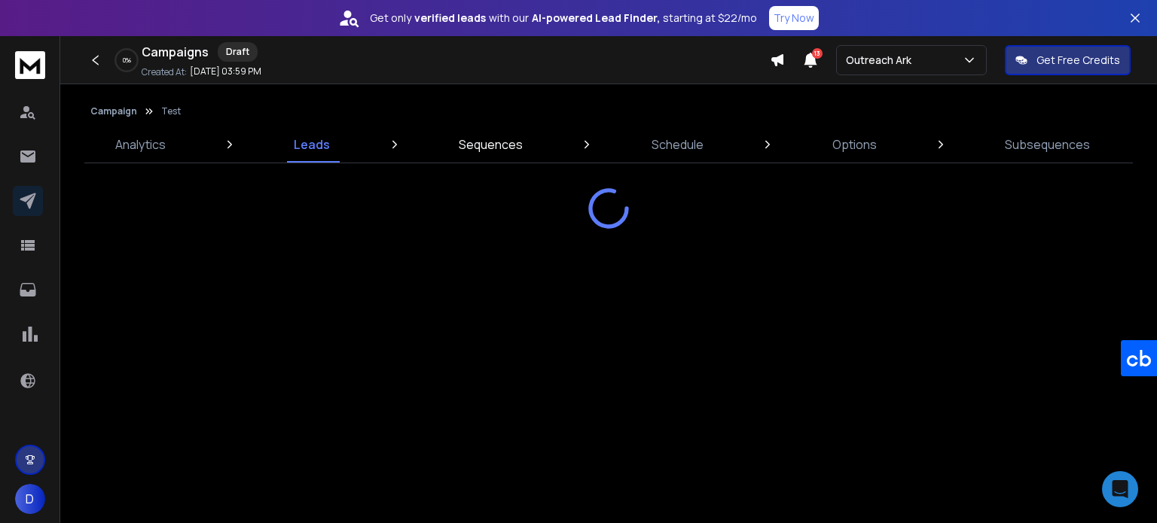
click at [481, 144] on p "Sequences" at bounding box center [491, 145] width 64 height 18
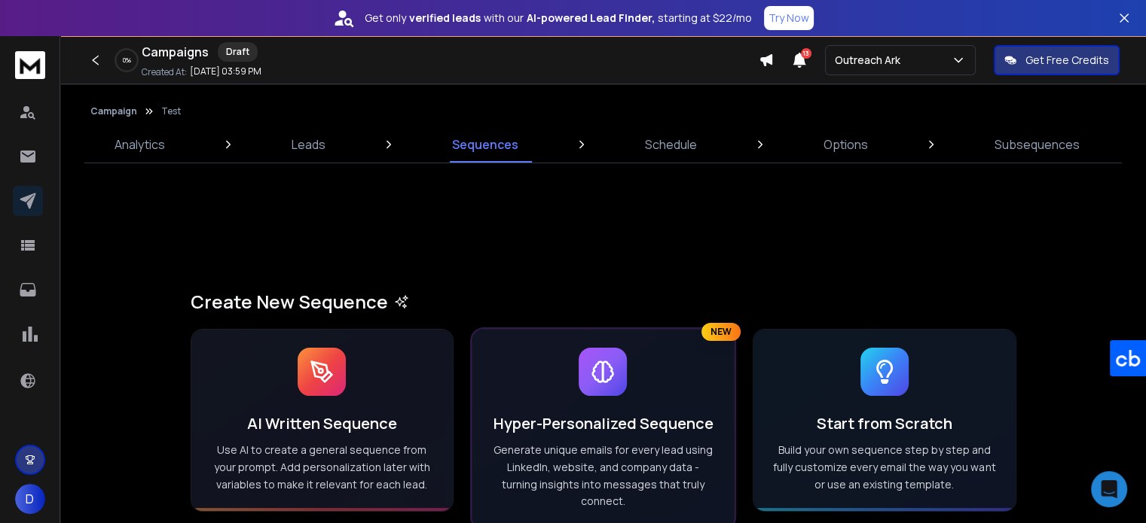
click at [562, 393] on div "button" at bounding box center [602, 372] width 225 height 48
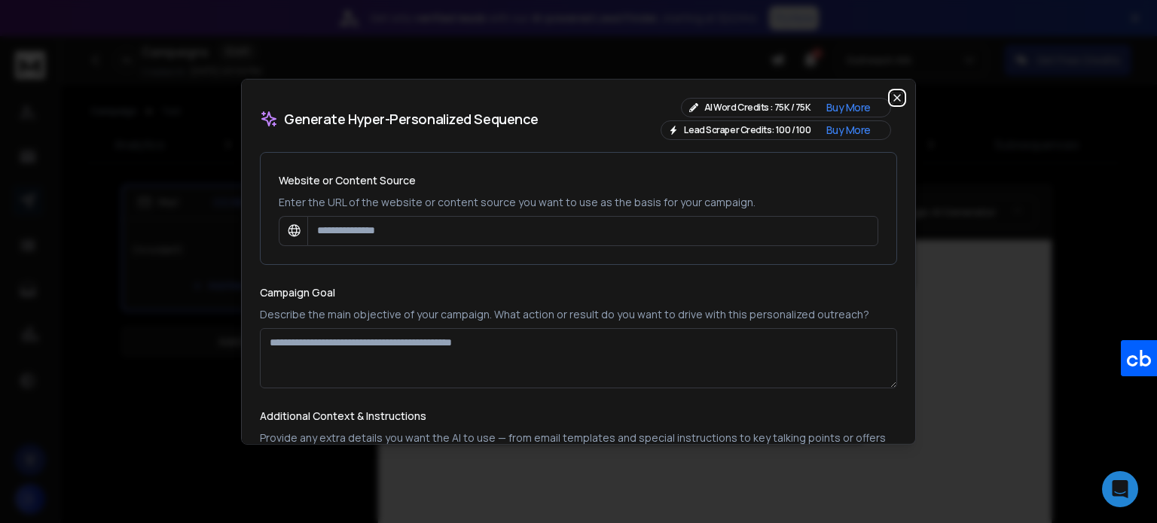
click at [891, 96] on icon "button" at bounding box center [897, 97] width 12 height 12
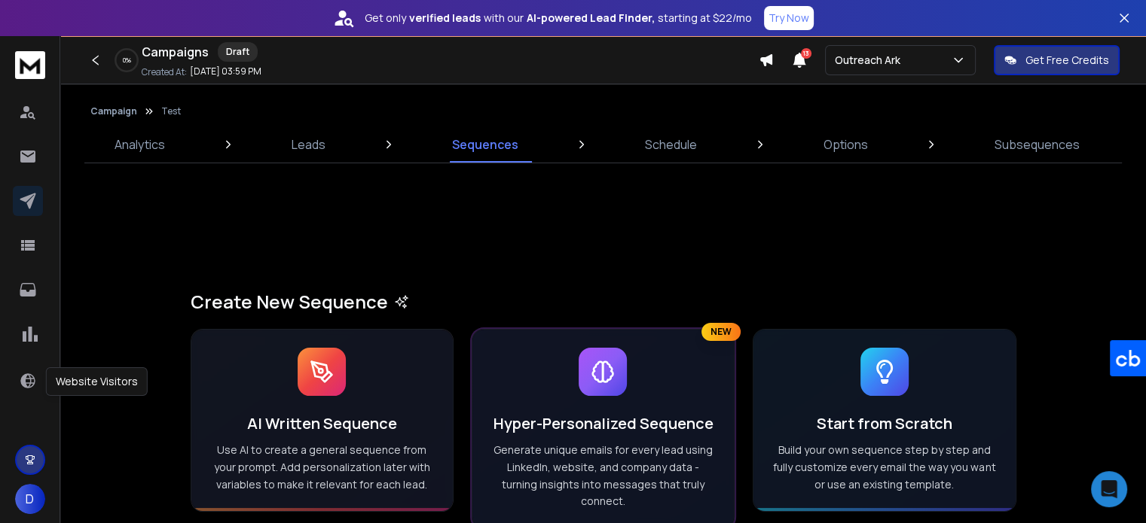
scroll to position [30, 0]
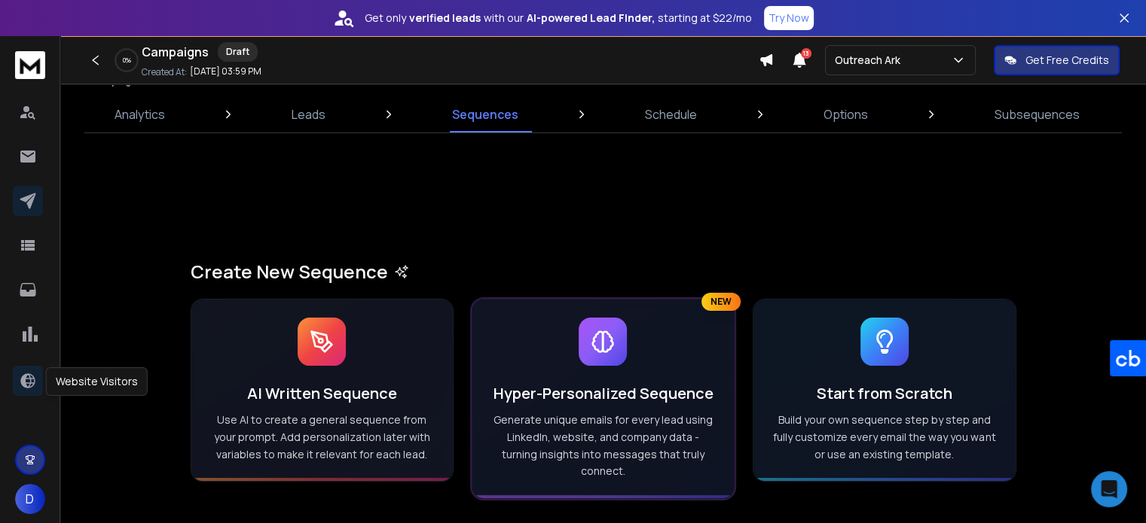
click at [33, 385] on icon at bounding box center [27, 381] width 15 height 15
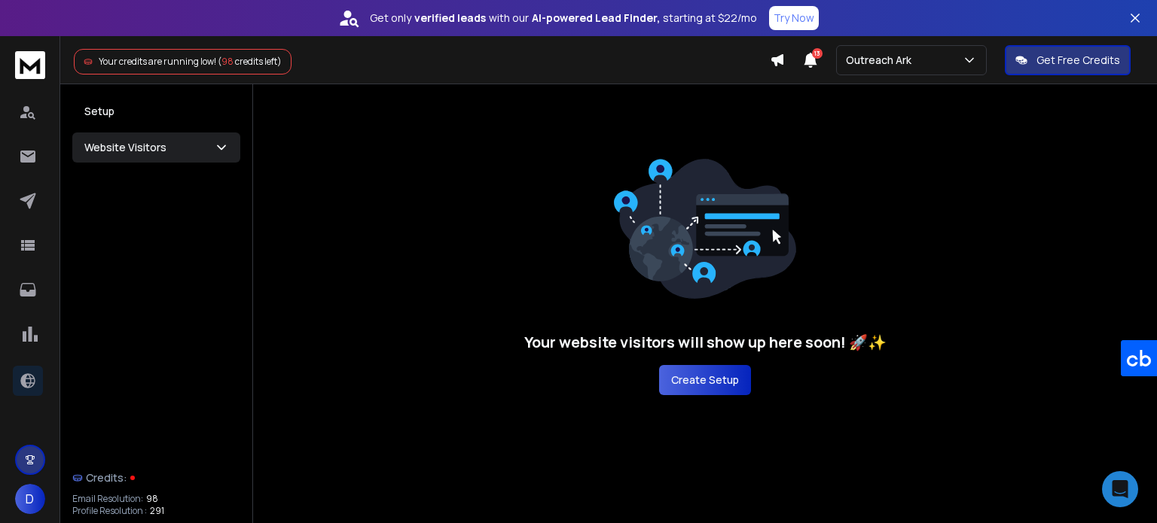
click at [127, 146] on button "Website Visitors" at bounding box center [156, 148] width 168 height 30
click at [817, 60] on icon at bounding box center [811, 59] width 14 height 15
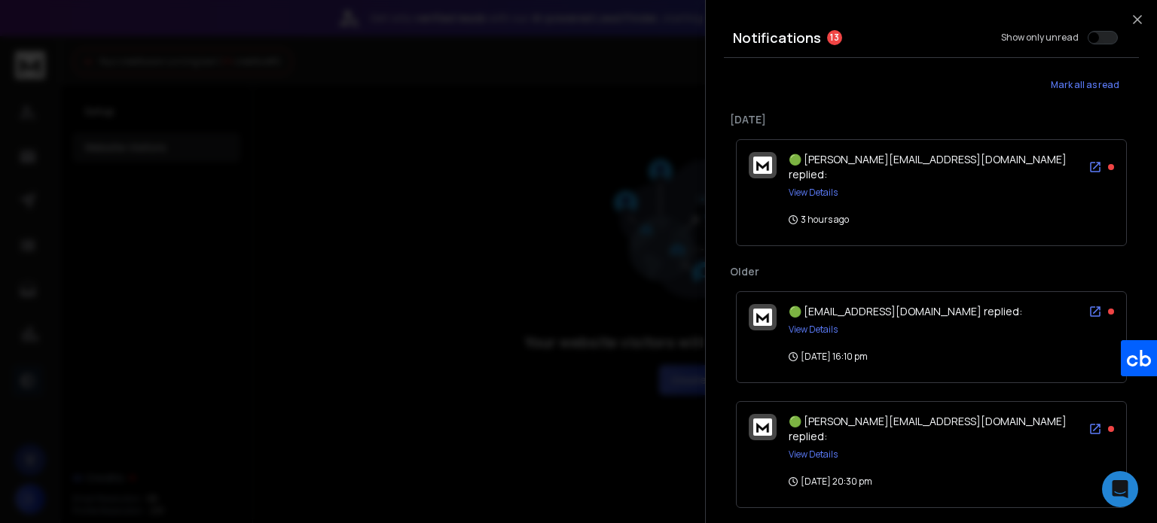
click at [1134, 21] on icon "button" at bounding box center [1137, 19] width 15 height 15
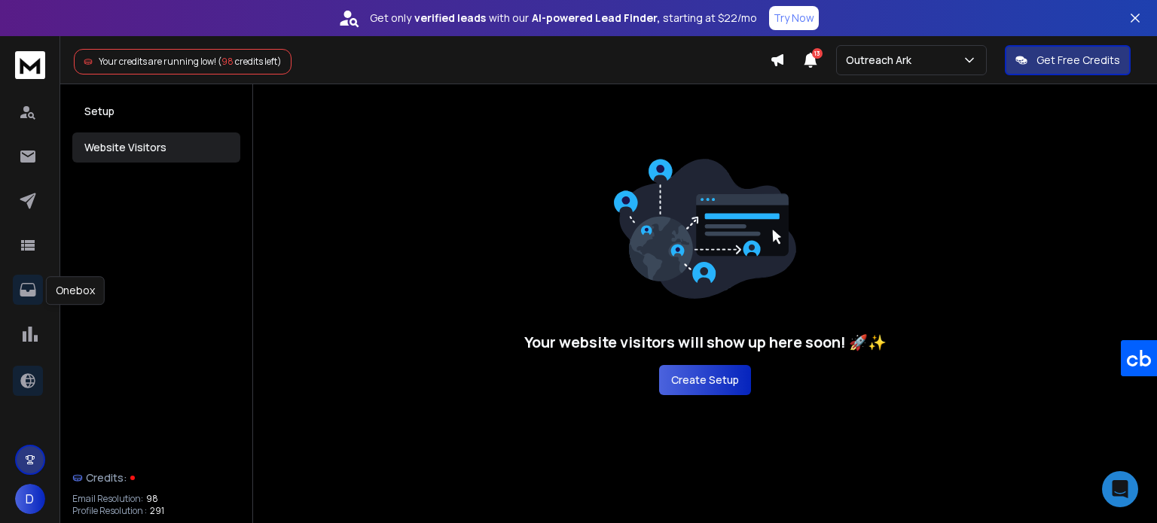
click at [27, 294] on icon at bounding box center [28, 290] width 16 height 14
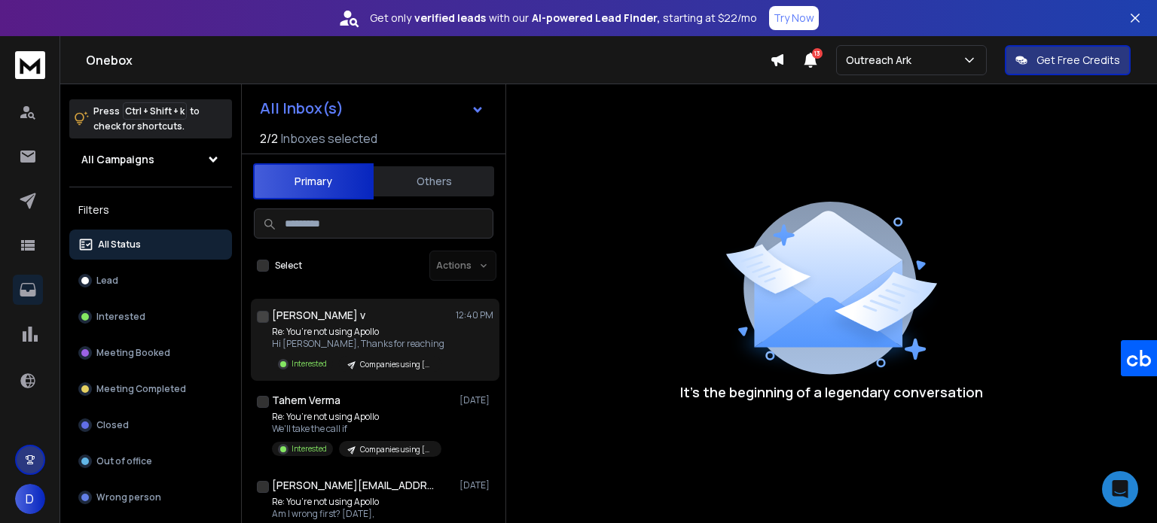
click at [325, 325] on div "[PERSON_NAME] v 12:40 PM Re: You’re not using Apollo Hi [PERSON_NAME], Thanks f…" at bounding box center [382, 340] width 221 height 64
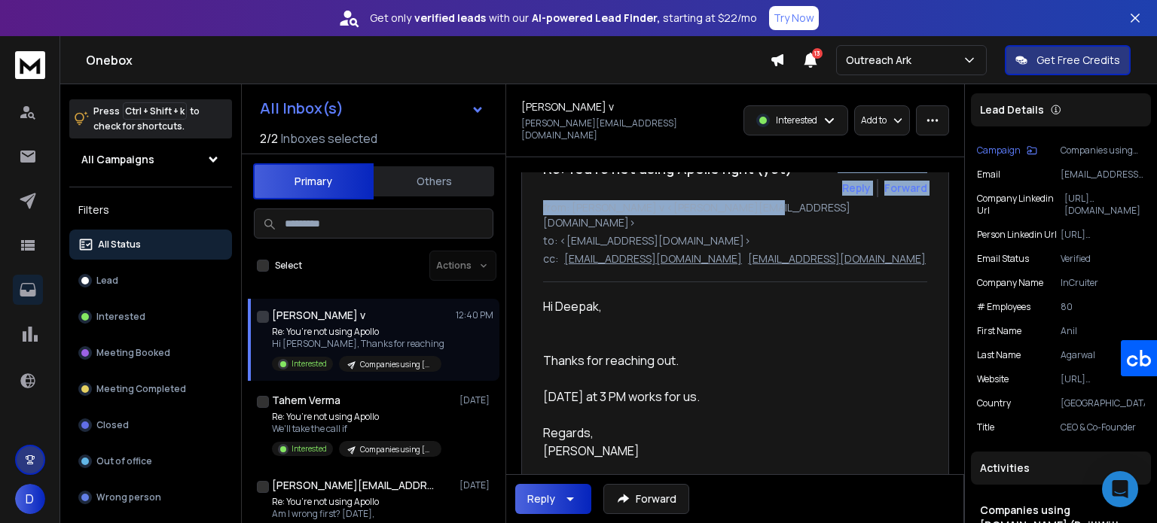
scroll to position [71, 0]
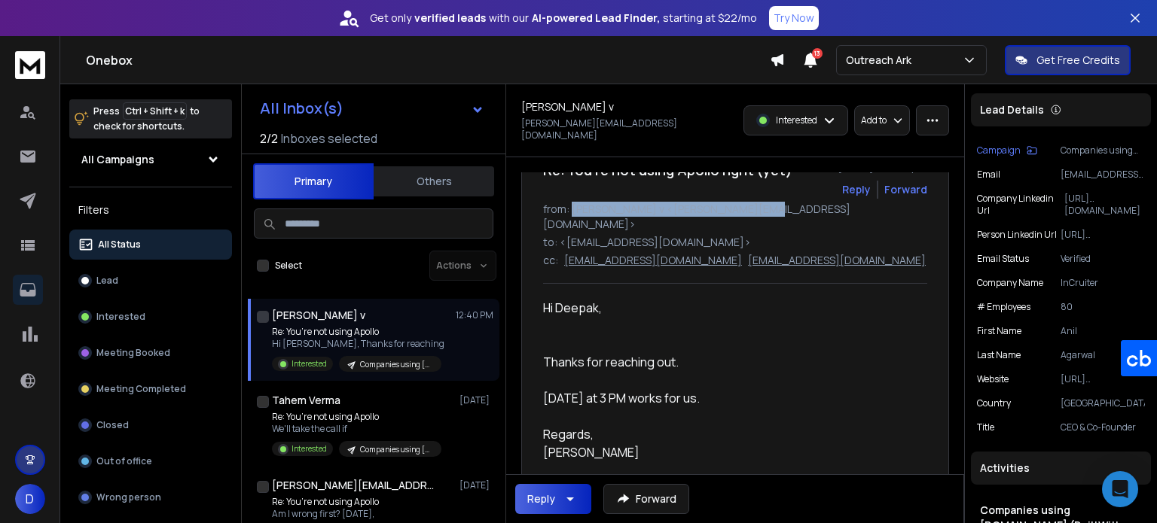
drag, startPoint x: 740, startPoint y: 168, endPoint x: 572, endPoint y: 204, distance: 171.1
click at [572, 204] on p "from: [PERSON_NAME] v <[PERSON_NAME][EMAIL_ADDRESS][DOMAIN_NAME]>" at bounding box center [735, 217] width 384 height 30
copy p "[PERSON_NAME] v <[PERSON_NAME][EMAIL_ADDRESS][DOMAIN_NAME]"
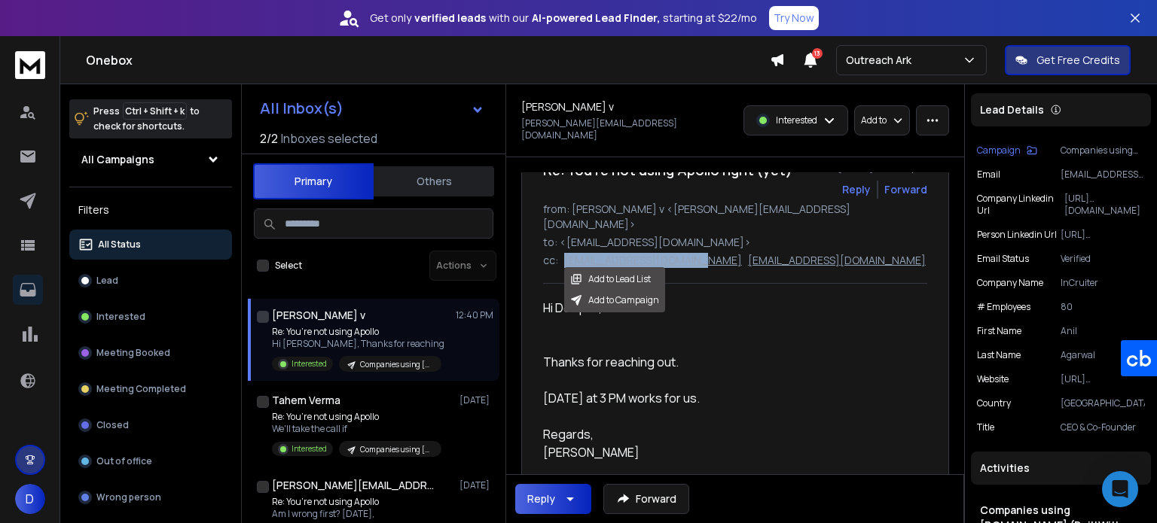
drag, startPoint x: 559, startPoint y: 235, endPoint x: 672, endPoint y: 236, distance: 113.0
click at [672, 253] on div "cc: [EMAIL_ADDRESS][DOMAIN_NAME] Add to Lead List Add to Campaign [EMAIL_ADDRES…" at bounding box center [735, 260] width 384 height 15
copy div "[EMAIL_ADDRESS][DOMAIN_NAME]"
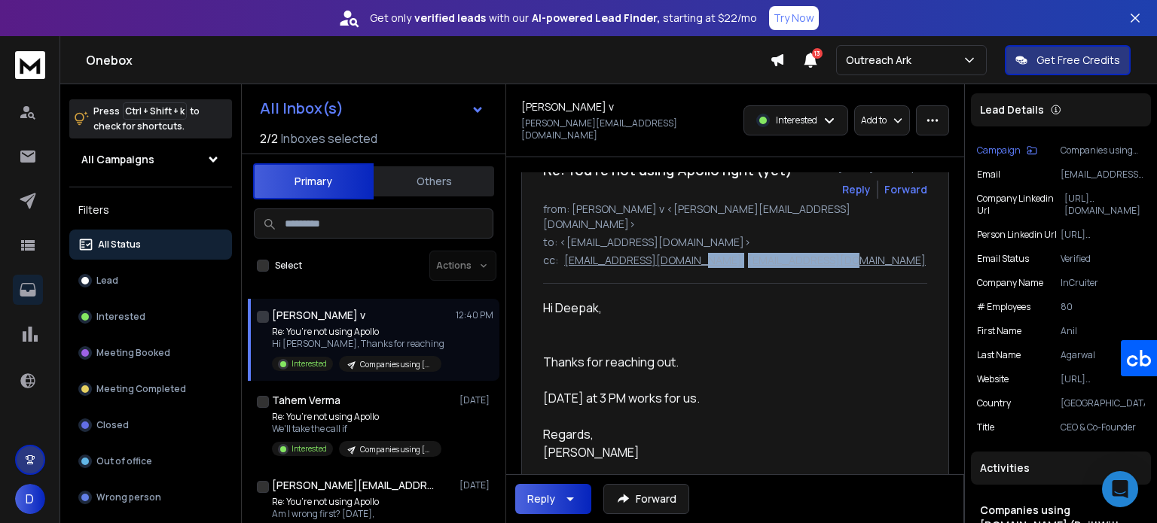
drag, startPoint x: 725, startPoint y: 238, endPoint x: 676, endPoint y: 239, distance: 49.0
click at [676, 253] on div "cc: [EMAIL_ADDRESS][DOMAIN_NAME] [EMAIL_ADDRESS][DOMAIN_NAME]" at bounding box center [735, 260] width 384 height 15
copy div "[EMAIL_ADDRESS][DOMAIN_NAME]"
click at [770, 382] on div "Thanks for reaching out. [DATE] at 3 PM works for us. Regards, [PERSON_NAME]" at bounding box center [729, 398] width 372 height 127
click at [578, 425] on div "Thanks for reaching out. [DATE] at 3 PM works for us. Regards, [PERSON_NAME]" at bounding box center [729, 398] width 372 height 127
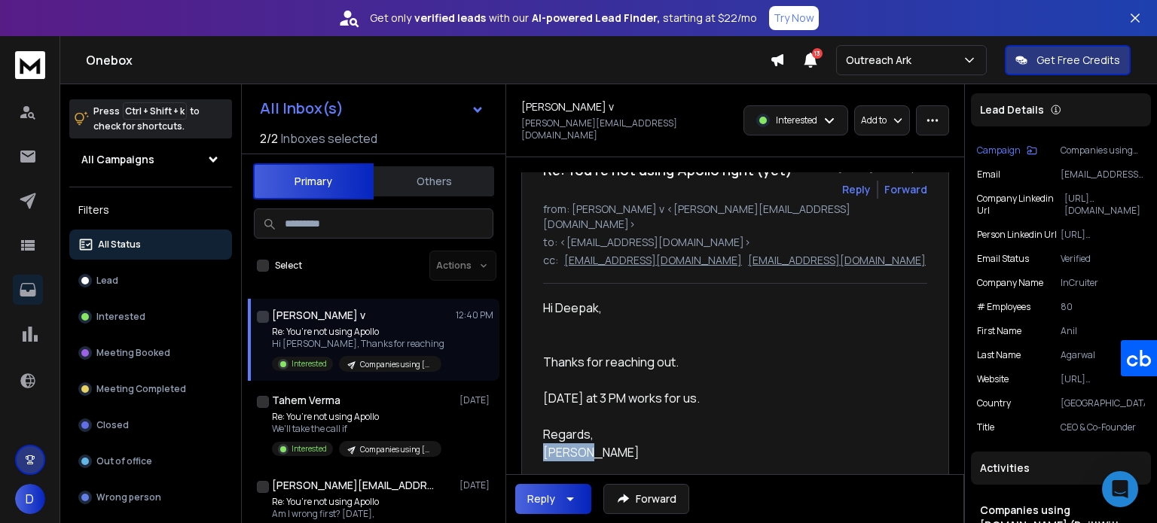
click at [578, 425] on div "Thanks for reaching out. [DATE] at 3 PM works for us. Regards, [PERSON_NAME]" at bounding box center [729, 398] width 372 height 127
copy div "[PERSON_NAME]"
click at [702, 367] on div "Thanks for reaching out. [DATE] at 3 PM works for us. Regards, [PERSON_NAME]" at bounding box center [729, 398] width 372 height 127
click at [858, 182] on button "Reply" at bounding box center [856, 189] width 29 height 15
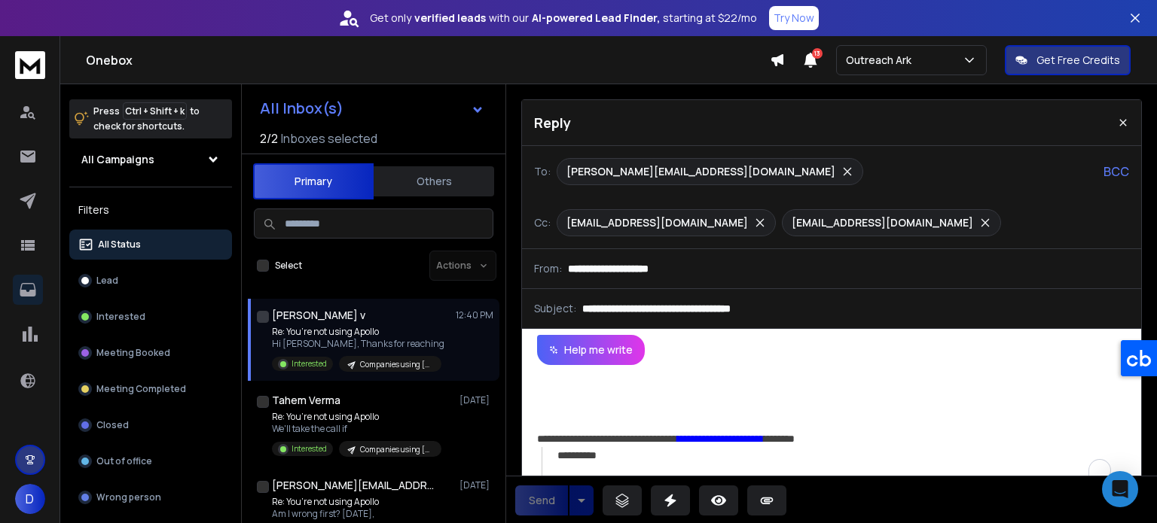
click at [679, 362] on div "Help me write" at bounding box center [831, 348] width 619 height 39
click at [679, 355] on div "Help me write" at bounding box center [831, 348] width 619 height 39
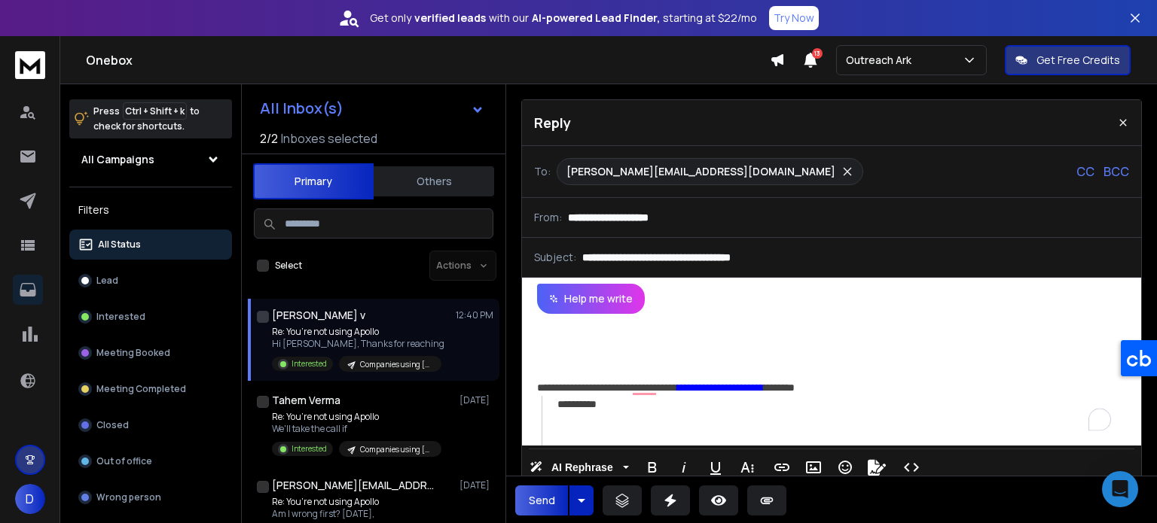
click at [674, 376] on div "**********" at bounding box center [831, 380] width 619 height 132
click at [661, 329] on div "To enrich screen reader interactions, please activate Accessibility in Grammarl…" at bounding box center [831, 337] width 589 height 17
click at [612, 299] on button "Help me write" at bounding box center [591, 299] width 108 height 30
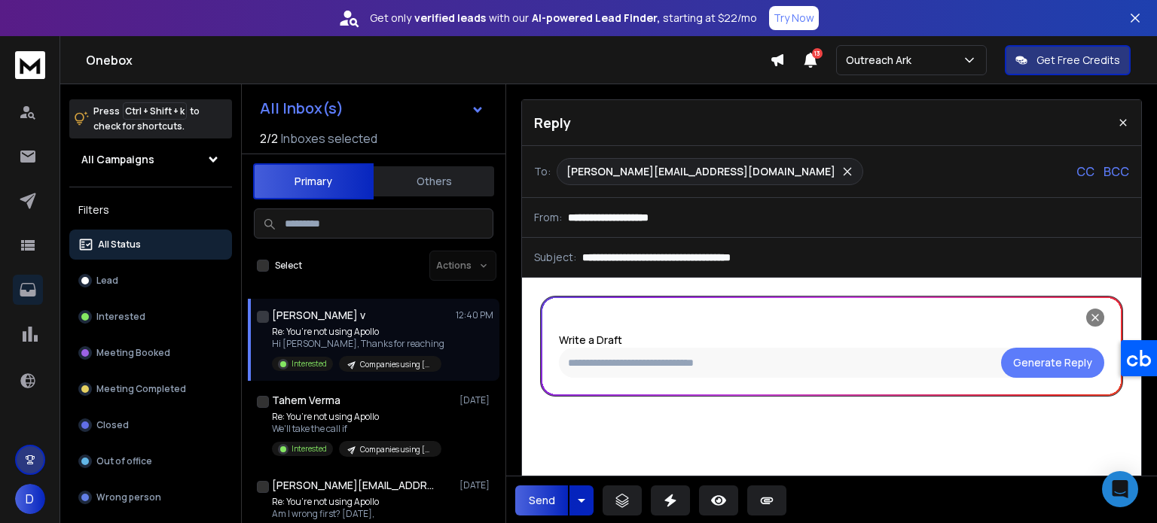
click at [633, 359] on input "text" at bounding box center [831, 363] width 545 height 30
click at [787, 362] on input "**********" at bounding box center [831, 363] width 545 height 30
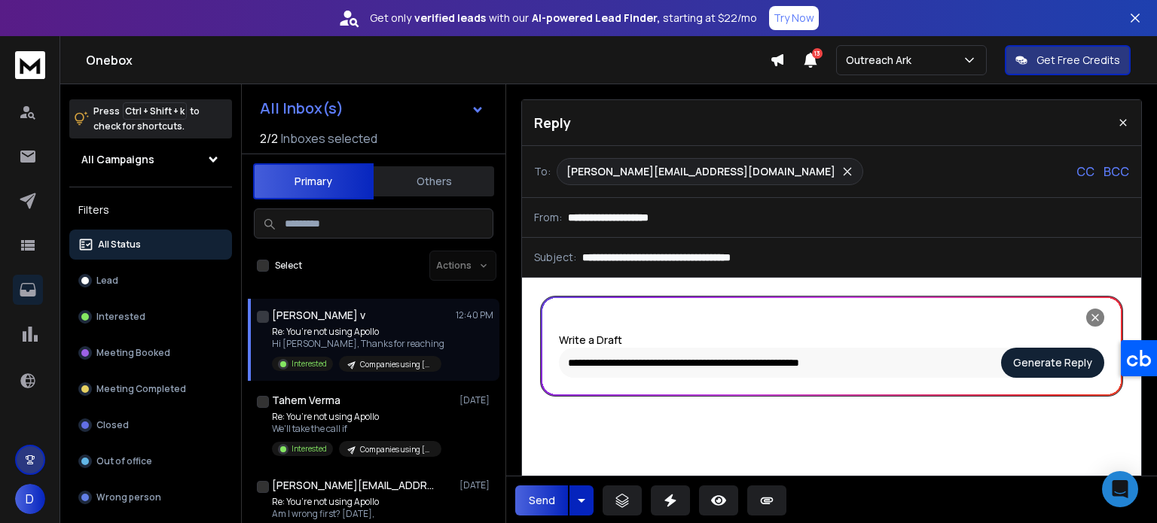
type input "**********"
click at [1051, 358] on button "Generate Reply" at bounding box center [1052, 363] width 103 height 30
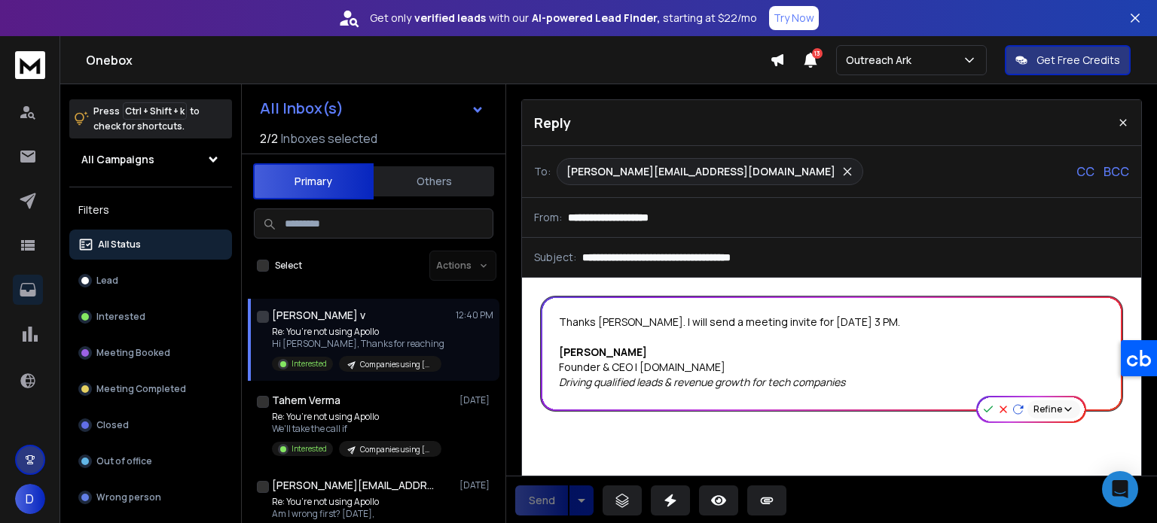
click at [982, 410] on icon at bounding box center [988, 410] width 12 height 12
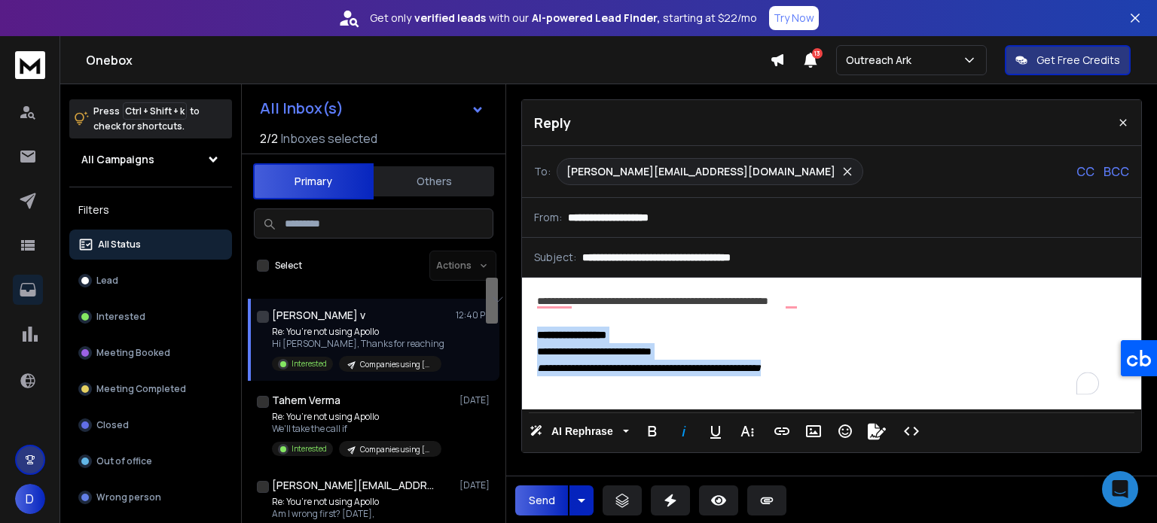
drag, startPoint x: 819, startPoint y: 368, endPoint x: 515, endPoint y: 335, distance: 306.1
click at [515, 335] on div "**********" at bounding box center [831, 362] width 651 height 557
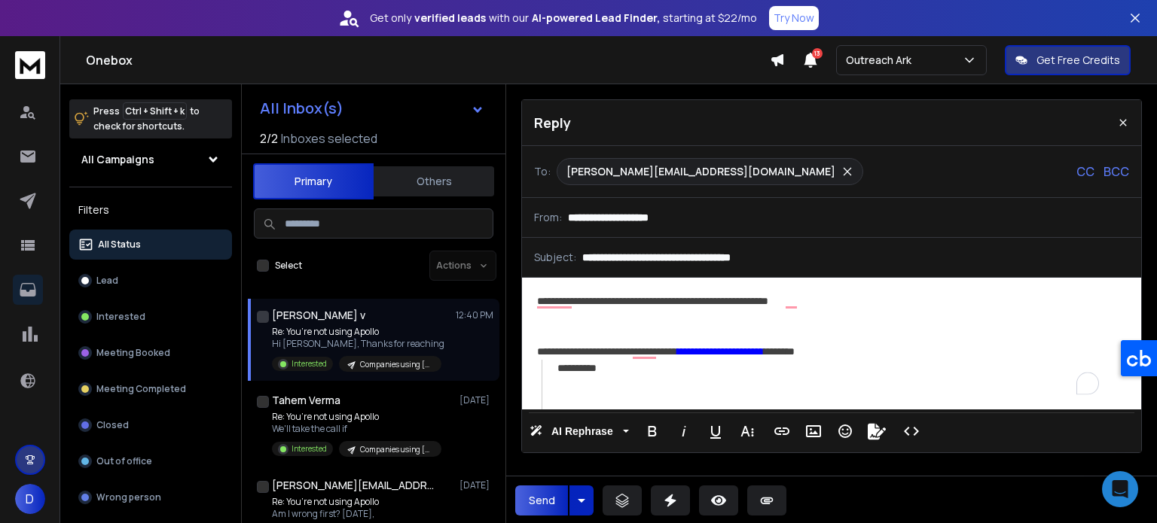
click at [543, 497] on button "Send" at bounding box center [541, 501] width 53 height 30
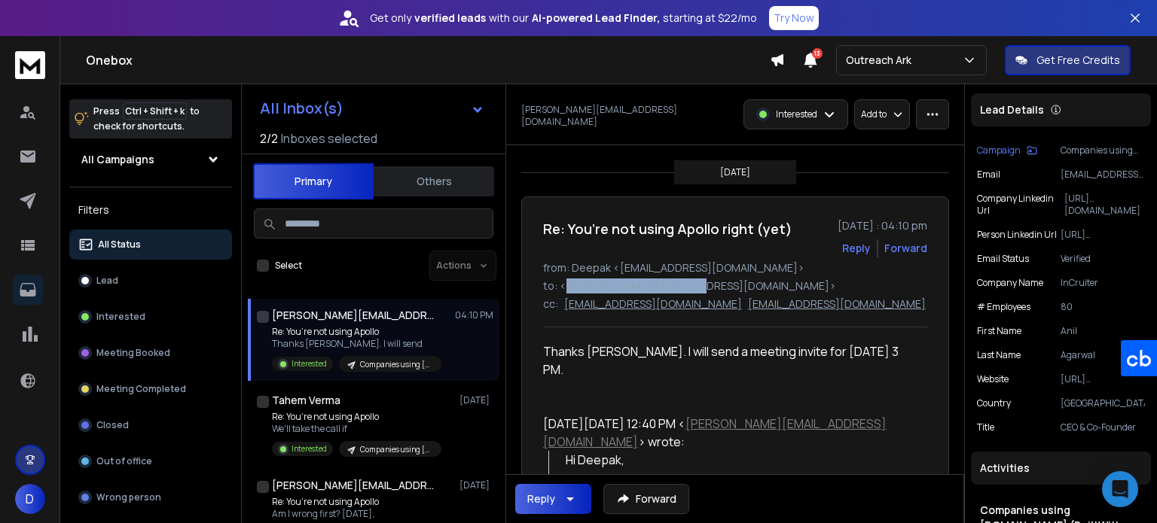
drag, startPoint x: 563, startPoint y: 288, endPoint x: 676, endPoint y: 288, distance: 112.2
click at [676, 288] on p "to: <[PERSON_NAME][EMAIL_ADDRESS][DOMAIN_NAME]>" at bounding box center [735, 286] width 384 height 15
click at [677, 288] on p "to: <[PERSON_NAME][EMAIL_ADDRESS][DOMAIN_NAME]>" at bounding box center [735, 286] width 384 height 15
copy p "[PERSON_NAME][EMAIL_ADDRESS][DOMAIN_NAME]"
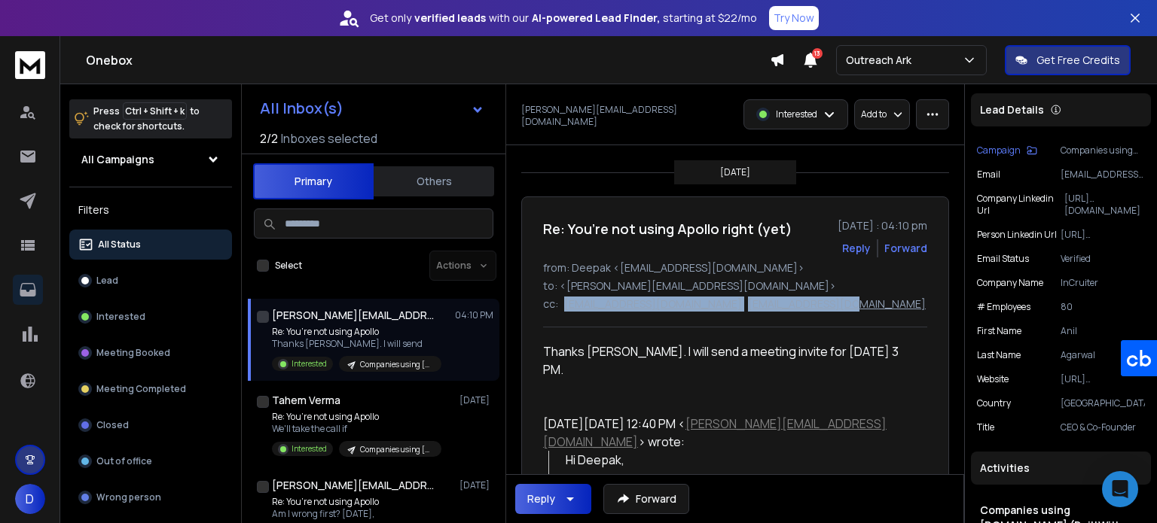
drag, startPoint x: 798, startPoint y: 309, endPoint x: 561, endPoint y: 307, distance: 236.5
click at [561, 307] on div "cc: [EMAIL_ADDRESS][DOMAIN_NAME] [EMAIL_ADDRESS][DOMAIN_NAME]" at bounding box center [735, 304] width 384 height 15
copy div "[EMAIL_ADDRESS][DOMAIN_NAME] Add to Lead List Add to Campaign [EMAIL_ADDRESS][D…"
click at [834, 305] on div "cc: [EMAIL_ADDRESS][DOMAIN_NAME] [EMAIL_ADDRESS][DOMAIN_NAME]" at bounding box center [735, 304] width 384 height 15
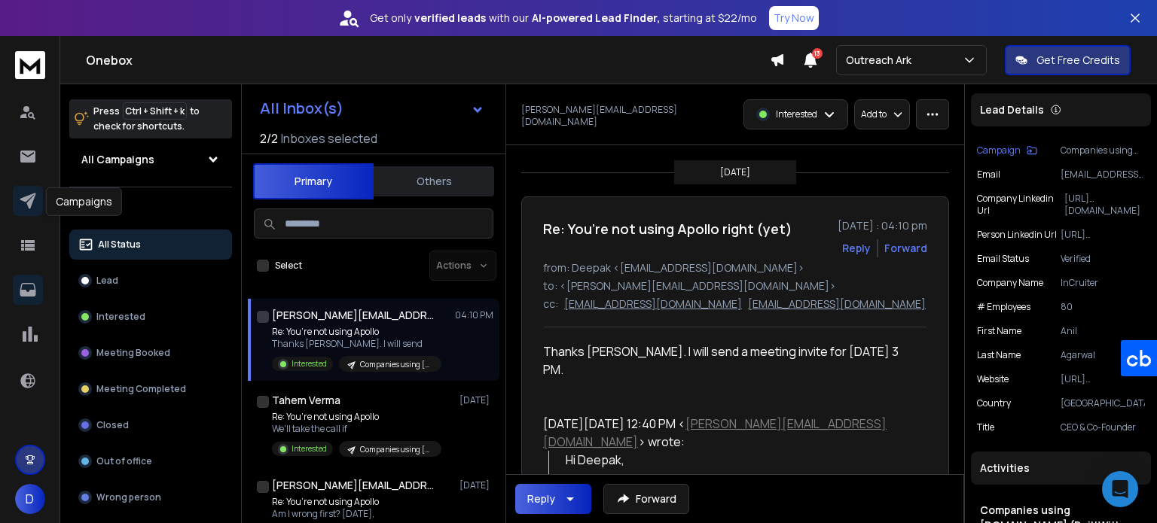
click at [23, 204] on icon at bounding box center [28, 201] width 18 height 18
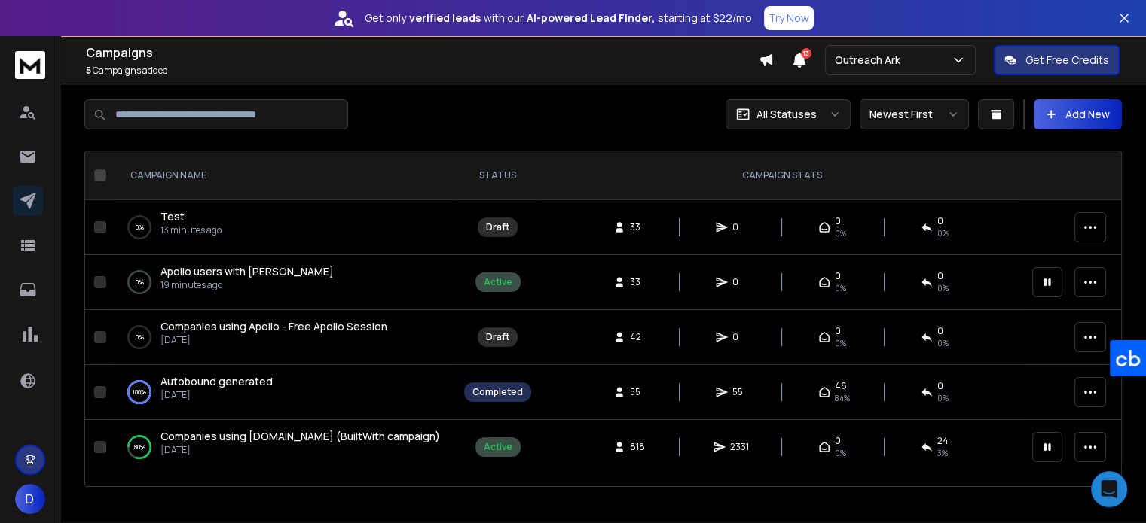
click at [1096, 229] on icon "button" at bounding box center [1089, 227] width 15 height 15
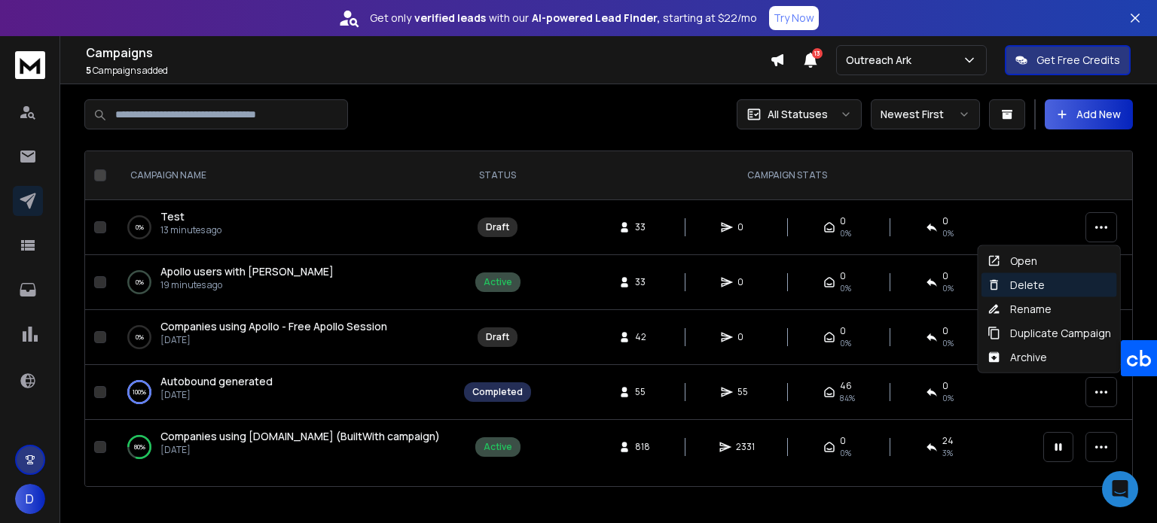
click at [1039, 286] on div "Delete" at bounding box center [1015, 285] width 57 height 15
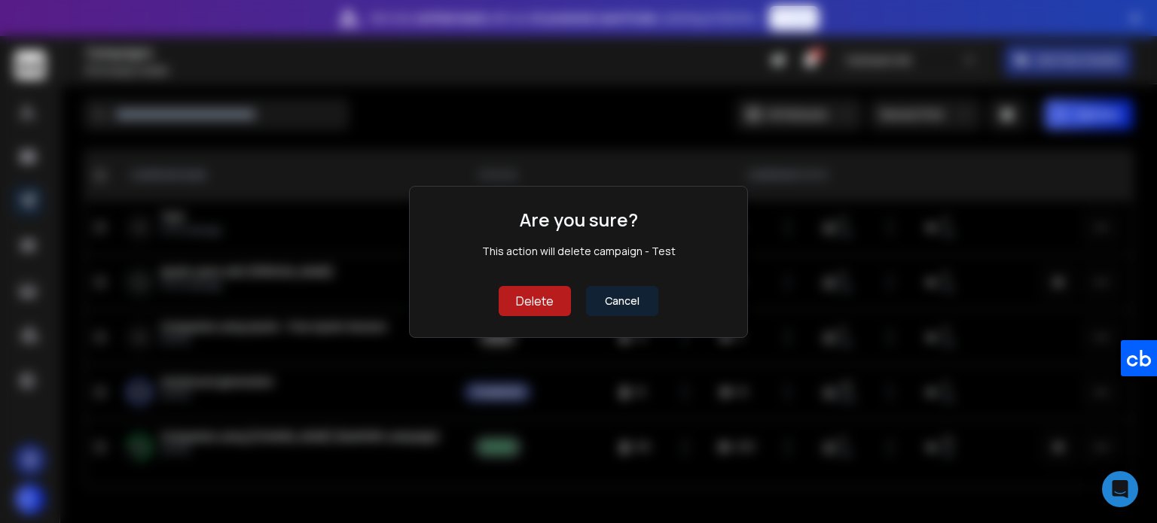
click at [539, 294] on button "Delete" at bounding box center [535, 301] width 72 height 30
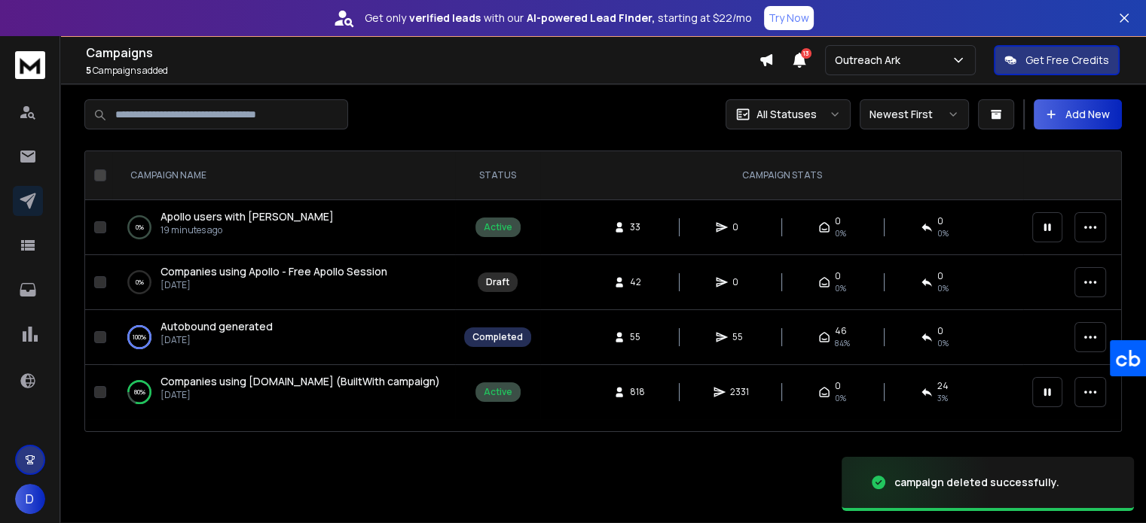
click at [1091, 283] on icon "button" at bounding box center [1089, 282] width 15 height 15
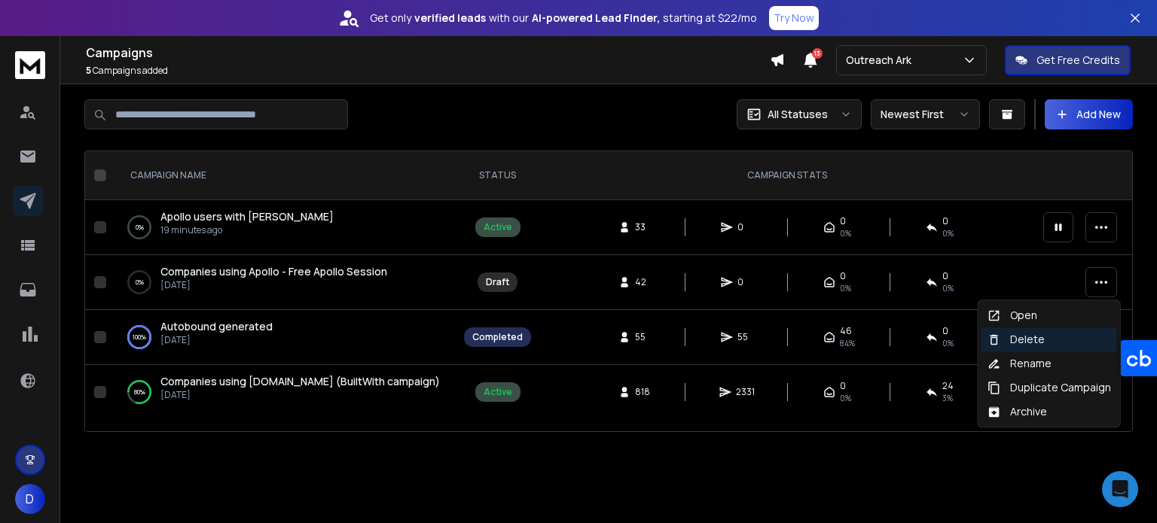
click at [1018, 335] on div "Delete" at bounding box center [1015, 339] width 57 height 15
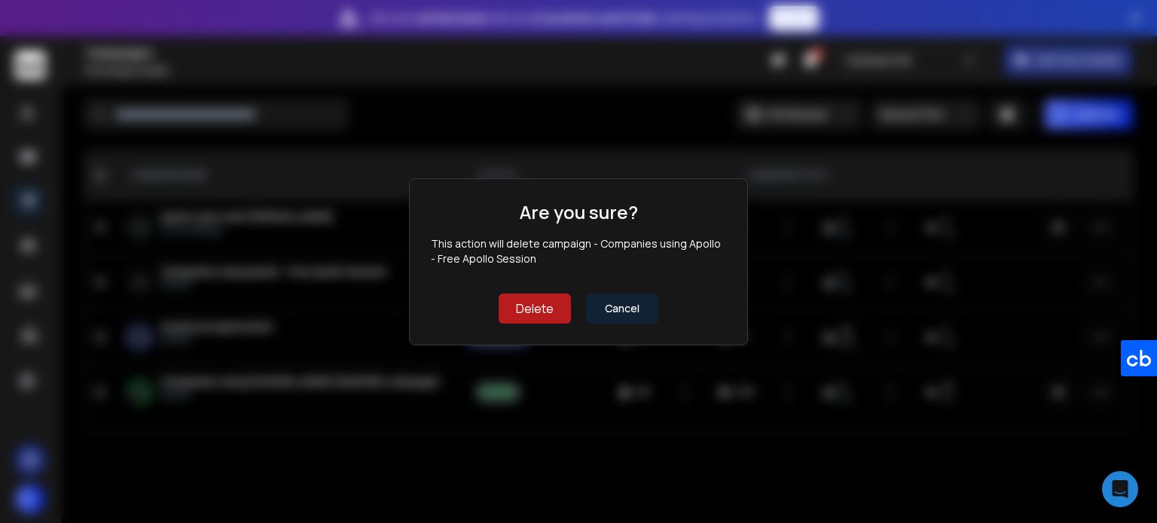
click at [539, 305] on button "Delete" at bounding box center [535, 309] width 72 height 30
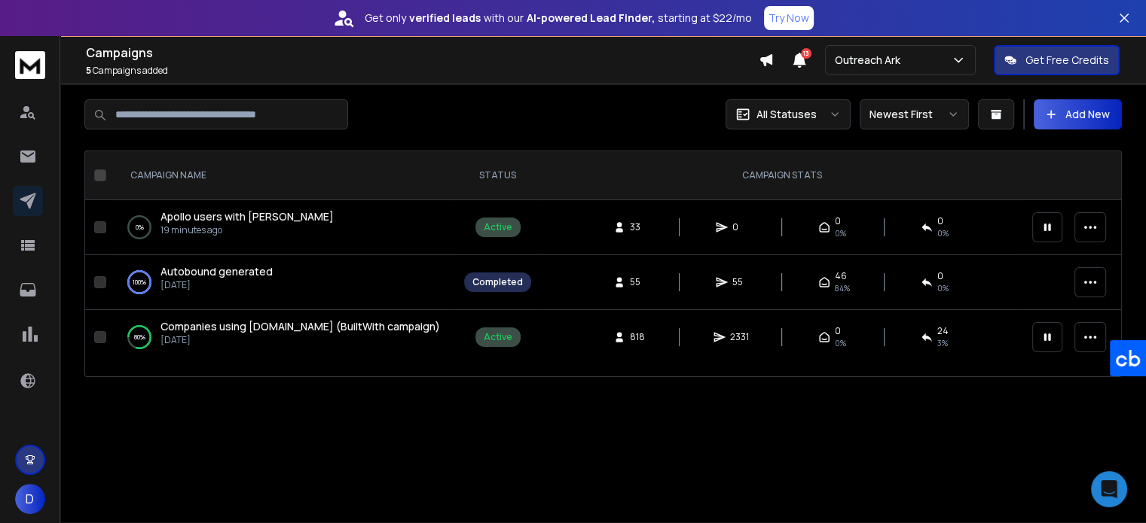
click at [541, 422] on div "Campaigns 5 Campaigns Added All Statuses Newest First Add New CAMPAIGN NAME STA…" at bounding box center [602, 360] width 1037 height 523
click at [331, 332] on span "Companies using [DOMAIN_NAME] (BuiltWith campaign)" at bounding box center [299, 326] width 279 height 14
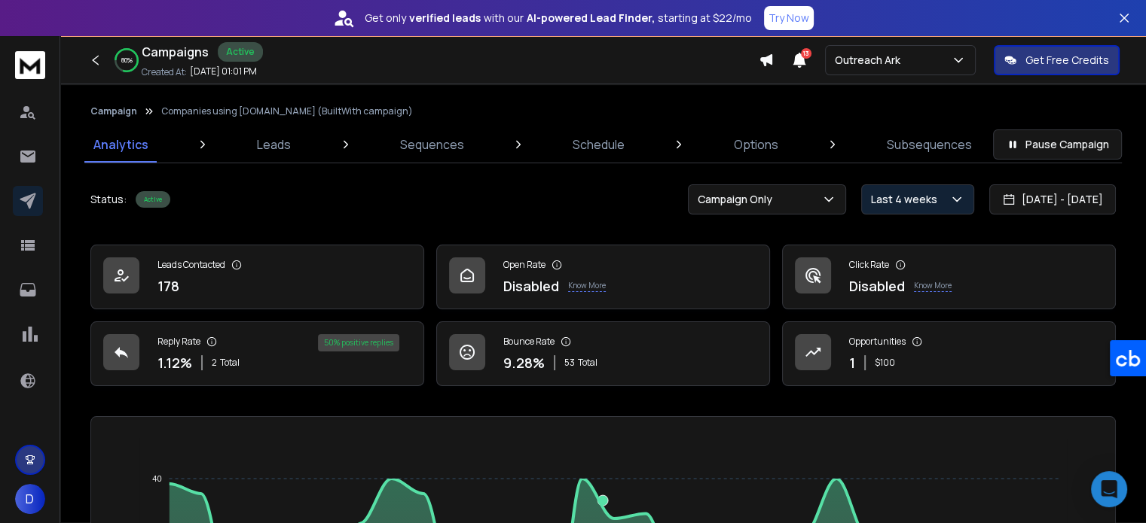
click at [871, 196] on p "Last 4 weeks" at bounding box center [907, 199] width 72 height 15
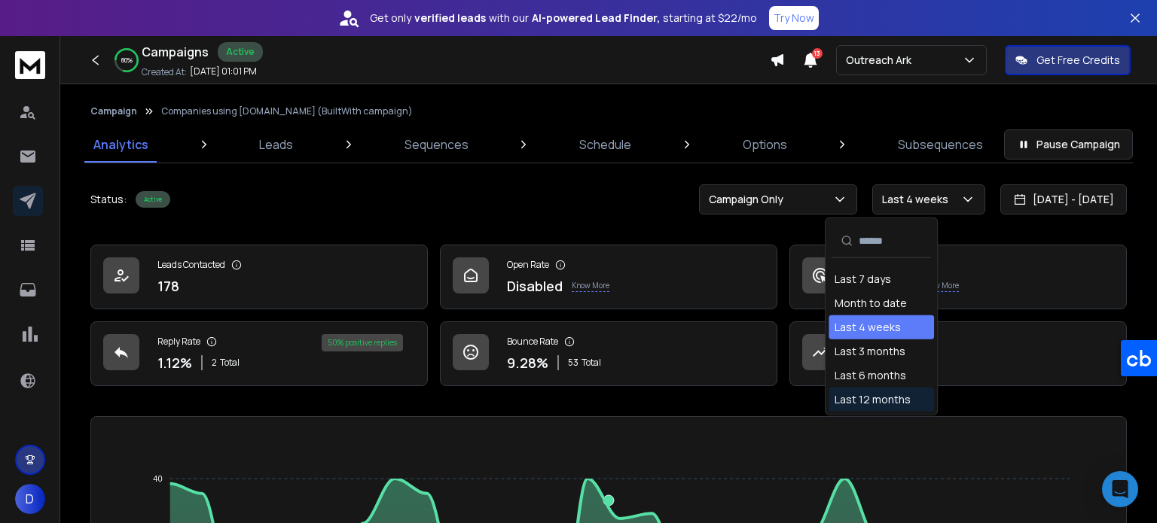
click at [885, 400] on div "Last 12 months" at bounding box center [873, 399] width 76 height 15
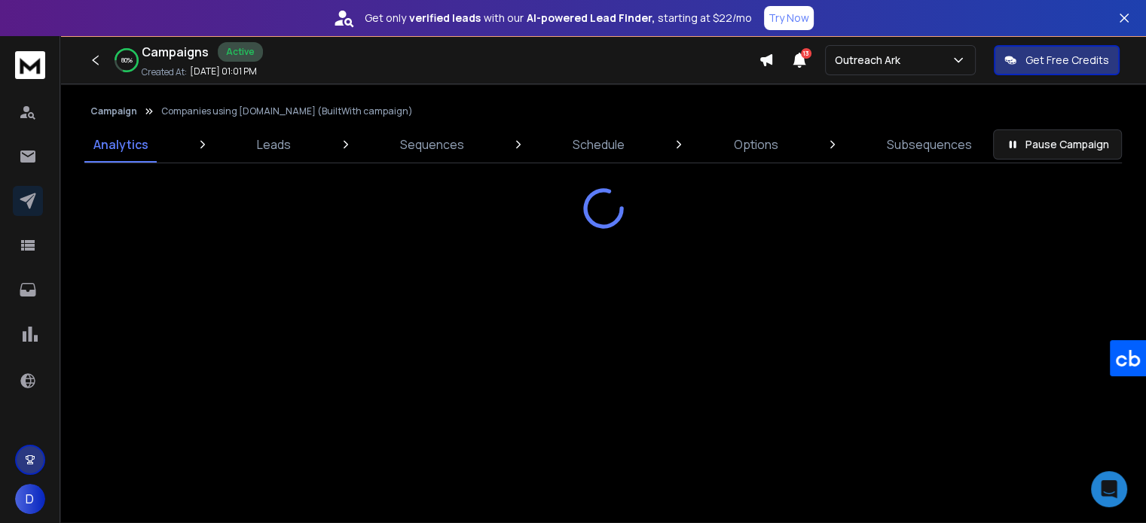
click at [561, 75] on div "80 % Campaigns Active Created At: [DATE] 01:01 PM 13 Outreach Ark Get Free Cred…" at bounding box center [573, 60] width 1146 height 48
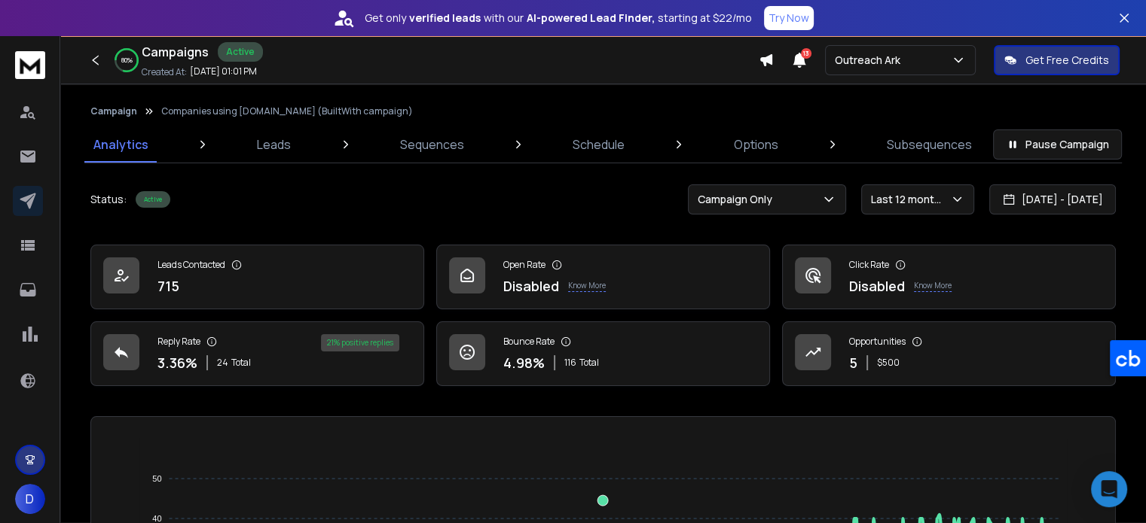
click at [257, 362] on link "Reply Rate 3.36 % 24 Total 21 % positive replies" at bounding box center [257, 354] width 334 height 65
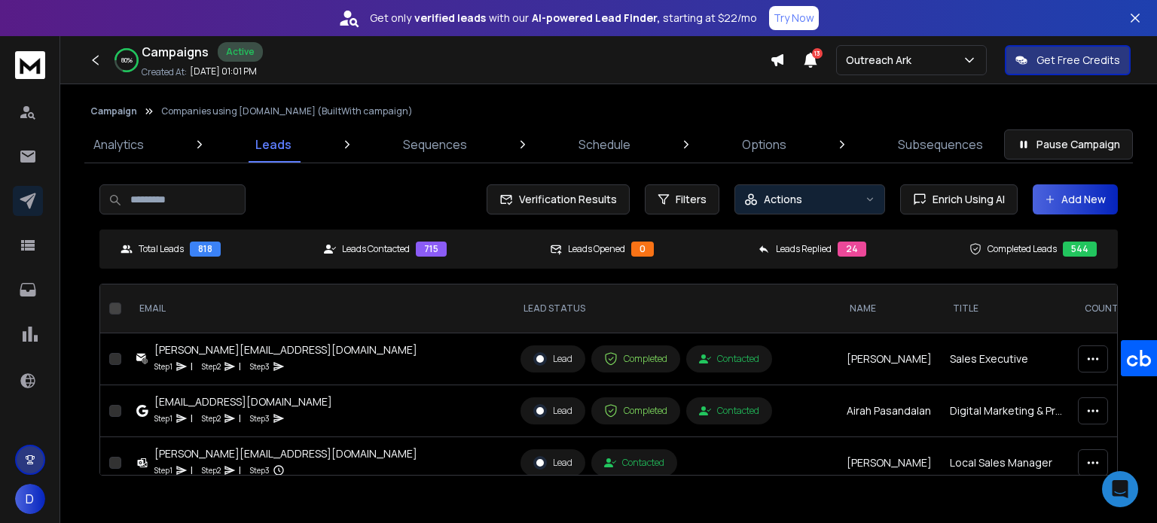
click at [786, 197] on p "Actions" at bounding box center [783, 199] width 38 height 15
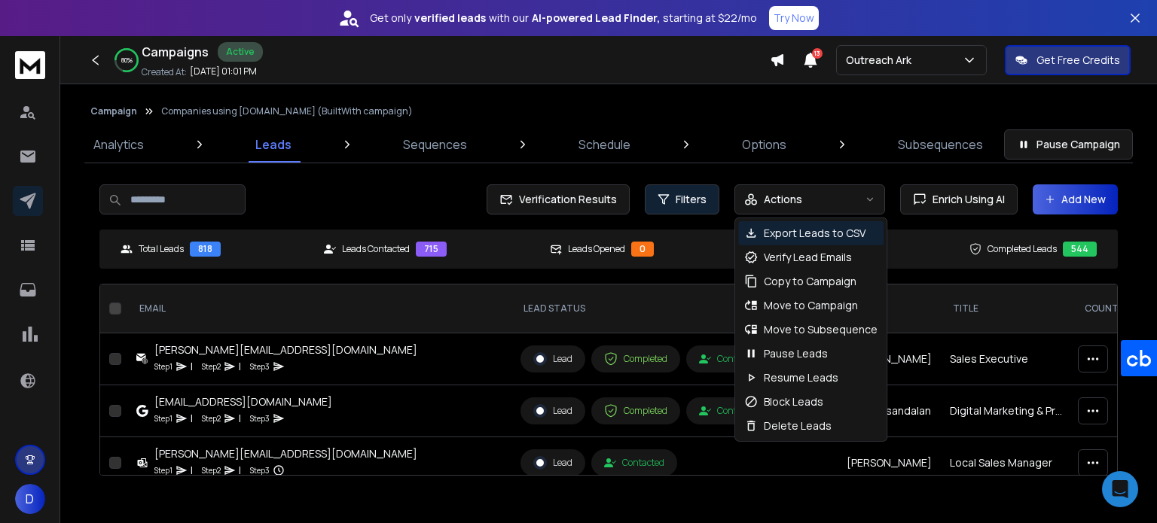
click at [689, 199] on span "Filters" at bounding box center [691, 199] width 31 height 15
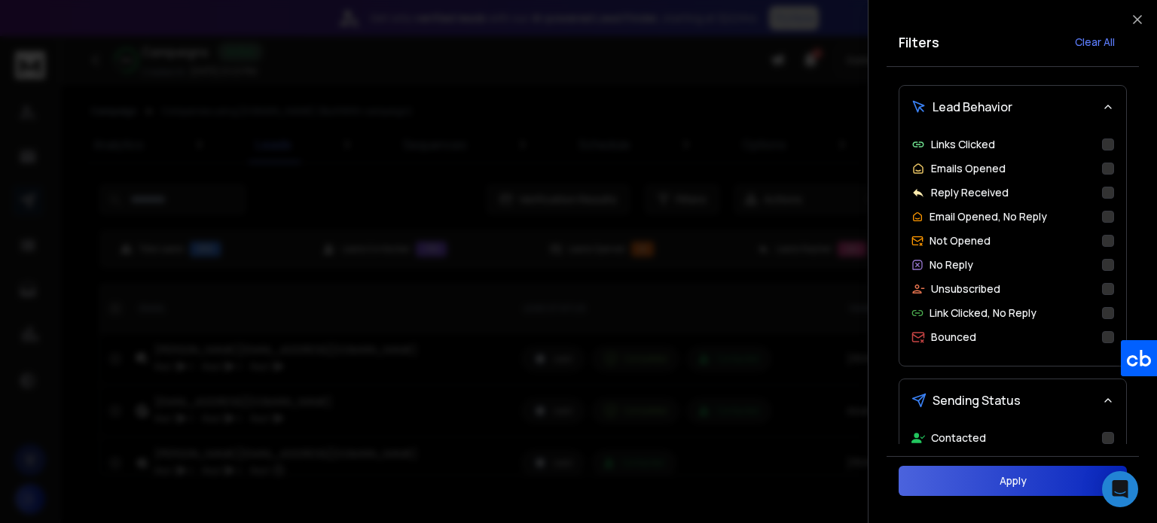
click at [1102, 194] on button "Reply Received" at bounding box center [1108, 193] width 12 height 12
click at [1007, 484] on button "Apply" at bounding box center [1013, 481] width 228 height 30
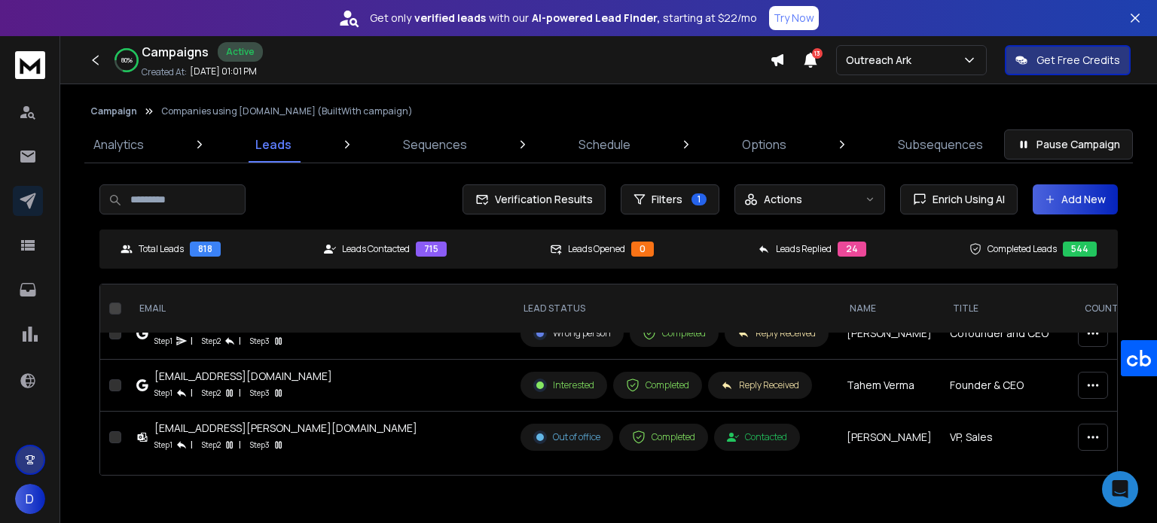
scroll to position [1124, 0]
click at [511, 371] on td "Interested Completed Reply Received" at bounding box center [674, 386] width 326 height 52
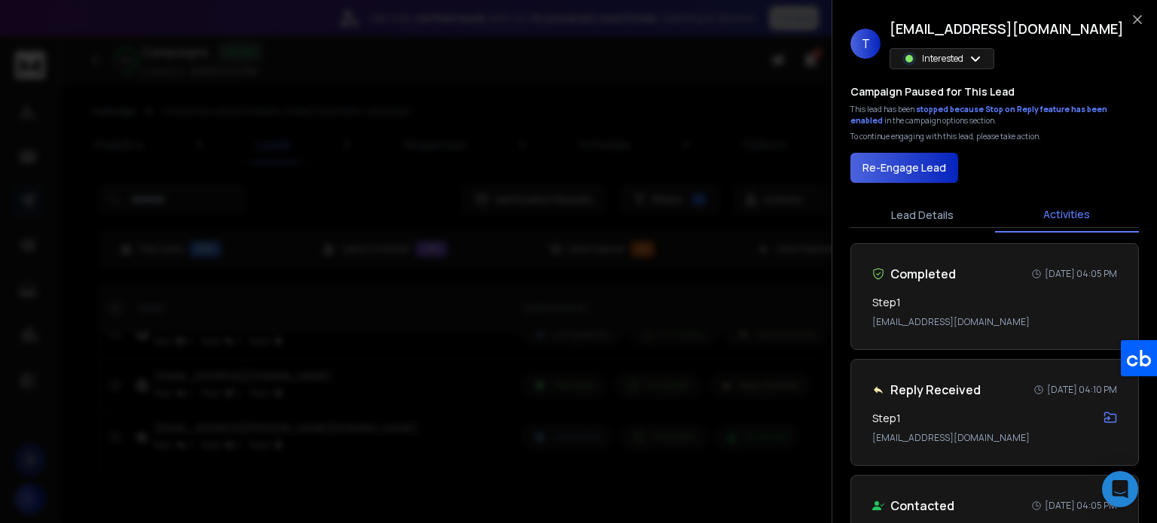
click at [1060, 223] on button "Activities" at bounding box center [1067, 215] width 145 height 35
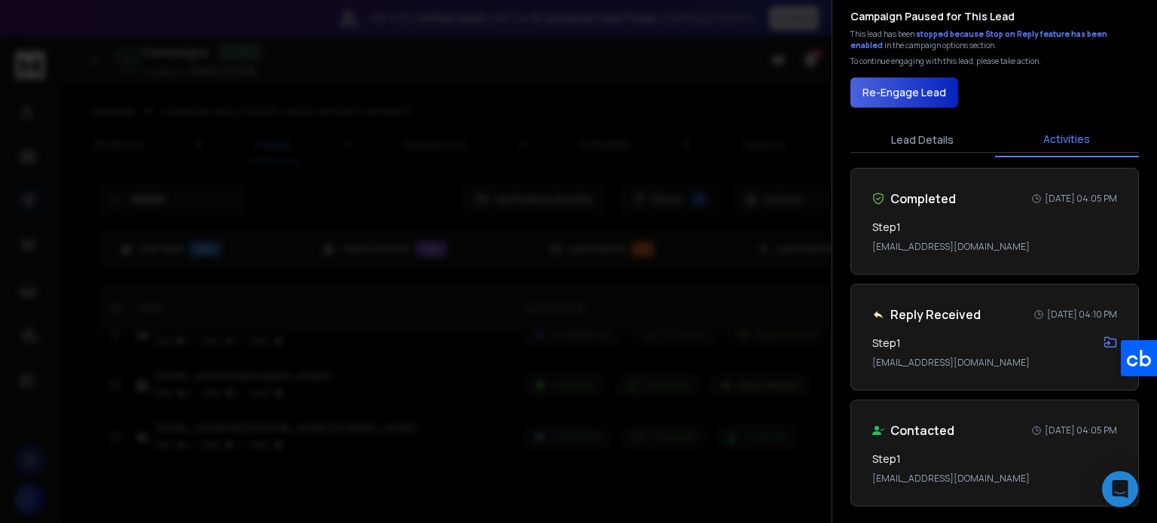
click at [1108, 344] on icon at bounding box center [1109, 344] width 2 height 4
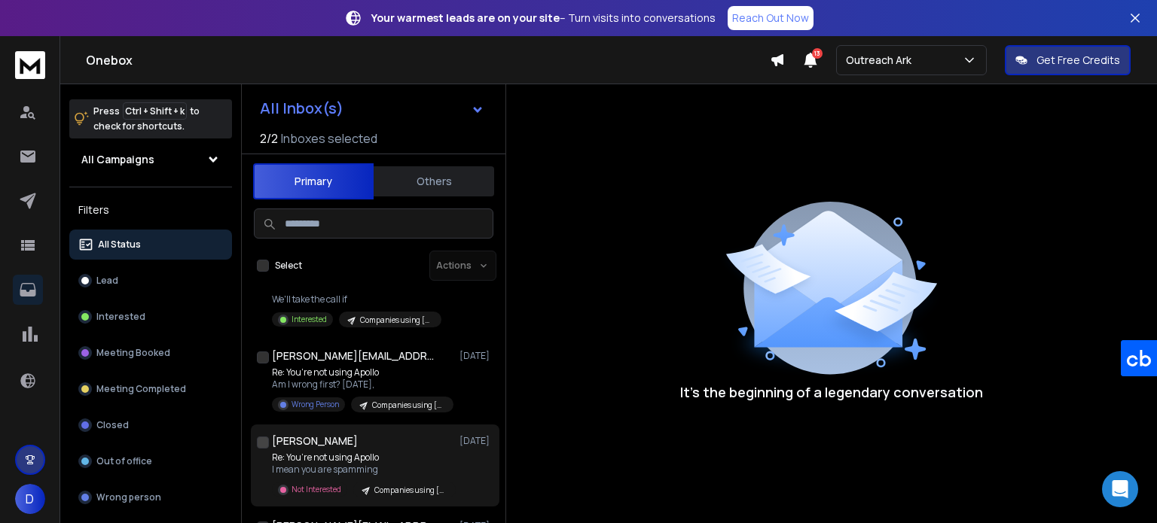
scroll to position [100, 0]
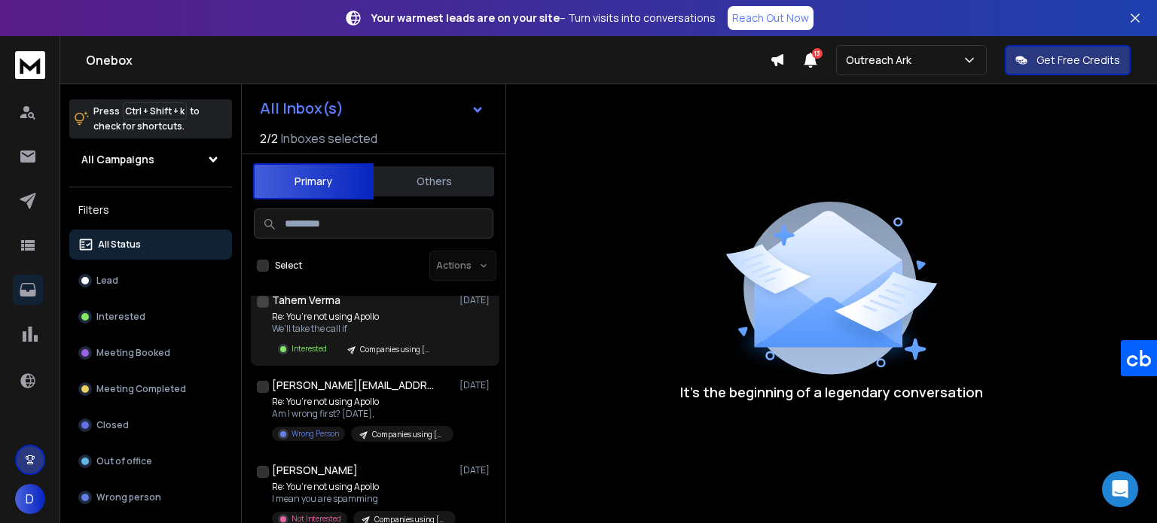
click at [380, 314] on p "Re: You’re not using Apollo" at bounding box center [356, 317] width 169 height 12
